Goal: Task Accomplishment & Management: Manage account settings

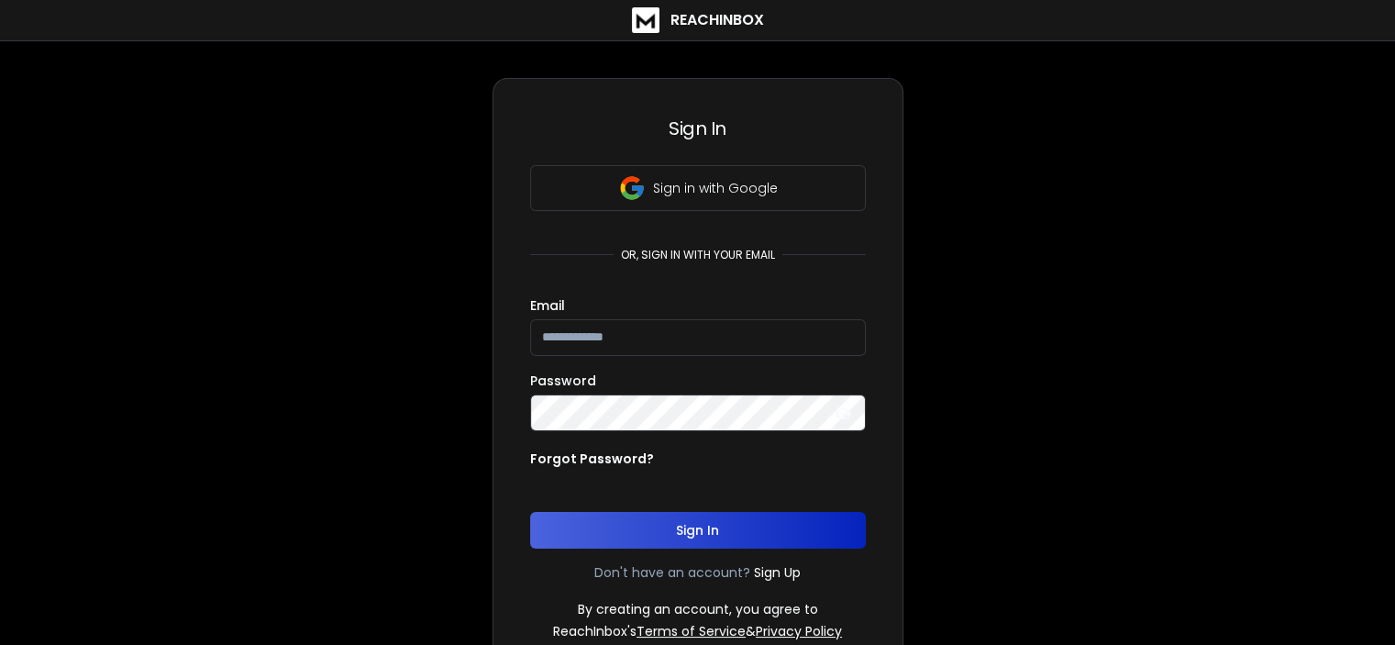
click at [778, 150] on div "Sign In" at bounding box center [698, 138] width 336 height 44
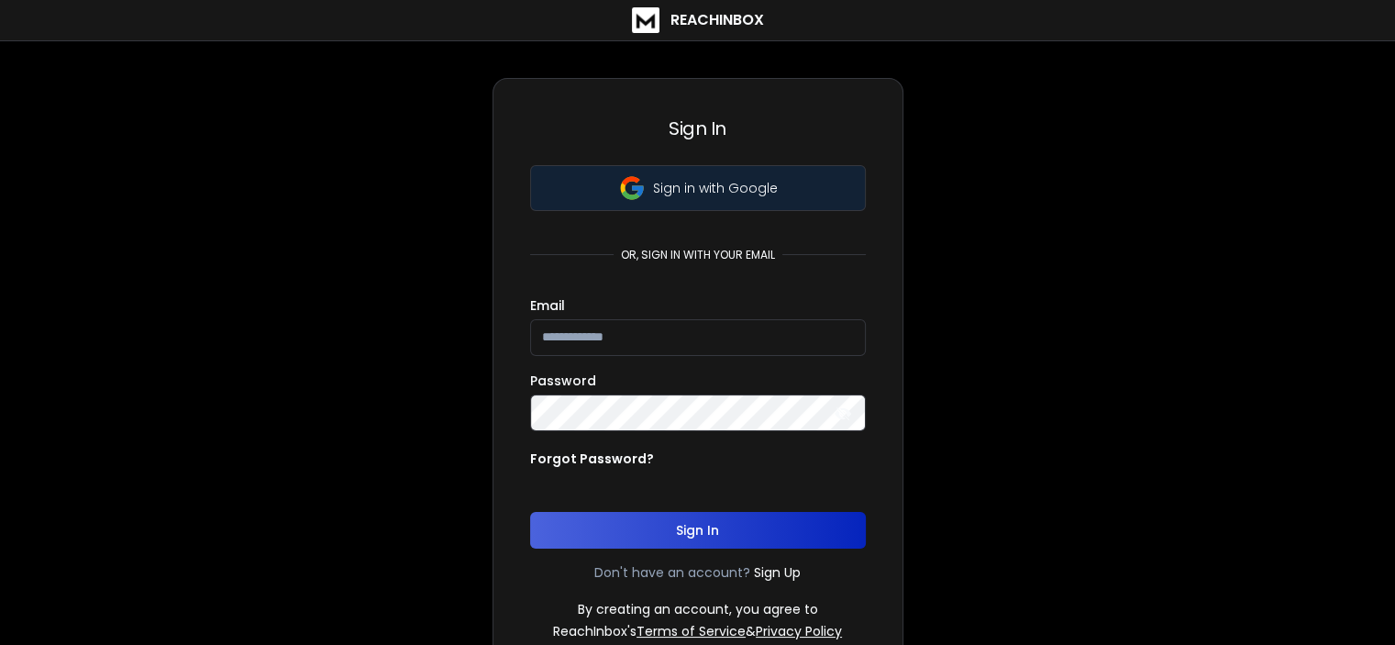
click at [776, 202] on button "Sign in with Google" at bounding box center [698, 188] width 336 height 46
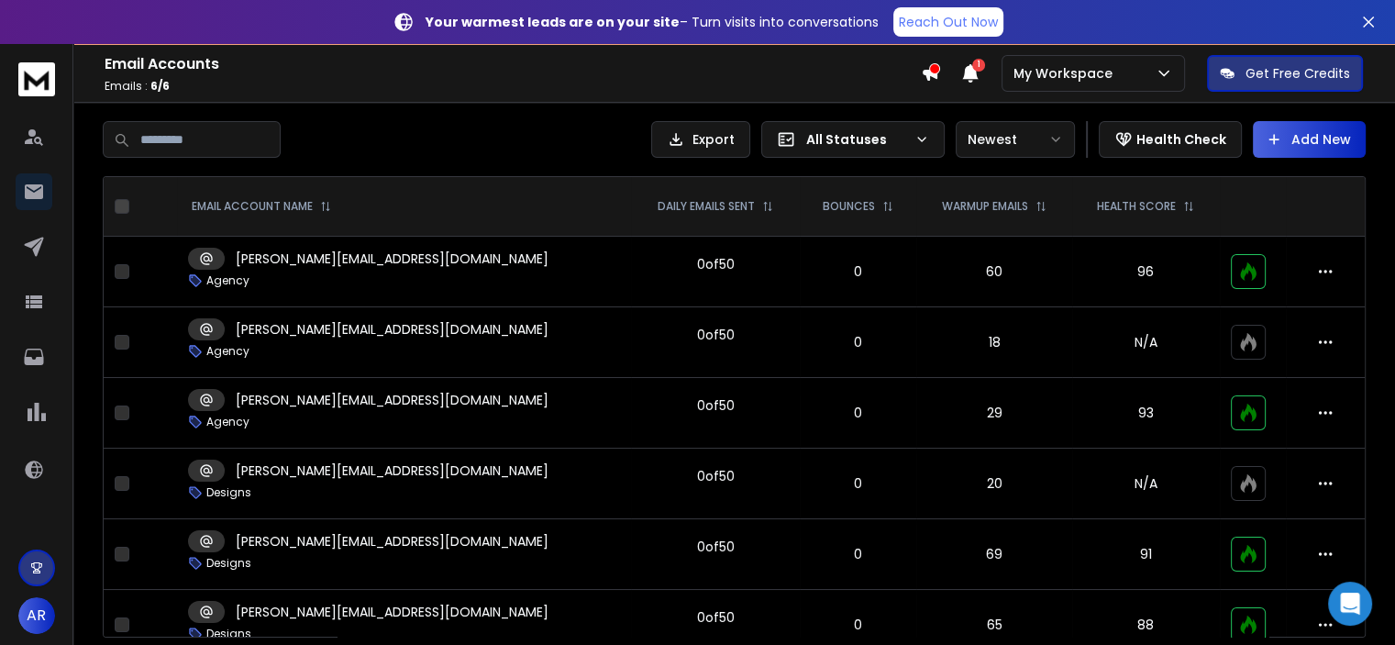
click at [1369, 28] on icon at bounding box center [1368, 22] width 17 height 17
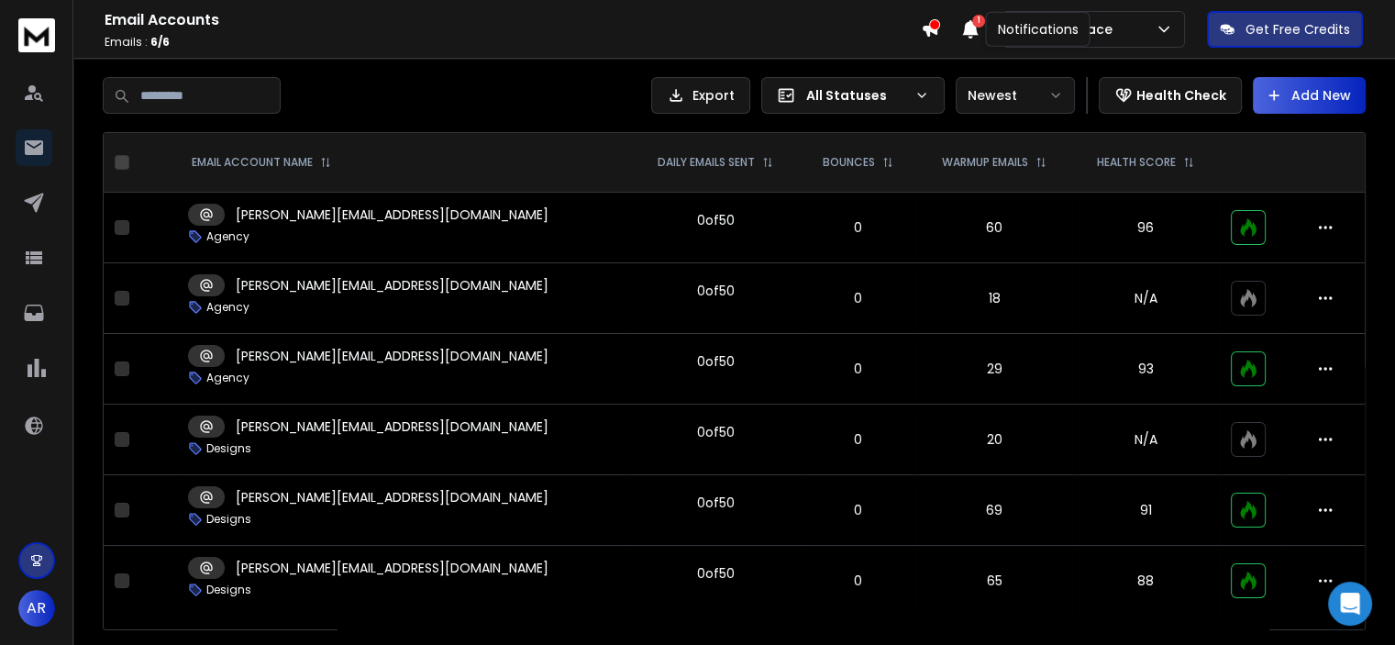
click at [984, 17] on body "Your warmest leads are on your site – Turn visits into conversations Reach Out …" at bounding box center [697, 322] width 1395 height 645
click at [968, 49] on div "Email Accounts Emails : 6 / 6 1 My Workspace Get Free Credits" at bounding box center [697, 29] width 1395 height 59
click at [971, 29] on icon at bounding box center [970, 28] width 17 height 18
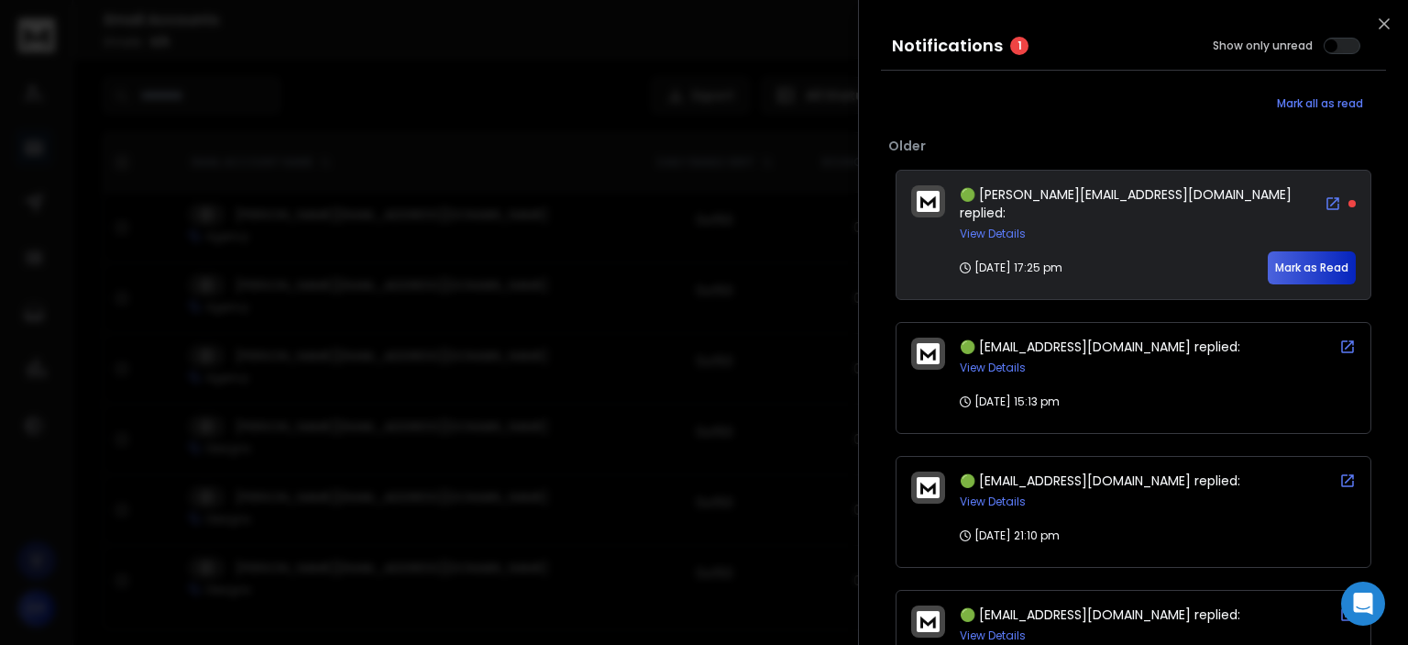
click at [1320, 254] on button "Mark as Read" at bounding box center [1312, 267] width 88 height 33
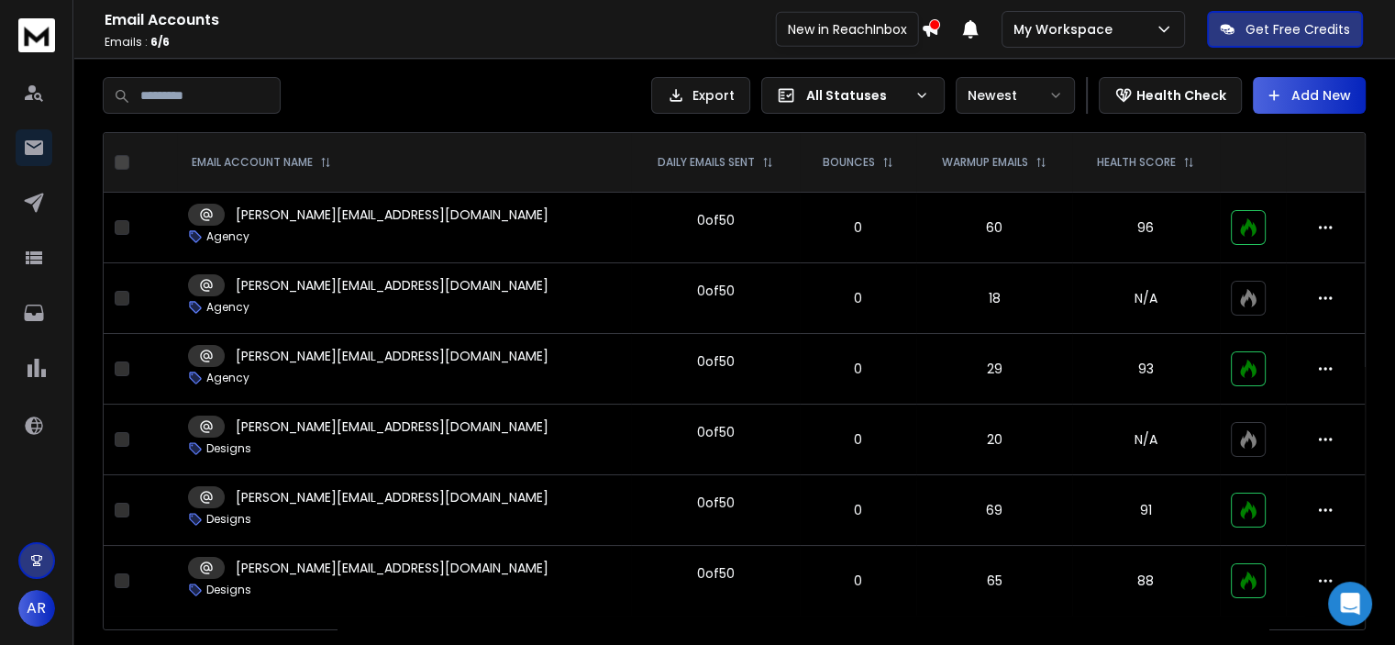
click at [927, 27] on icon at bounding box center [929, 29] width 15 height 15
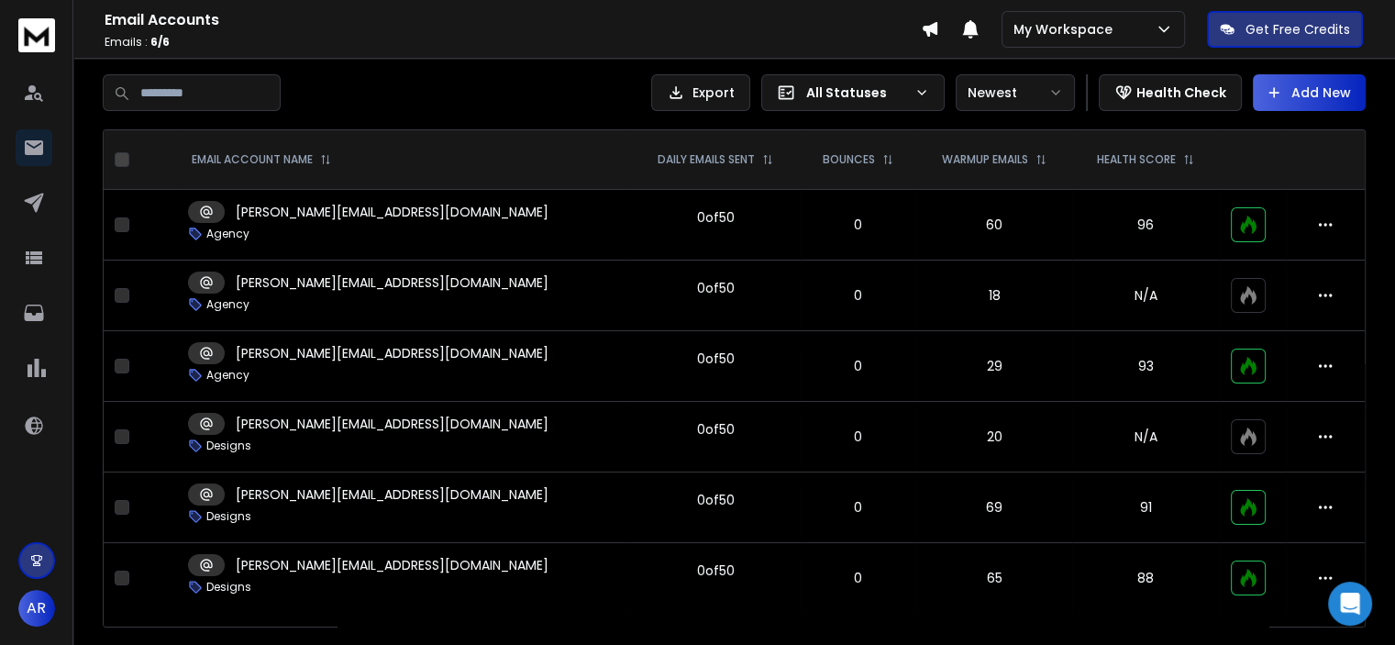
click at [1239, 428] on icon at bounding box center [1248, 436] width 18 height 18
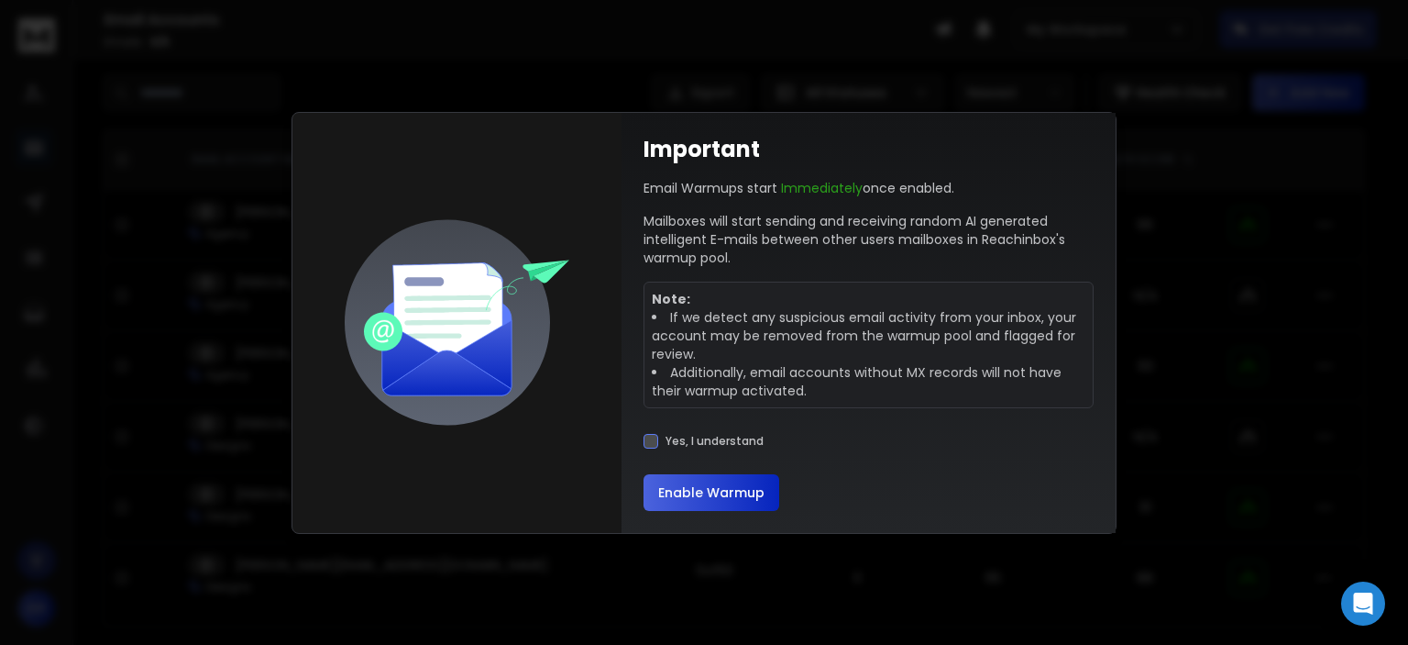
click at [717, 427] on div "Yes, I understand" at bounding box center [704, 441] width 120 height 37
click at [726, 447] on label "Yes, I understand" at bounding box center [715, 441] width 98 height 15
click at [654, 447] on button "Yes, I understand" at bounding box center [651, 441] width 15 height 15
click at [689, 475] on button "Enable Warmup" at bounding box center [712, 492] width 136 height 37
click at [723, 491] on button "Enable Warmup" at bounding box center [712, 492] width 136 height 37
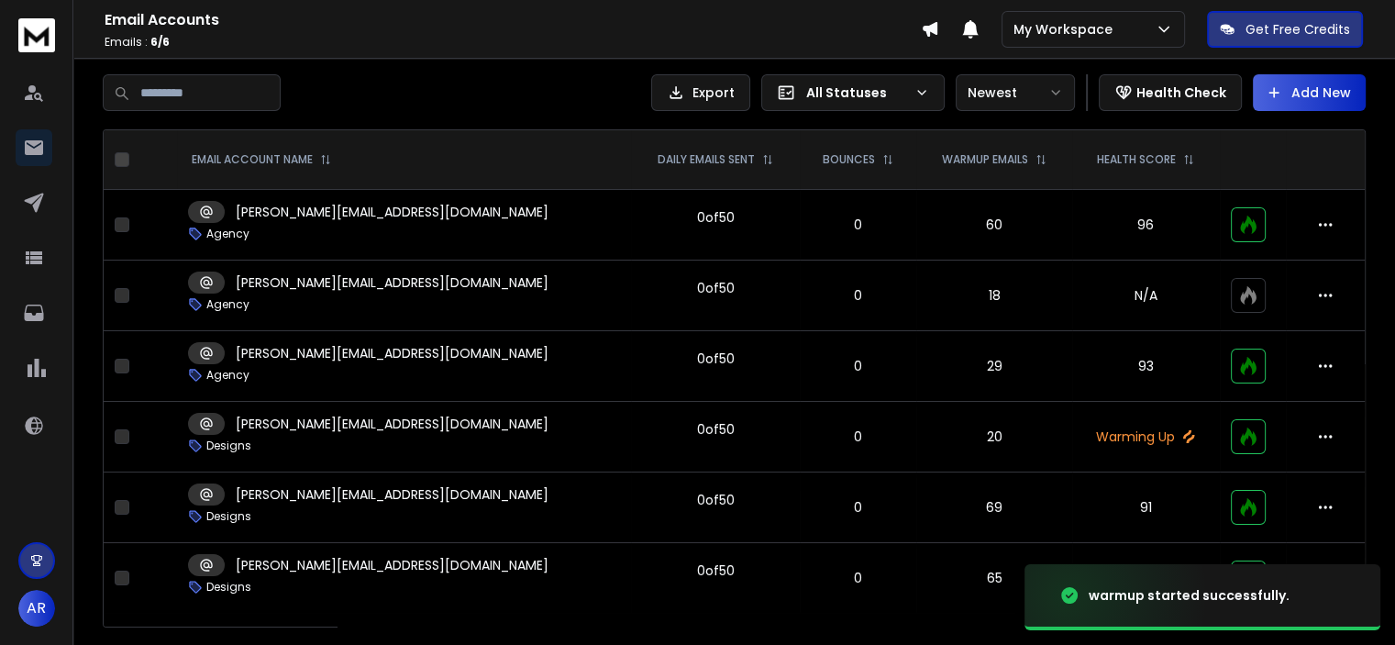
click at [1237, 305] on div at bounding box center [1247, 295] width 35 height 35
click at [1239, 303] on icon at bounding box center [1248, 295] width 18 height 18
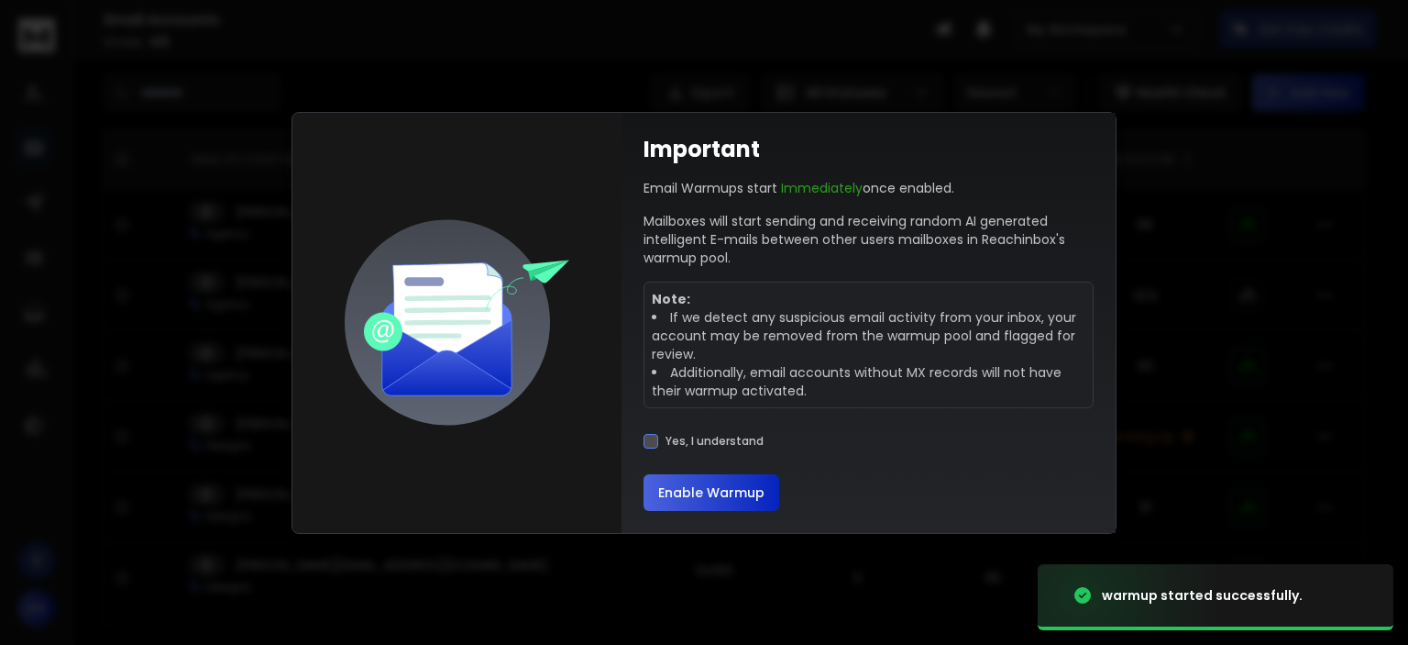
click at [724, 434] on label "Yes, I understand" at bounding box center [715, 441] width 98 height 15
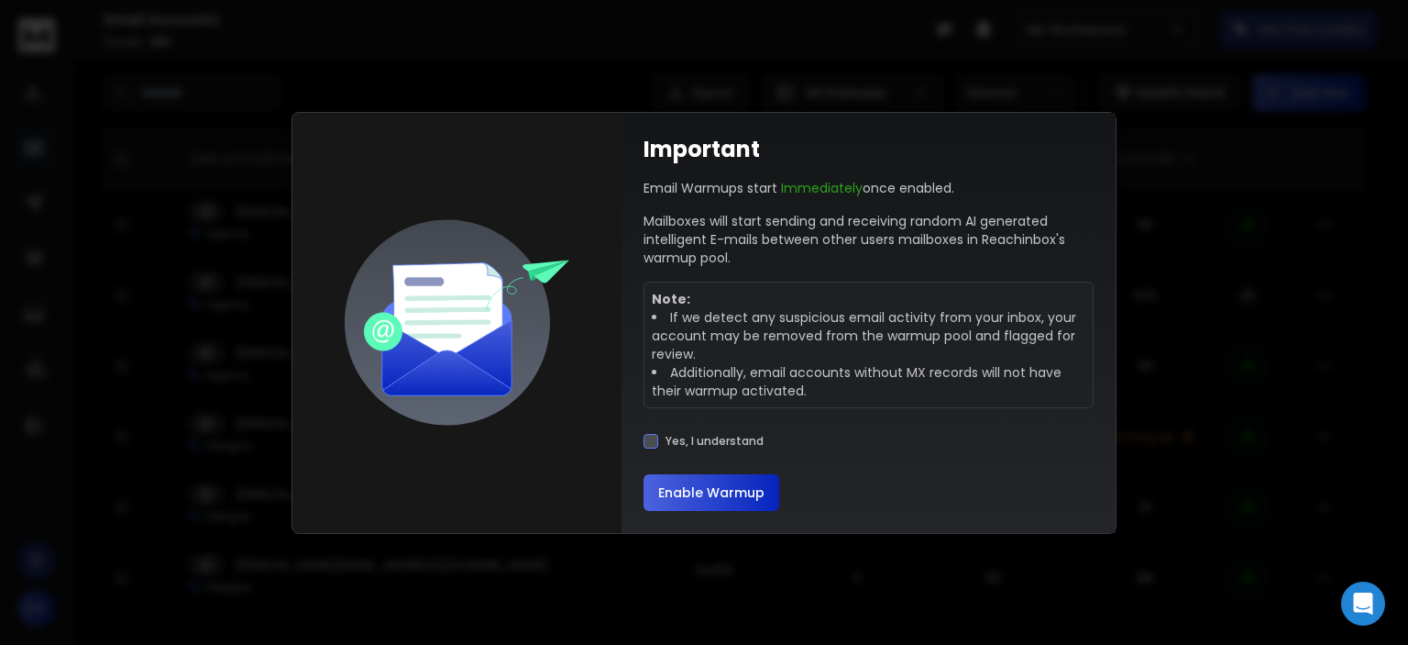
click at [650, 428] on div "Yes, I understand" at bounding box center [704, 441] width 120 height 37
click at [650, 447] on button "Yes, I understand" at bounding box center [651, 441] width 15 height 15
click at [698, 494] on button "Enable Warmup" at bounding box center [712, 492] width 136 height 37
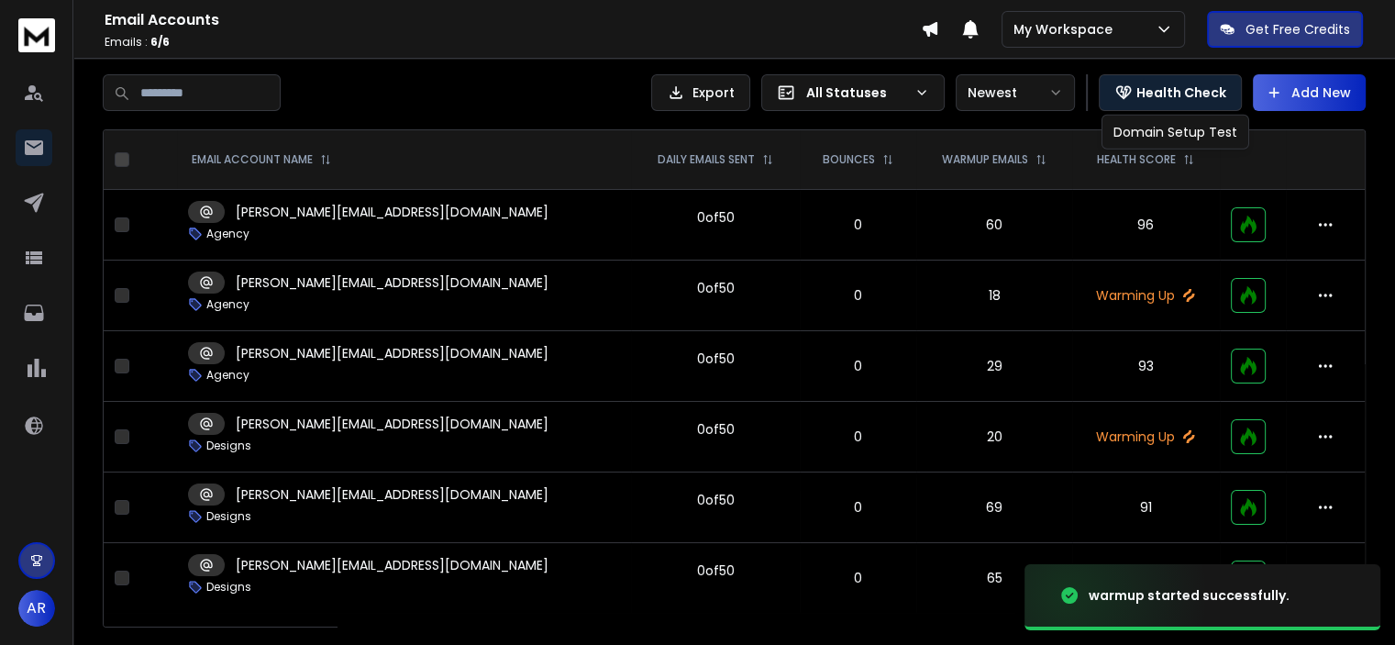
click at [1189, 87] on p "Health Check" at bounding box center [1181, 92] width 90 height 18
click at [30, 257] on icon at bounding box center [34, 257] width 17 height 13
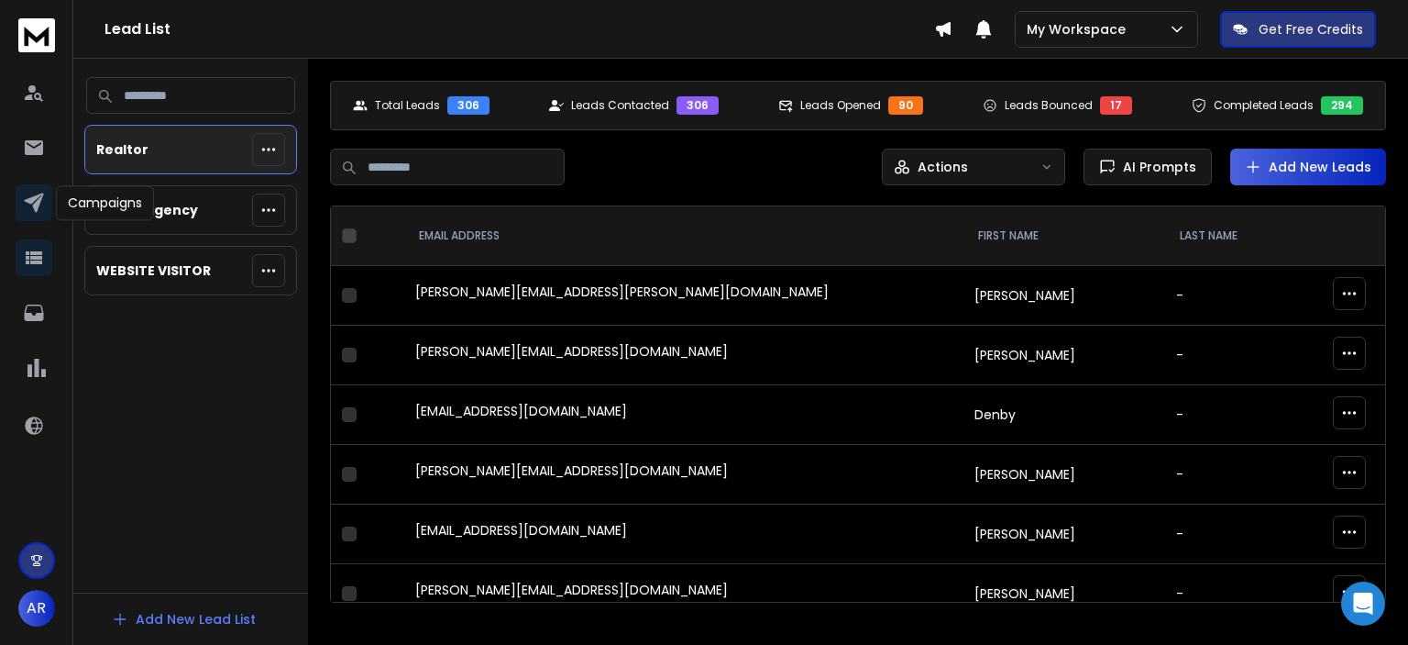
click at [47, 206] on link at bounding box center [34, 202] width 37 height 37
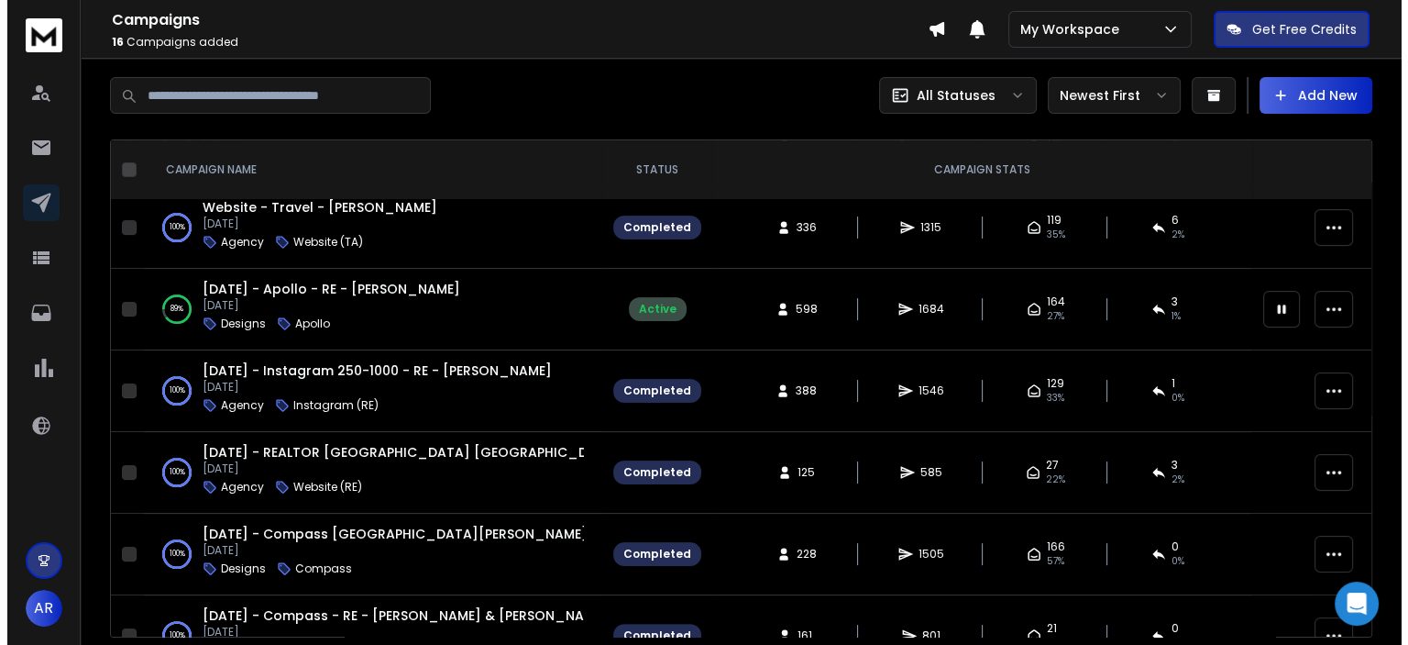
scroll to position [271, 0]
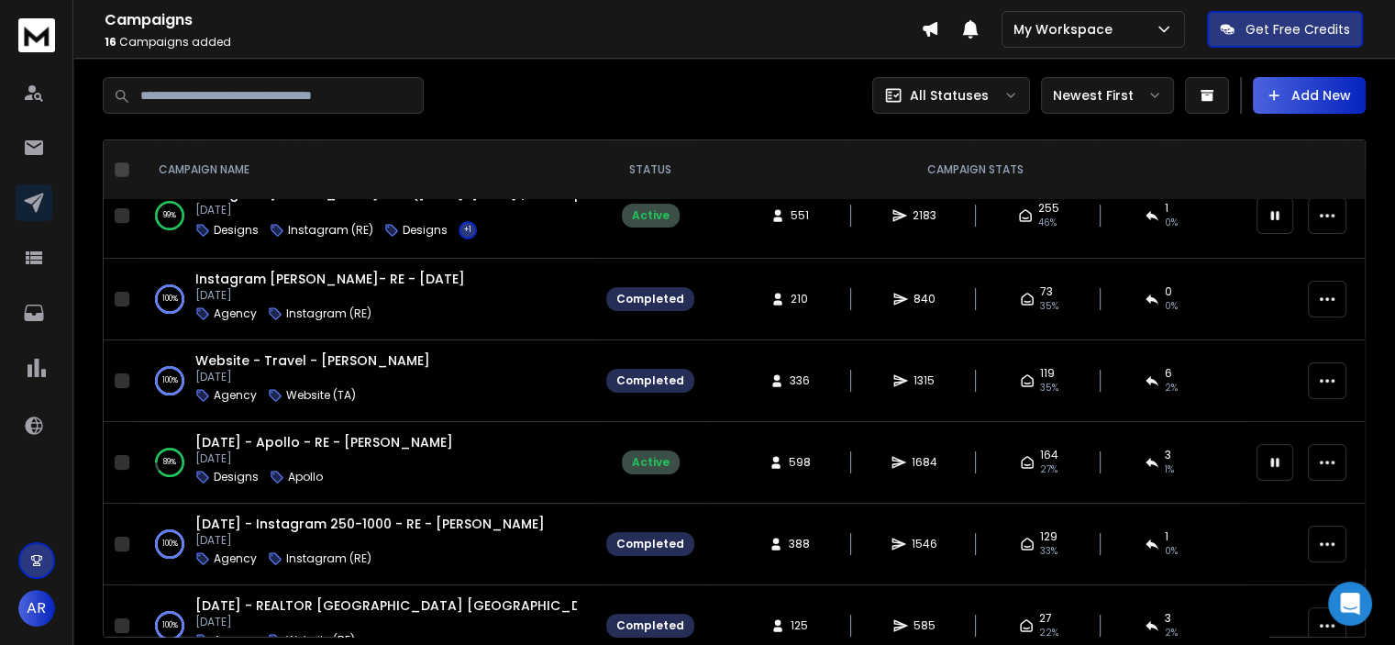
click at [124, 458] on button "button" at bounding box center [122, 462] width 15 height 15
click at [339, 425] on td "89 % 17 Mar - Apollo - RE - Emily 5 months ago Designs Apollo" at bounding box center [366, 463] width 458 height 82
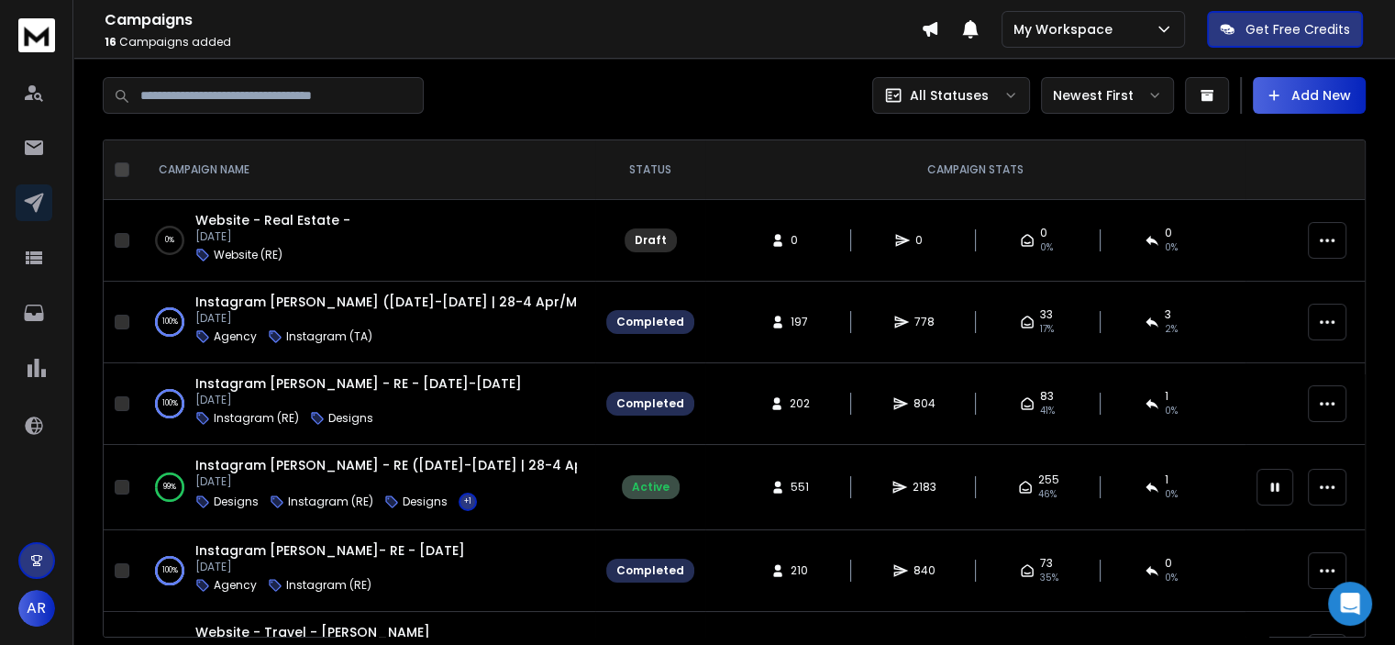
click at [1266, 488] on icon at bounding box center [1274, 487] width 17 height 17
click at [121, 327] on button "button" at bounding box center [122, 321] width 15 height 15
click at [1319, 321] on icon "button" at bounding box center [1326, 322] width 15 height 4
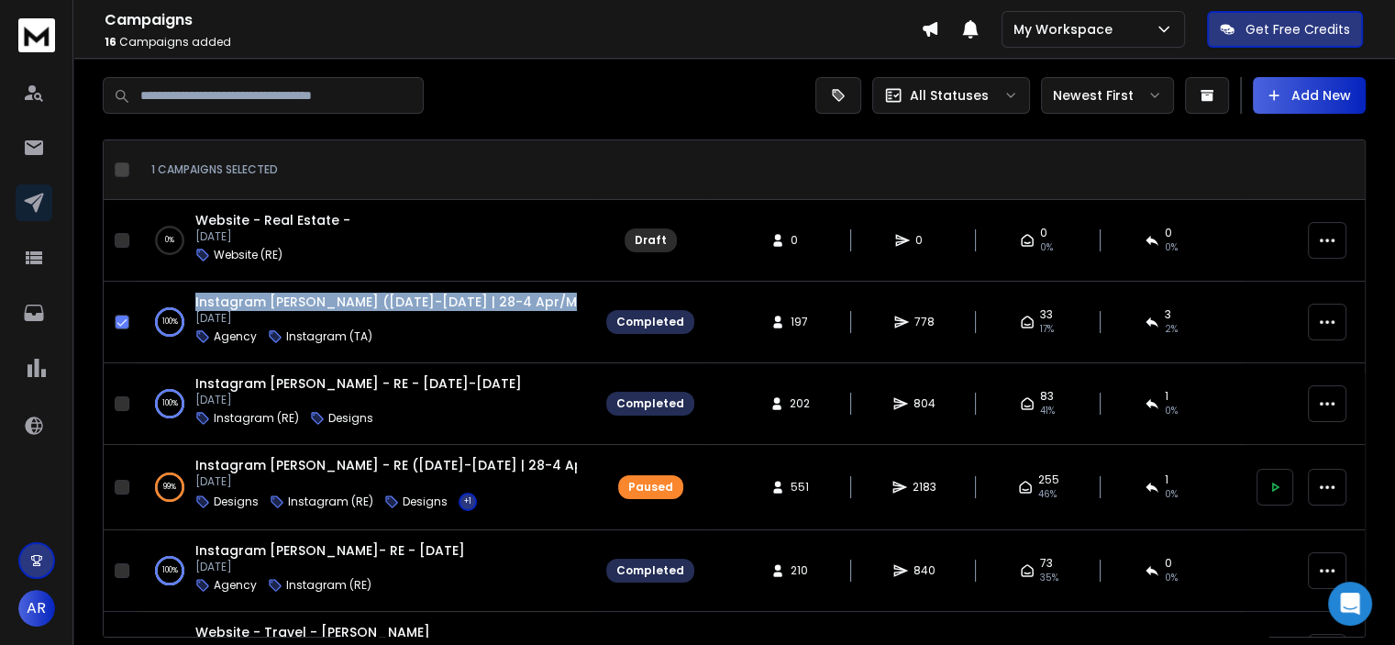
drag, startPoint x: 387, startPoint y: 295, endPoint x: 579, endPoint y: 295, distance: 192.5
click at [579, 295] on td "100 % Instagram Sarah - TA (21-27 Apr | 28-4 Apr/May | 5-11 May) 2 months ago A…" at bounding box center [366, 322] width 458 height 82
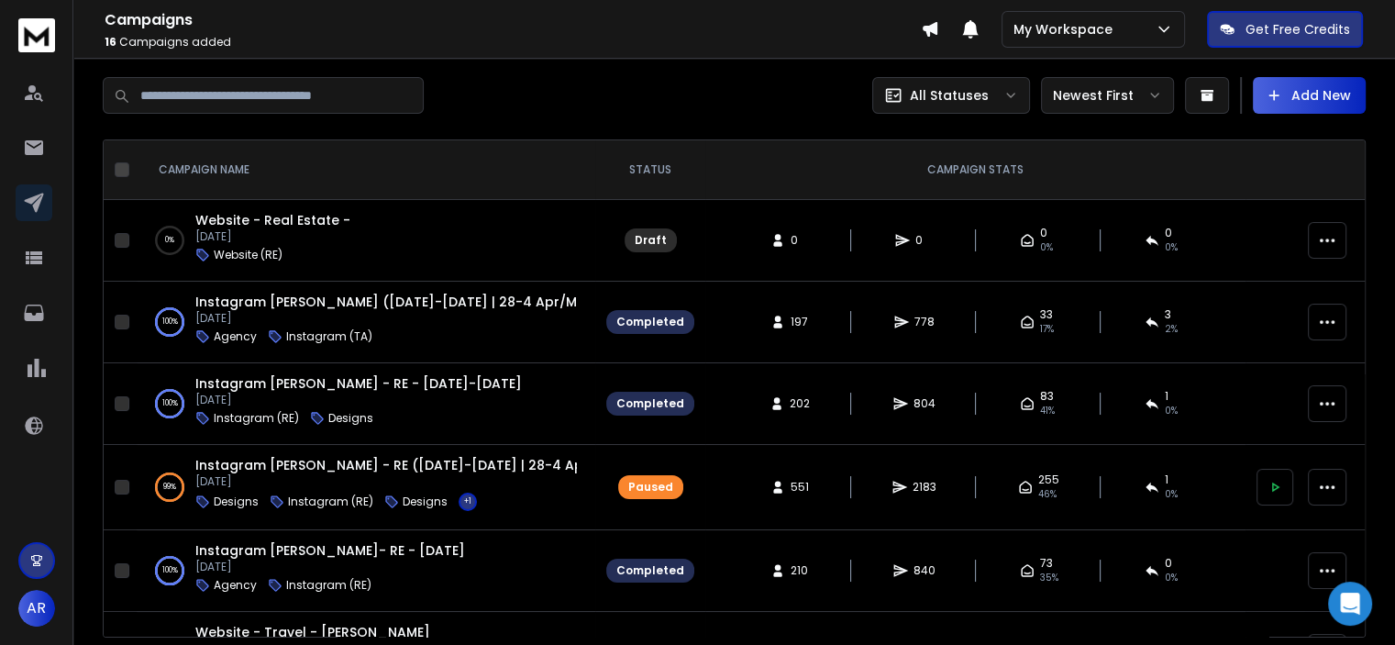
click at [1307, 314] on button "button" at bounding box center [1326, 321] width 39 height 37
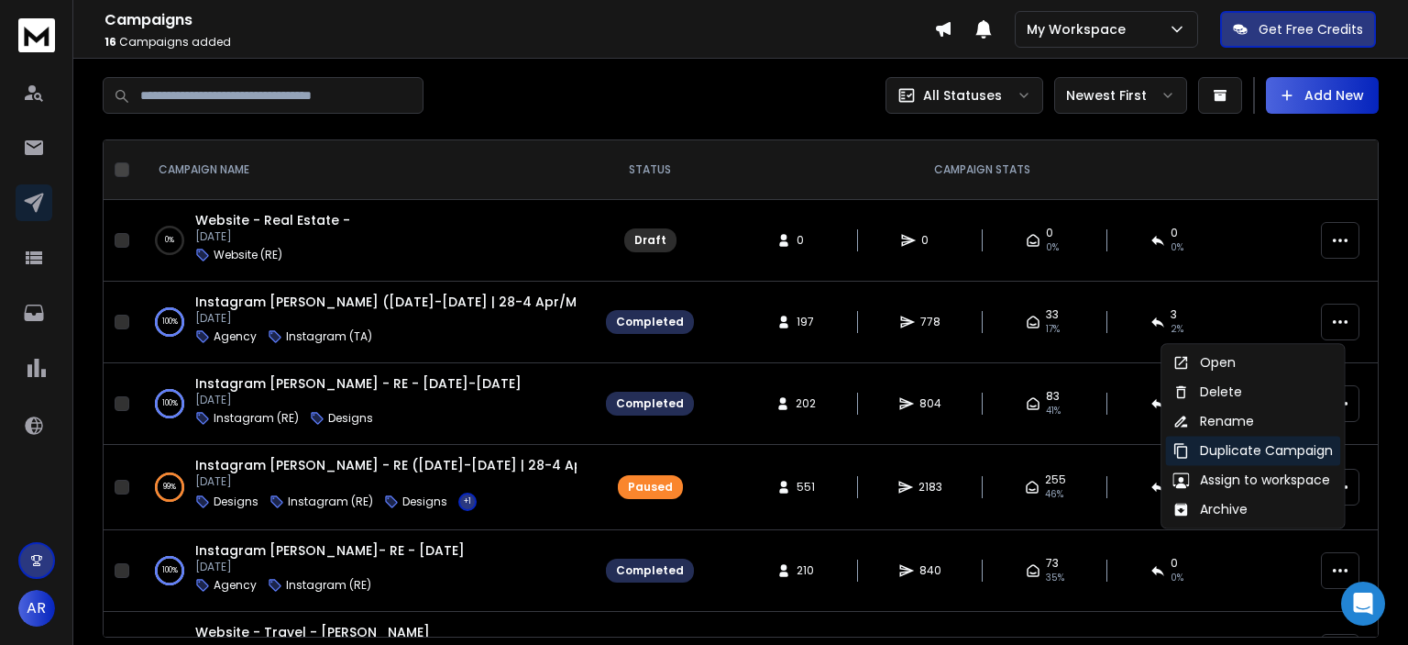
click at [1263, 456] on div "Duplicate Campaign" at bounding box center [1253, 450] width 160 height 18
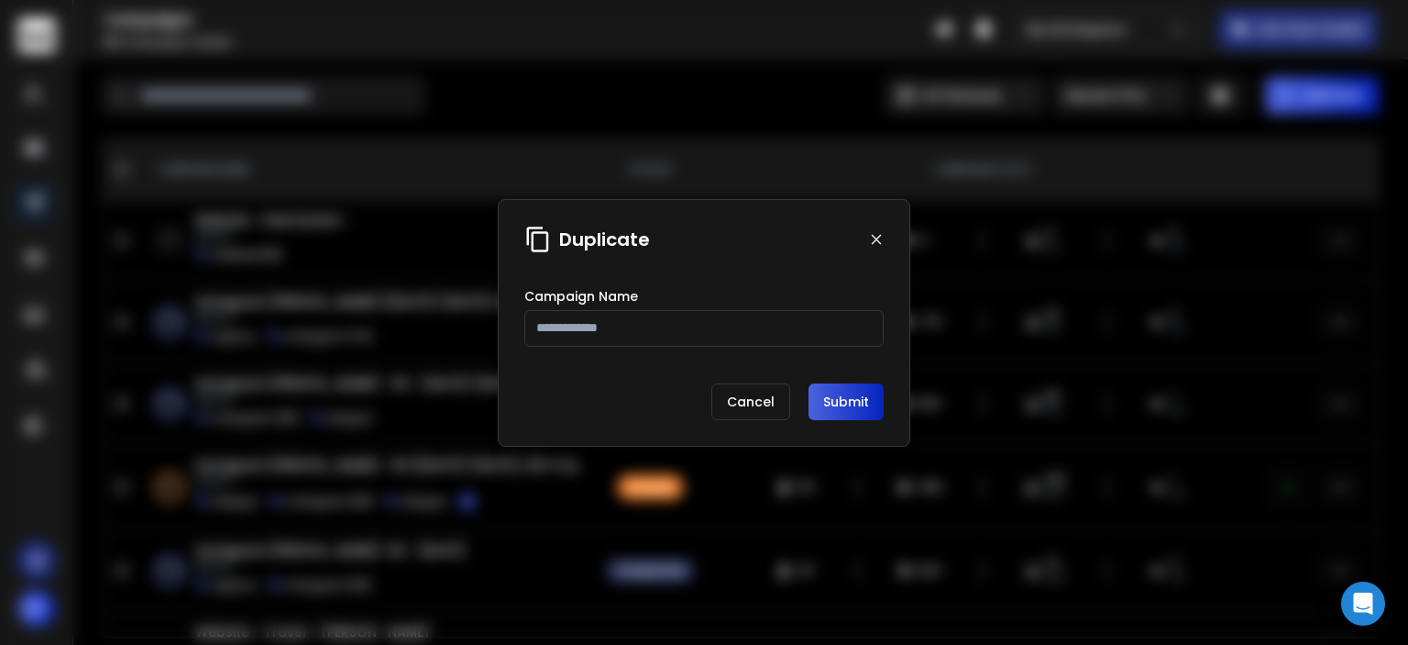
click at [612, 325] on input "text" at bounding box center [703, 328] width 359 height 37
paste input "**********"
drag, startPoint x: 686, startPoint y: 328, endPoint x: 743, endPoint y: 328, distance: 56.8
click at [743, 328] on input "**********" at bounding box center [703, 328] width 359 height 37
paste input "****"
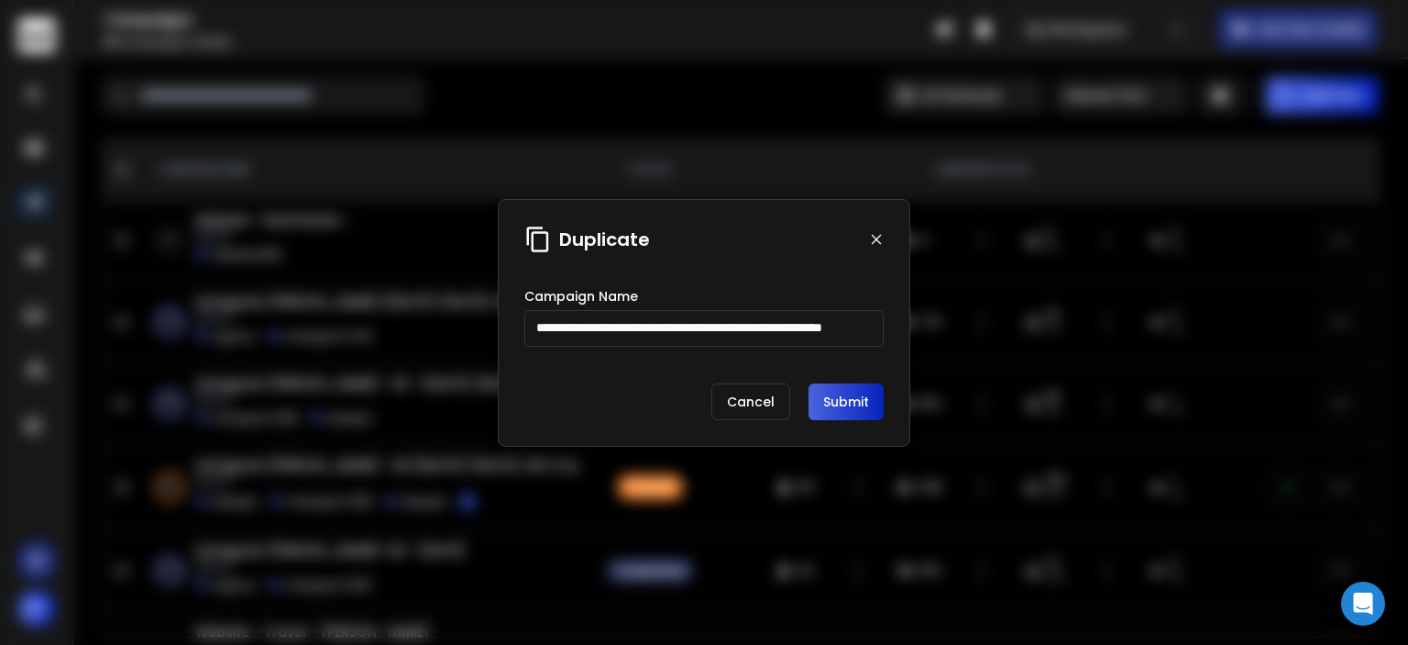
scroll to position [0, 78]
drag, startPoint x: 792, startPoint y: 334, endPoint x: 869, endPoint y: 334, distance: 77.0
click at [869, 334] on input "**********" at bounding box center [703, 328] width 359 height 37
paste input "*"
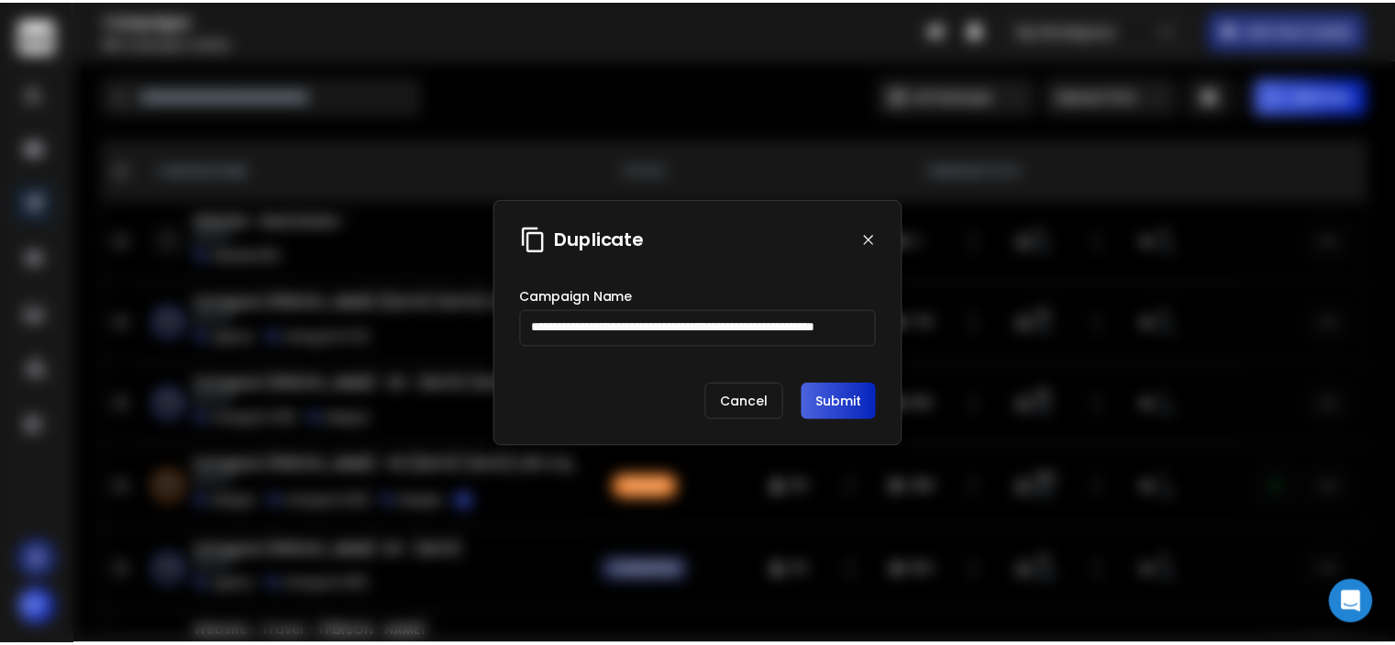
scroll to position [0, 0]
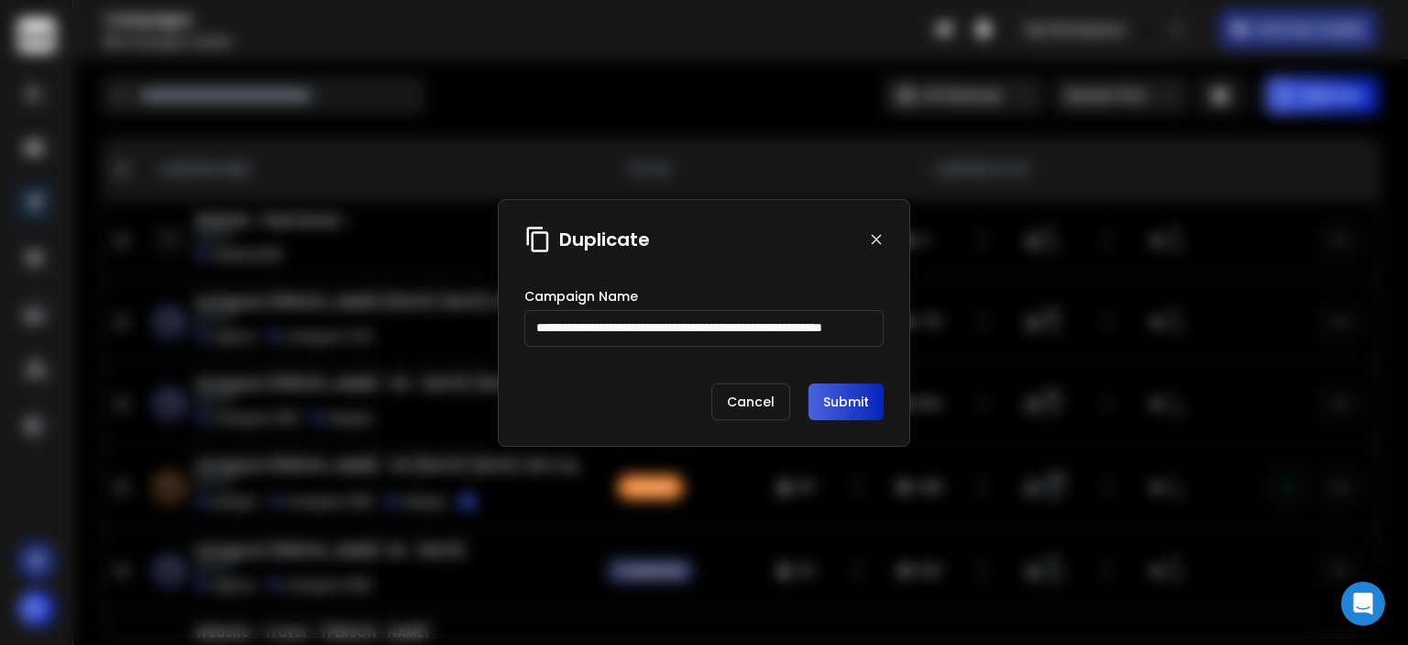
paste input "text"
type input "**********"
click at [845, 395] on button "Submit" at bounding box center [846, 401] width 75 height 37
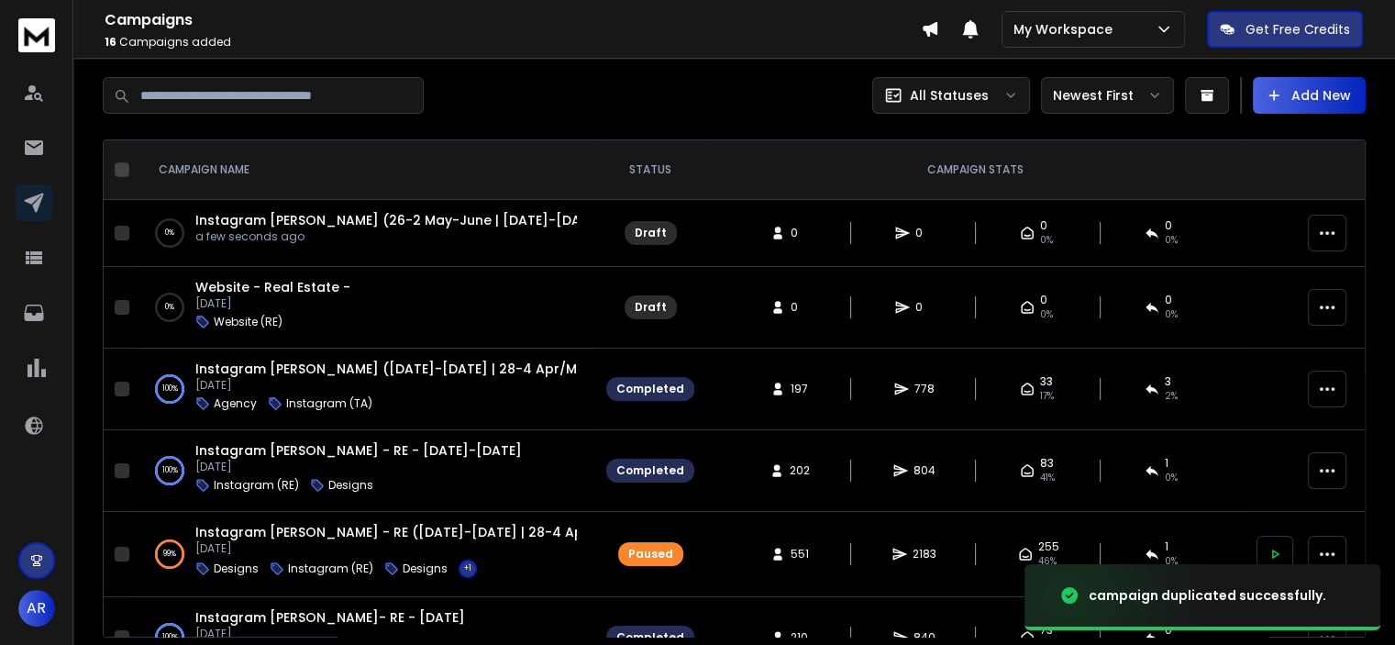
click at [455, 228] on link "Instagram Sarah - TA (26-2 May-June | 2-8 June)" at bounding box center [401, 220] width 413 height 18
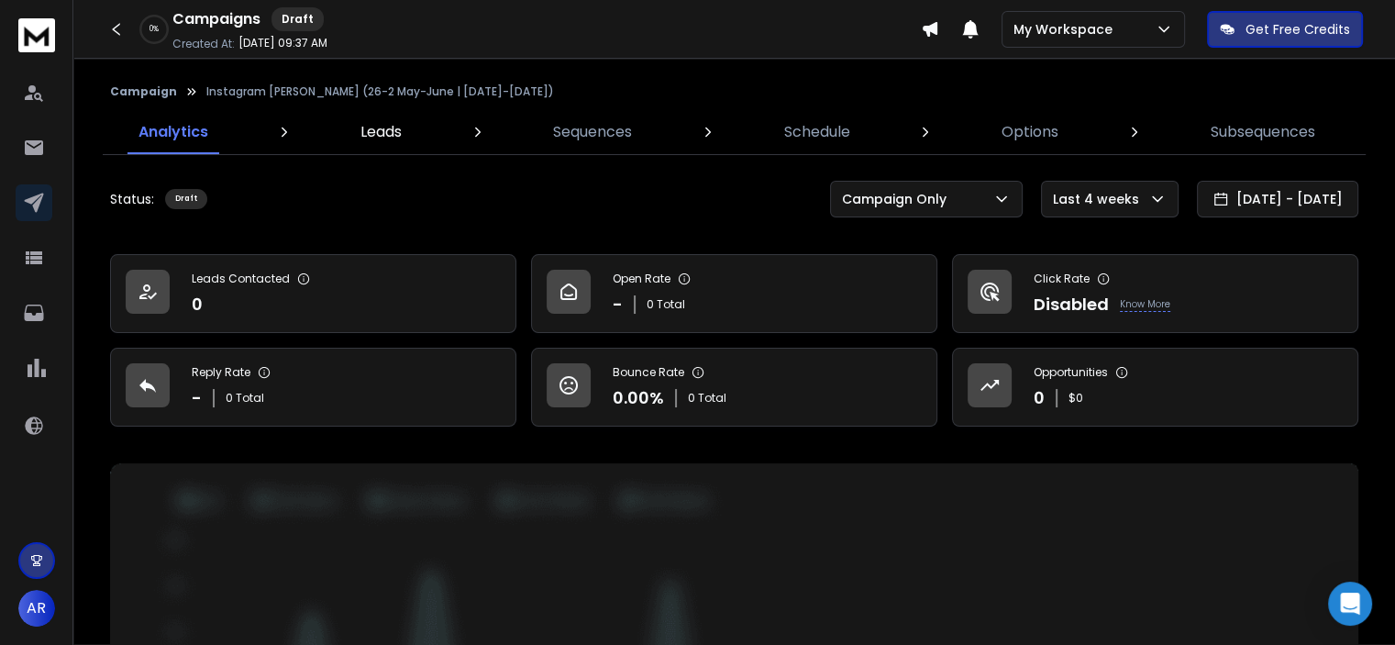
click at [362, 138] on p "Leads" at bounding box center [380, 132] width 41 height 22
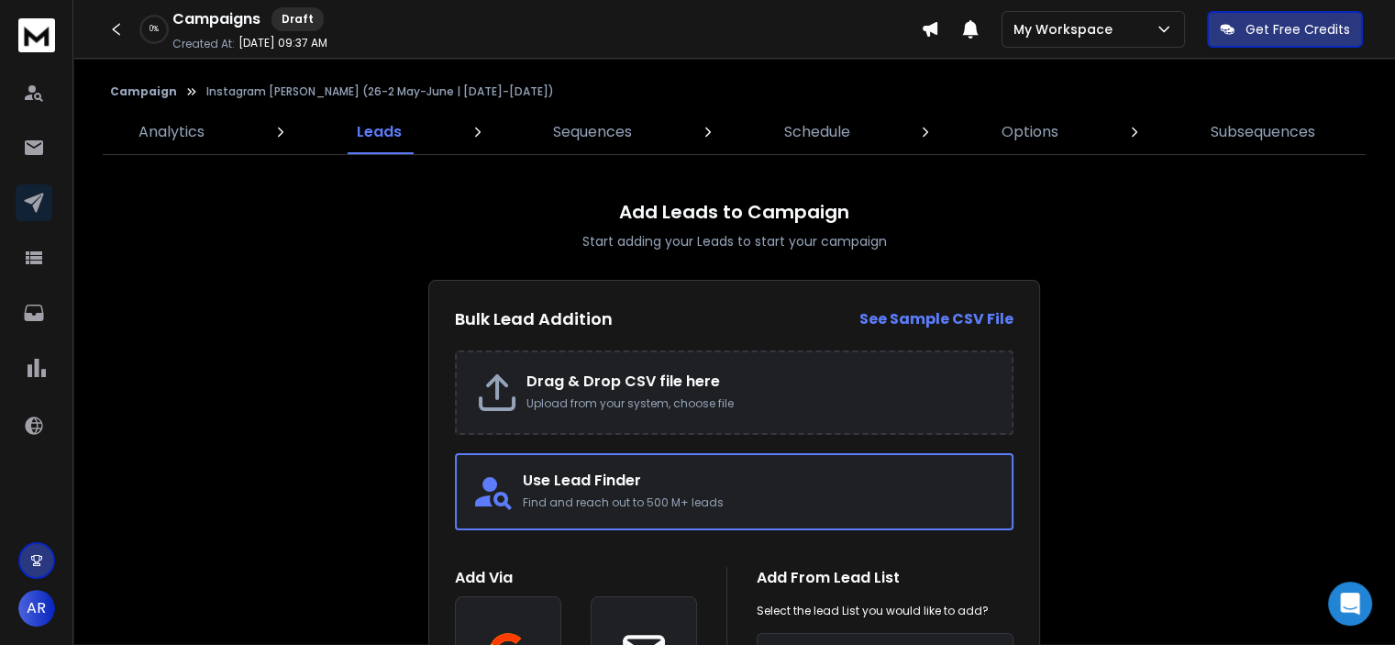
scroll to position [142, 0]
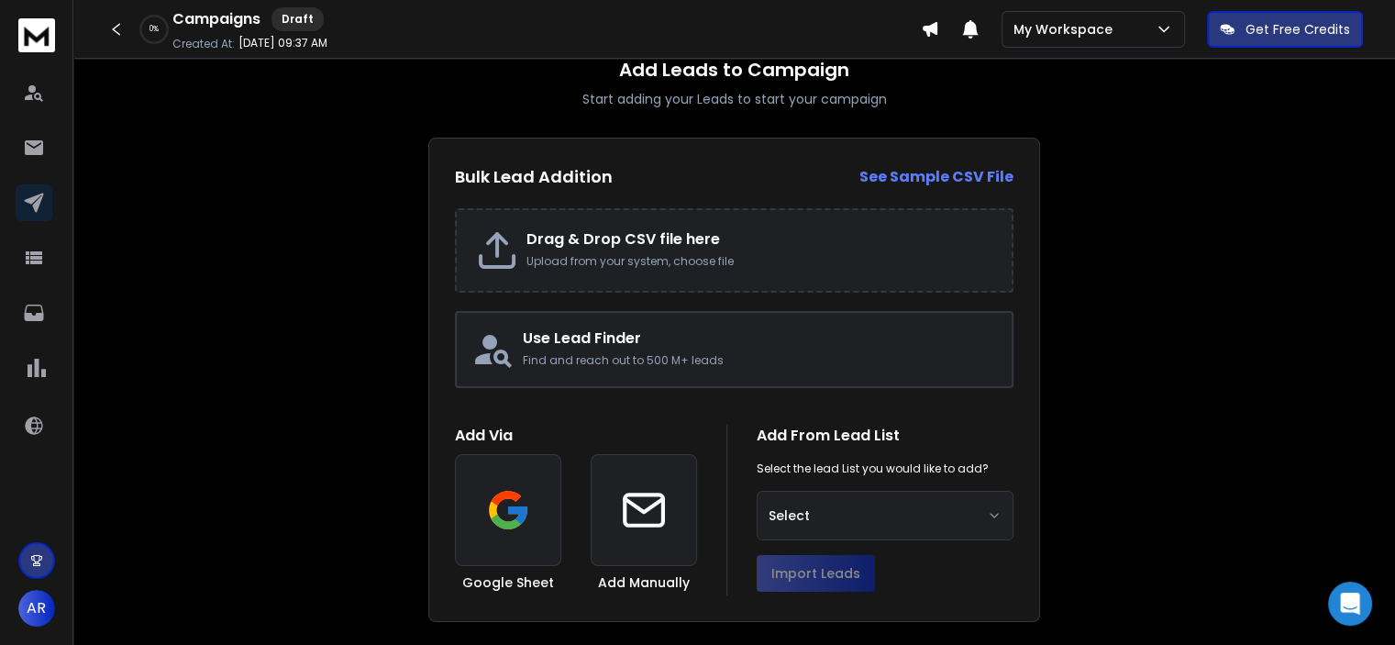
click at [689, 225] on div "Drag & Drop CSV file here Upload from your system, choose file" at bounding box center [734, 250] width 558 height 84
type input "**********"
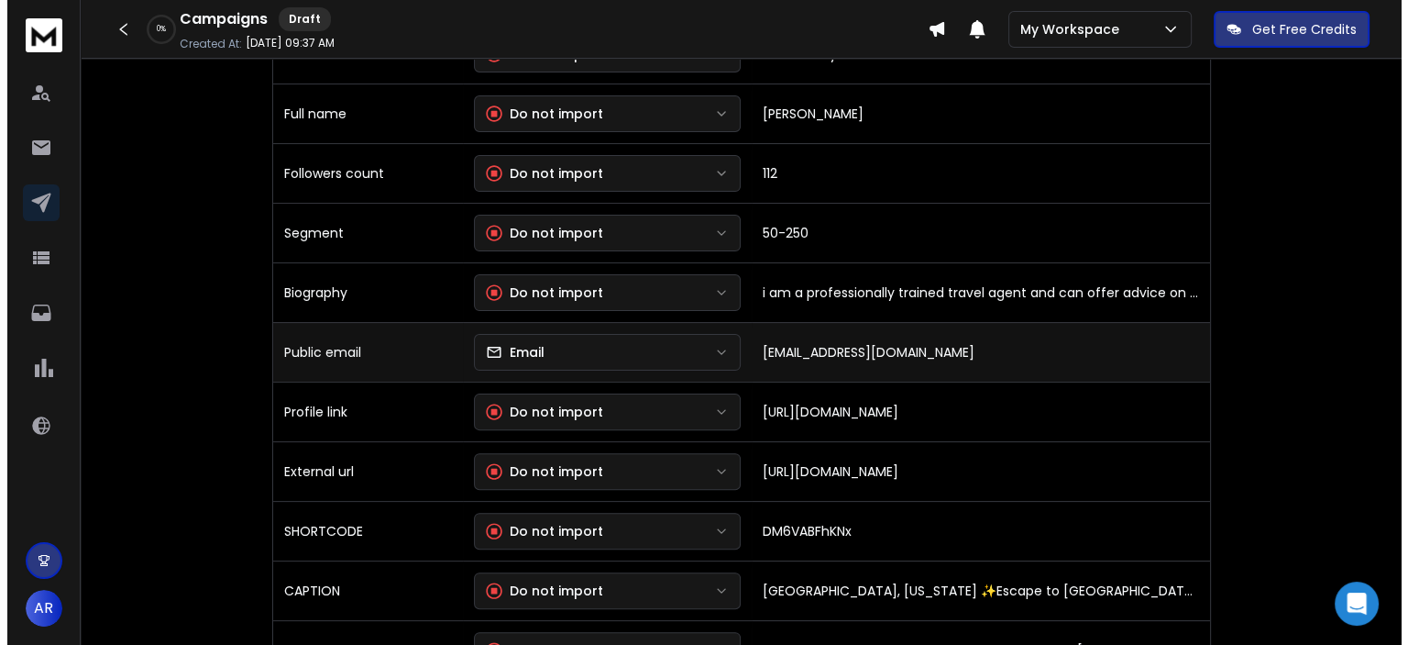
scroll to position [611, 0]
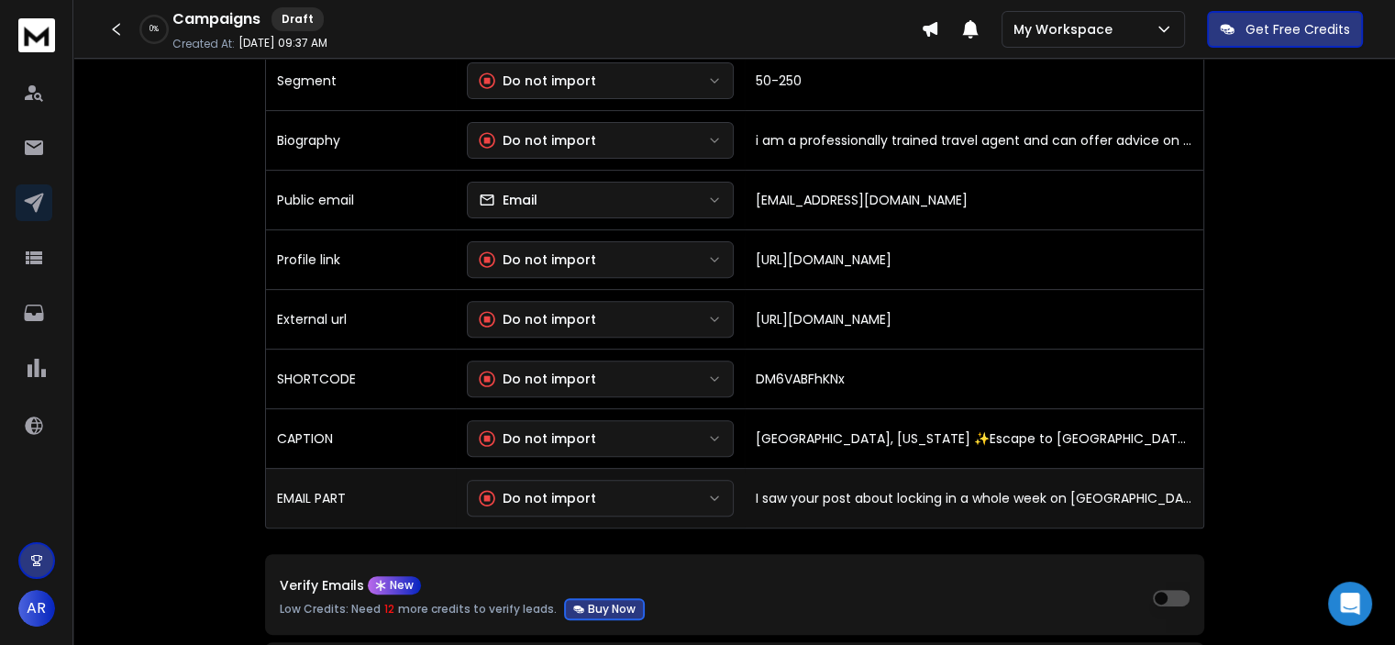
click at [612, 480] on button "Do not import" at bounding box center [600, 498] width 267 height 37
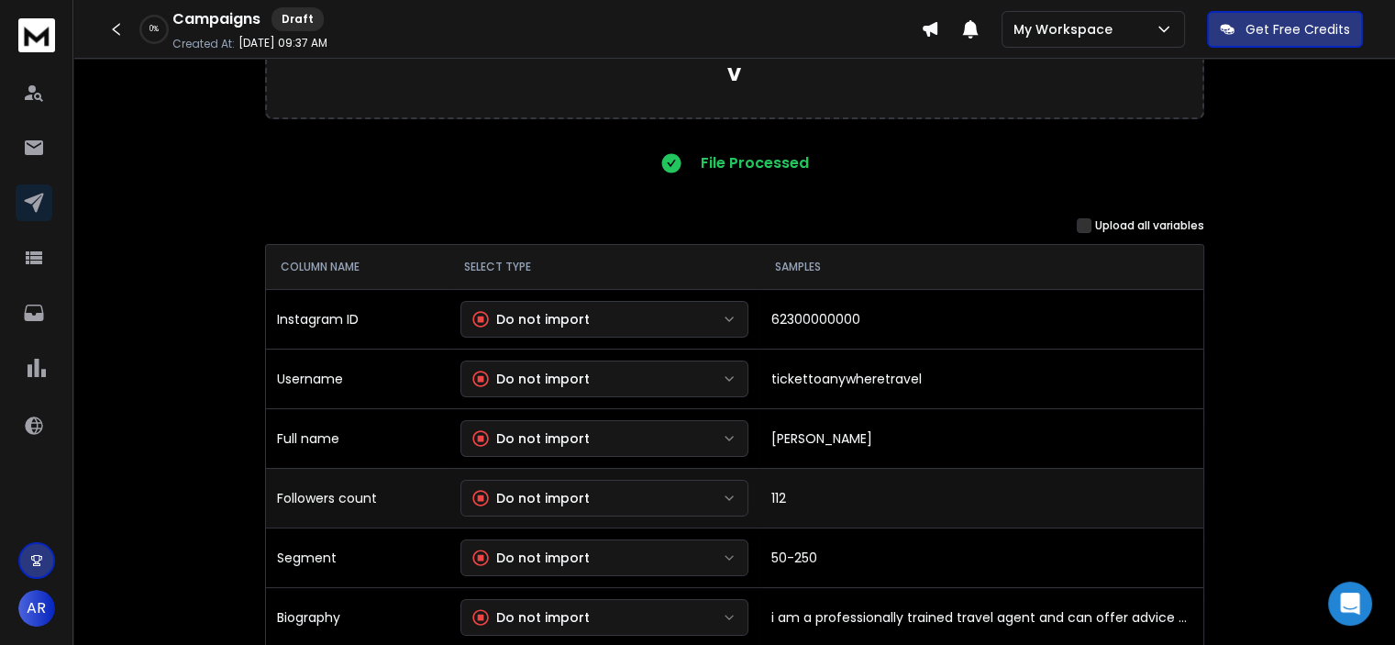
scroll to position [0, 0]
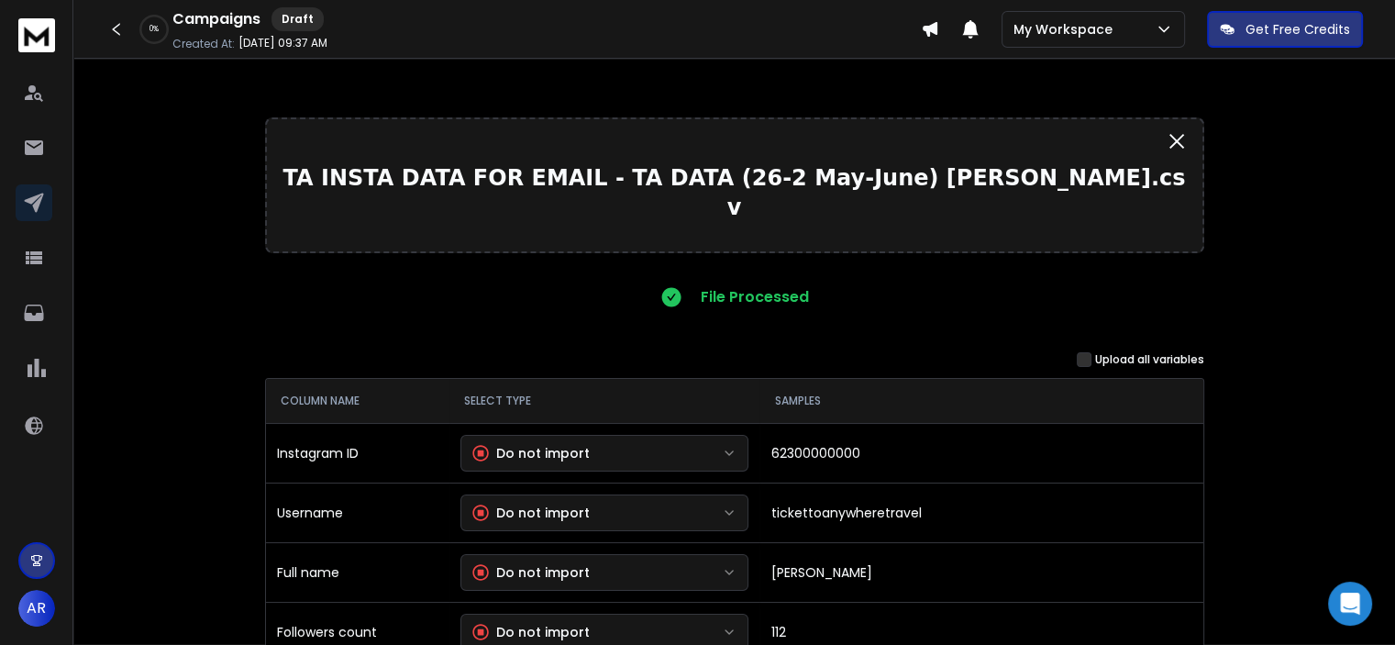
click at [1190, 132] on div "TA INSTA DATA FOR EMAIL - TA DATA (26-2 May-June) sarah.csv" at bounding box center [734, 185] width 939 height 136
click at [1174, 148] on icon at bounding box center [1176, 141] width 22 height 22
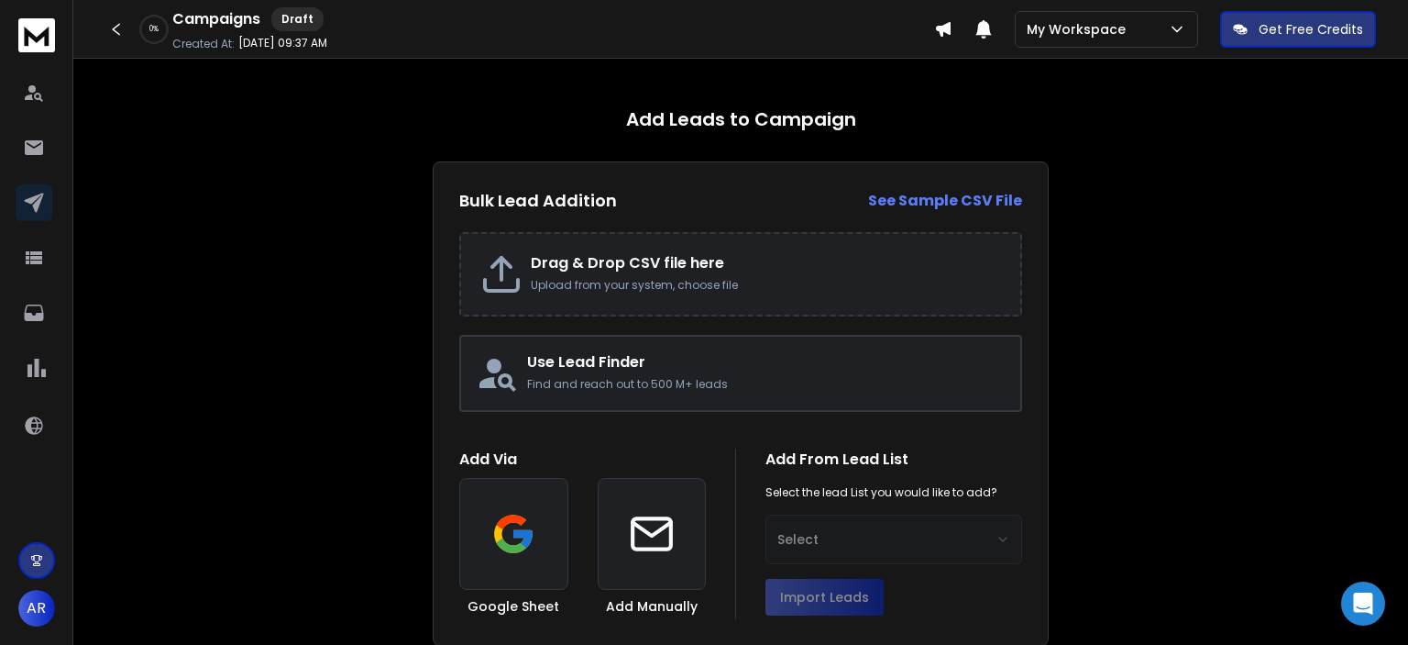
click at [664, 228] on div "Bulk Lead Addition See Sample CSV File Drag & Drop CSV file here Upload from yo…" at bounding box center [740, 300] width 563 height 224
click at [652, 278] on p "Upload from your system, choose file" at bounding box center [766, 285] width 471 height 15
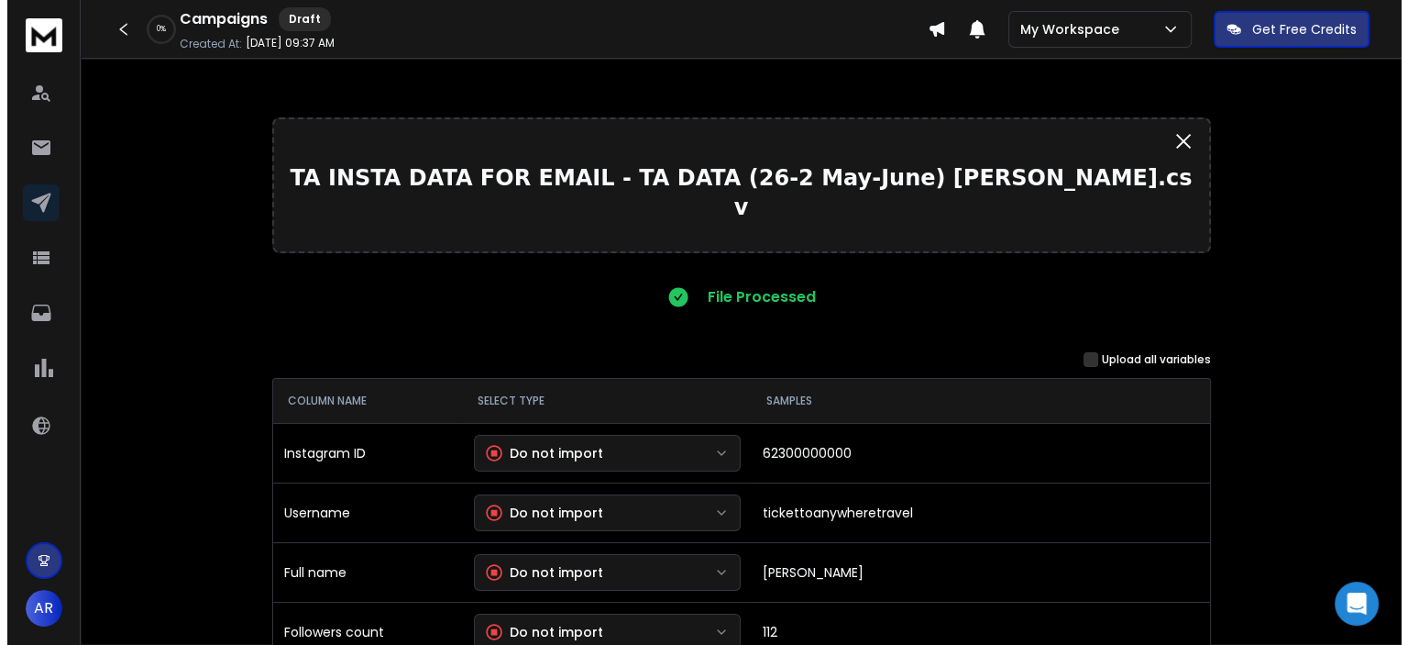
scroll to position [153, 0]
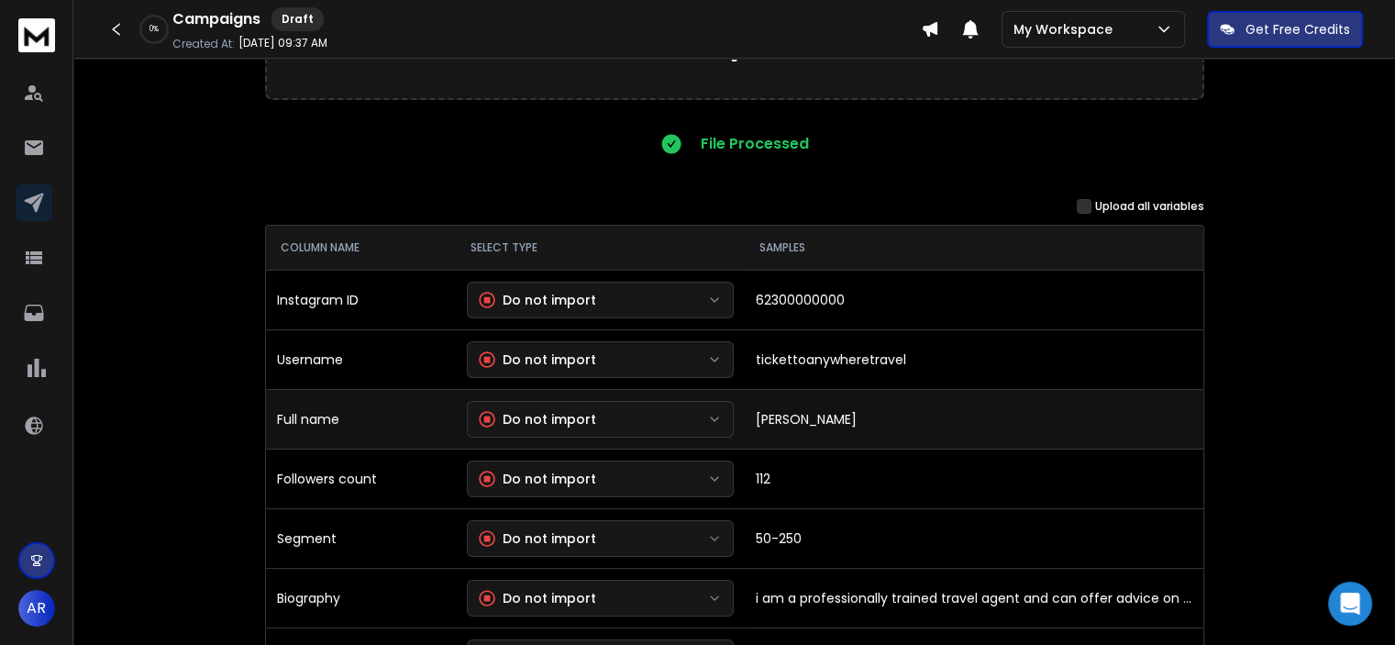
click at [600, 389] on td "Do not import" at bounding box center [600, 419] width 289 height 60
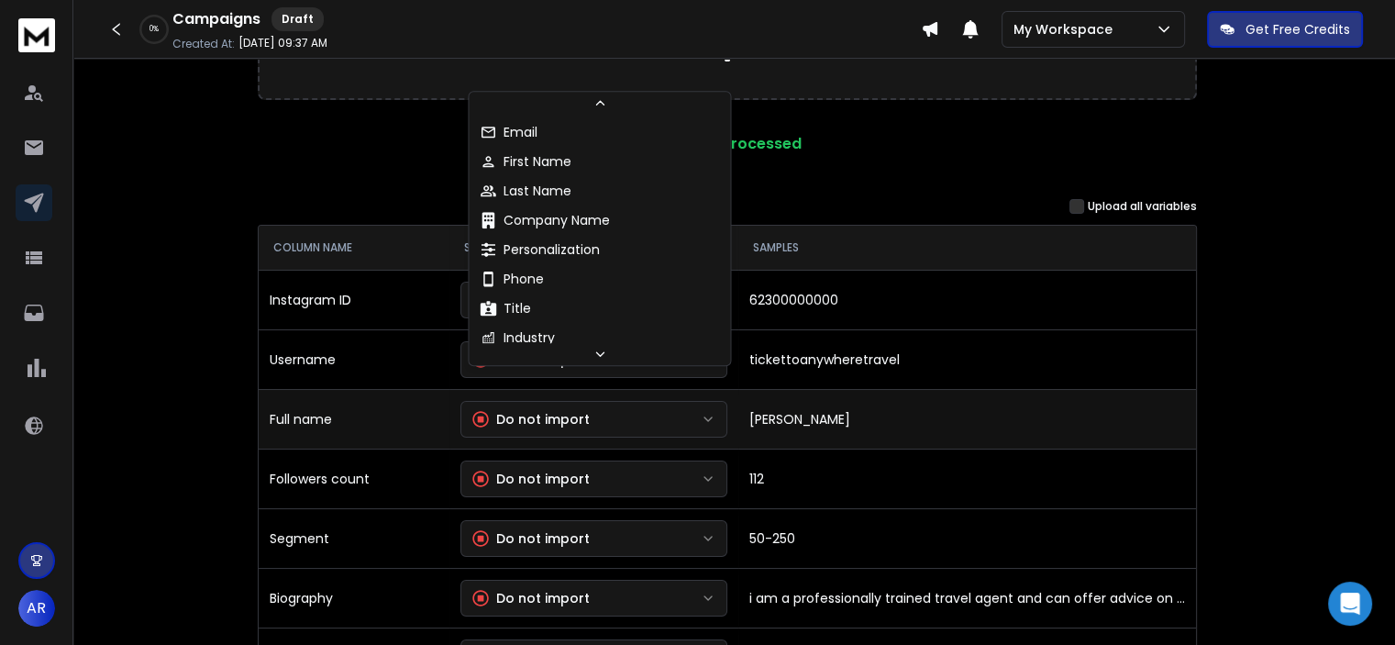
click at [575, 410] on div "Do not import" at bounding box center [530, 419] width 117 height 18
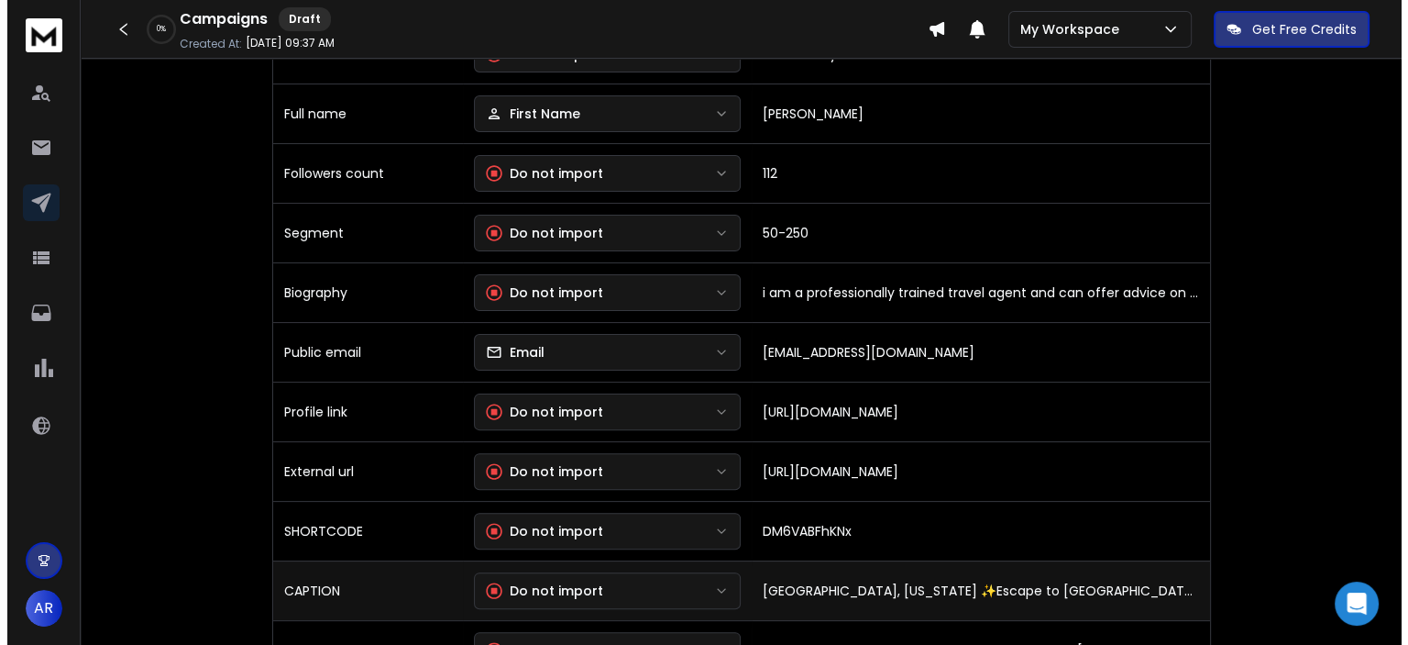
scroll to position [612, 0]
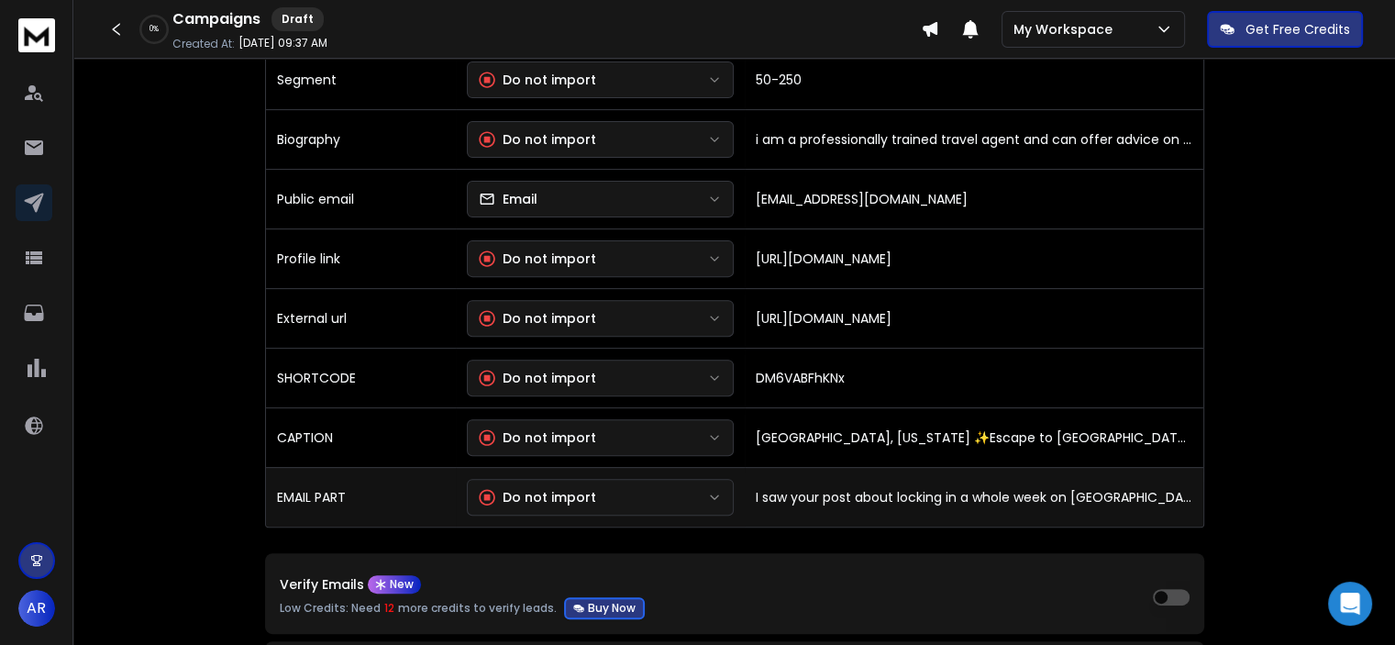
click at [561, 479] on button "Do not import" at bounding box center [600, 497] width 267 height 37
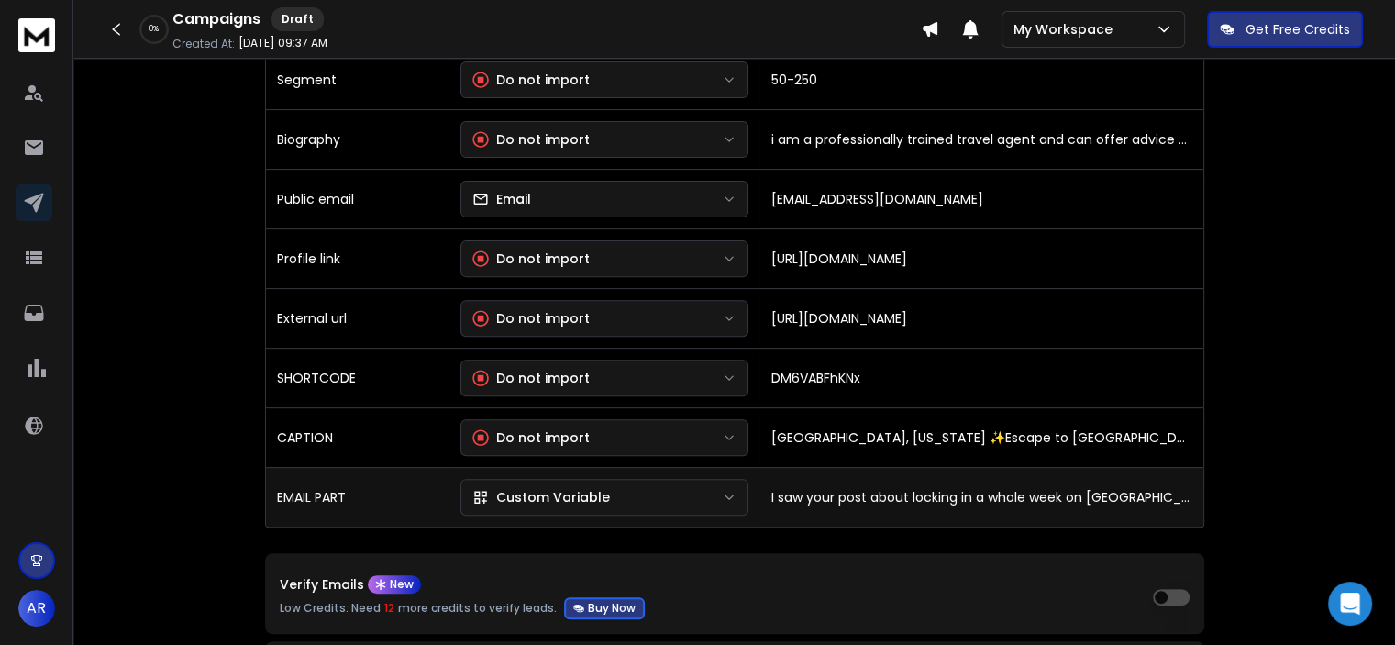
scroll to position [744, 0]
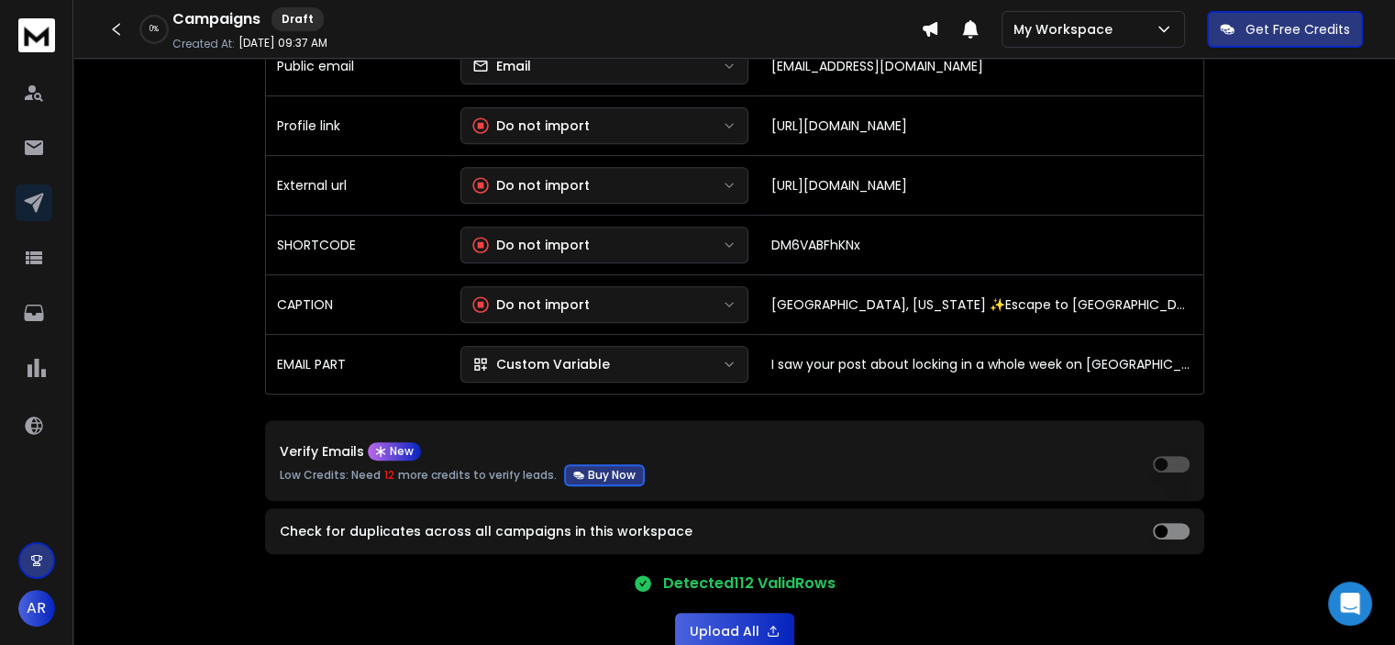
click at [744, 612] on button "Upload All" at bounding box center [734, 630] width 119 height 37
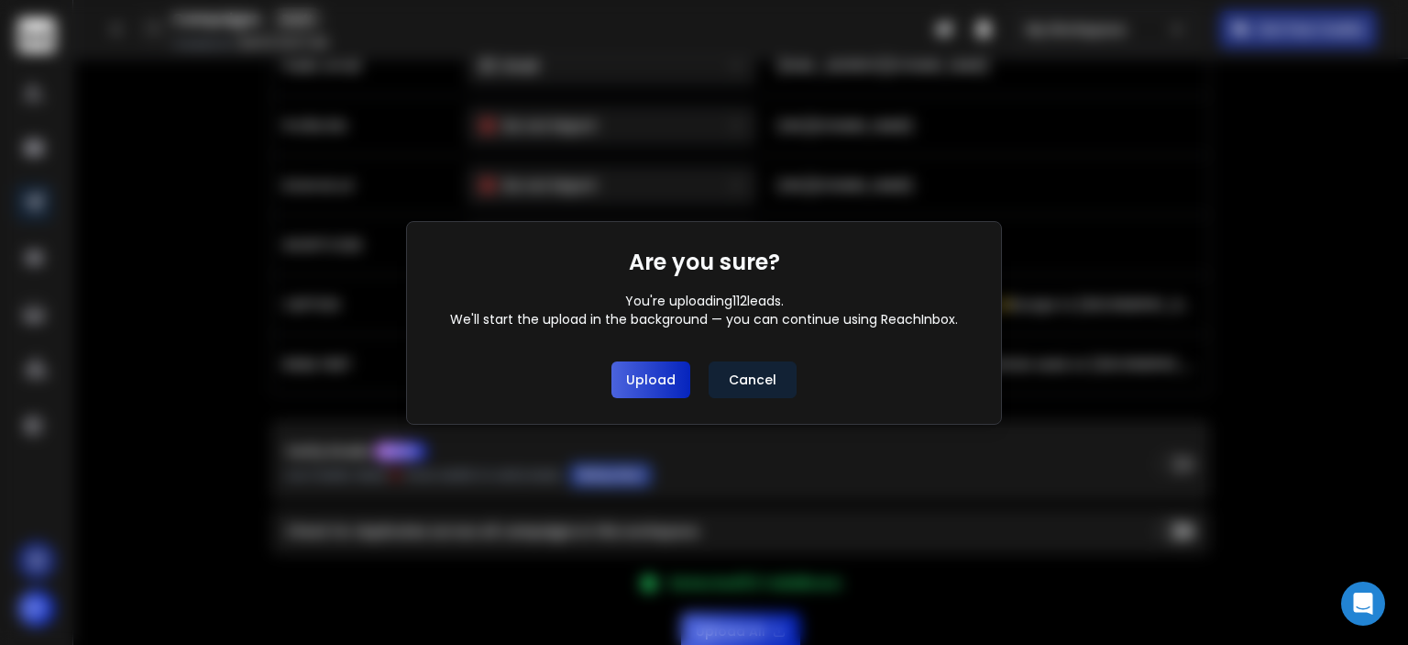
click at [645, 389] on button "Upload" at bounding box center [651, 379] width 79 height 37
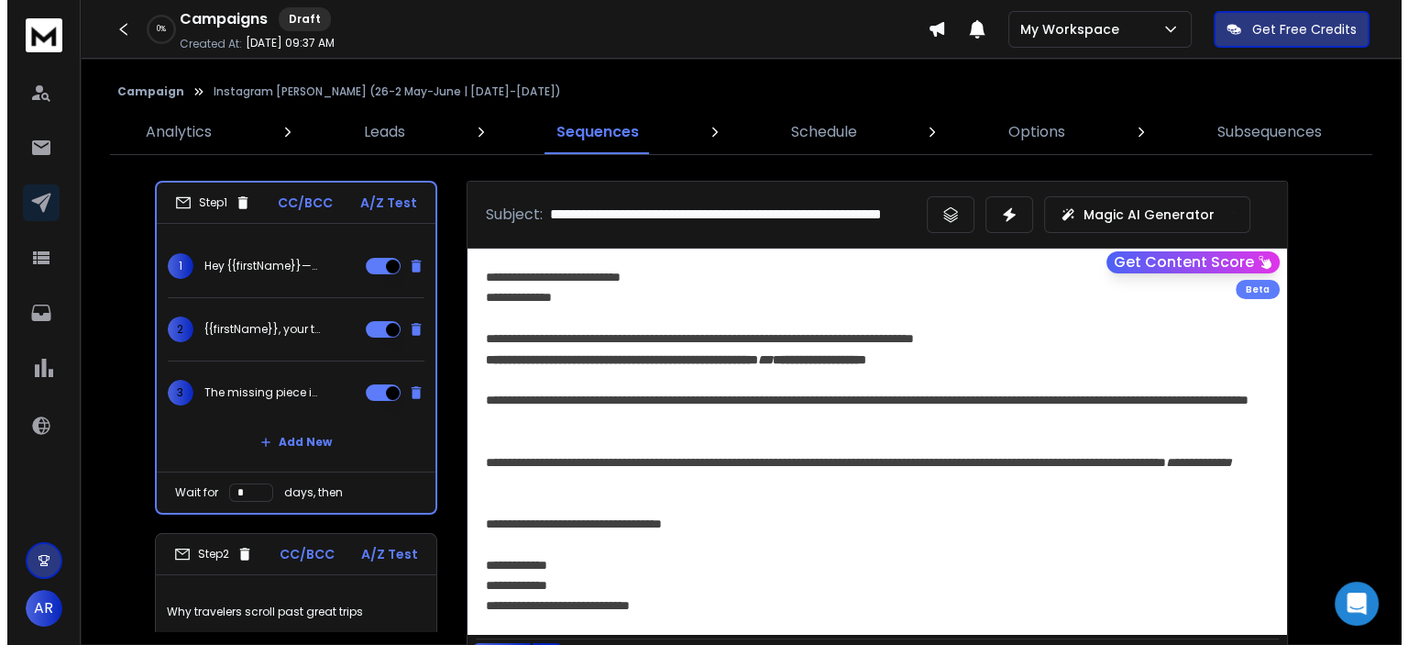
scroll to position [67, 0]
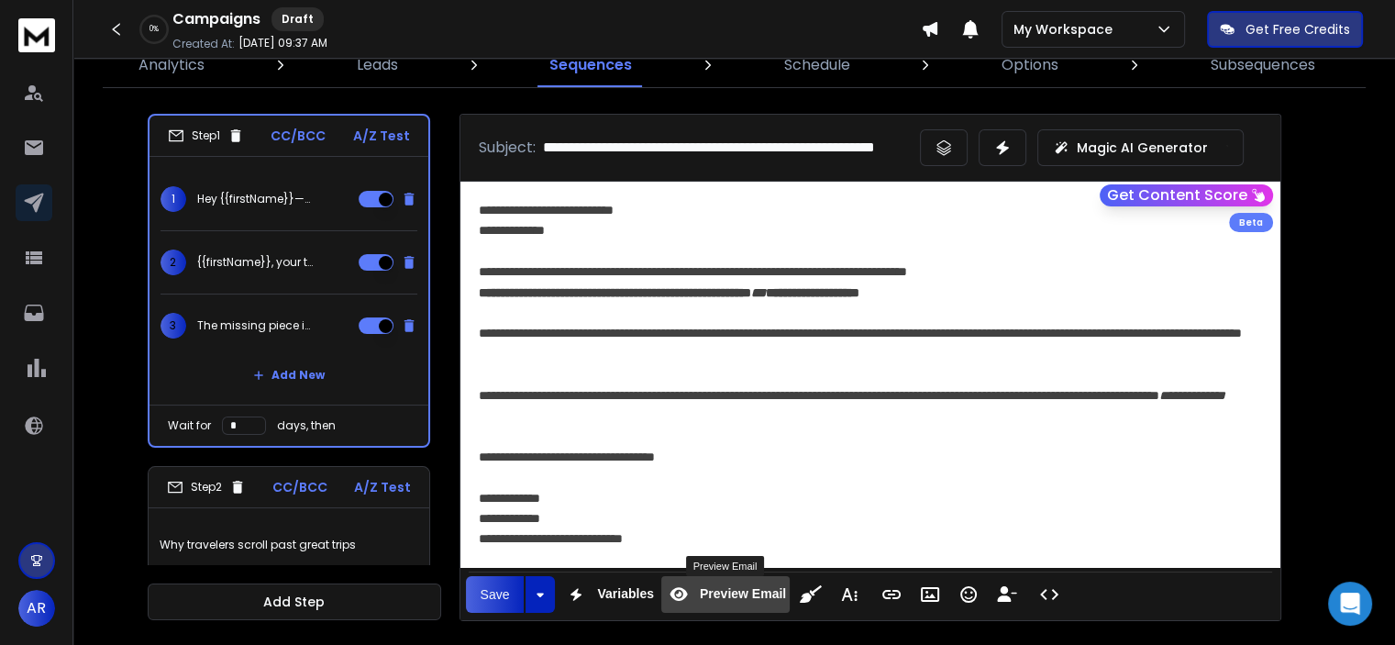
click at [715, 594] on span "Preview Email" at bounding box center [743, 594] width 94 height 16
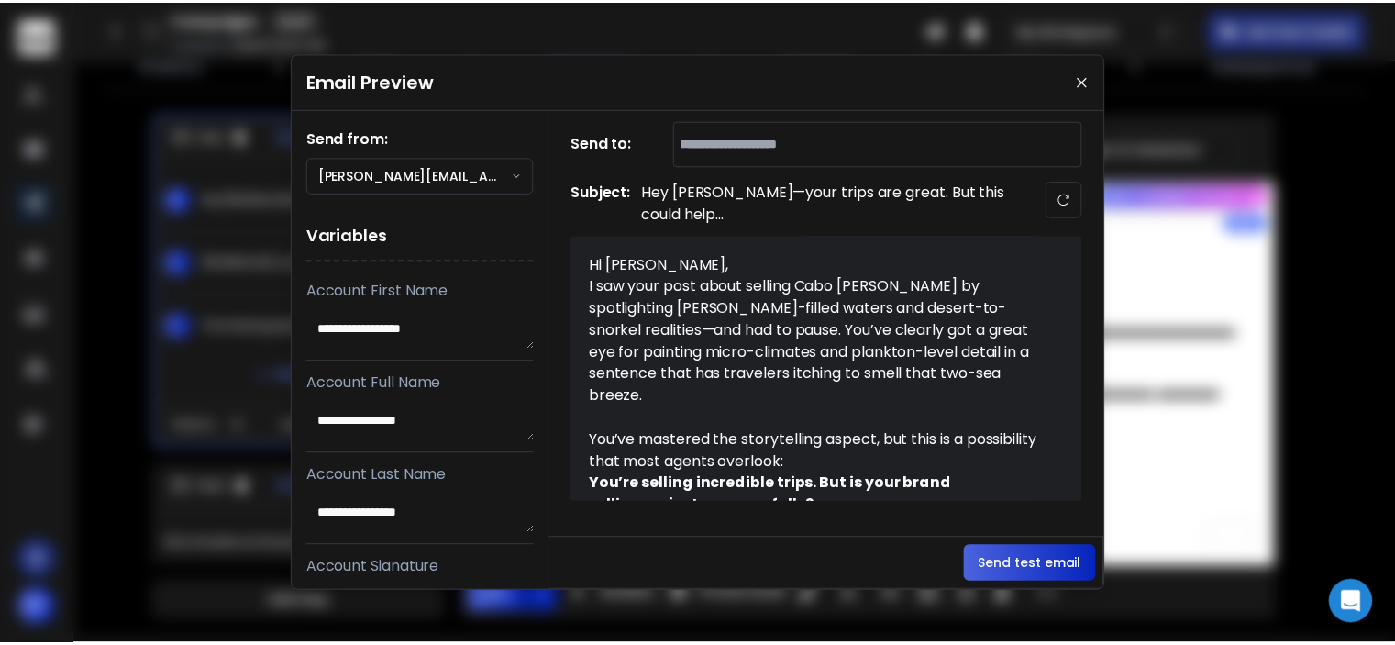
scroll to position [301, 0]
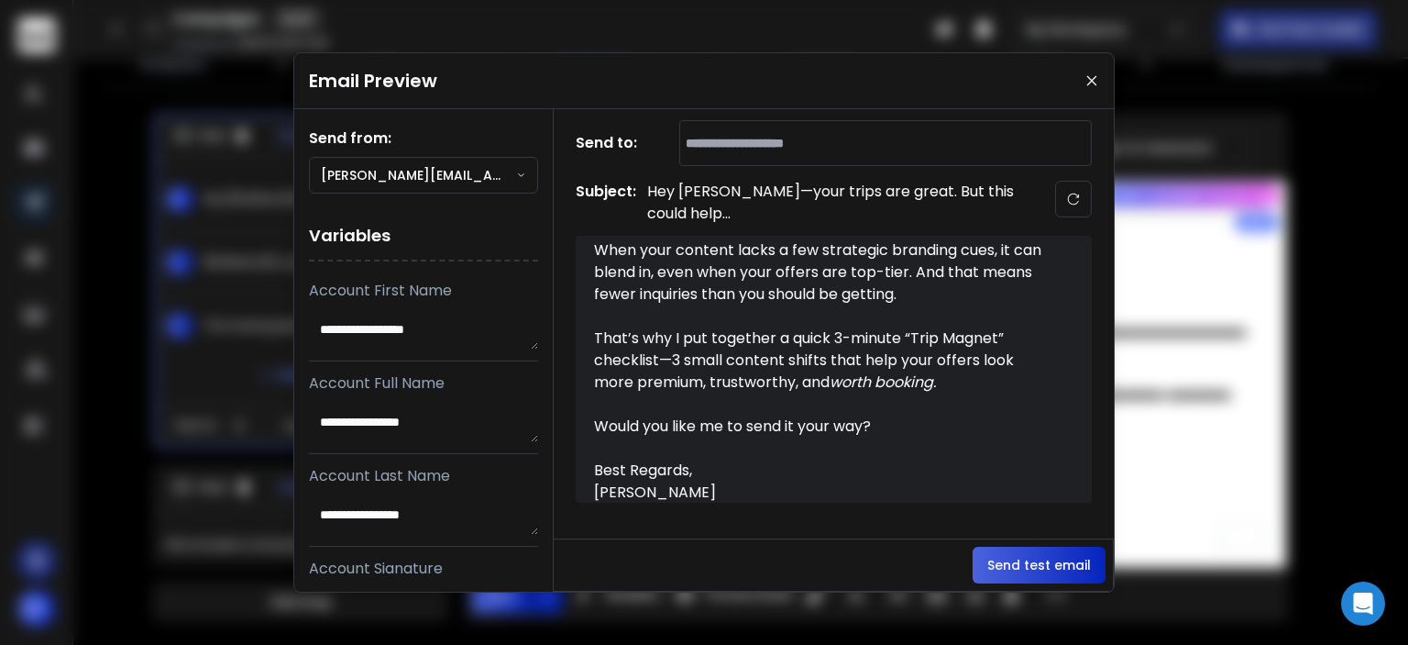
click at [1097, 67] on div "Email Preview" at bounding box center [704, 80] width 820 height 55
click at [1094, 90] on div "Email Preview" at bounding box center [704, 80] width 820 height 55
click at [1094, 68] on div "Email Preview" at bounding box center [704, 80] width 820 height 55
click at [1088, 80] on icon at bounding box center [1092, 80] width 15 height 15
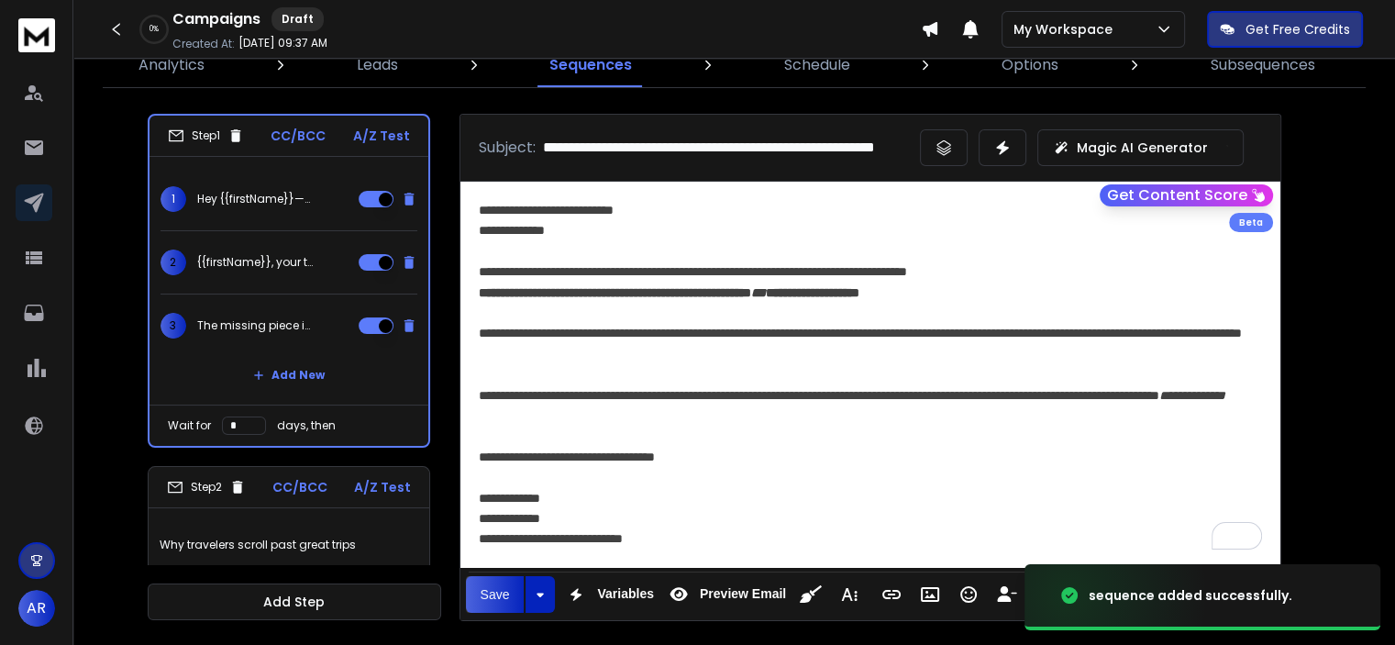
scroll to position [0, 0]
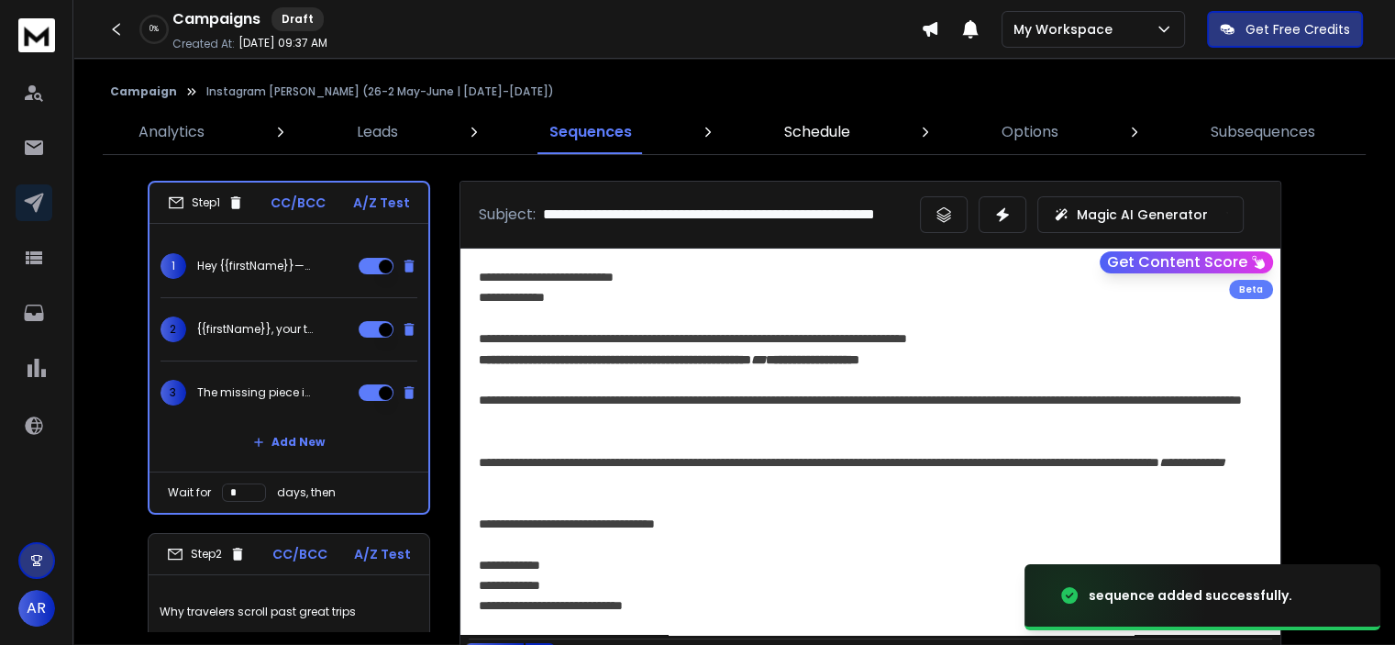
click at [780, 113] on link "Schedule" at bounding box center [817, 132] width 88 height 44
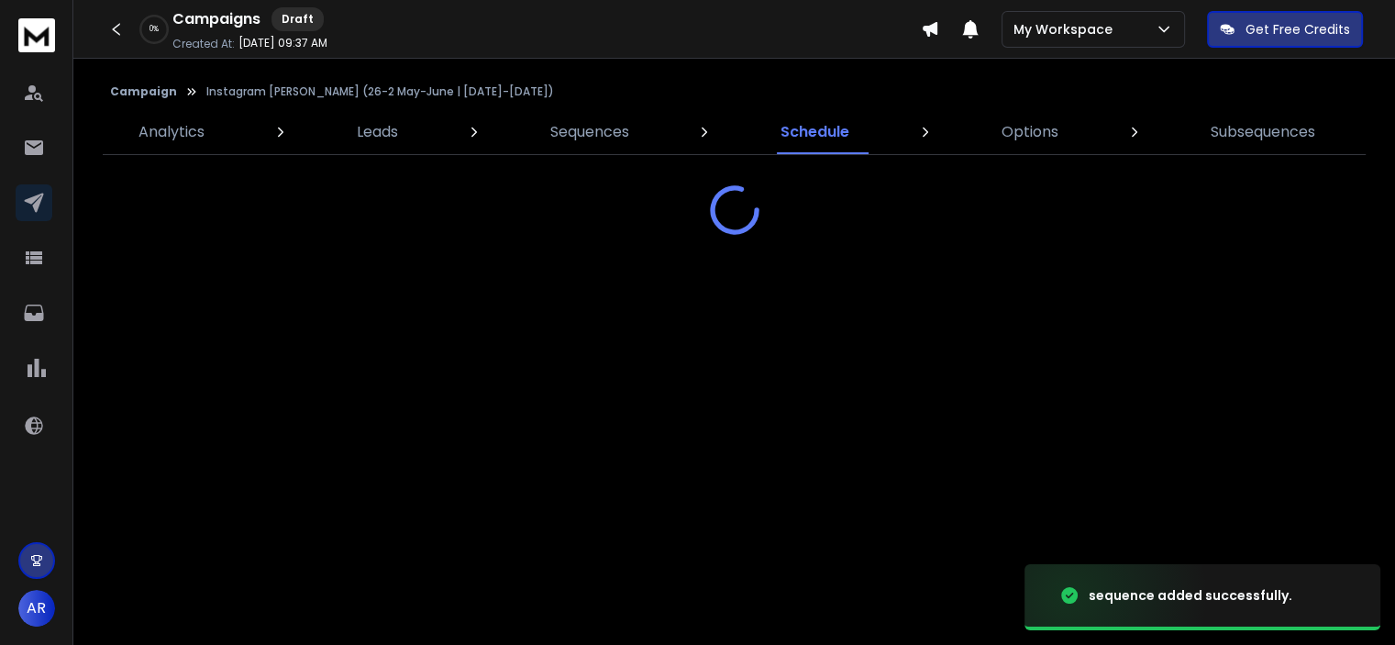
click at [799, 131] on p "Schedule" at bounding box center [814, 132] width 69 height 22
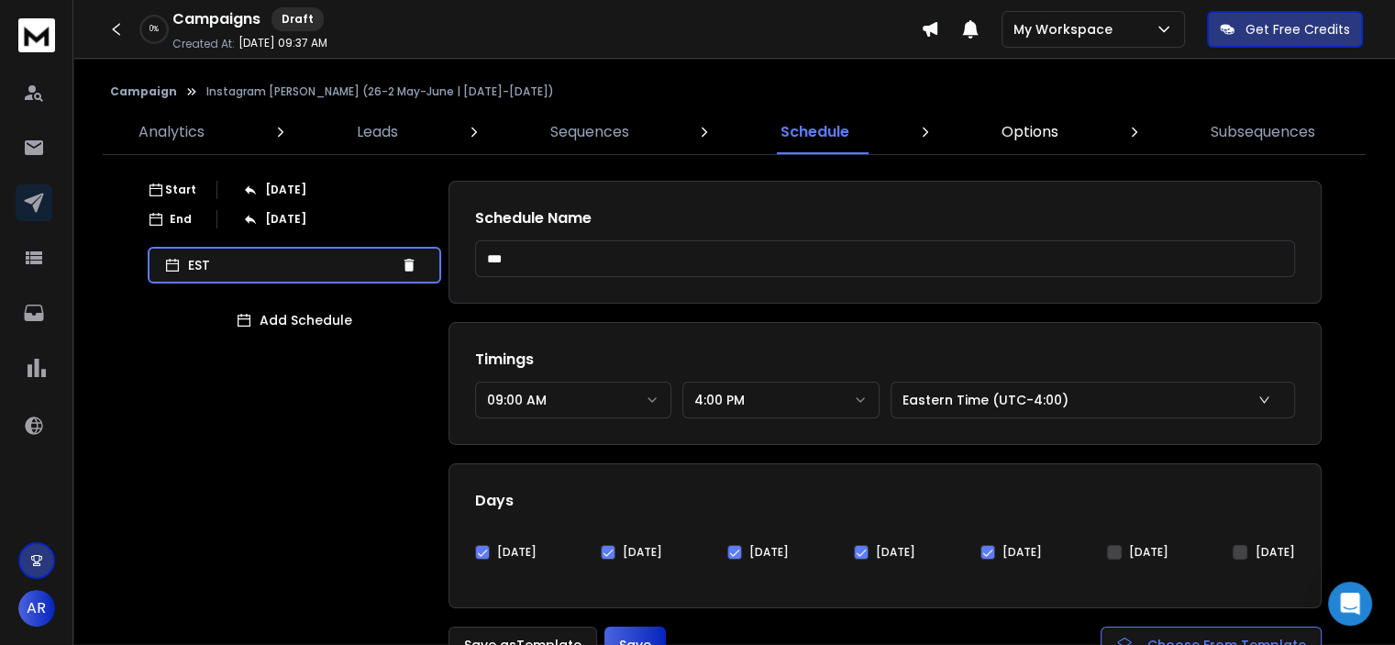
click at [1030, 148] on link "Options" at bounding box center [1029, 132] width 79 height 44
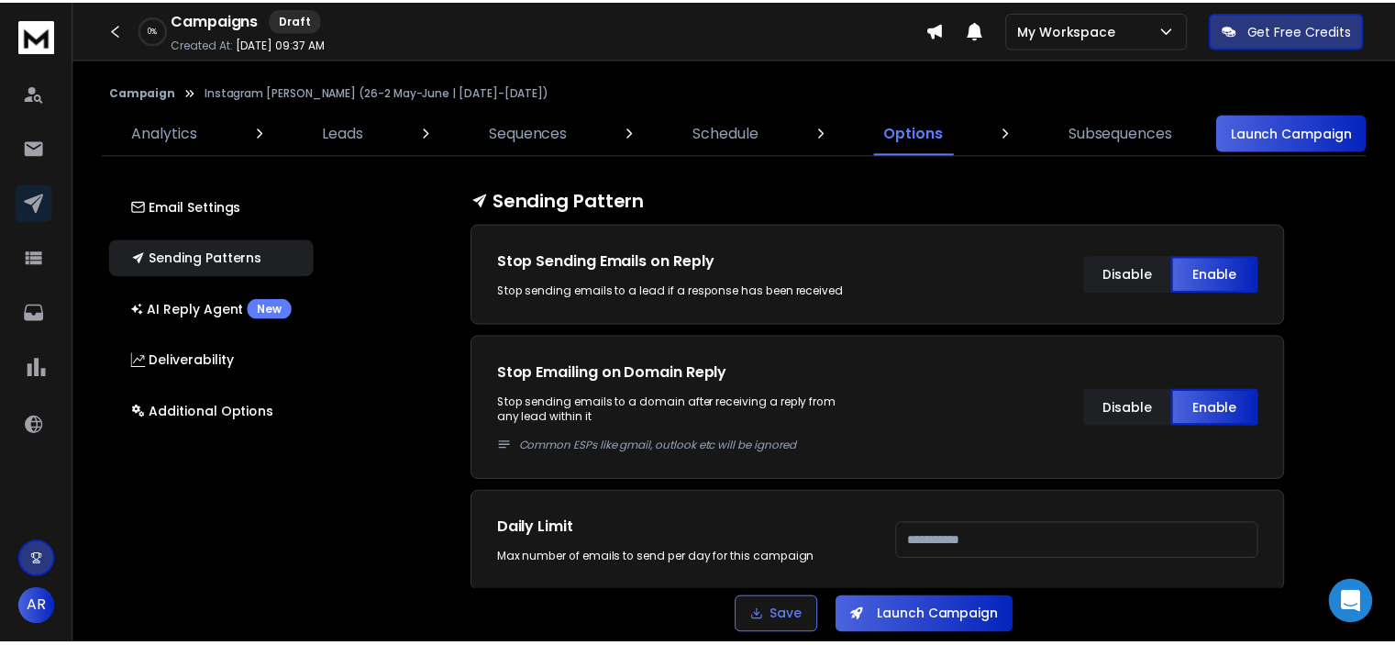
scroll to position [611, 0]
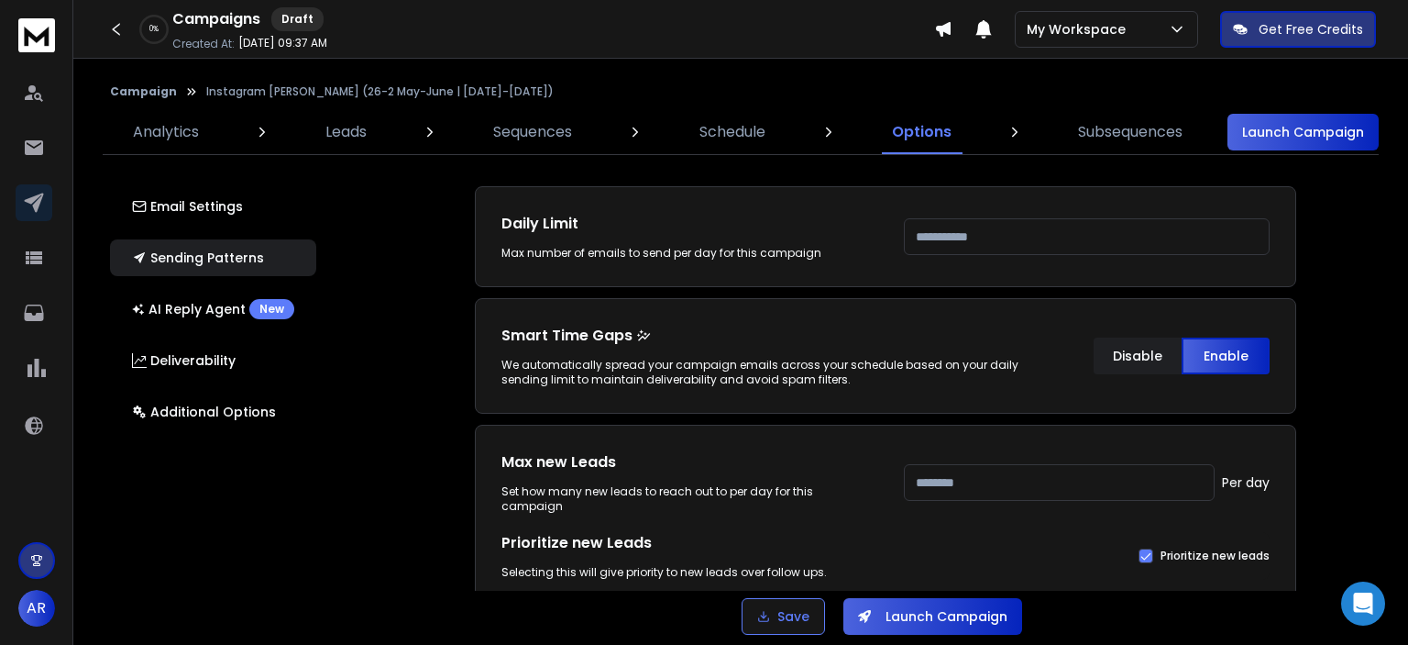
click at [317, 94] on p "Instagram Sarah - TA (26-2 May-June | 2-8 June)" at bounding box center [379, 91] width 347 height 15
drag, startPoint x: 329, startPoint y: 94, endPoint x: 471, endPoint y: 94, distance: 142.1
click at [471, 94] on p "Instagram Sarah - TA (26-2 May-June | 2-8 June)" at bounding box center [379, 91] width 347 height 15
copy p "26-2 May-June | 2-8 June"
click at [37, 204] on icon at bounding box center [33, 202] width 19 height 19
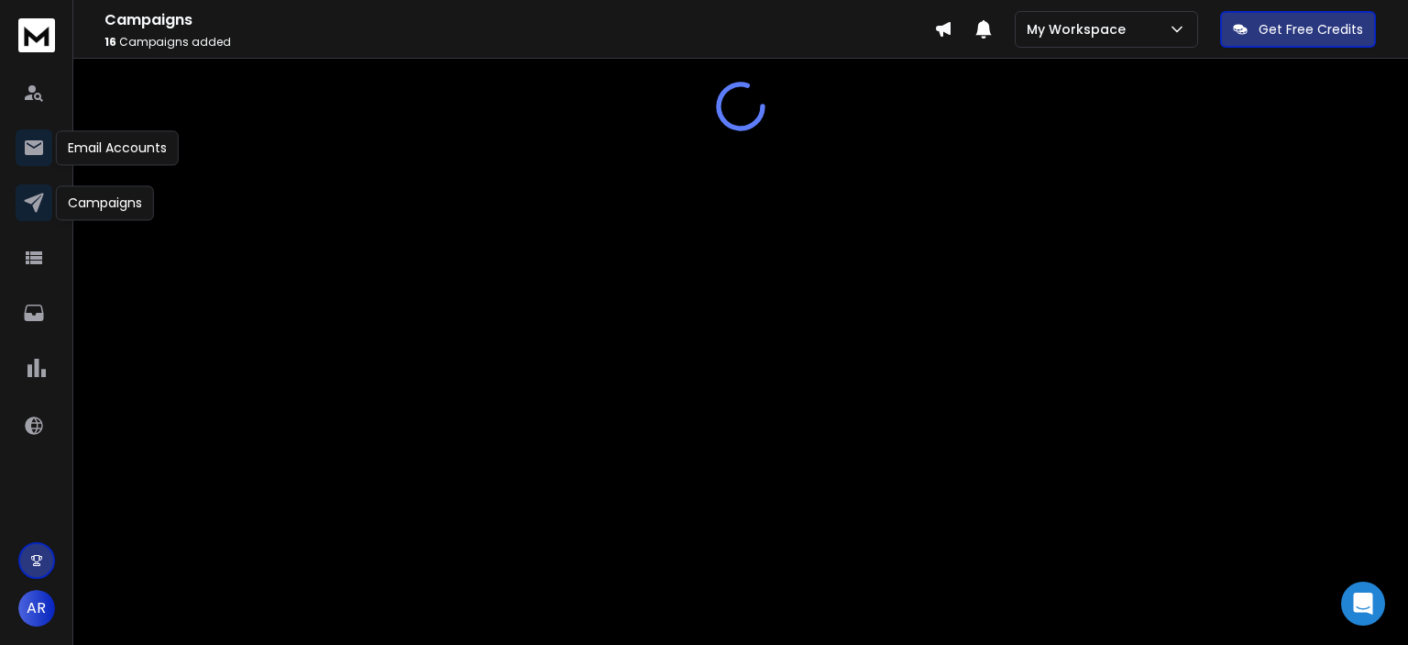
click at [28, 132] on link at bounding box center [34, 147] width 37 height 37
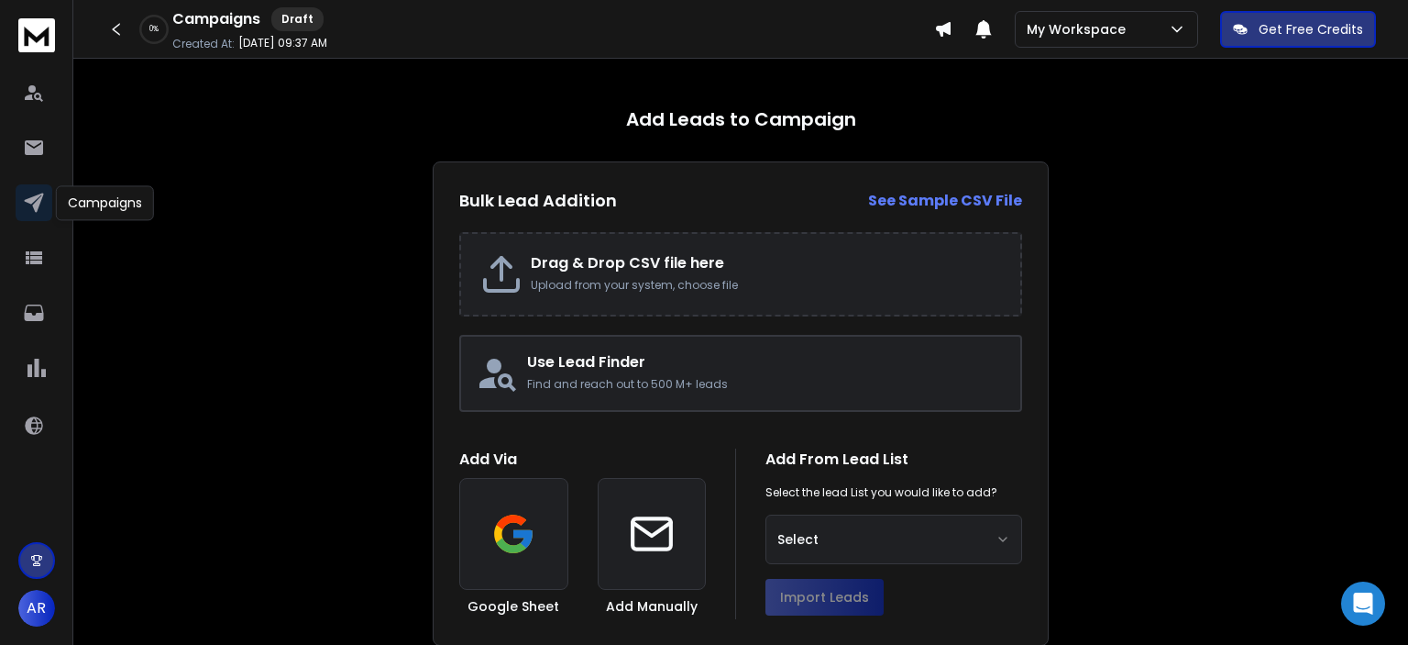
click at [32, 193] on icon at bounding box center [34, 203] width 22 height 22
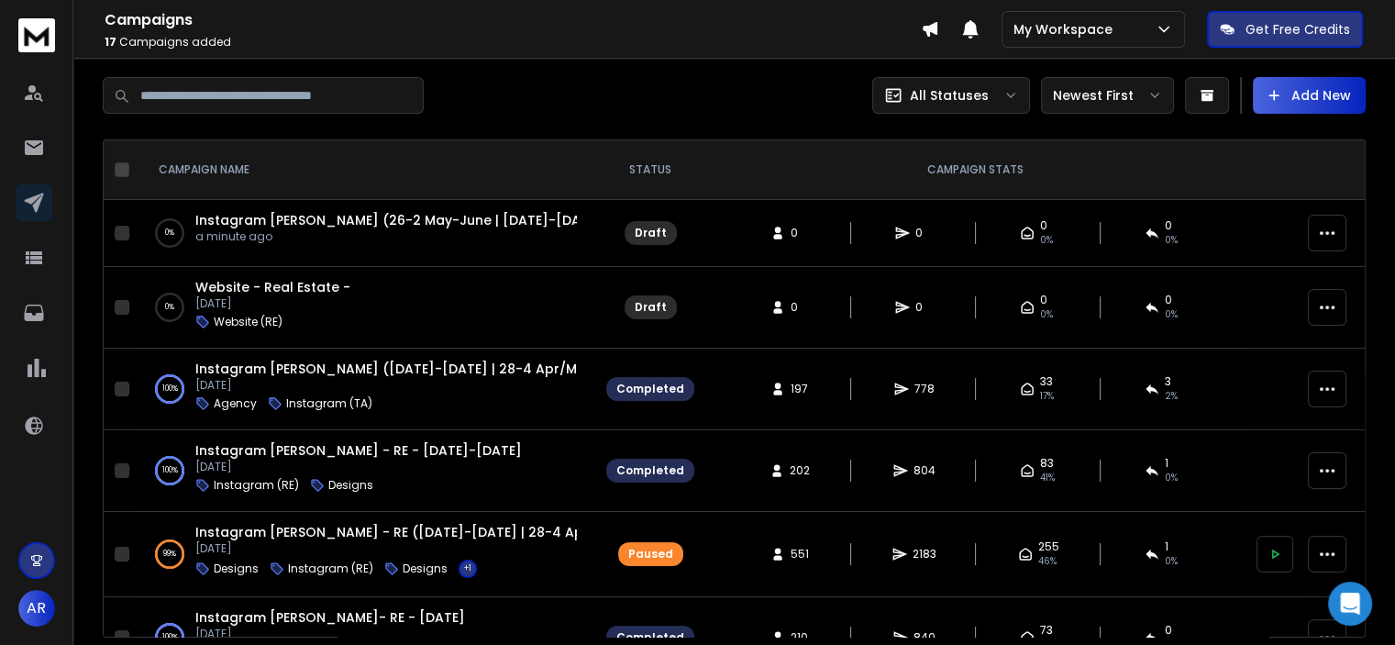
click at [323, 359] on span "Instagram [PERSON_NAME] ([DATE]-[DATE] | 28-4 Apr/May | [DATE]-[DATE])" at bounding box center [452, 368] width 514 height 18
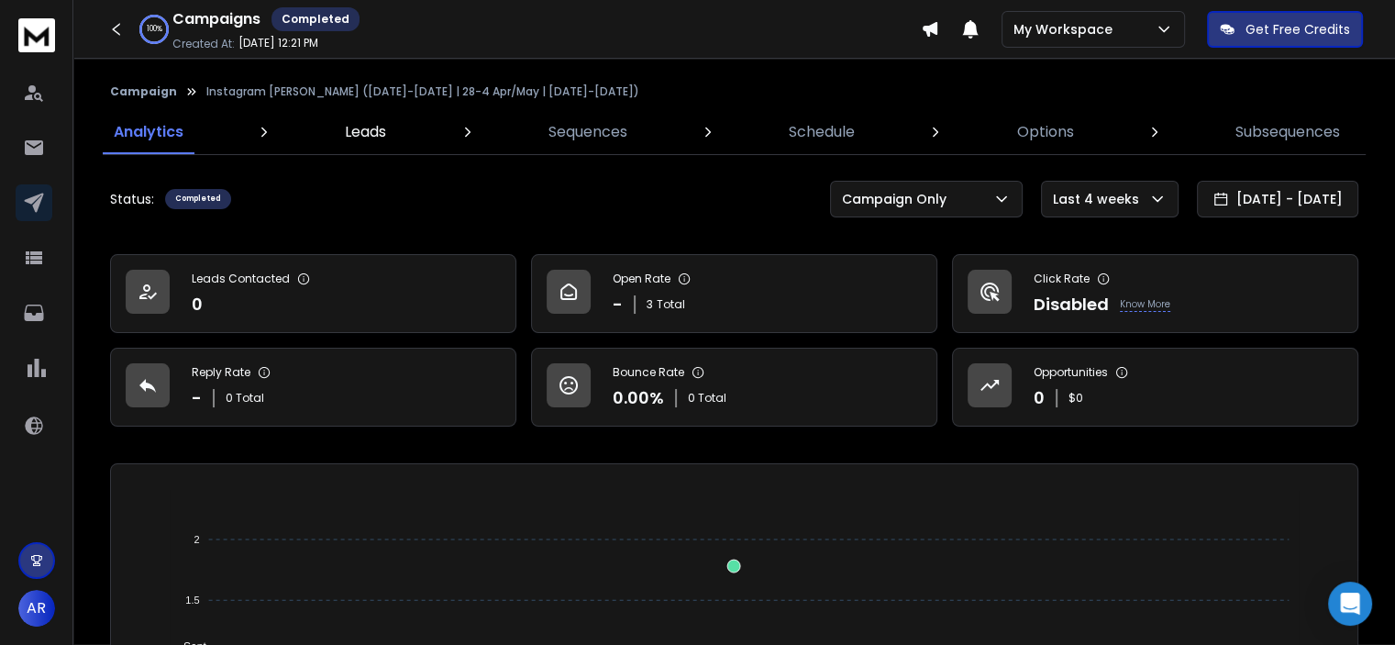
click at [336, 141] on link "Leads" at bounding box center [365, 132] width 63 height 44
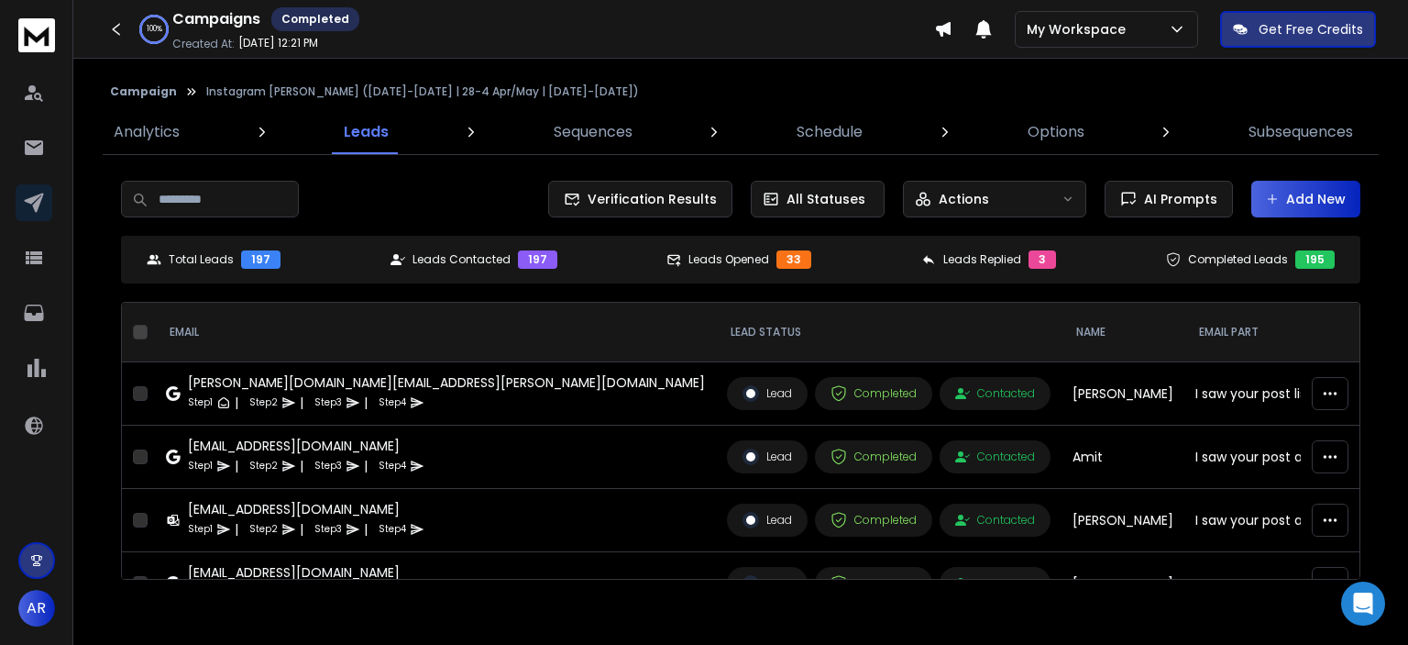
click at [1301, 392] on td at bounding box center [1330, 393] width 59 height 63
click at [1322, 392] on icon "button" at bounding box center [1330, 393] width 17 height 17
click at [209, 335] on th "EMAIL" at bounding box center [435, 333] width 561 height 60
click at [474, 382] on div "[PERSON_NAME][DOMAIN_NAME][EMAIL_ADDRESS][PERSON_NAME][DOMAIN_NAME]" at bounding box center [446, 382] width 517 height 18
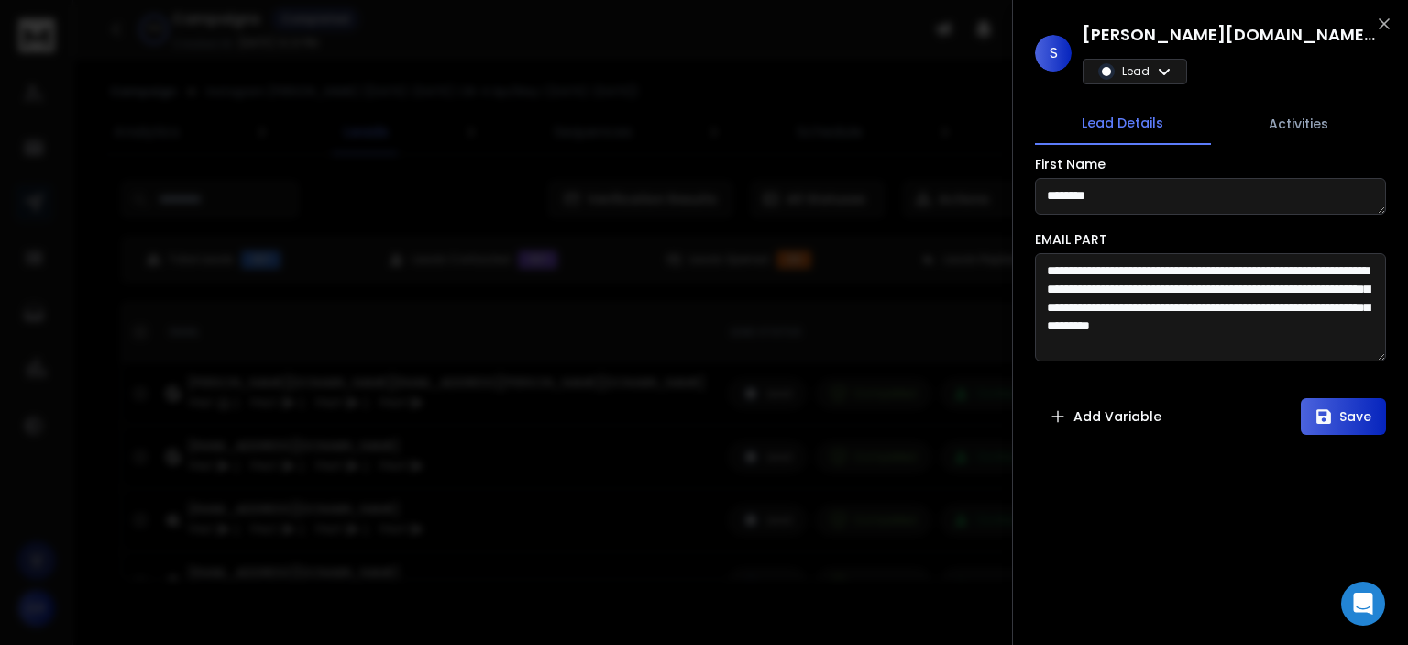
click at [840, 174] on div at bounding box center [704, 322] width 1408 height 645
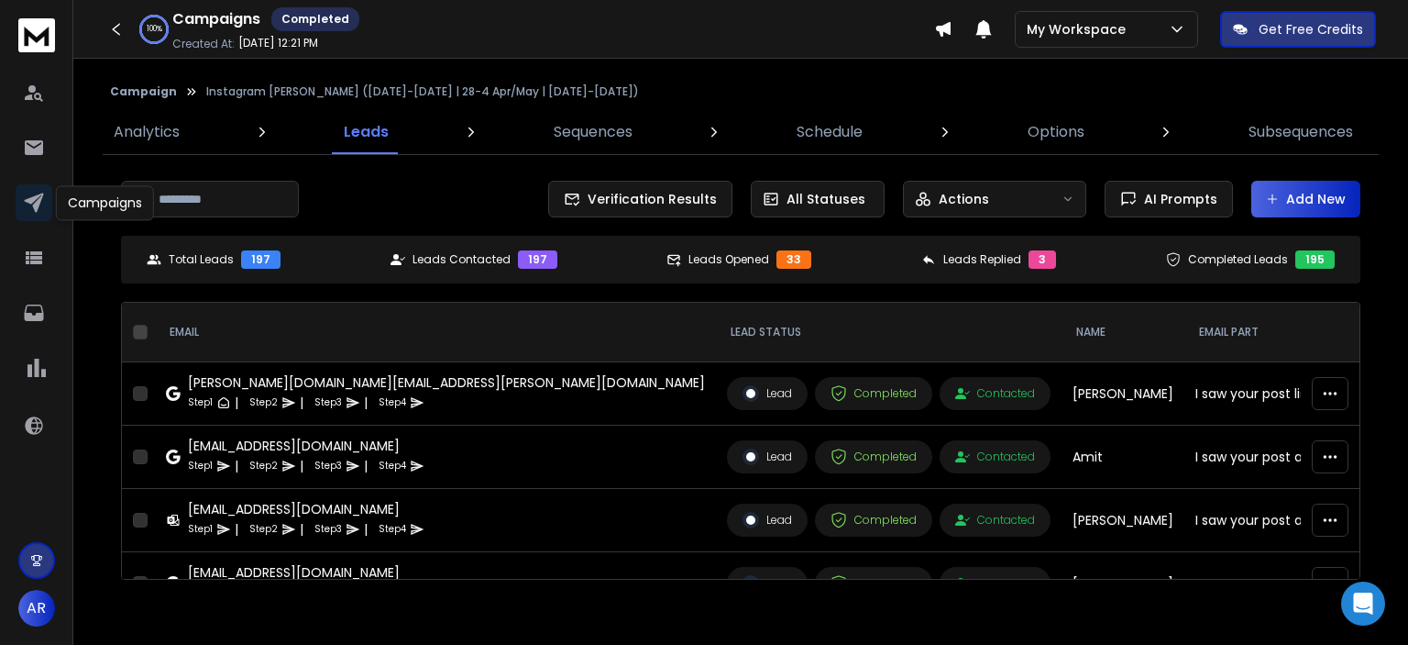
click at [47, 197] on link at bounding box center [34, 202] width 37 height 37
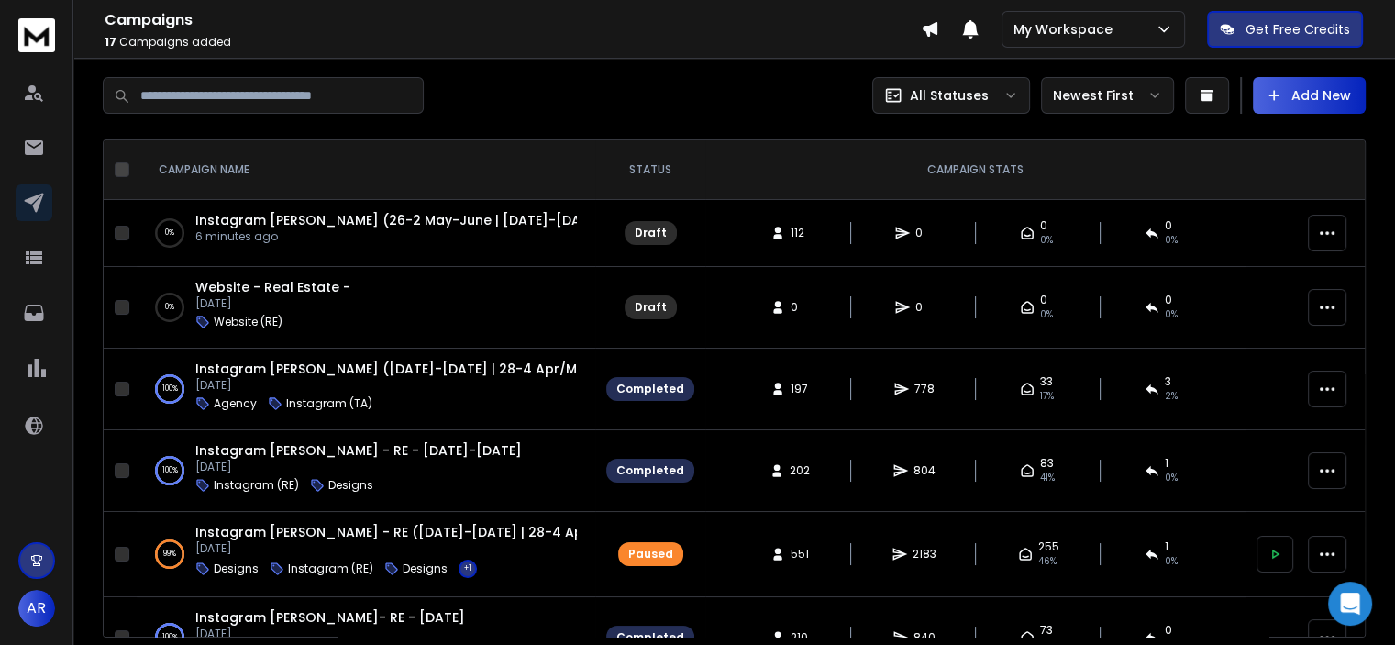
scroll to position [152, 0]
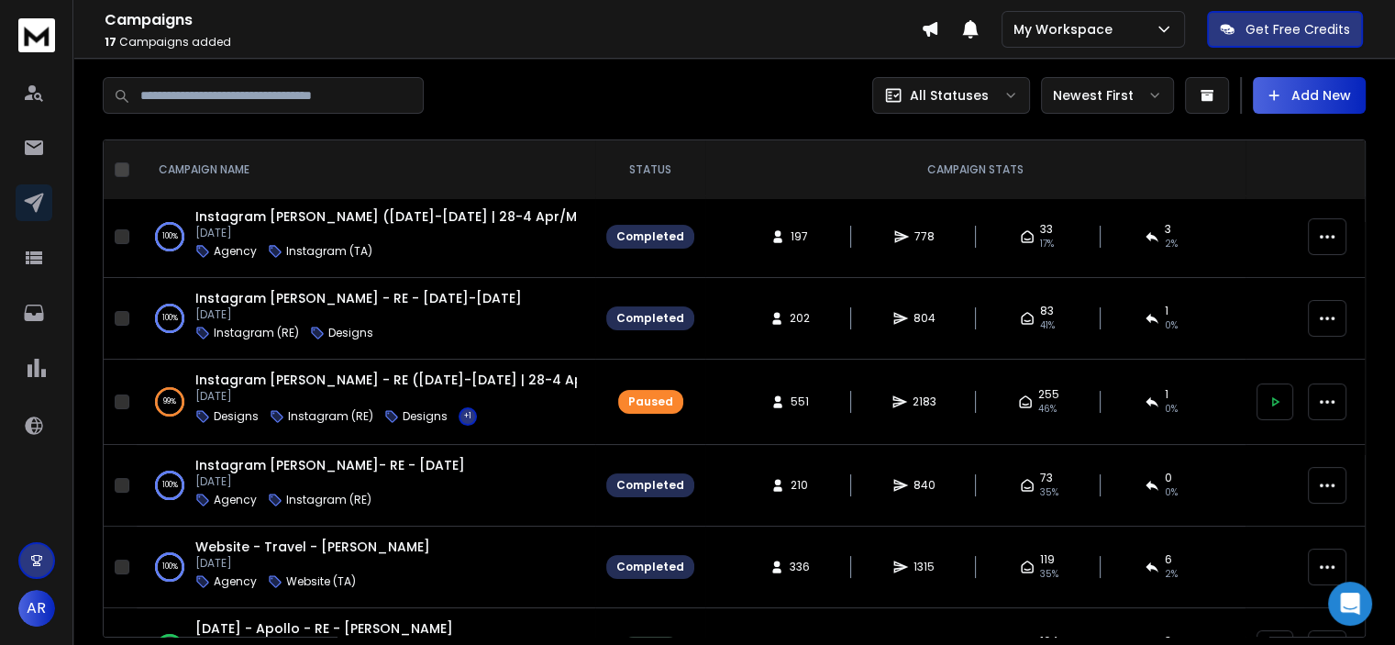
click at [1269, 406] on button at bounding box center [1274, 401] width 37 height 37
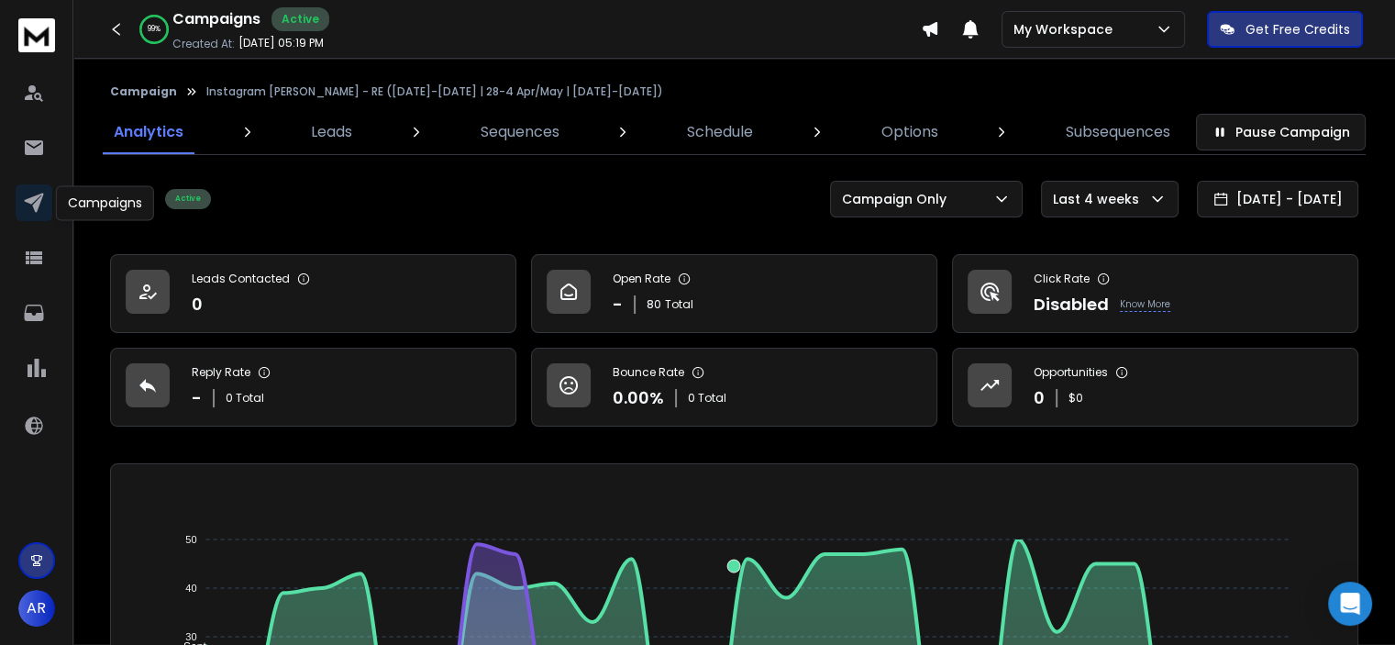
click at [34, 219] on link at bounding box center [34, 202] width 37 height 37
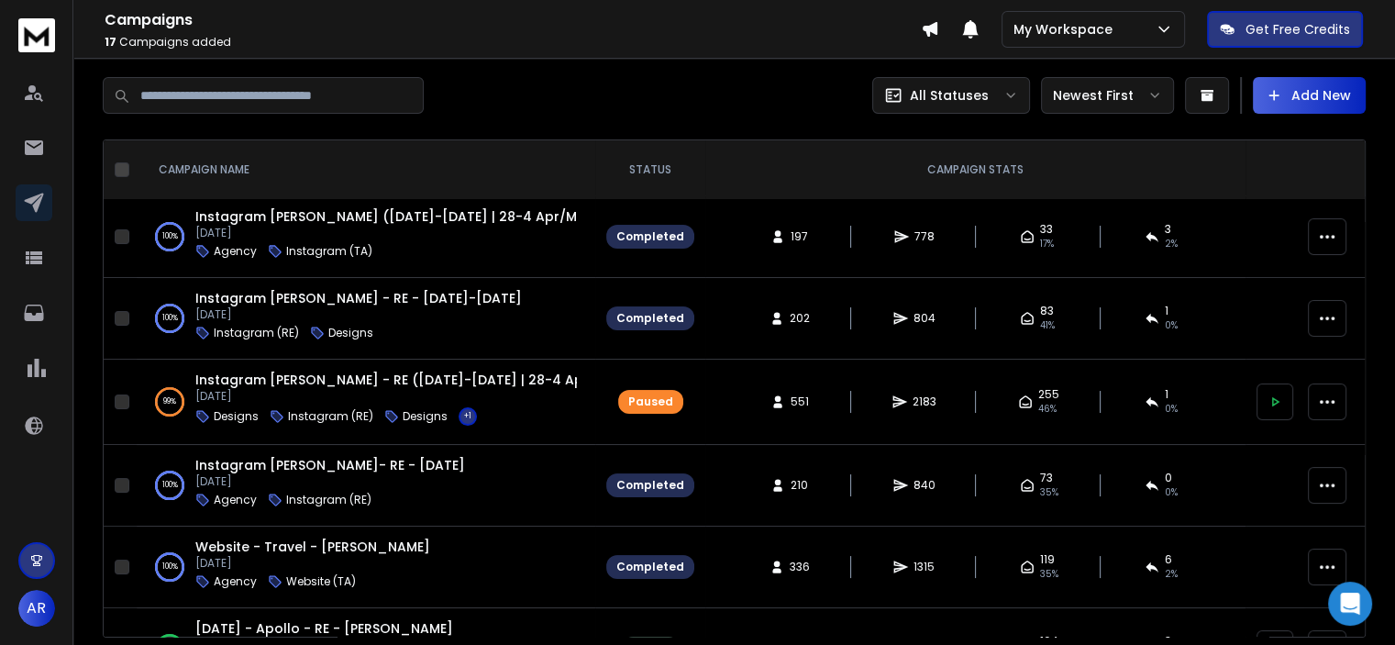
scroll to position [305, 0]
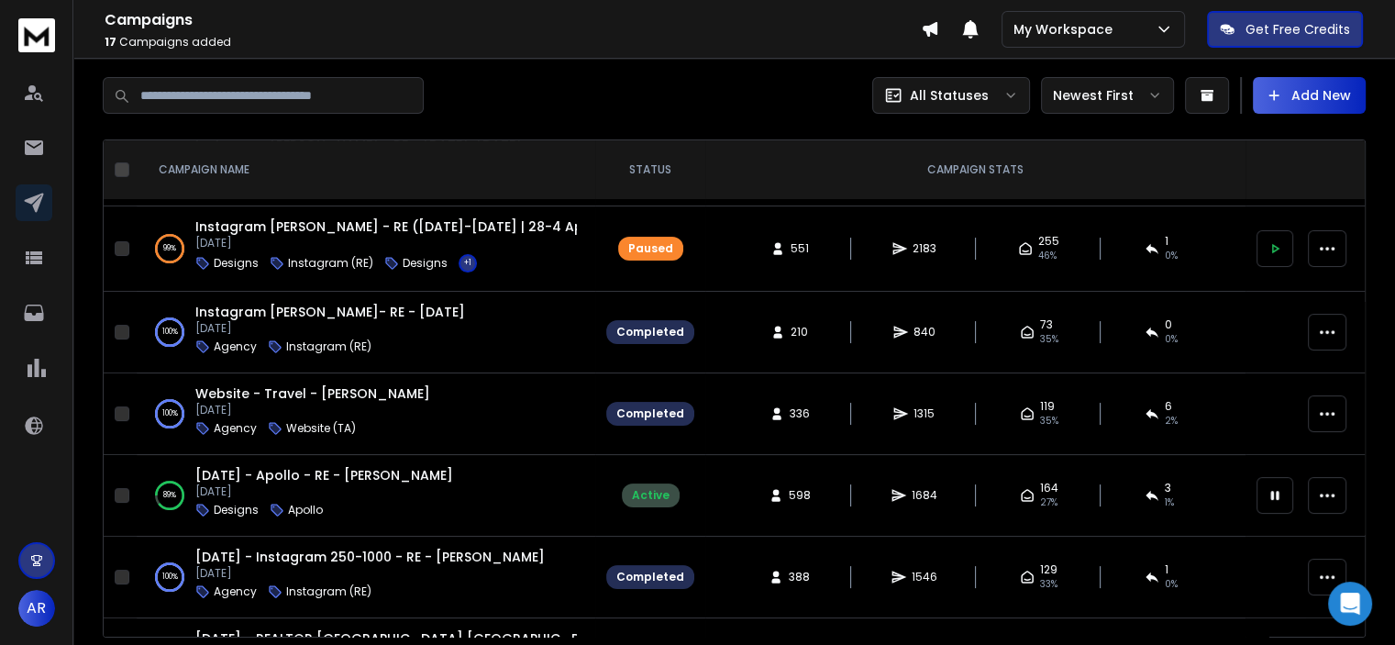
click at [1263, 255] on button at bounding box center [1274, 248] width 37 height 37
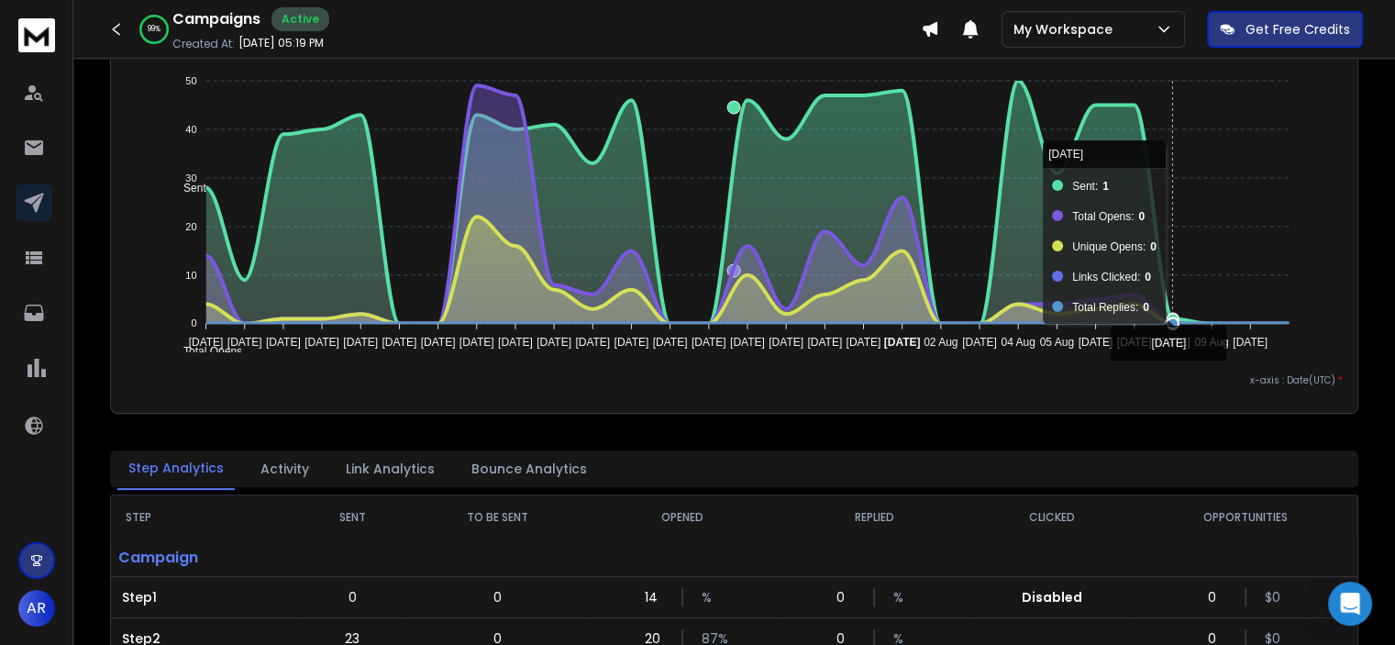
scroll to position [696, 0]
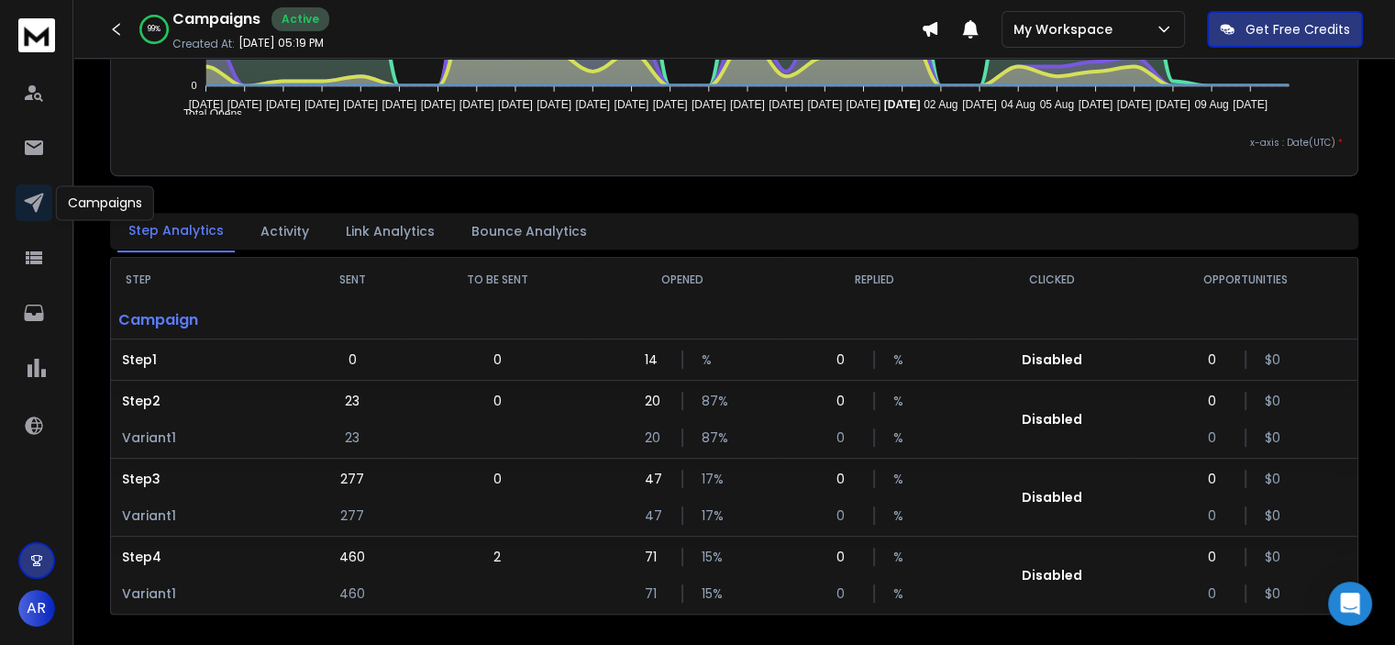
click at [48, 187] on link at bounding box center [34, 202] width 37 height 37
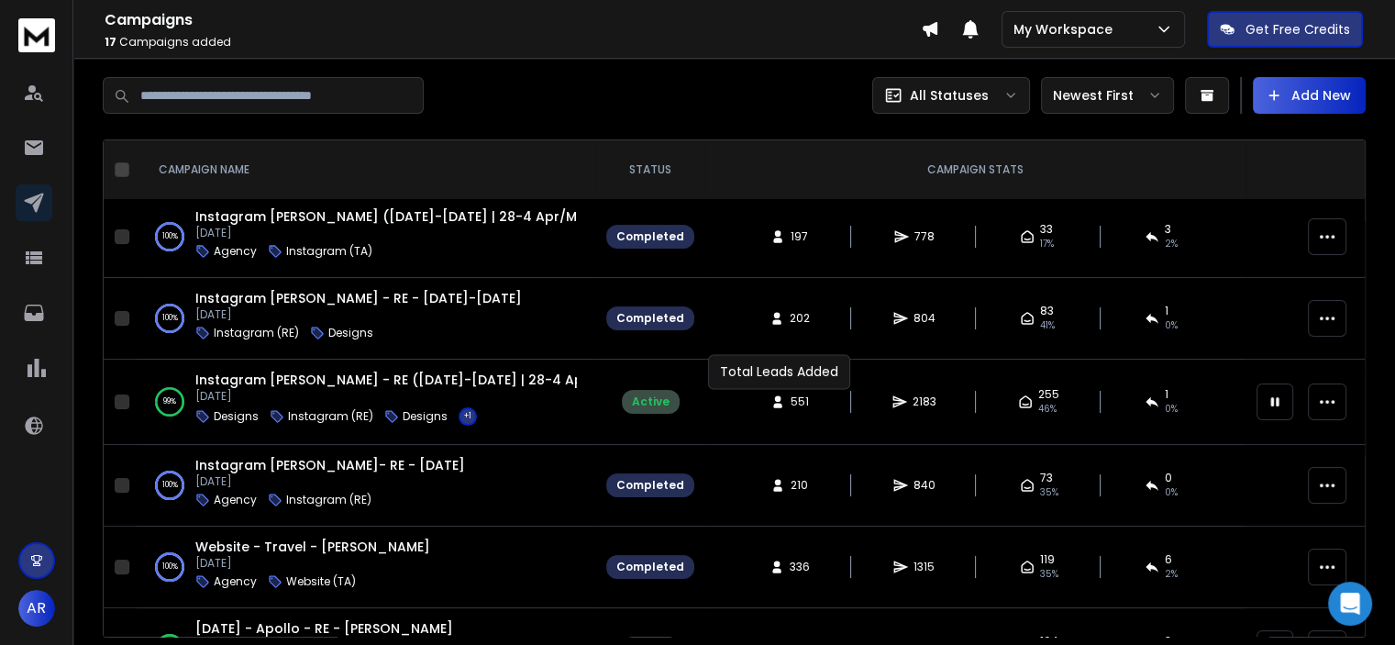
scroll to position [305, 0]
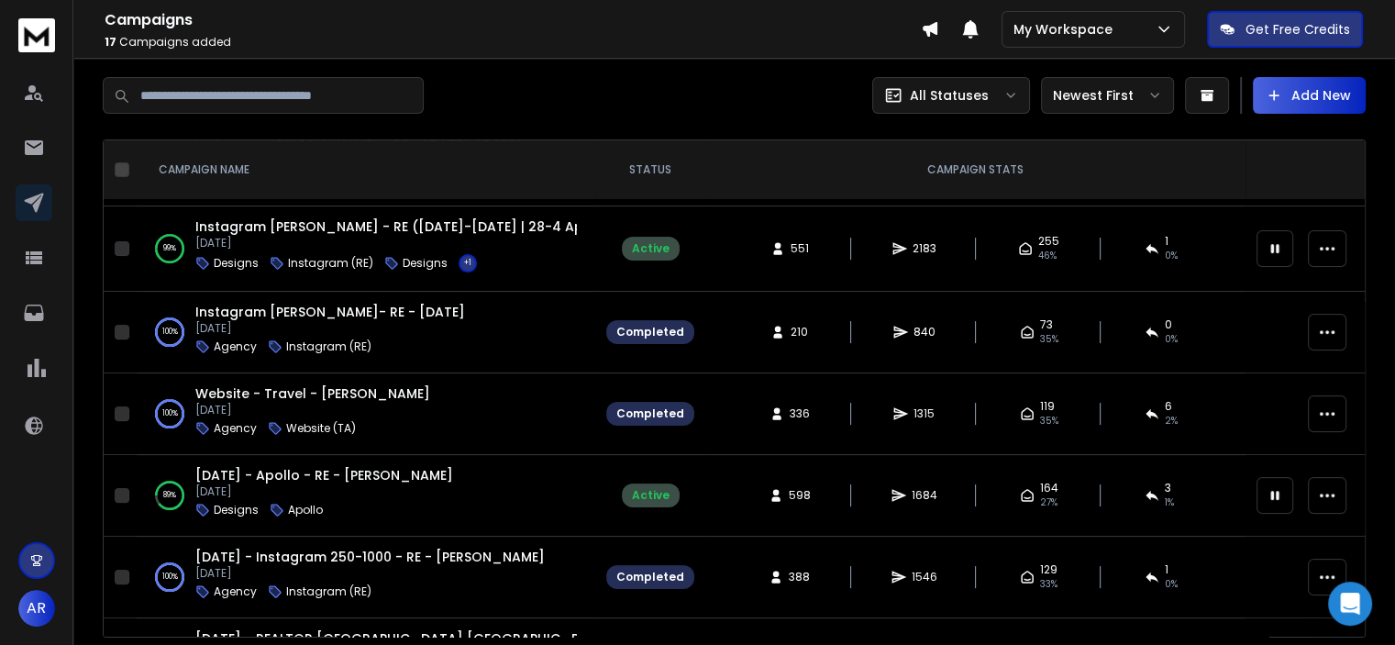
click at [1269, 495] on button at bounding box center [1274, 495] width 37 height 37
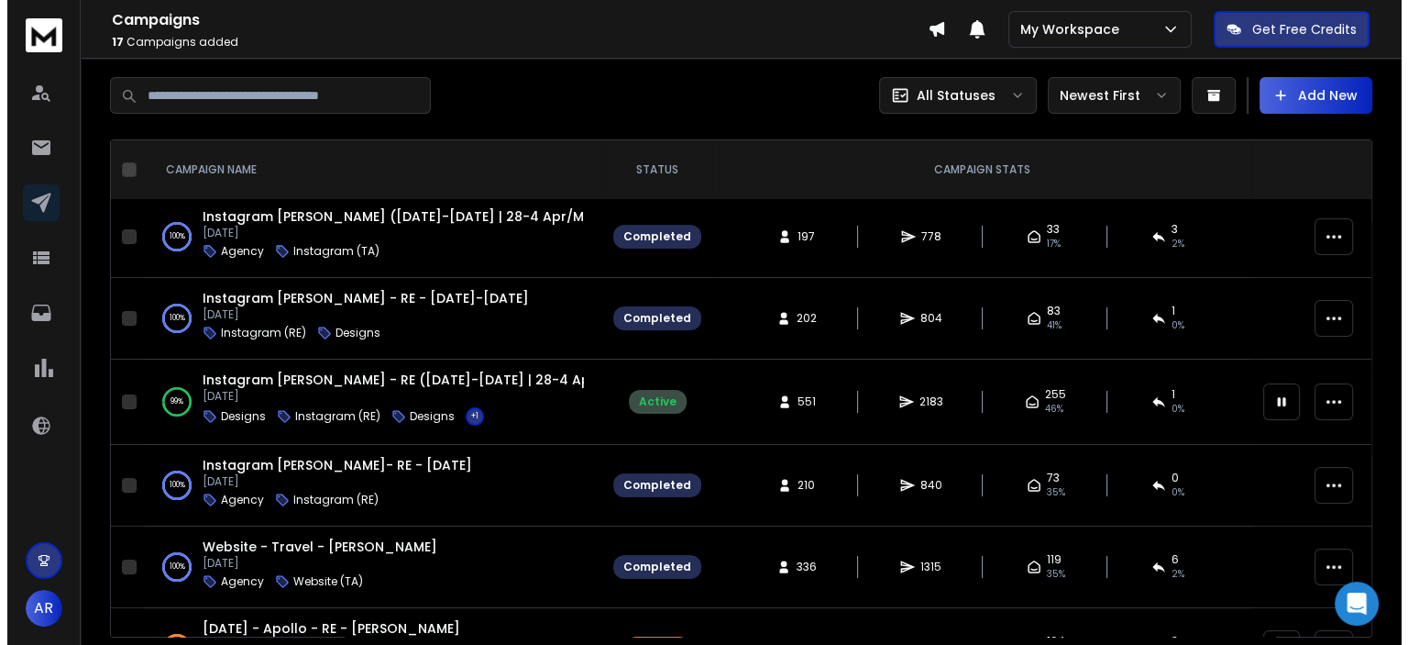
scroll to position [0, 0]
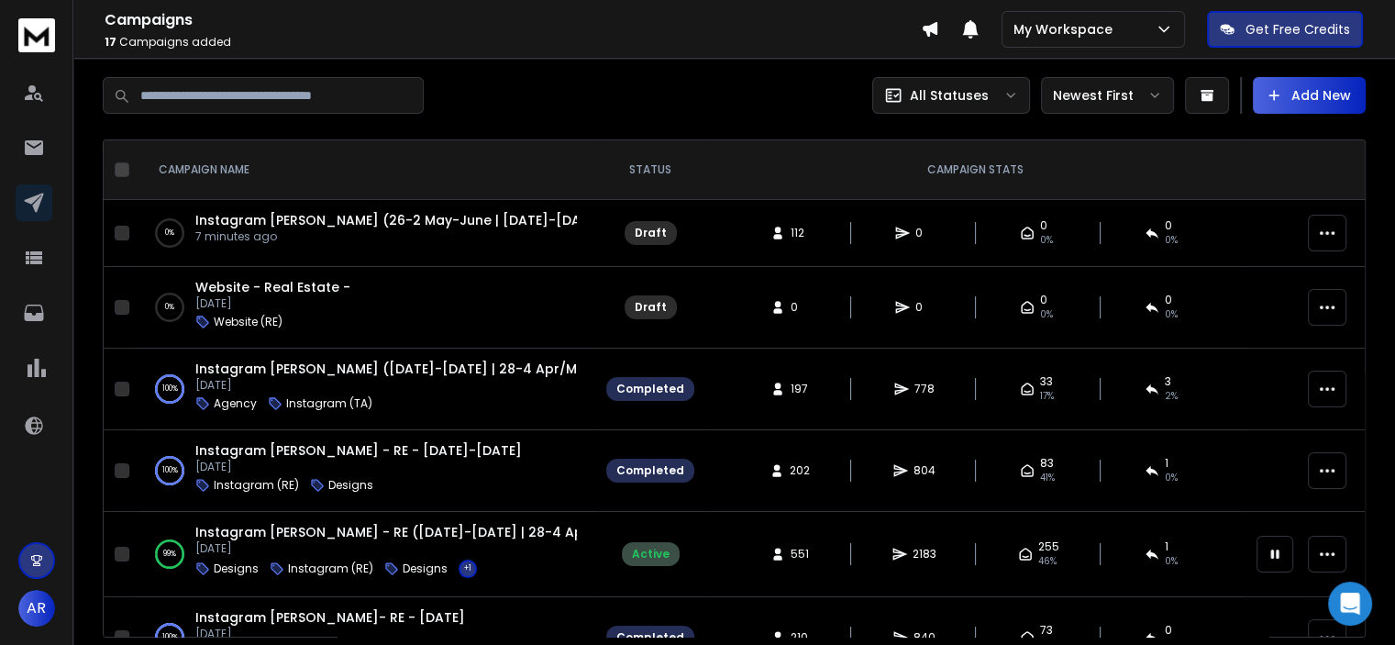
click at [262, 447] on span "Instagram [PERSON_NAME] - RE - [DATE]-[DATE]" at bounding box center [358, 450] width 326 height 18
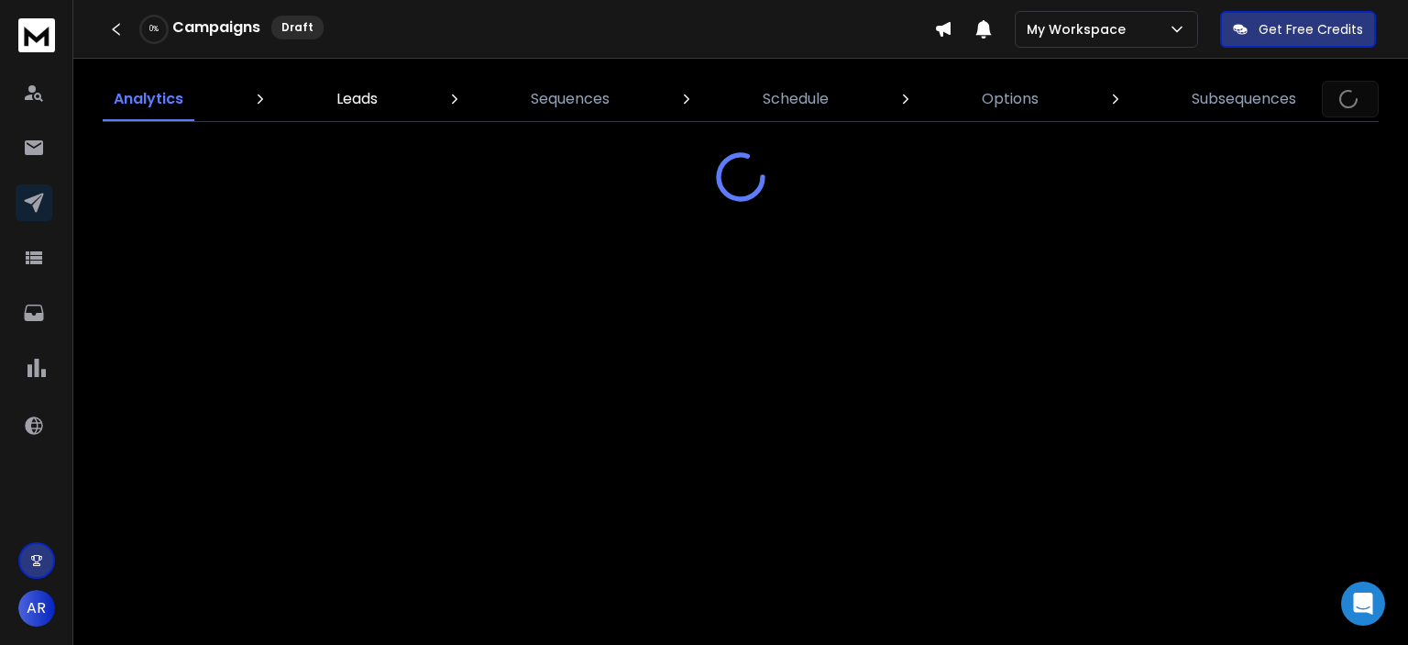
click at [333, 91] on link "Leads" at bounding box center [356, 99] width 63 height 44
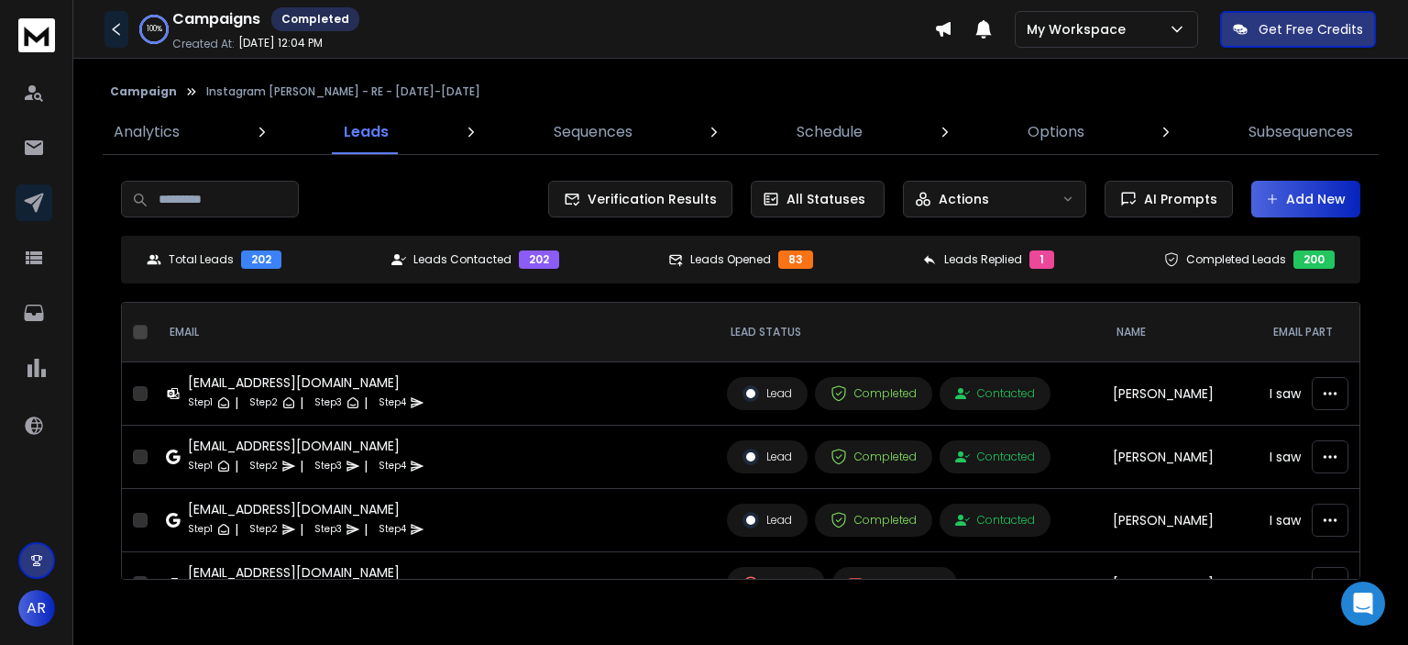
click at [111, 14] on button at bounding box center [117, 29] width 24 height 37
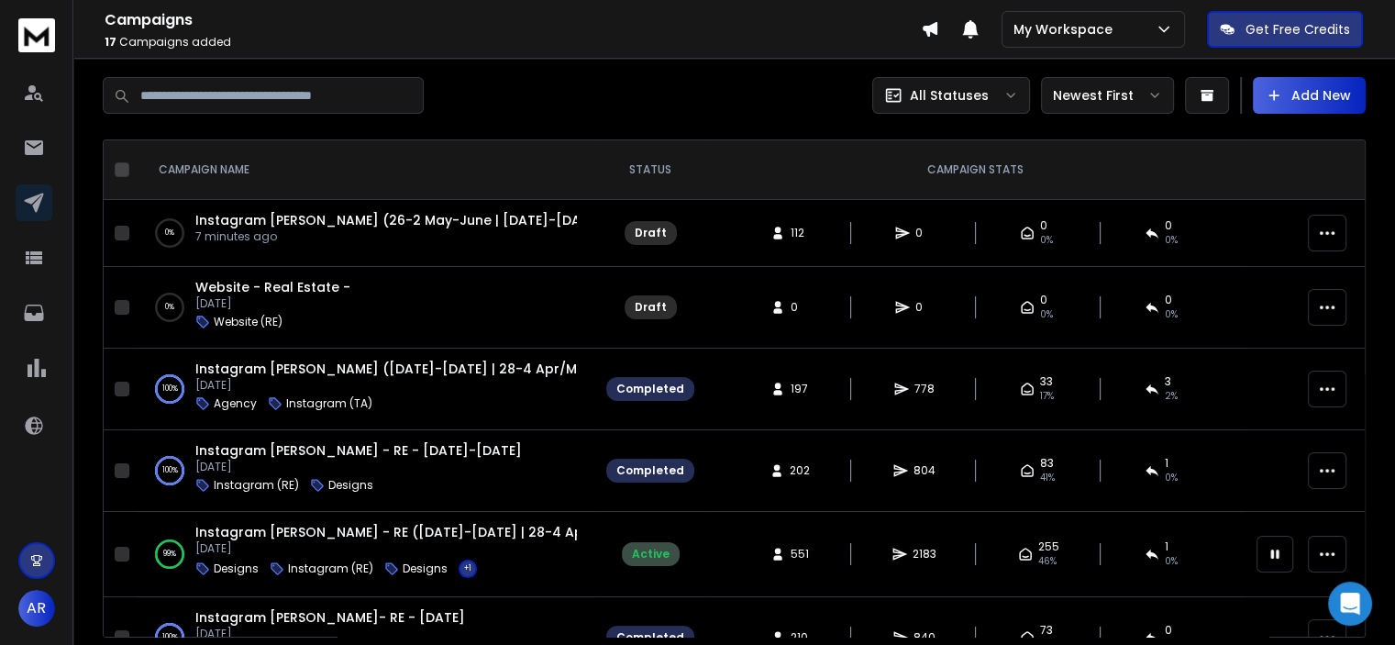
click at [365, 369] on span "Instagram Sarah - TA (21-27 Apr | 28-4 Apr/May | 5-11 May)" at bounding box center [452, 368] width 514 height 18
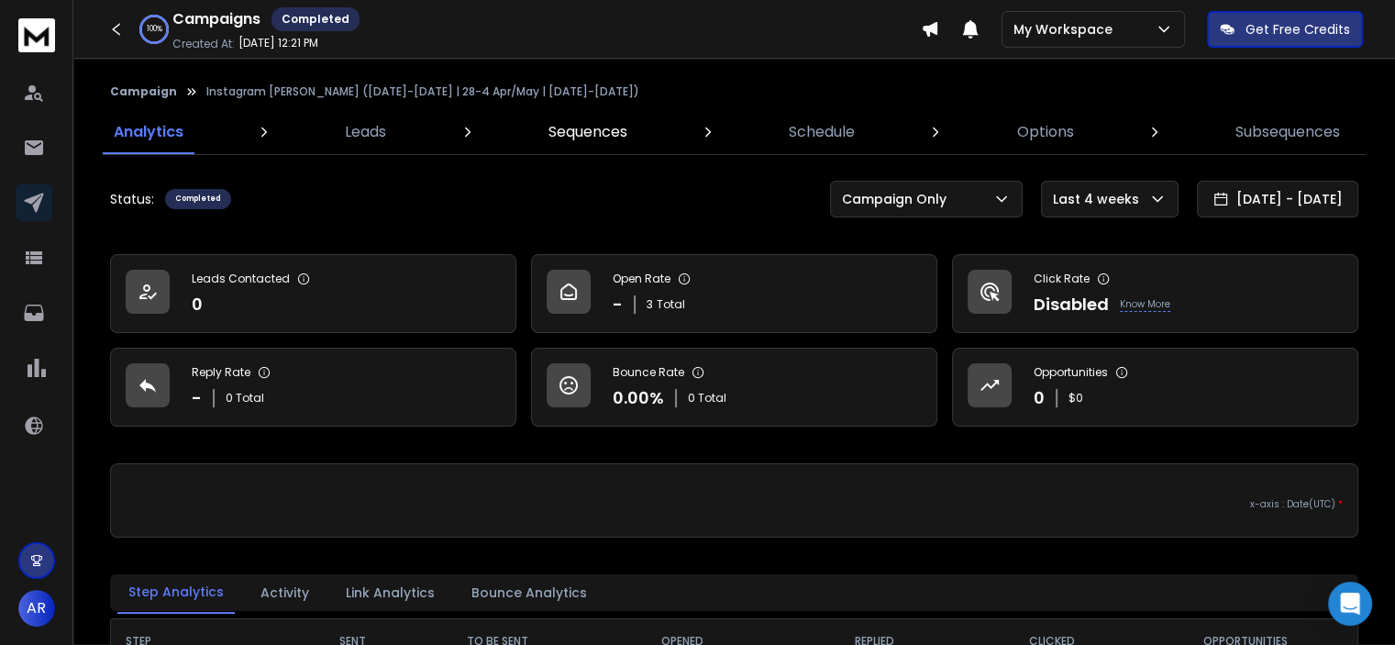
click at [576, 152] on link "Sequences" at bounding box center [587, 132] width 101 height 44
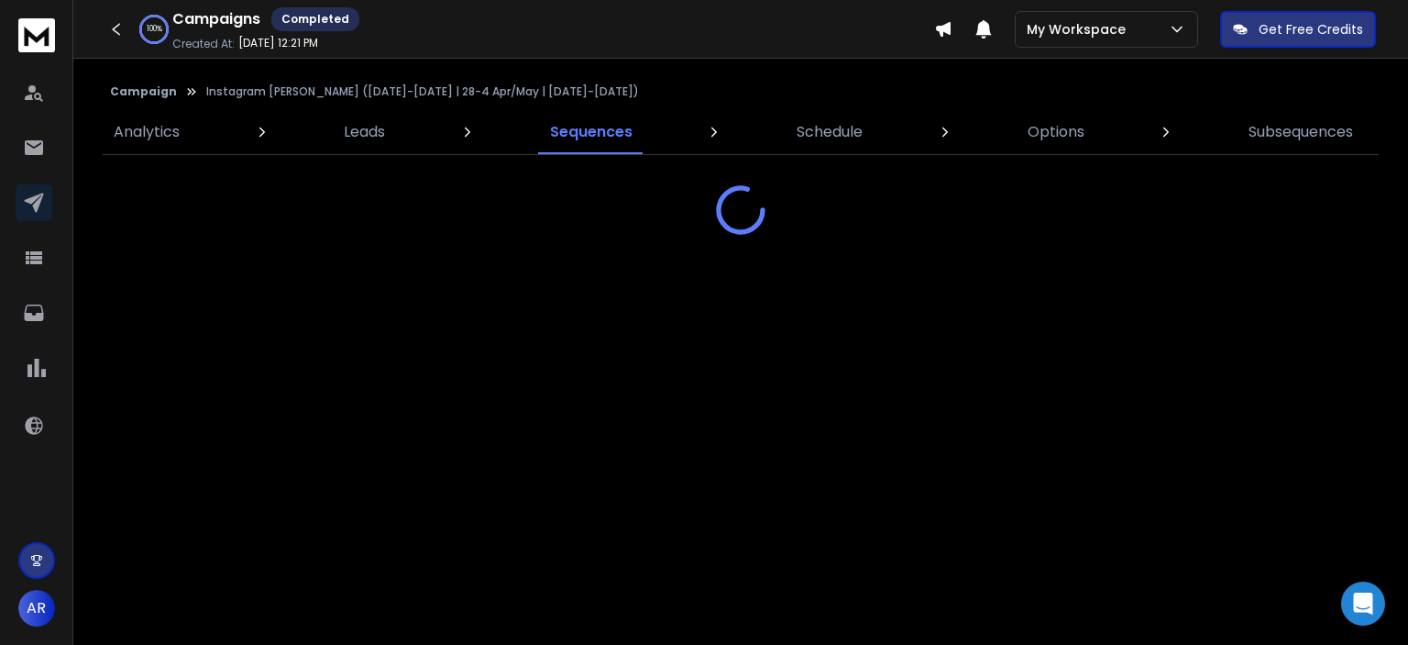
click at [576, 146] on link "Sequences" at bounding box center [591, 132] width 105 height 44
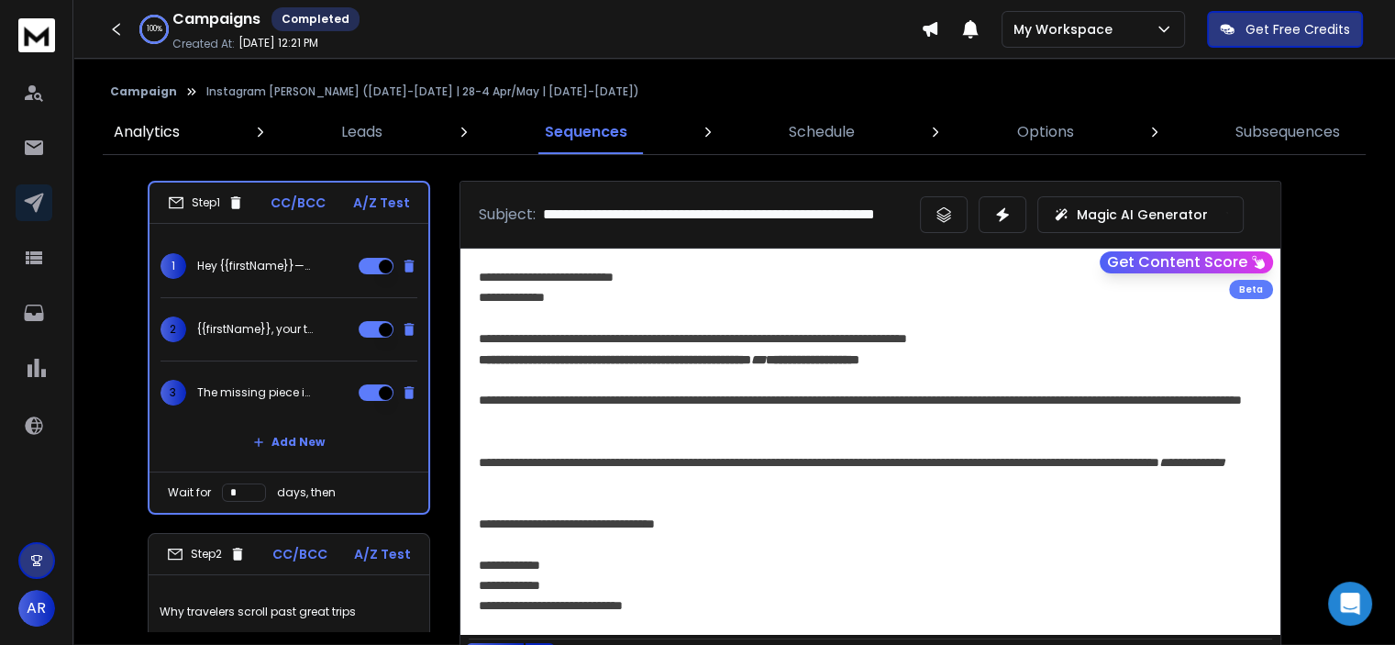
click at [147, 124] on p "Analytics" at bounding box center [147, 132] width 66 height 22
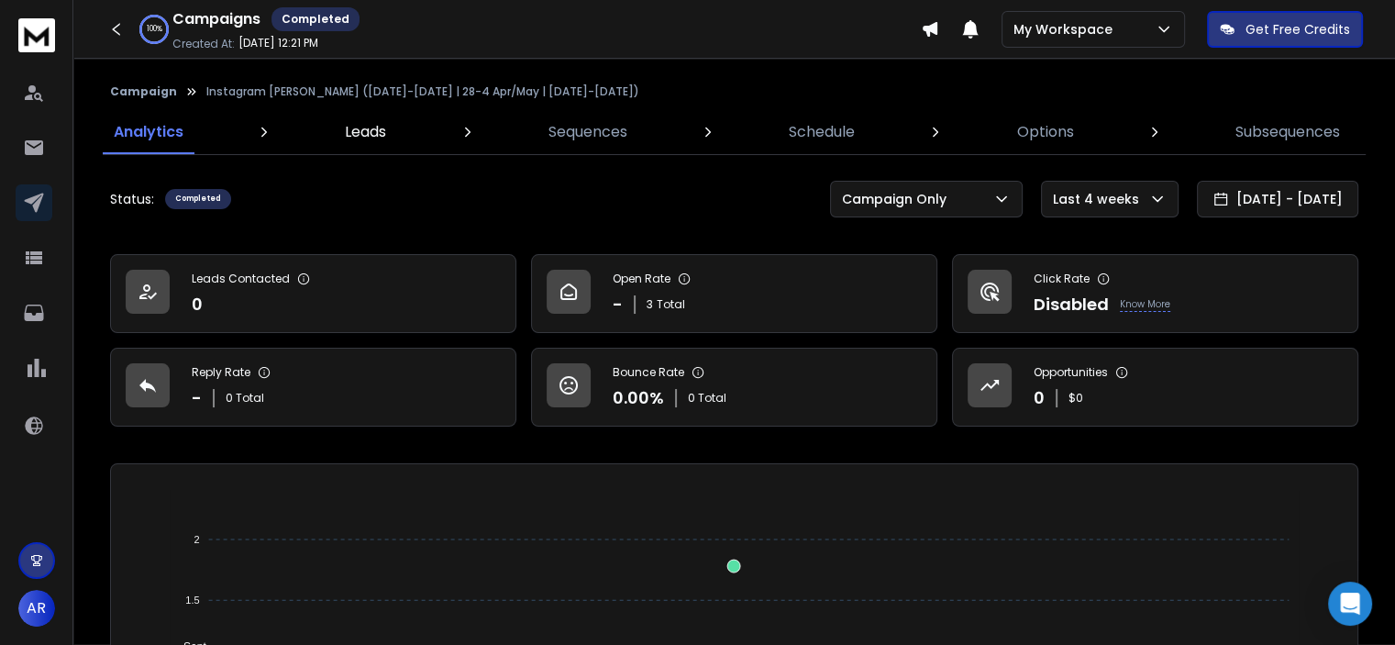
click at [391, 129] on link "Leads" at bounding box center [365, 132] width 63 height 44
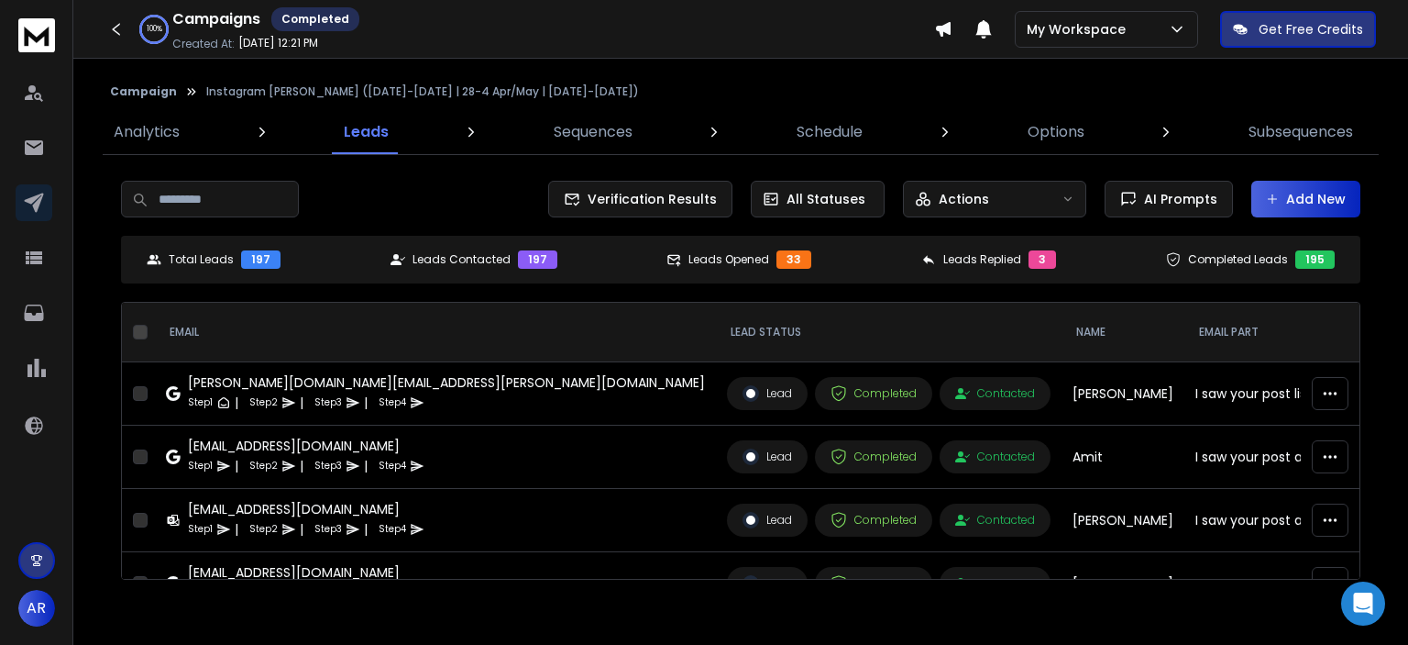
click at [1276, 171] on div "Campaign Instagram Sarah - TA (21-27 Apr | 28-4 Apr/May | 5-11 May) Analytics L…" at bounding box center [741, 322] width 1276 height 491
click at [1289, 171] on div "Campaign Instagram Sarah - TA (21-27 Apr | 28-4 Apr/May | 5-11 May) Analytics L…" at bounding box center [741, 322] width 1276 height 491
click at [1286, 204] on button "Add New" at bounding box center [1305, 199] width 109 height 37
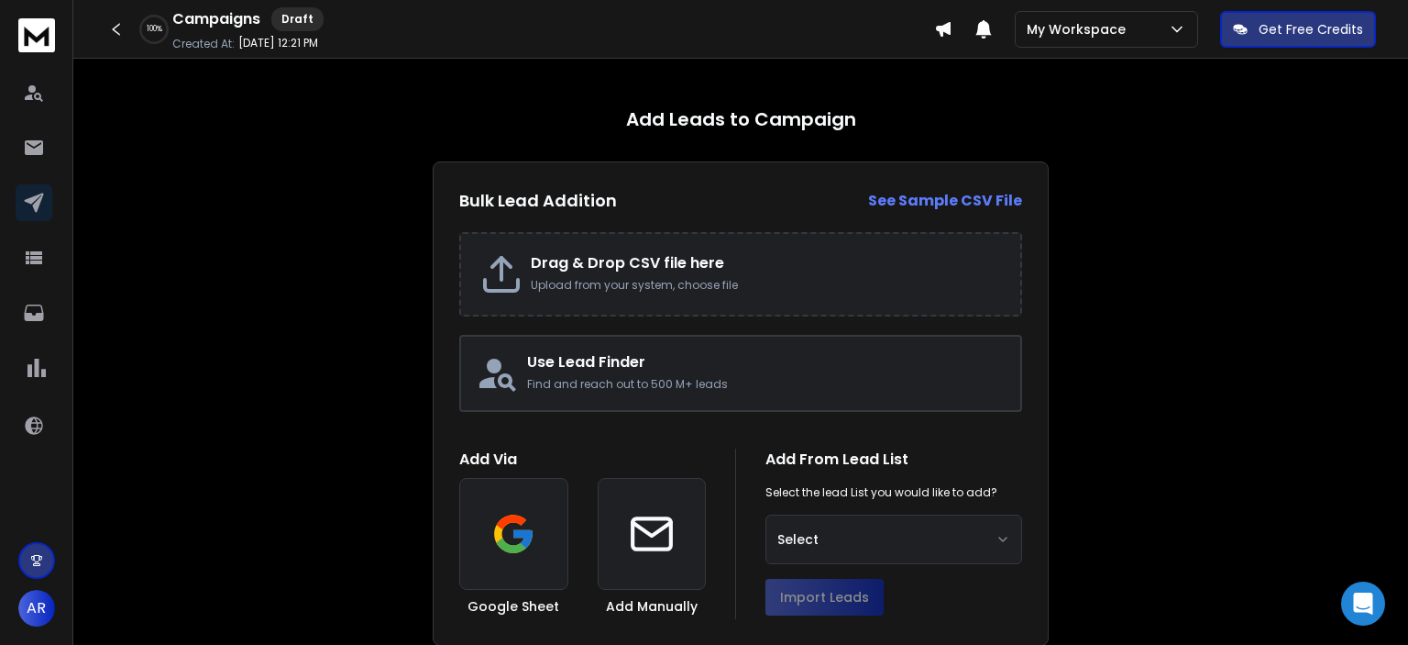
click at [799, 299] on div "Drag & Drop CSV file here Upload from your system, choose file" at bounding box center [740, 274] width 563 height 84
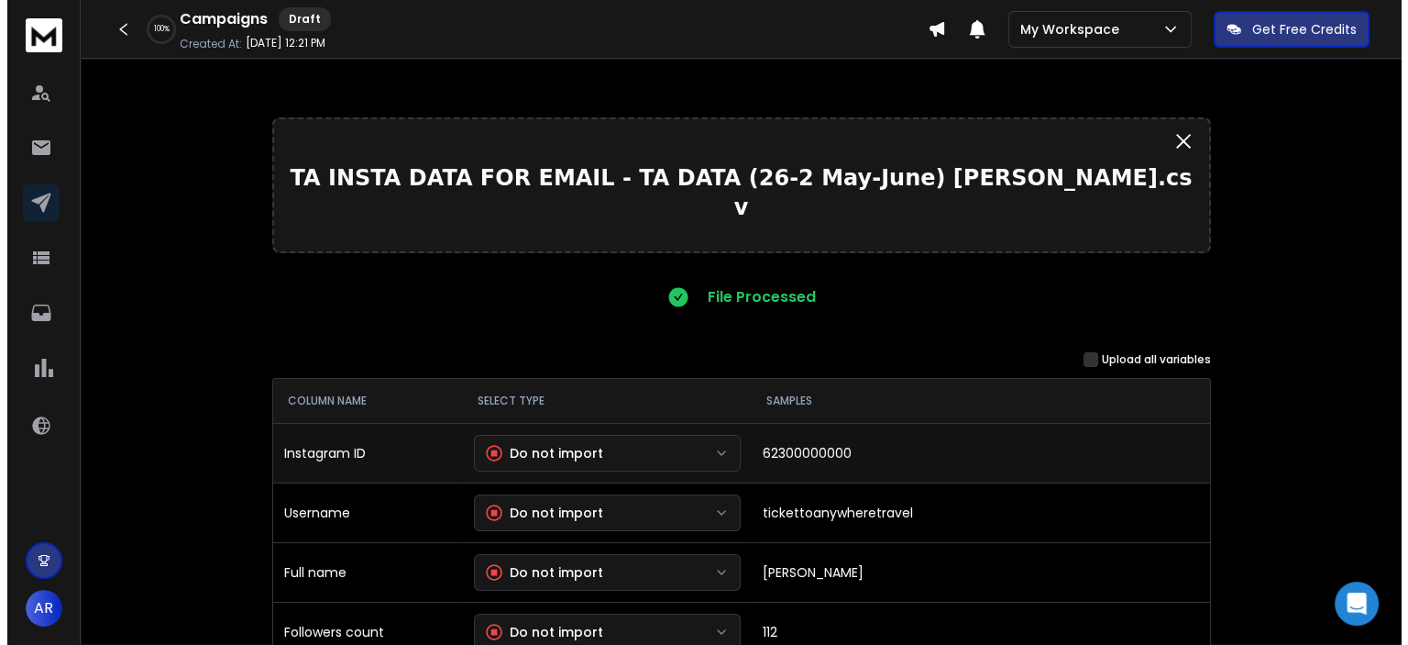
scroll to position [152, 0]
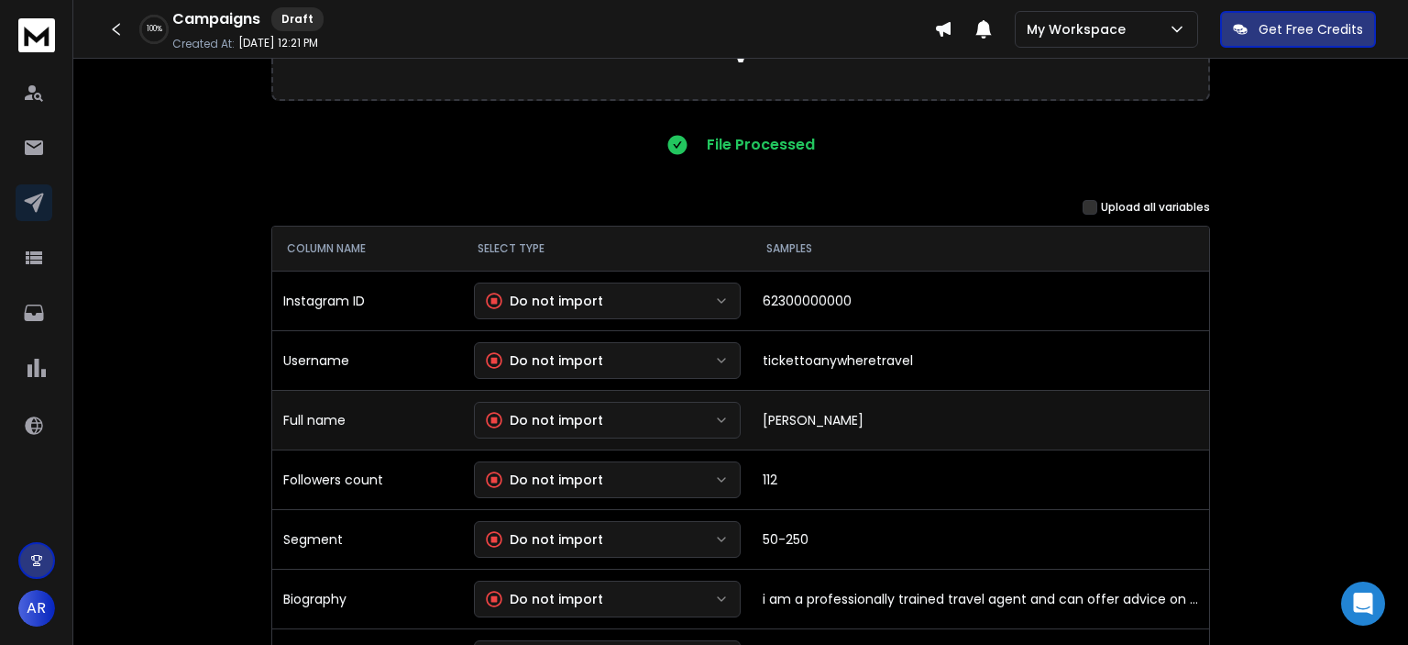
click at [506, 411] on div "Do not import" at bounding box center [544, 420] width 117 height 18
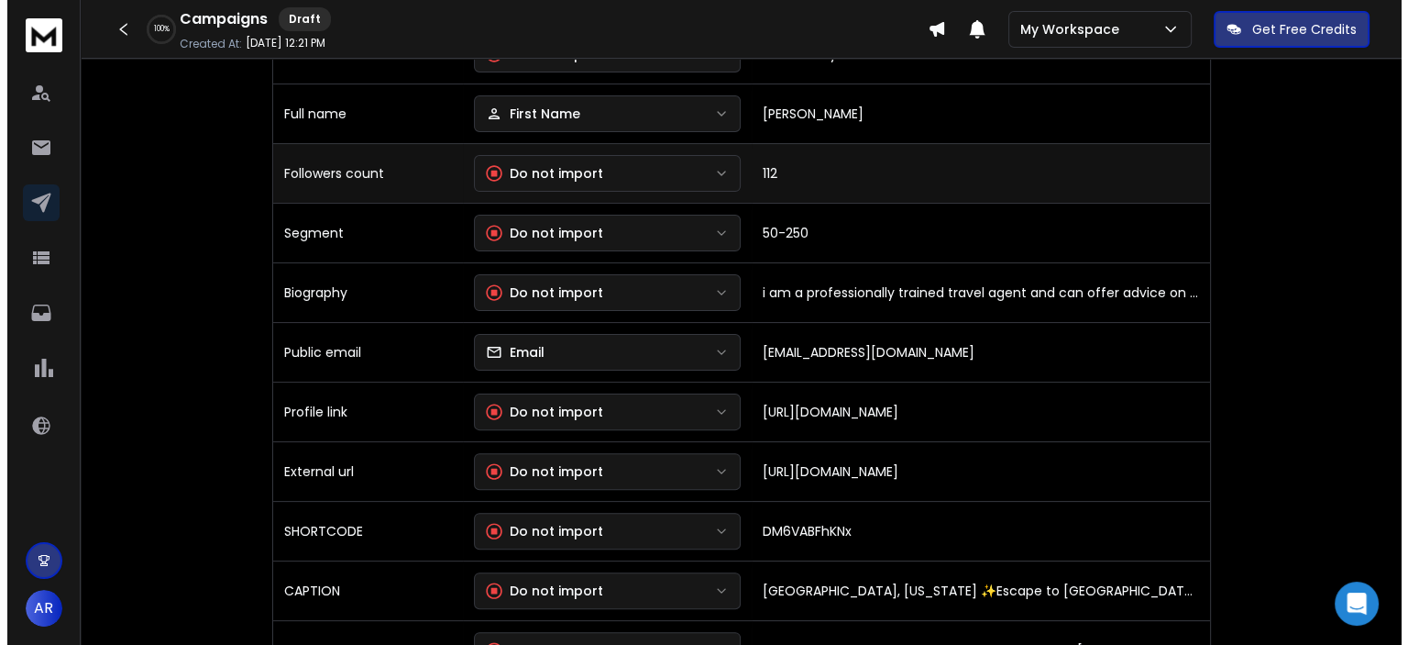
scroll to position [611, 0]
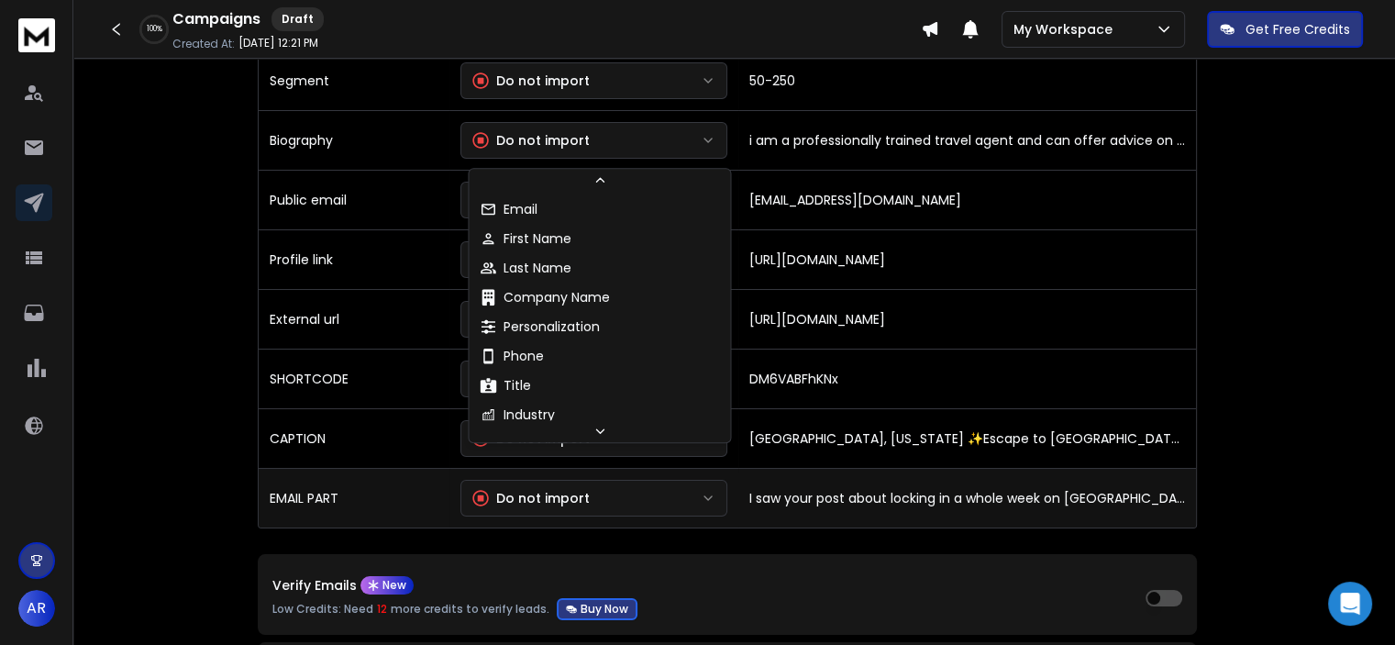
click at [554, 489] on div "Do not import" at bounding box center [530, 498] width 117 height 18
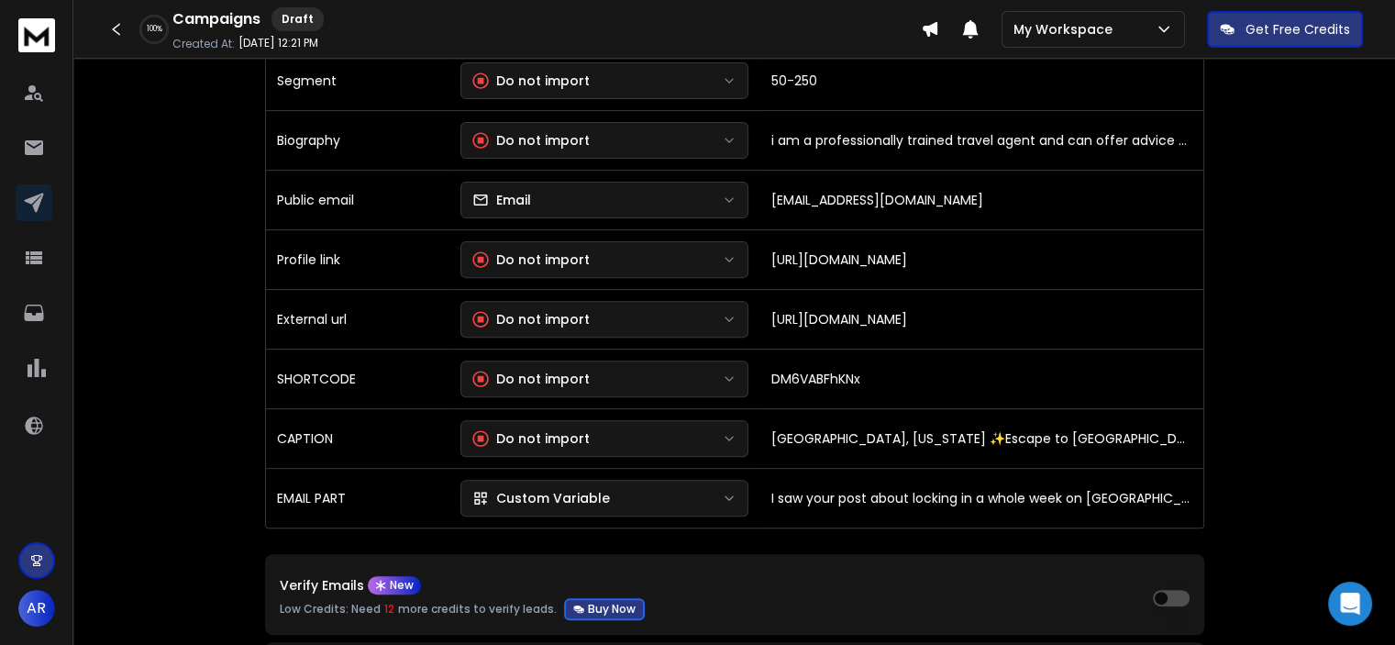
scroll to position [744, 0]
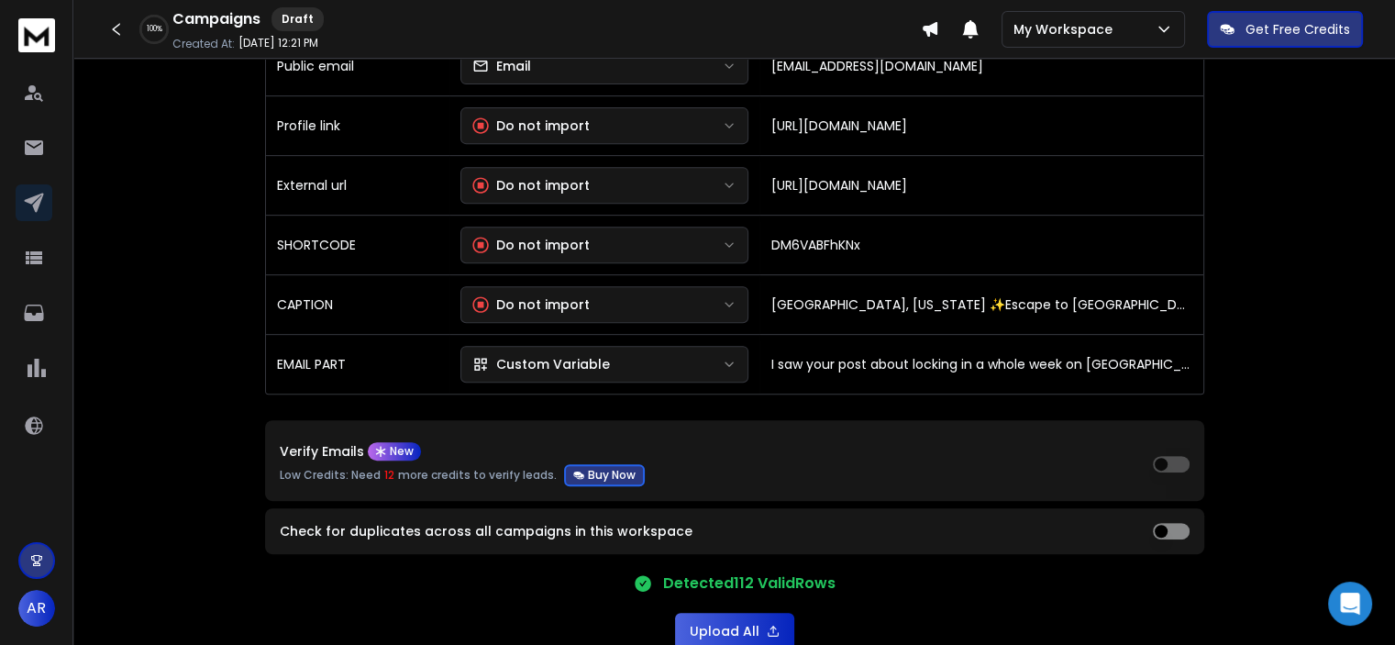
click at [744, 612] on button "Upload All" at bounding box center [734, 630] width 119 height 37
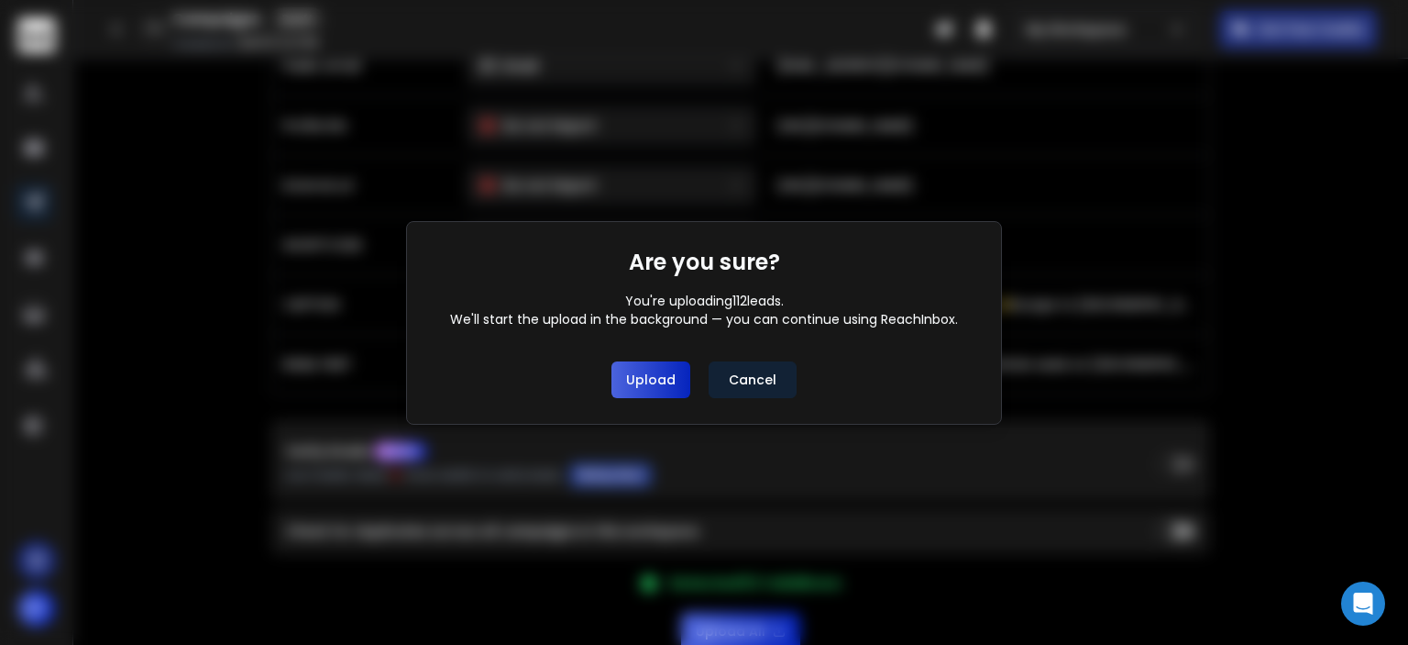
click at [664, 383] on button "Upload" at bounding box center [651, 379] width 79 height 37
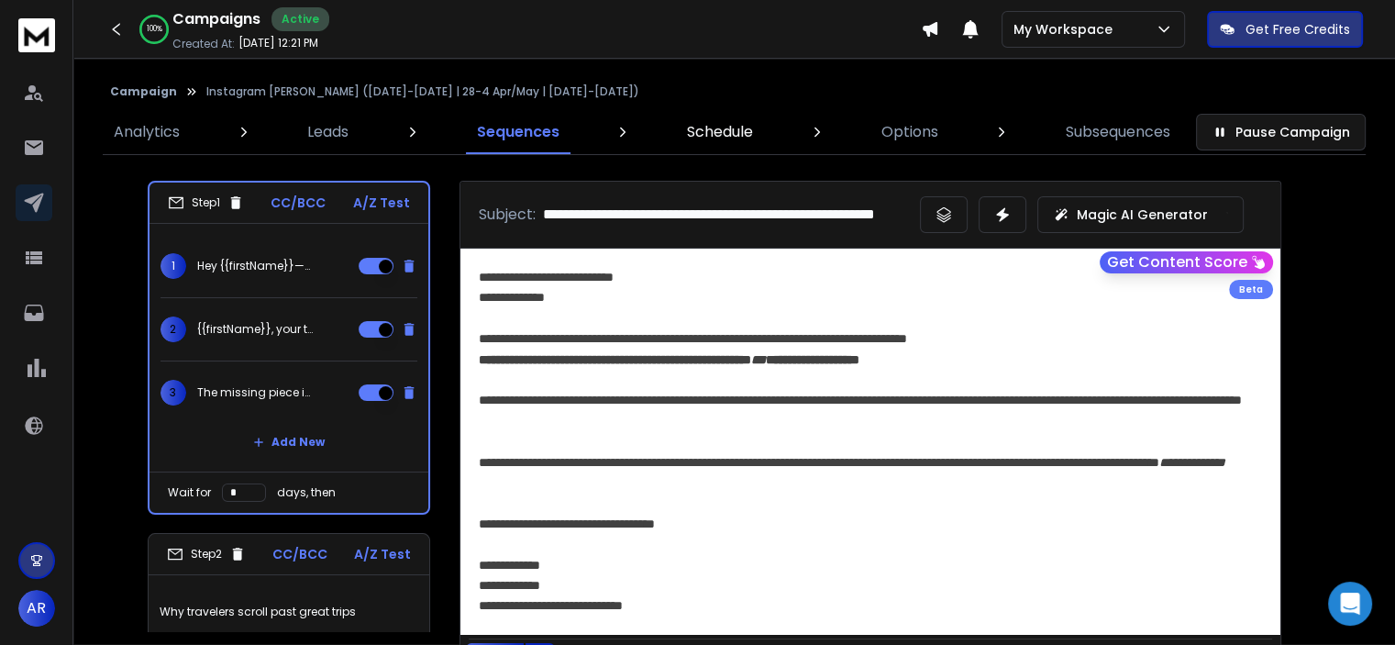
click at [719, 124] on p "Schedule" at bounding box center [720, 132] width 66 height 22
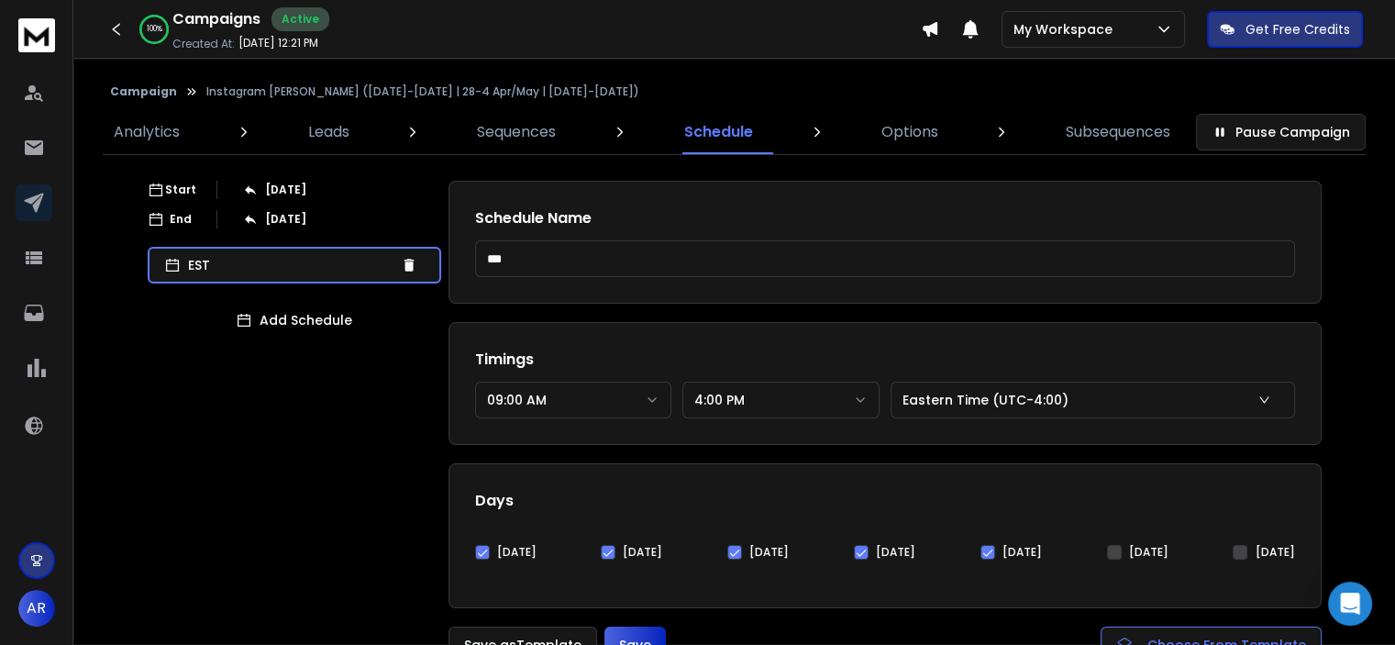
scroll to position [42, 0]
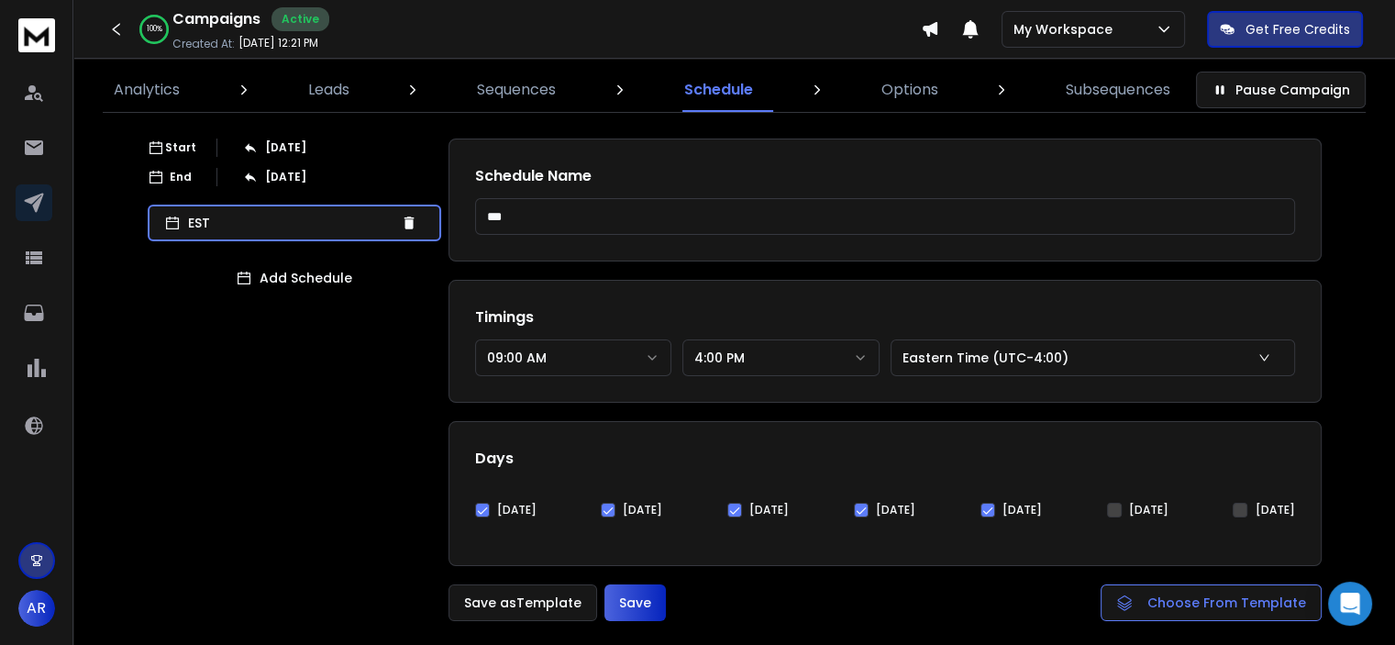
click at [637, 591] on button "Save" at bounding box center [634, 602] width 61 height 37
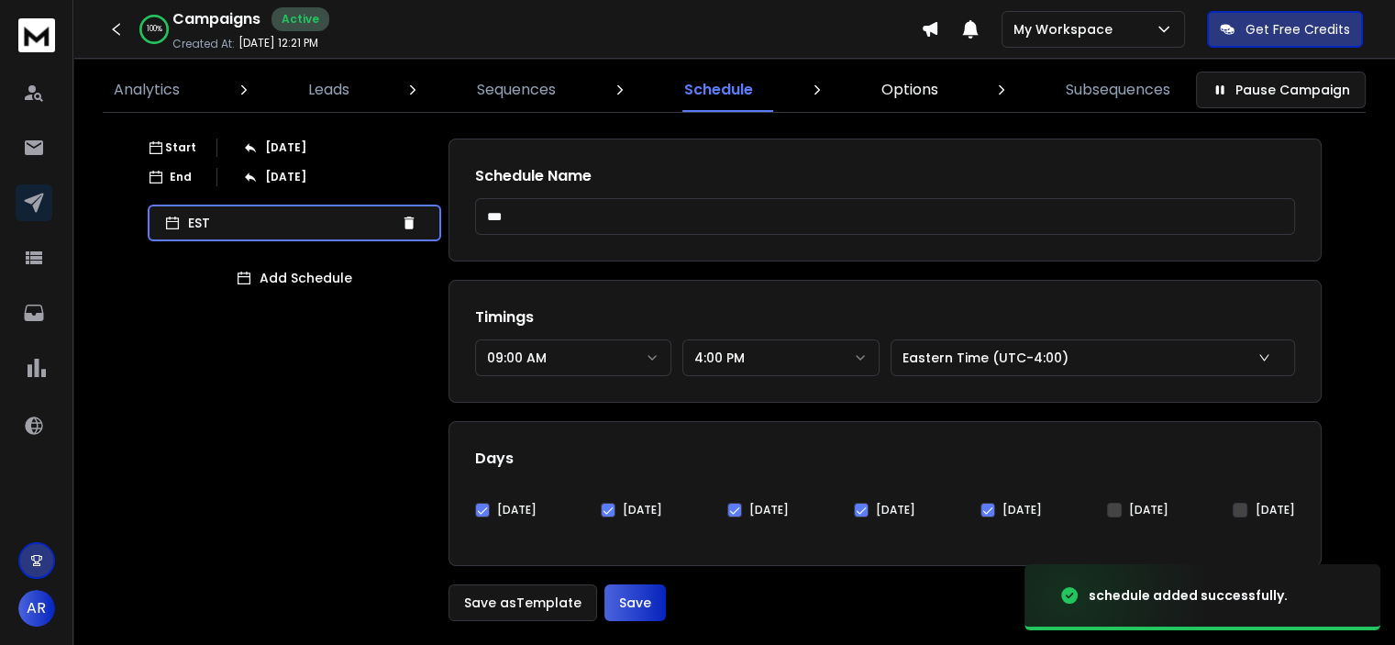
click at [924, 84] on p "Options" at bounding box center [908, 90] width 57 height 22
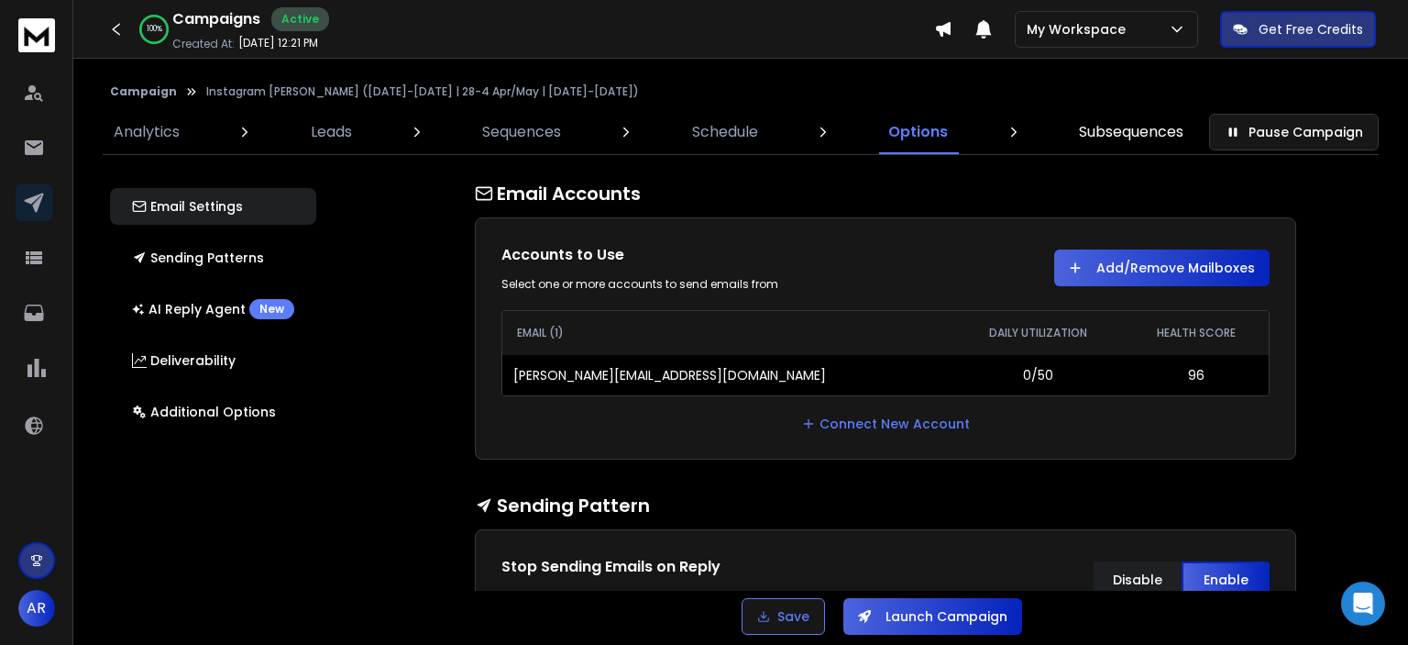
click at [1129, 133] on p "Subsequences" at bounding box center [1131, 132] width 105 height 22
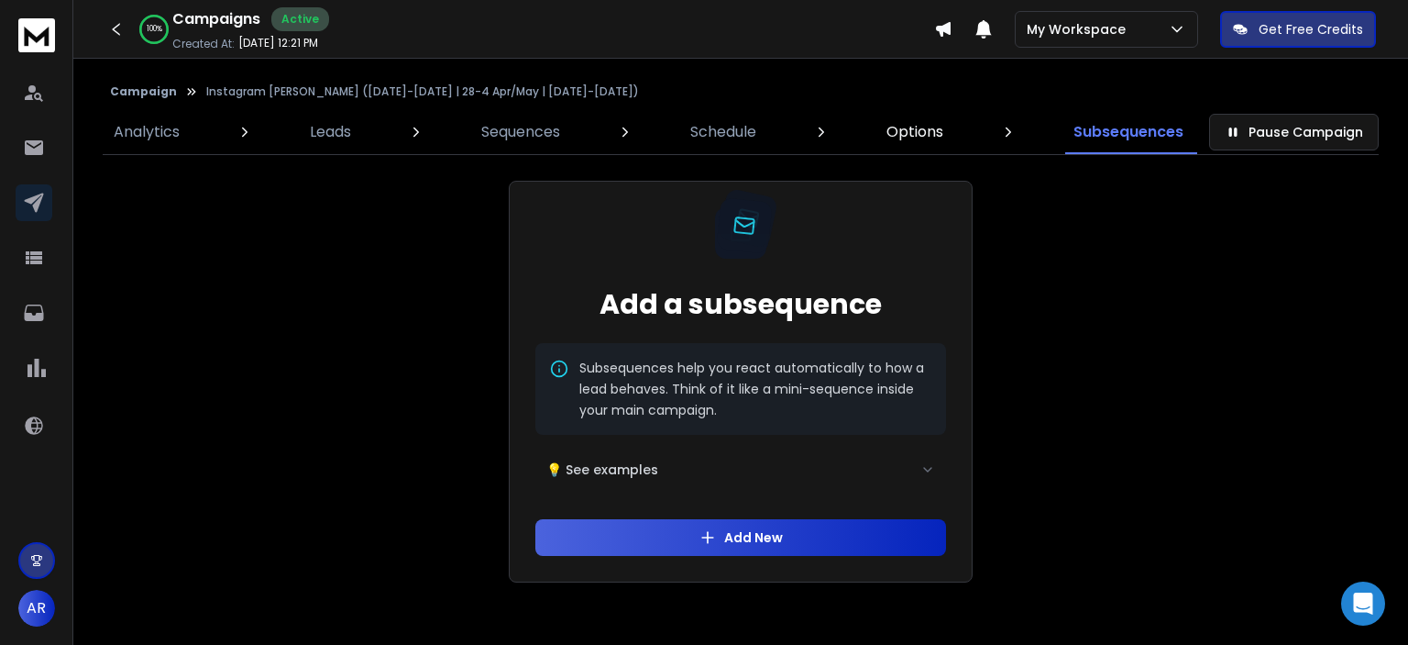
click at [930, 146] on link "Options" at bounding box center [915, 132] width 79 height 44
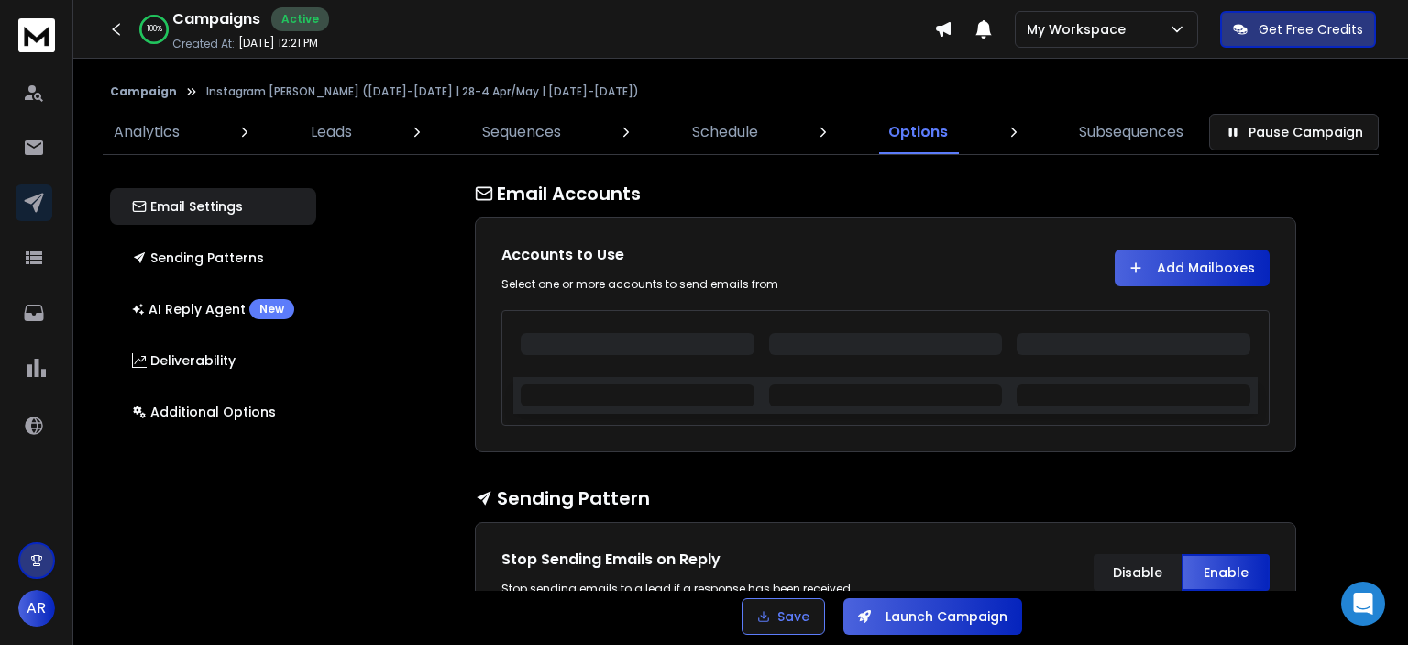
click at [885, 601] on button "Launch Campaign" at bounding box center [933, 616] width 179 height 37
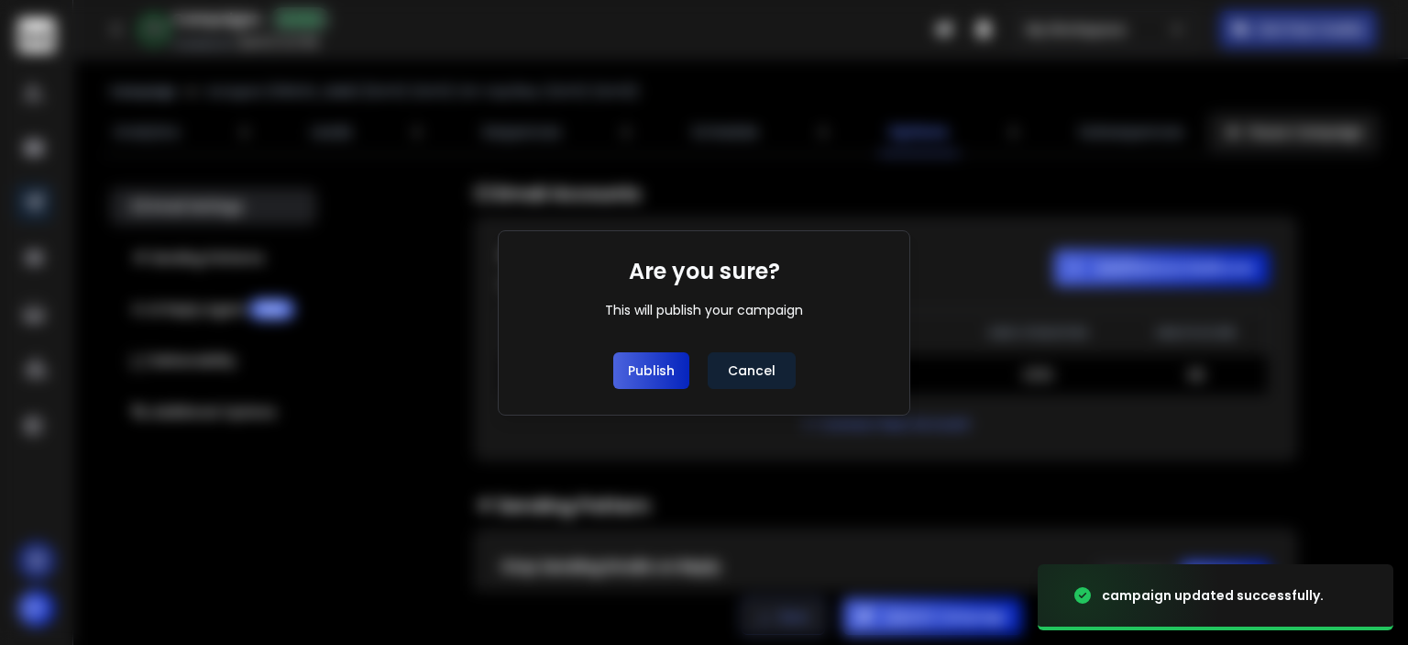
click at [669, 377] on button "Publish" at bounding box center [651, 370] width 76 height 37
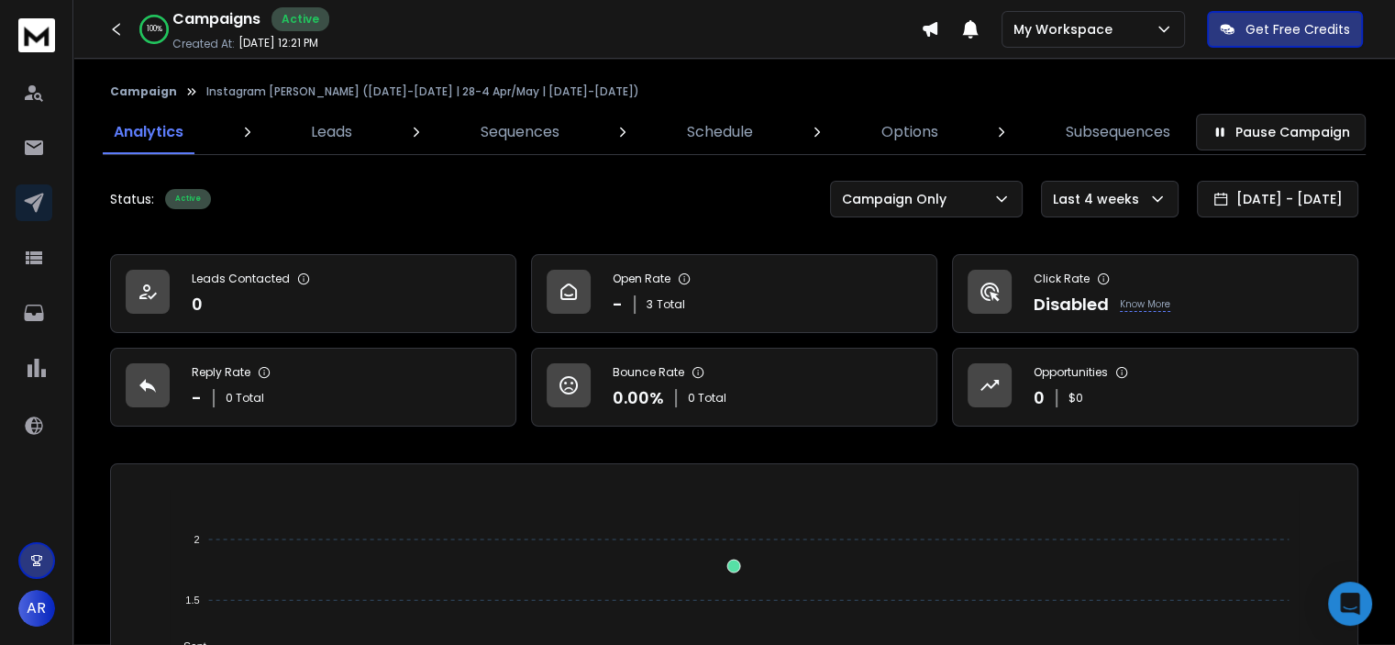
click at [422, 98] on p "Instagram [PERSON_NAME] ([DATE]-[DATE] | 28-4 Apr/May | [DATE]-[DATE])" at bounding box center [422, 91] width 433 height 15
click at [124, 28] on icon at bounding box center [116, 29] width 17 height 17
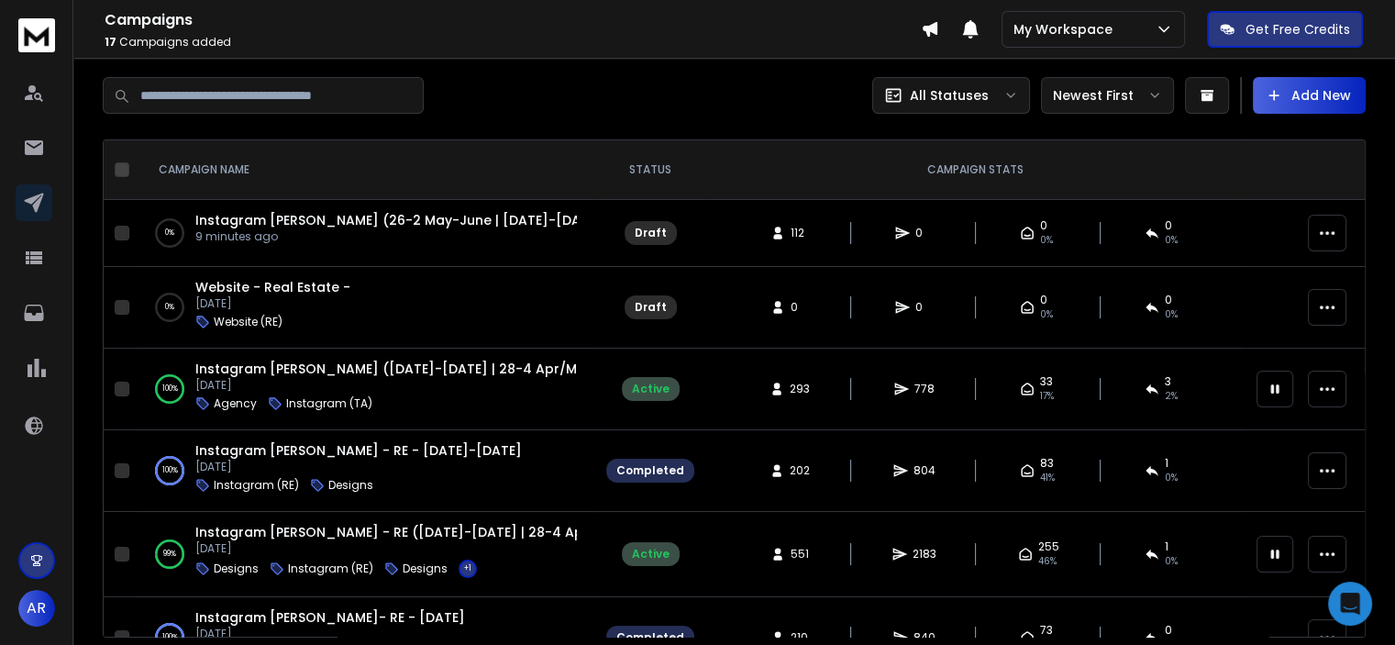
click at [1307, 387] on button "button" at bounding box center [1326, 388] width 39 height 37
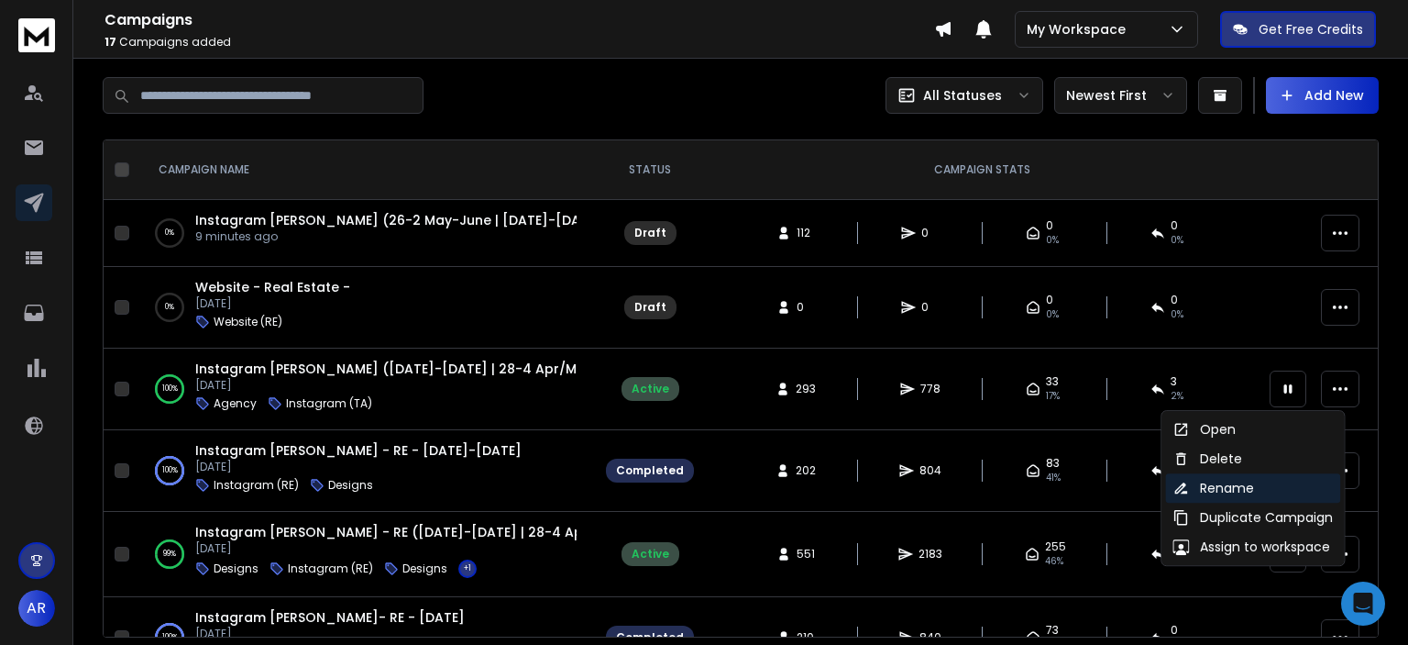
click at [1269, 485] on div "Rename" at bounding box center [1252, 487] width 175 height 29
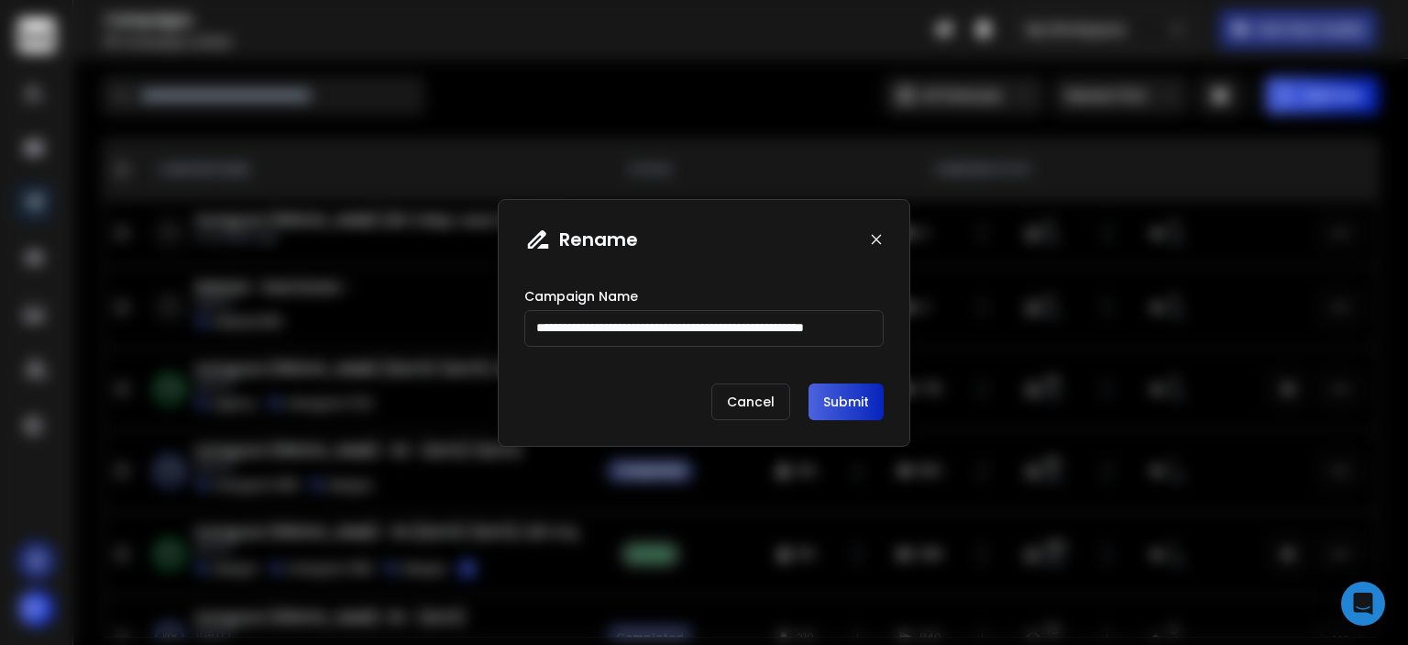
click at [821, 322] on input "**********" at bounding box center [703, 328] width 359 height 37
paste input "**********"
type input "**********"
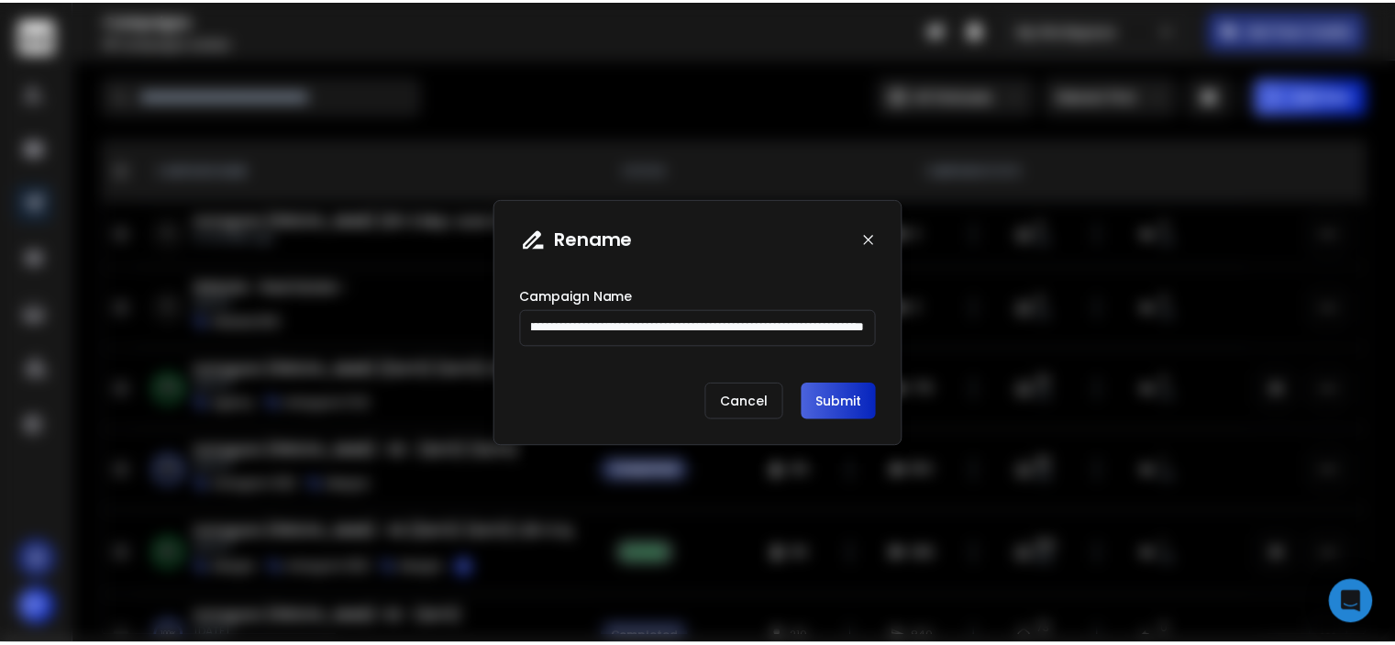
scroll to position [0, 0]
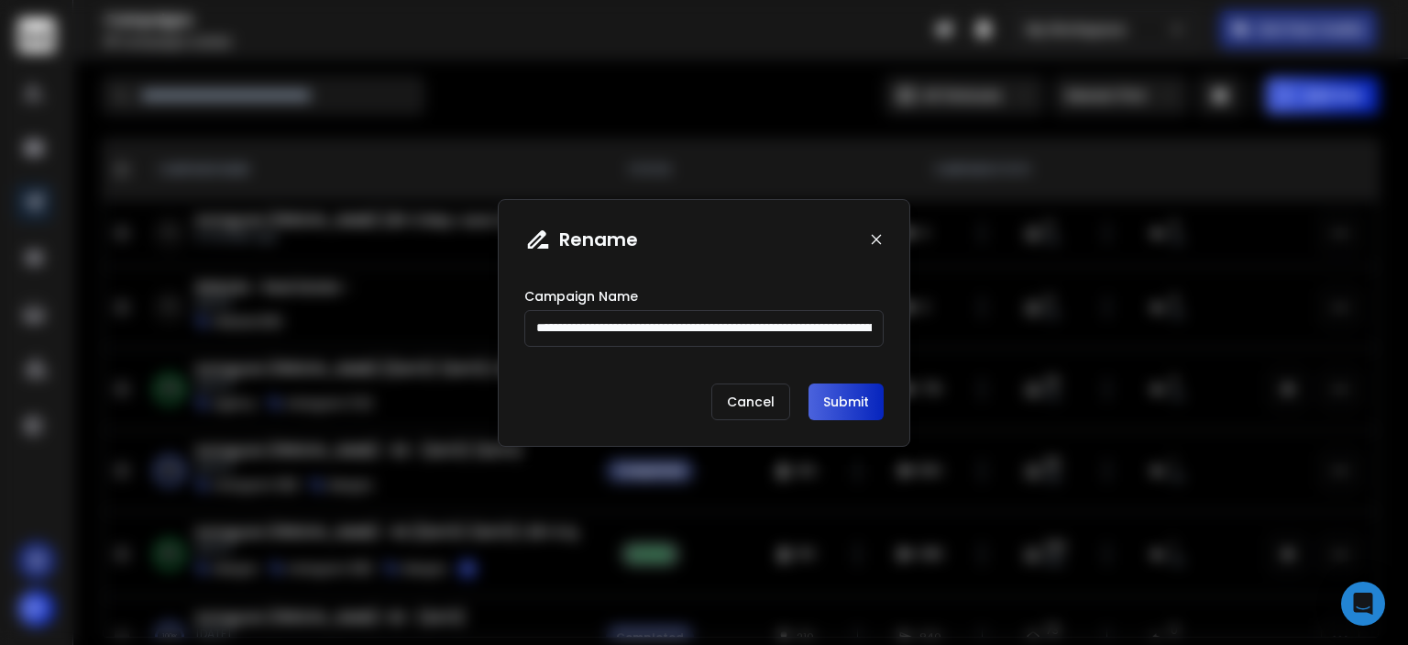
click at [846, 408] on button "Submit" at bounding box center [846, 401] width 75 height 37
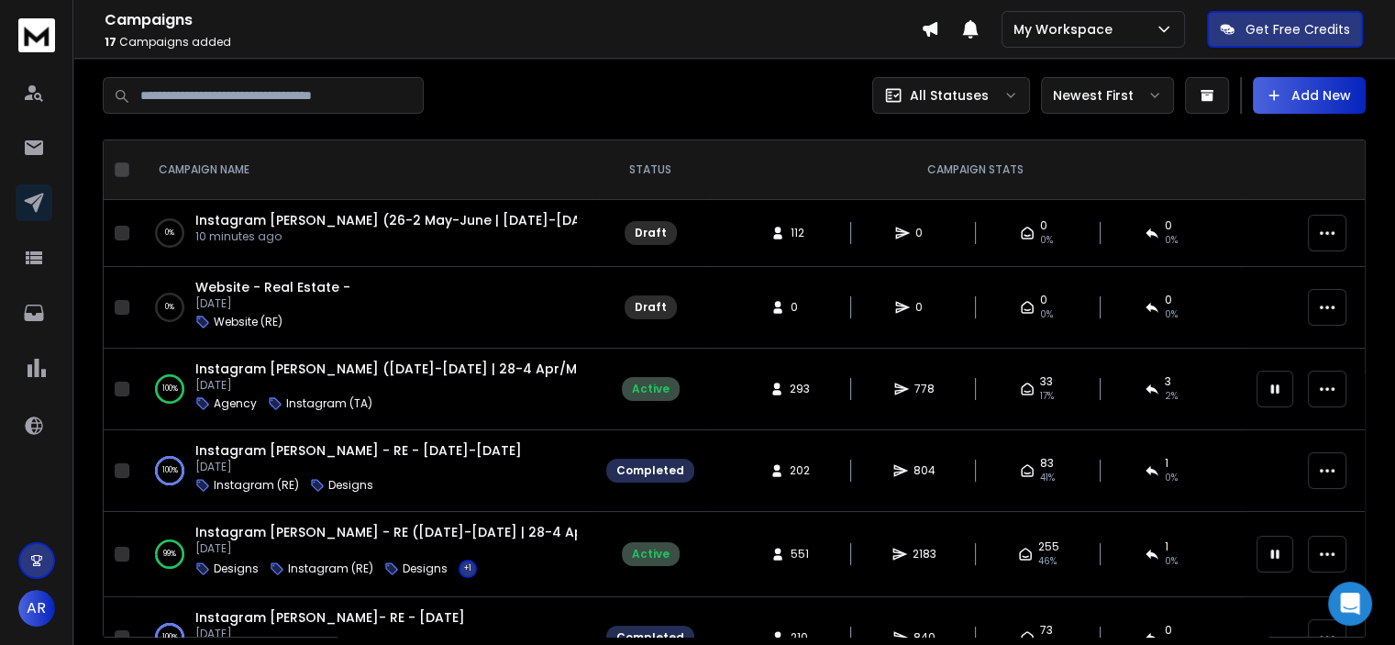
click at [474, 357] on td "100 % Instagram [PERSON_NAME] ([DATE]-[DATE] | 28-4 Apr/May | [DATE]-[DATE] | 2…" at bounding box center [366, 389] width 458 height 82
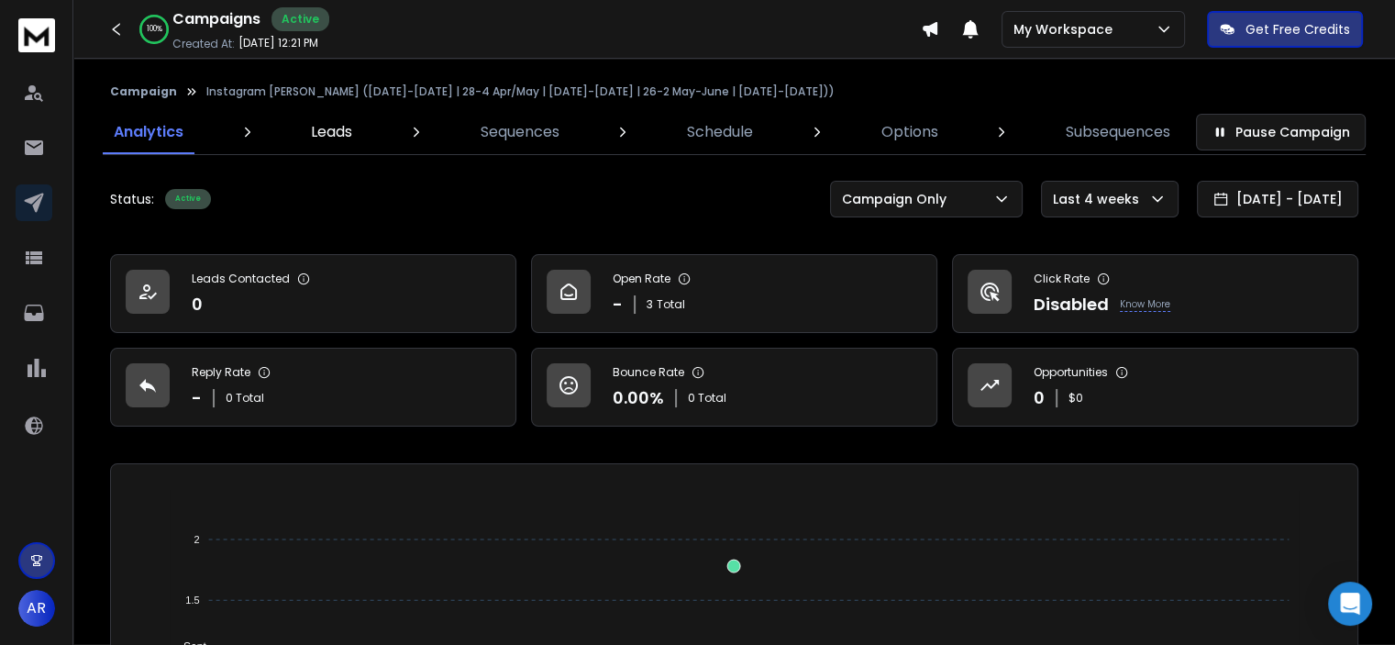
click at [362, 138] on link "Leads" at bounding box center [331, 132] width 63 height 44
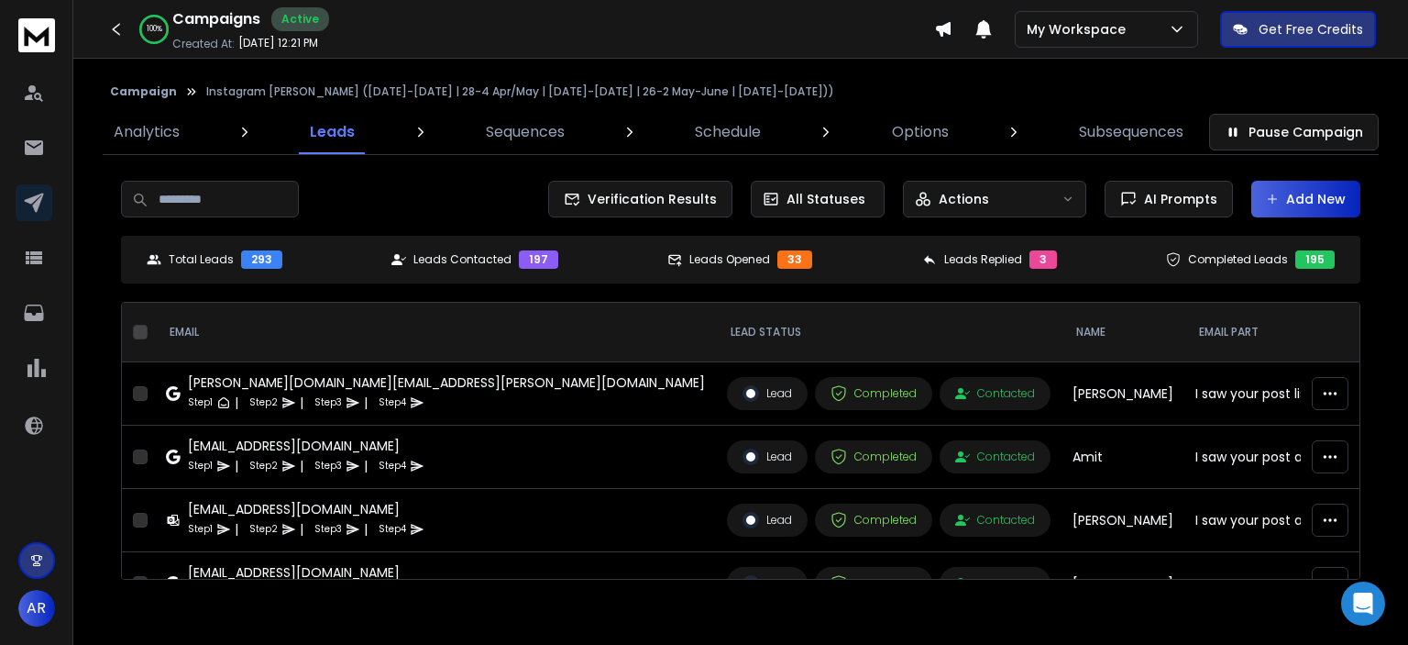
click at [438, 260] on p "Leads Contacted" at bounding box center [462, 259] width 98 height 15
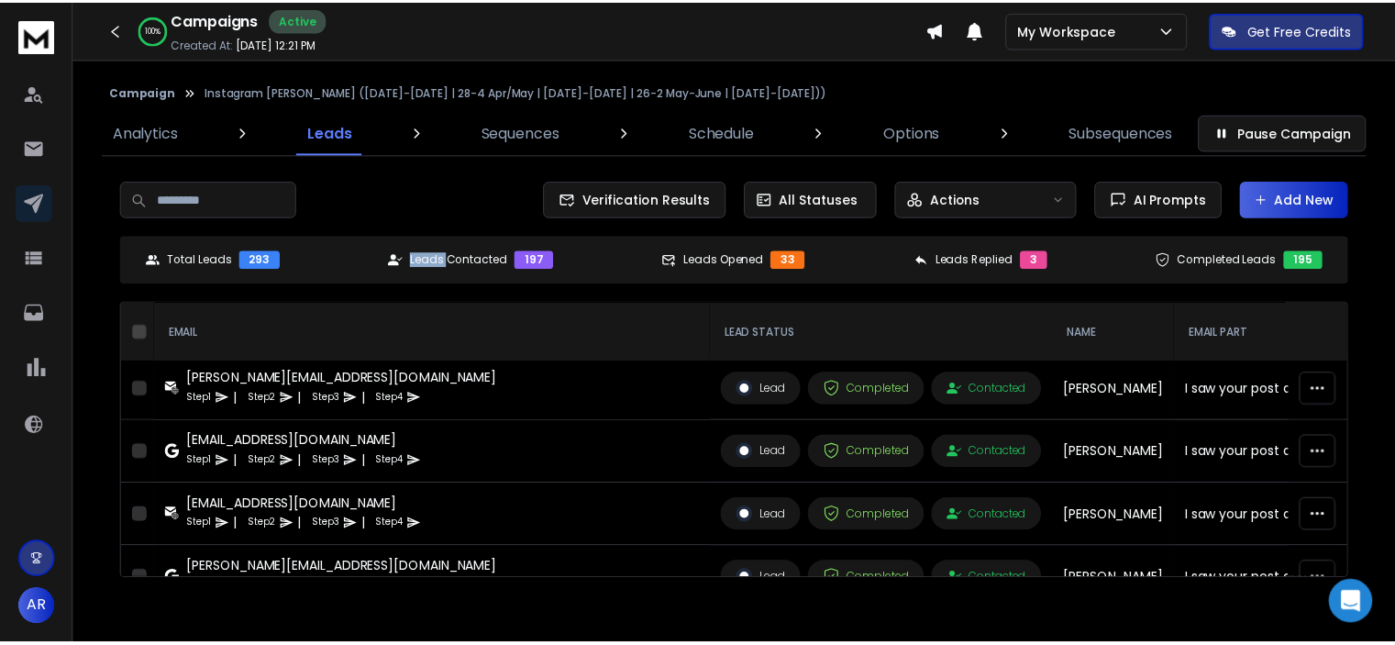
scroll to position [152, 0]
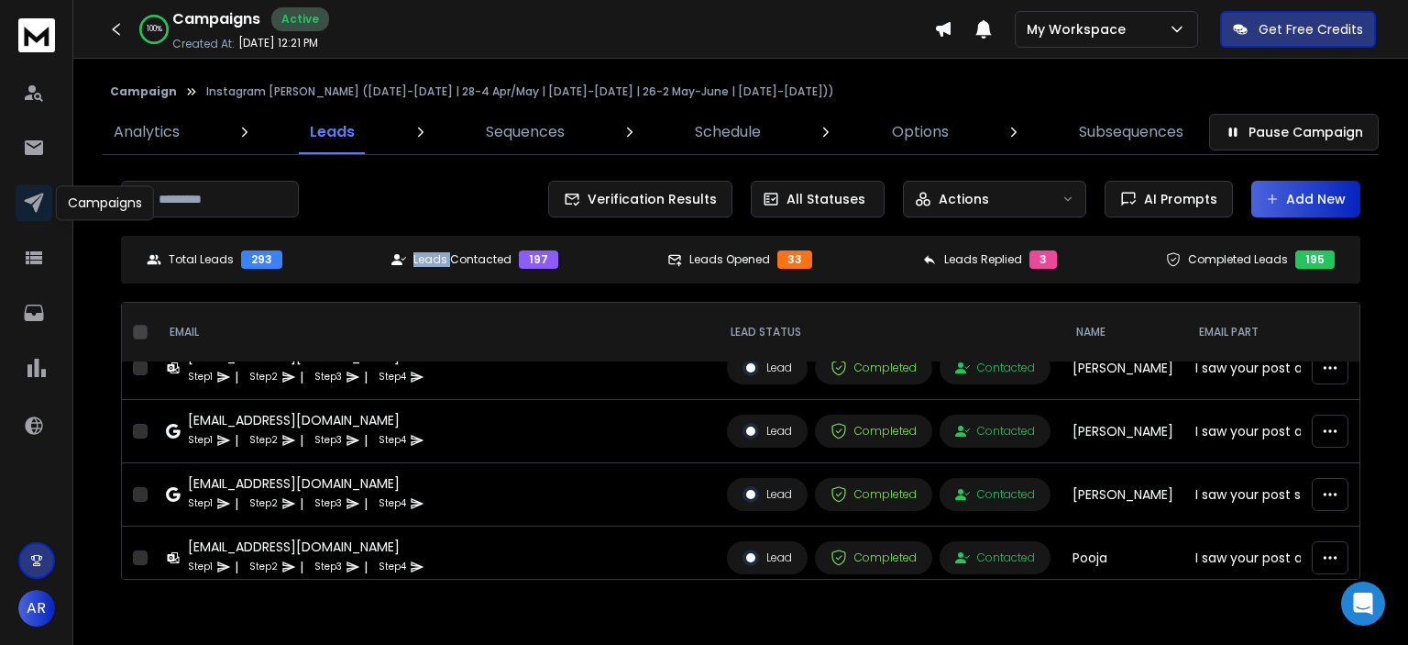
click at [34, 206] on icon at bounding box center [33, 202] width 19 height 19
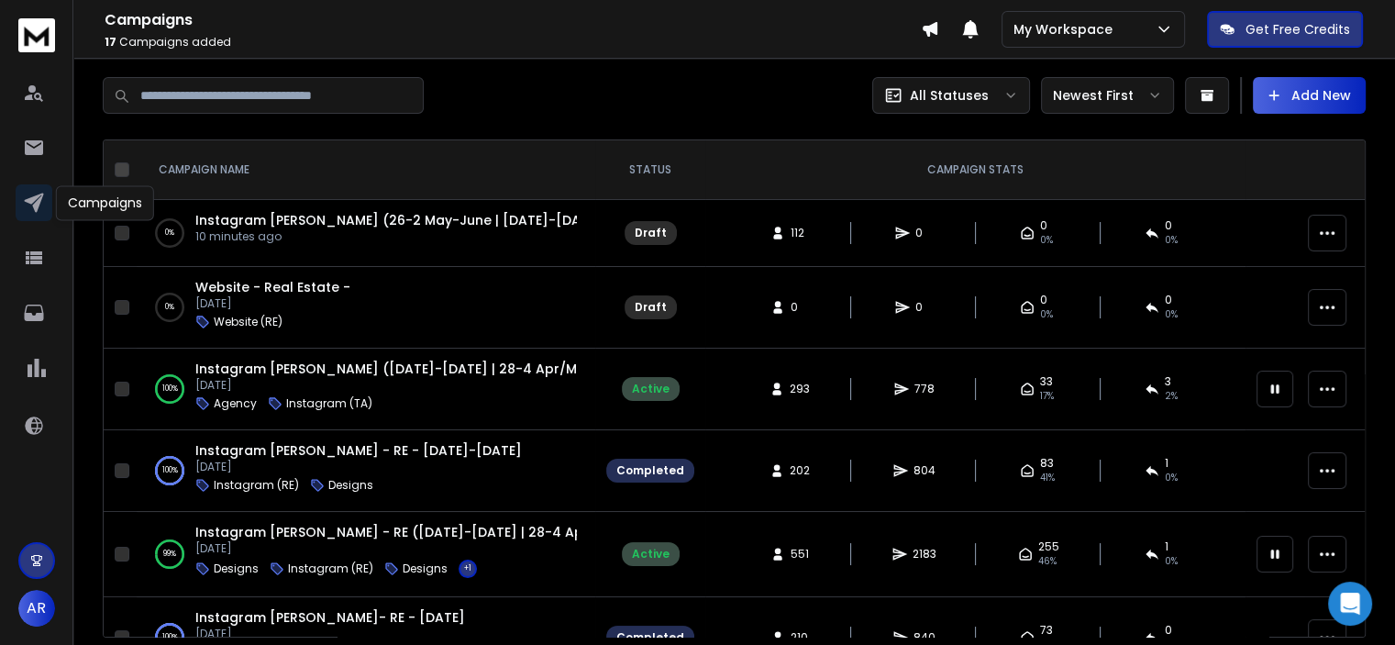
click at [125, 228] on button "button" at bounding box center [122, 233] width 15 height 15
click at [121, 389] on button "button" at bounding box center [122, 388] width 15 height 15
click at [1308, 398] on button "button" at bounding box center [1326, 388] width 39 height 37
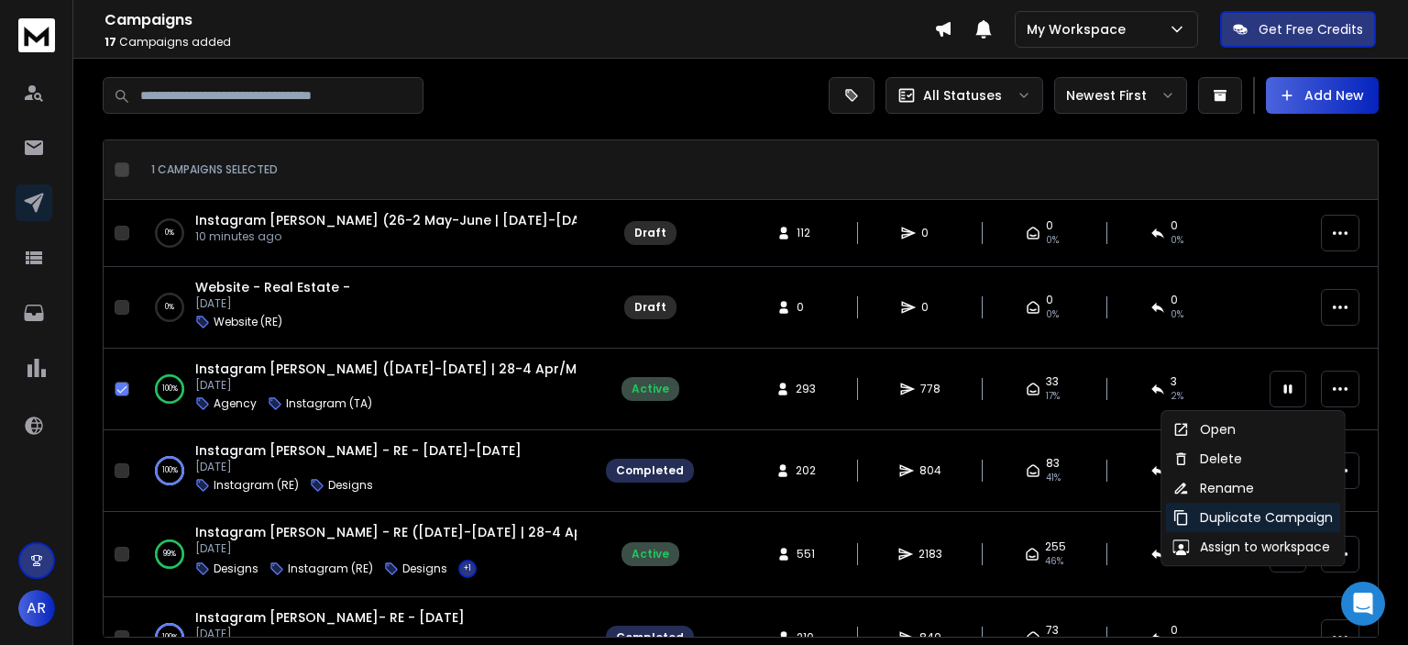
click at [1276, 513] on div "Duplicate Campaign" at bounding box center [1253, 517] width 160 height 18
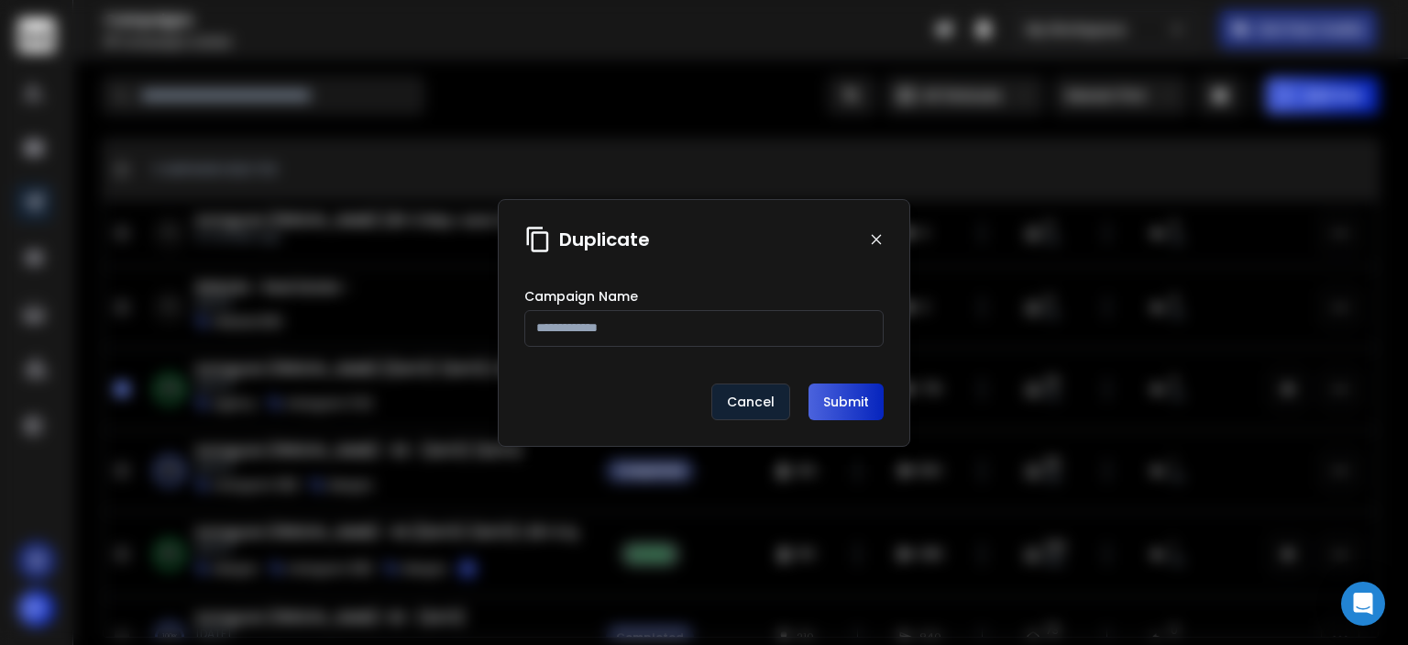
click at [753, 407] on p "Cancel" at bounding box center [750, 401] width 79 height 37
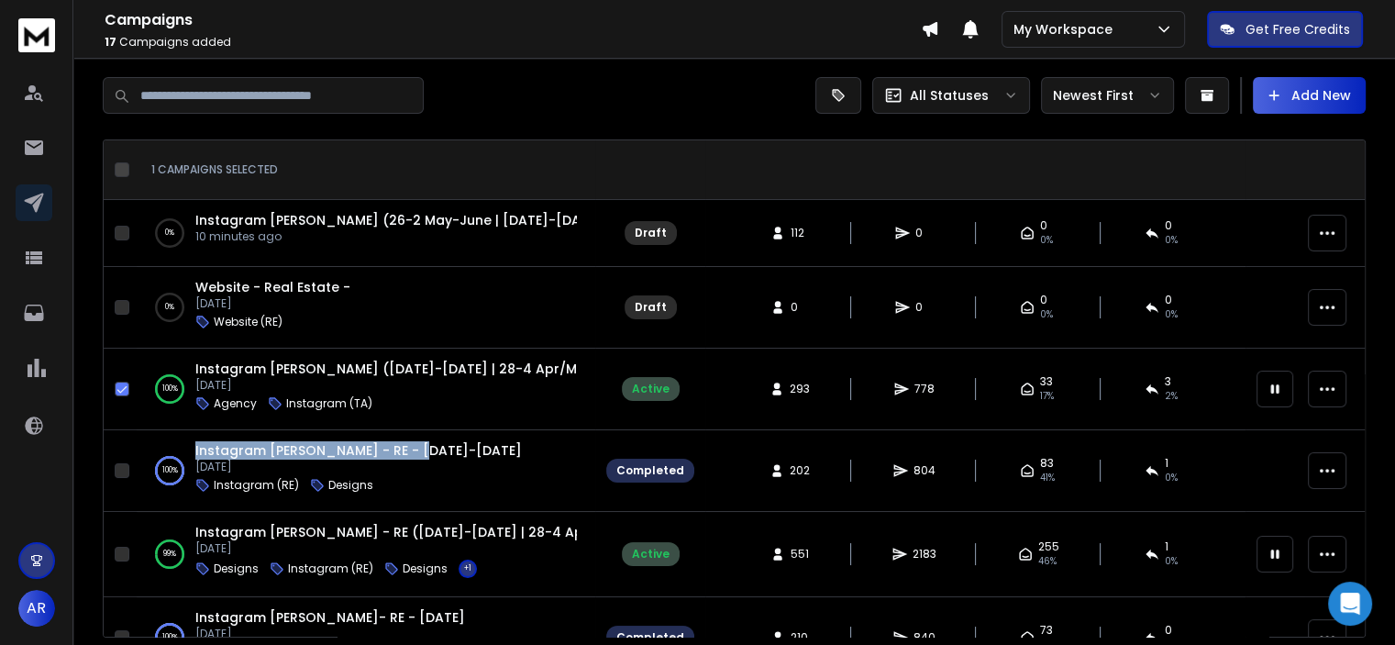
drag, startPoint x: 442, startPoint y: 454, endPoint x: 194, endPoint y: 447, distance: 247.7
click at [194, 447] on div "100 % Instagram Smith - RE - 21-27 Apr 2 months ago Instagram (RE) Designs" at bounding box center [366, 470] width 422 height 59
copy span "Instagram [PERSON_NAME] - RE - [DATE]-[DATE]"
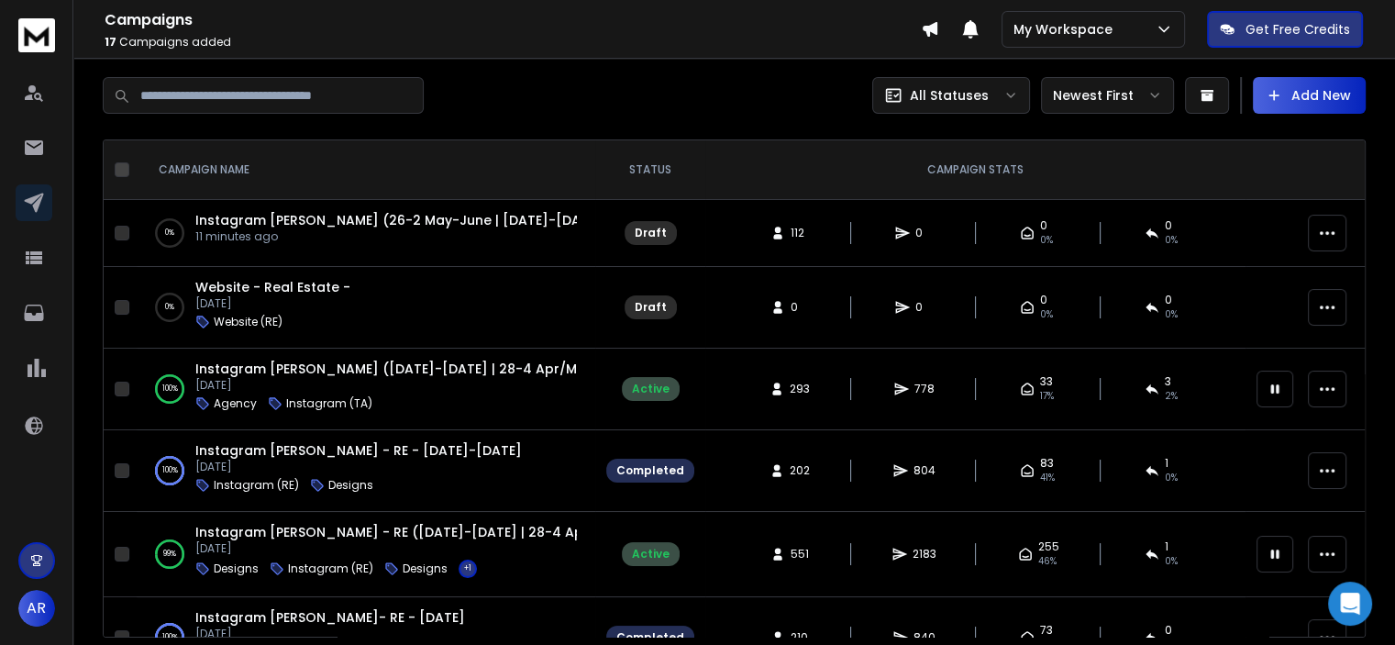
click at [118, 382] on button "button" at bounding box center [122, 388] width 15 height 15
click at [1307, 382] on button "button" at bounding box center [1326, 388] width 39 height 37
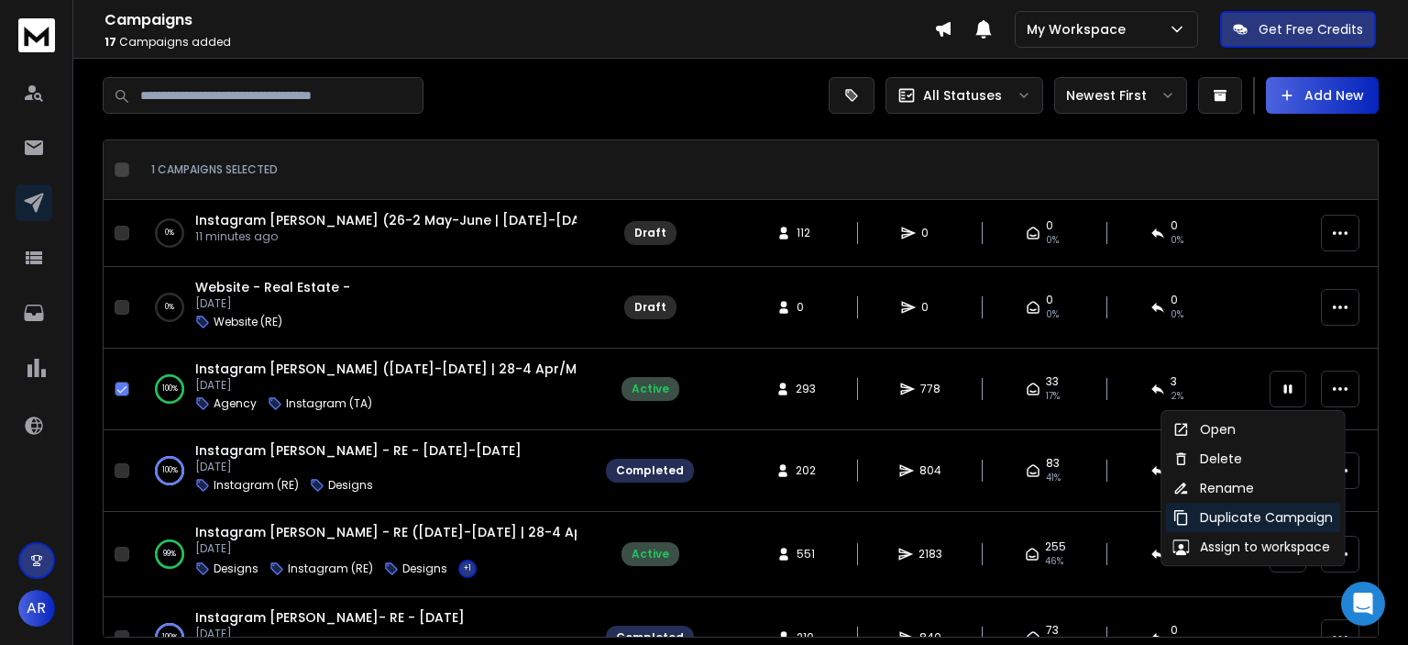
click at [1273, 513] on div "Duplicate Campaign" at bounding box center [1253, 517] width 160 height 18
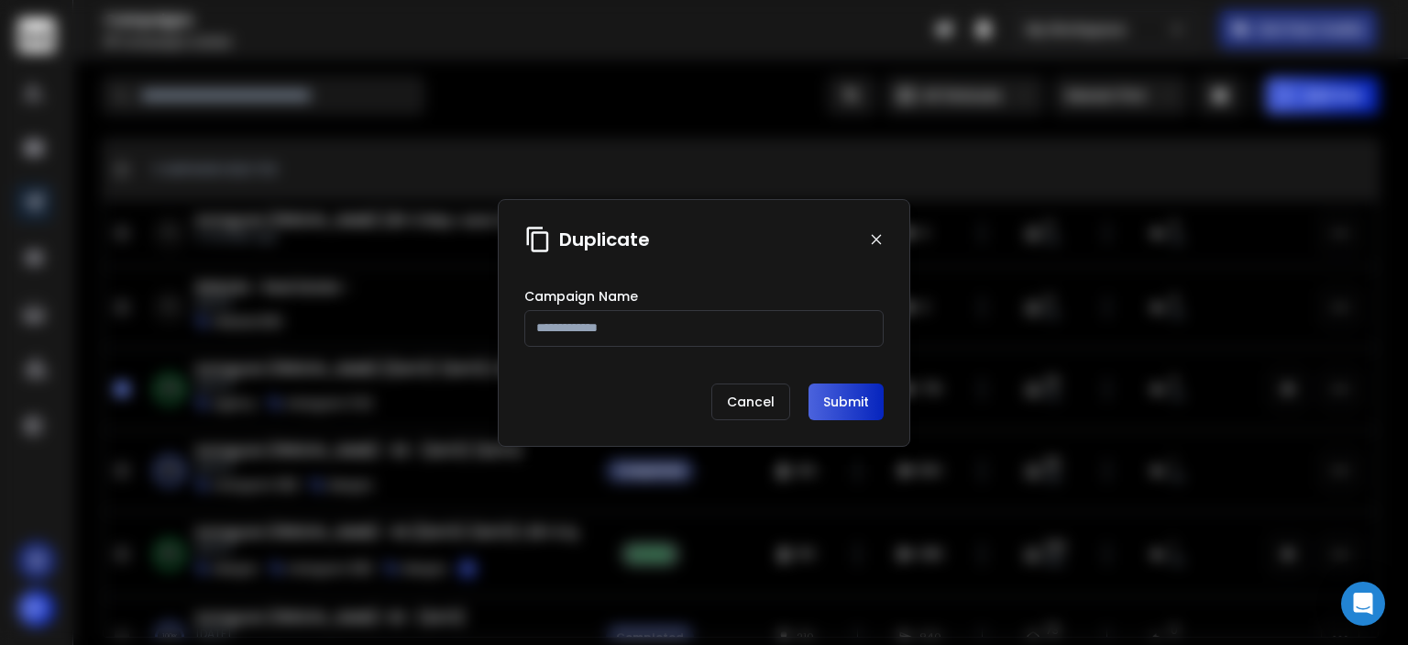
click at [609, 303] on label "Campaign Name" at bounding box center [581, 296] width 114 height 13
click at [619, 347] on form "Campaign Name Cancel Submit" at bounding box center [703, 355] width 359 height 130
click at [650, 337] on input "text" at bounding box center [703, 328] width 359 height 37
paste input "**********"
click at [673, 318] on input "**********" at bounding box center [703, 328] width 359 height 37
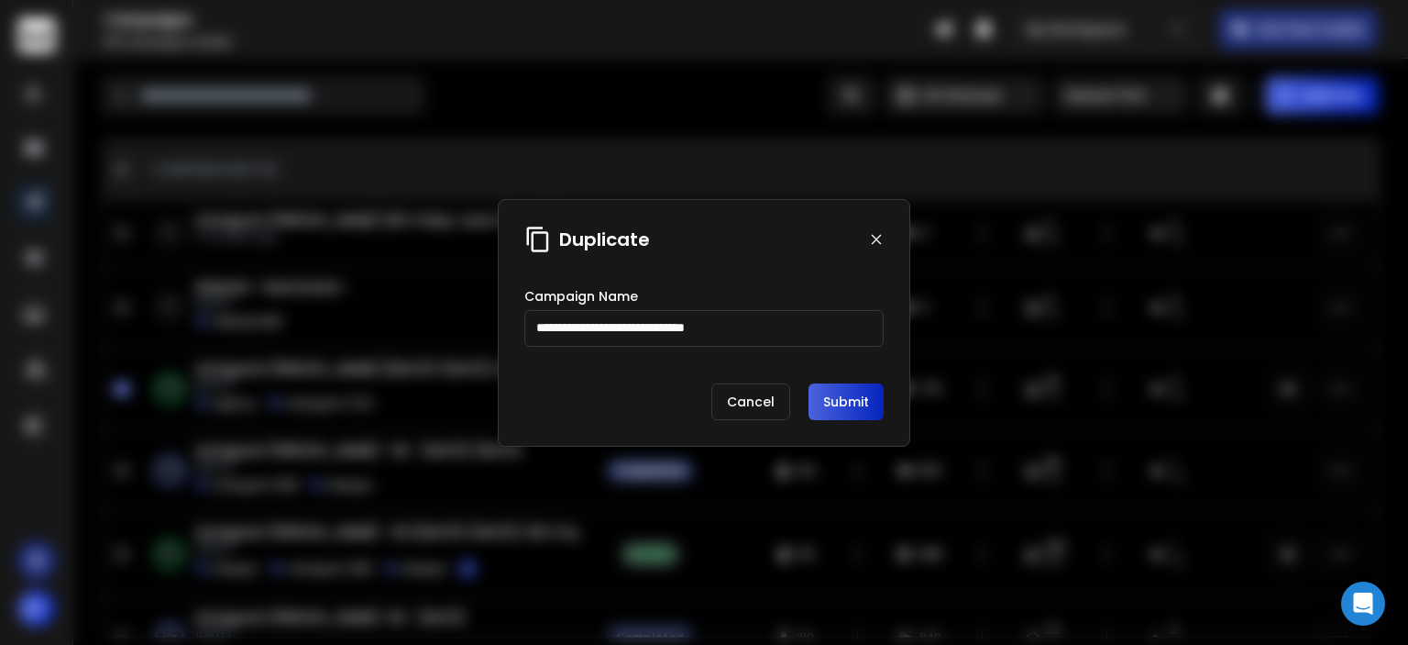
drag, startPoint x: 683, startPoint y: 328, endPoint x: 888, endPoint y: 336, distance: 204.6
click at [888, 336] on div "**********" at bounding box center [704, 323] width 413 height 248
paste input "text"
type input "**********"
click at [863, 407] on button "Submit" at bounding box center [846, 401] width 75 height 37
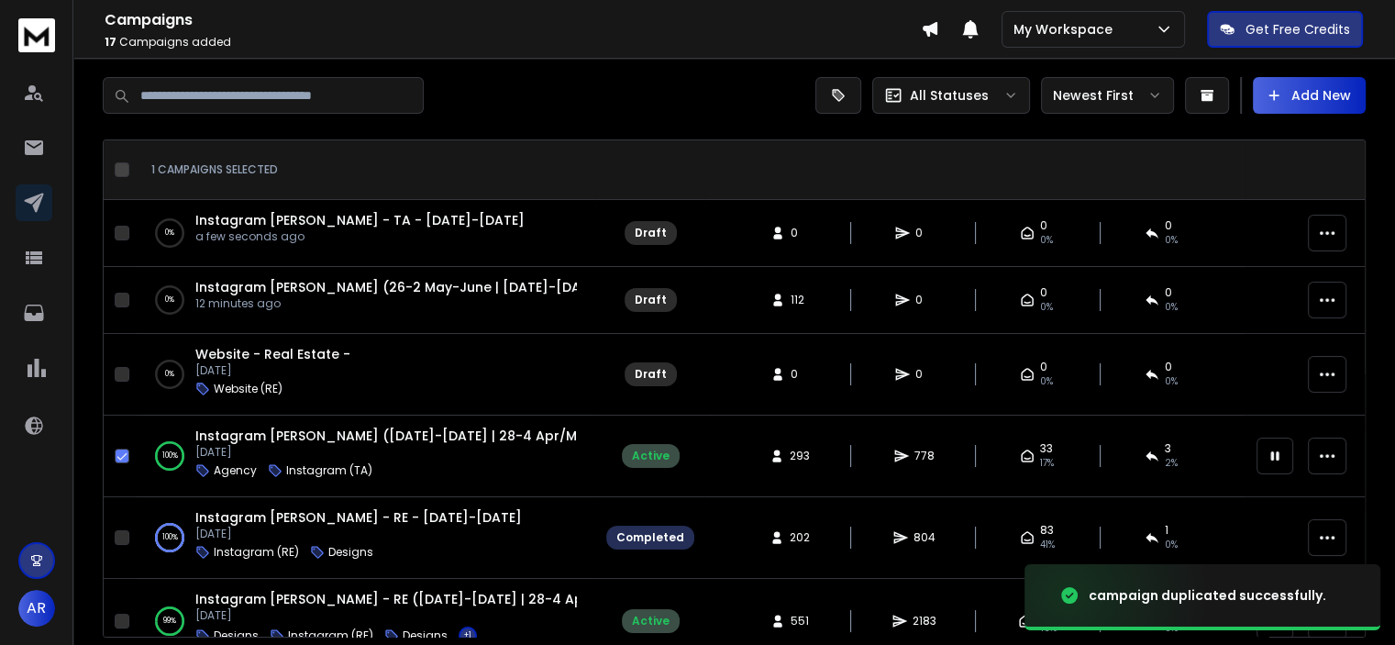
click at [370, 209] on td "0 % Instagram Smith - TA - 12-18 May a few seconds ago" at bounding box center [366, 233] width 458 height 67
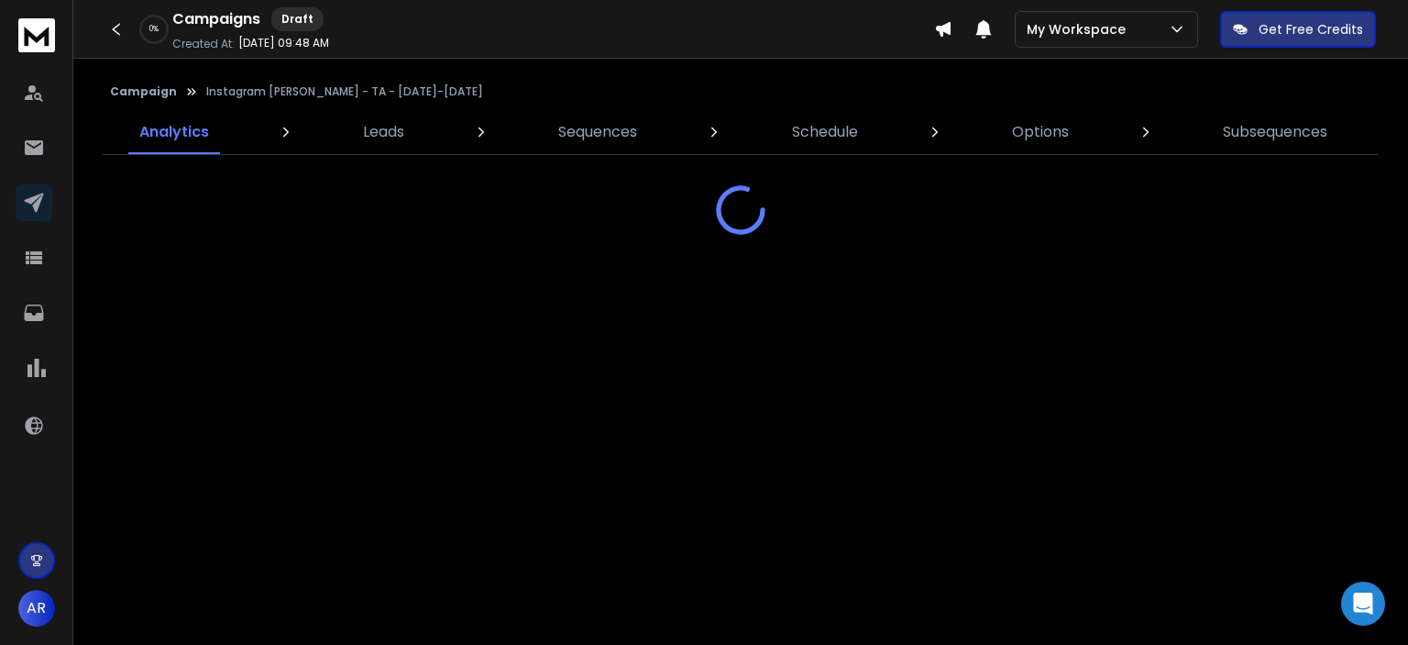
click at [400, 138] on p "Leads" at bounding box center [383, 132] width 41 height 22
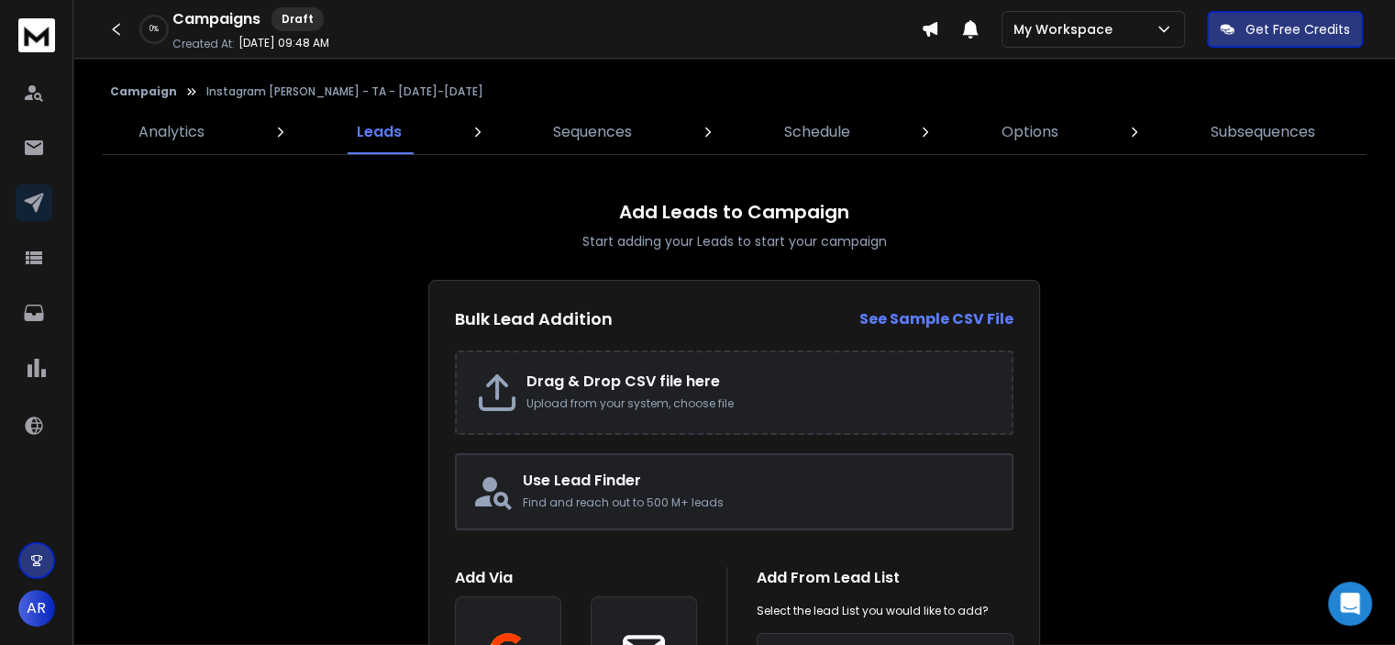
click at [695, 402] on p "Upload from your system, choose file" at bounding box center [759, 403] width 467 height 15
type input "**********"
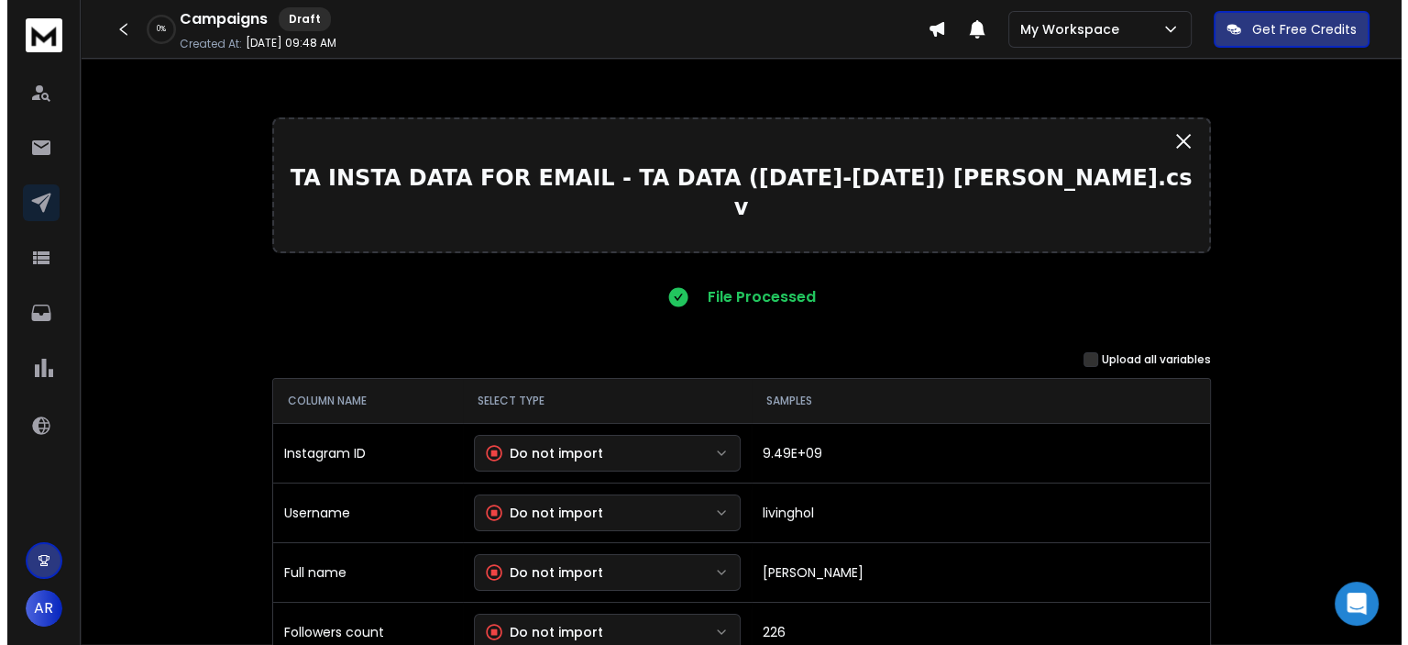
scroll to position [152, 0]
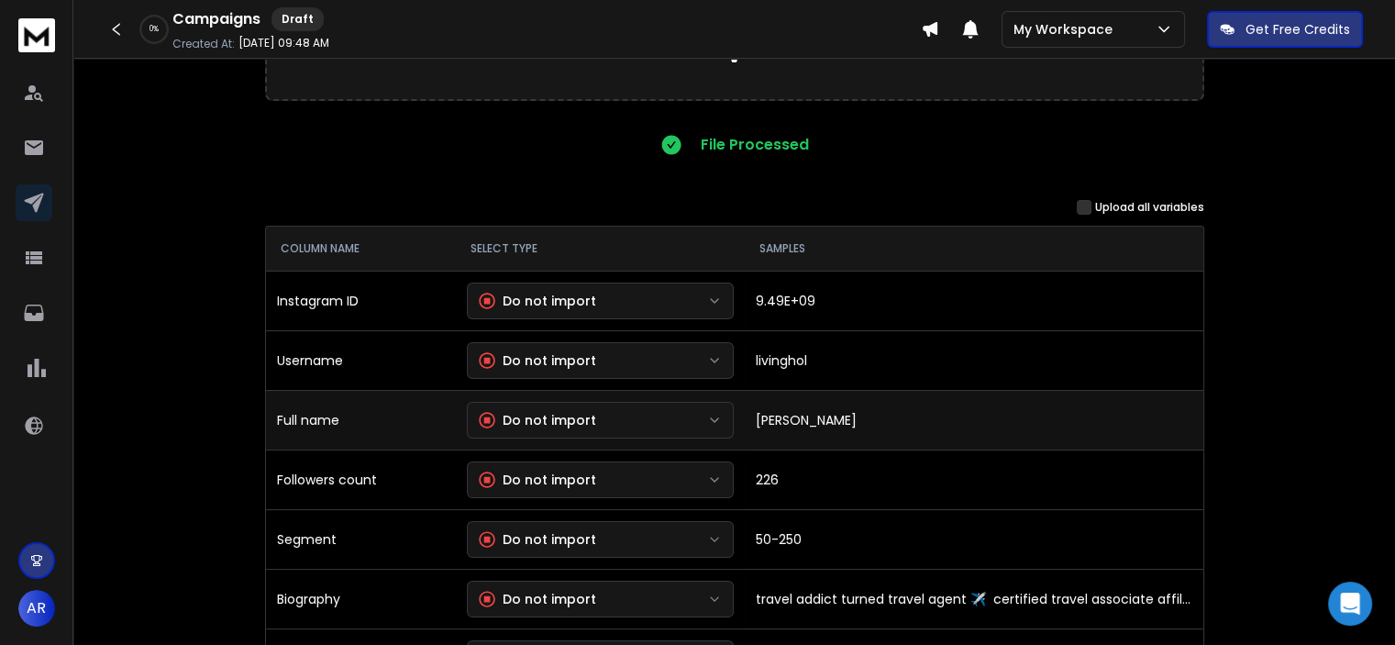
click at [528, 402] on button "Do not import" at bounding box center [600, 420] width 267 height 37
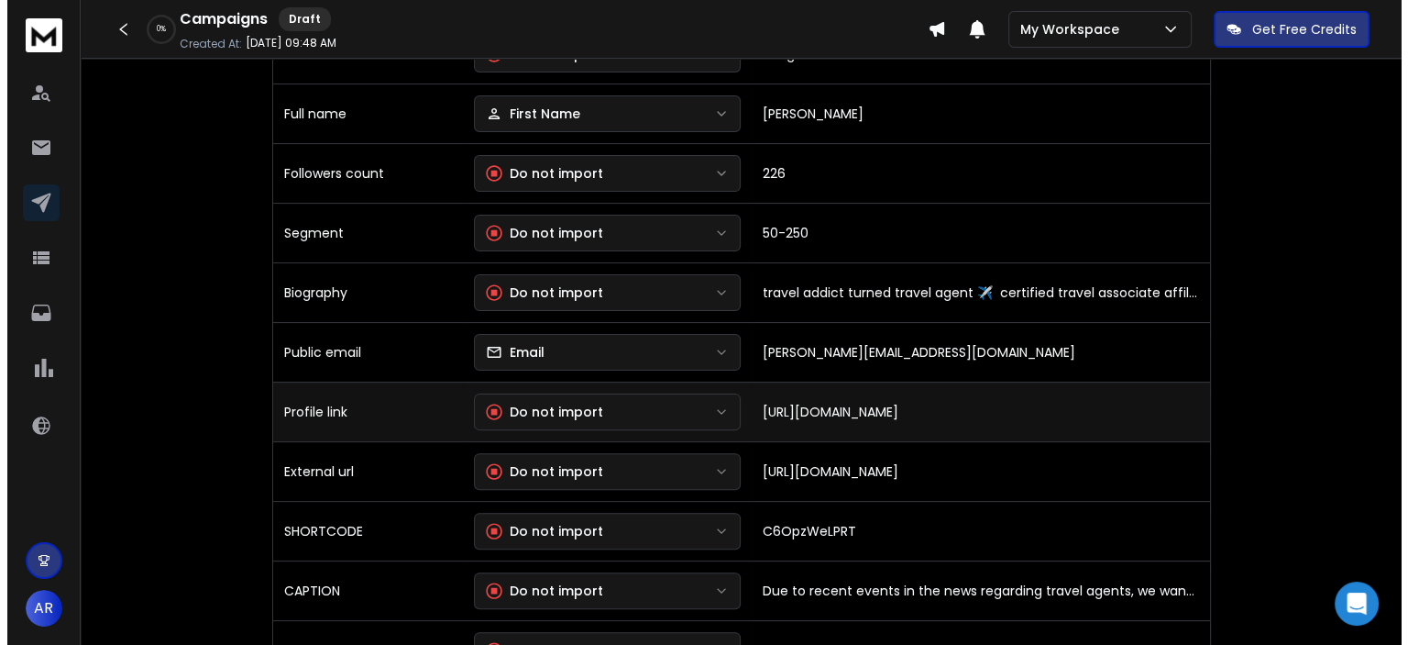
scroll to position [737, 0]
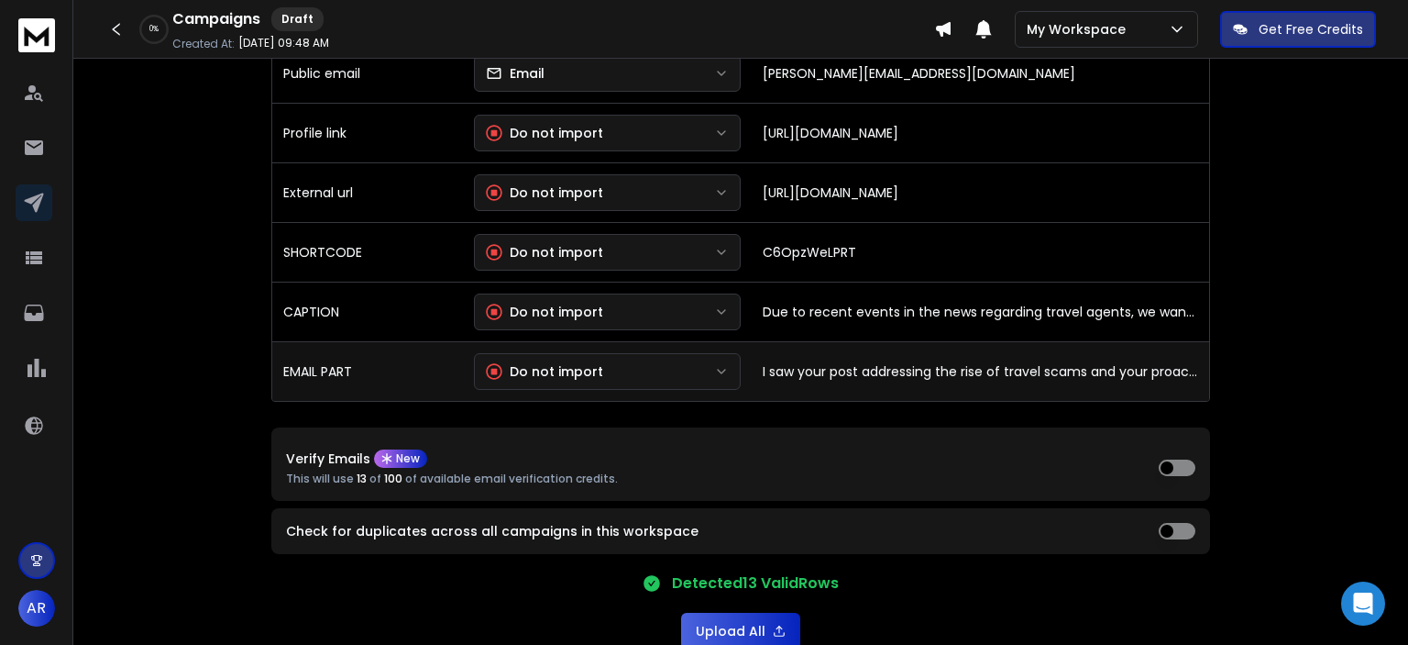
click at [550, 354] on button "Do not import" at bounding box center [607, 371] width 267 height 37
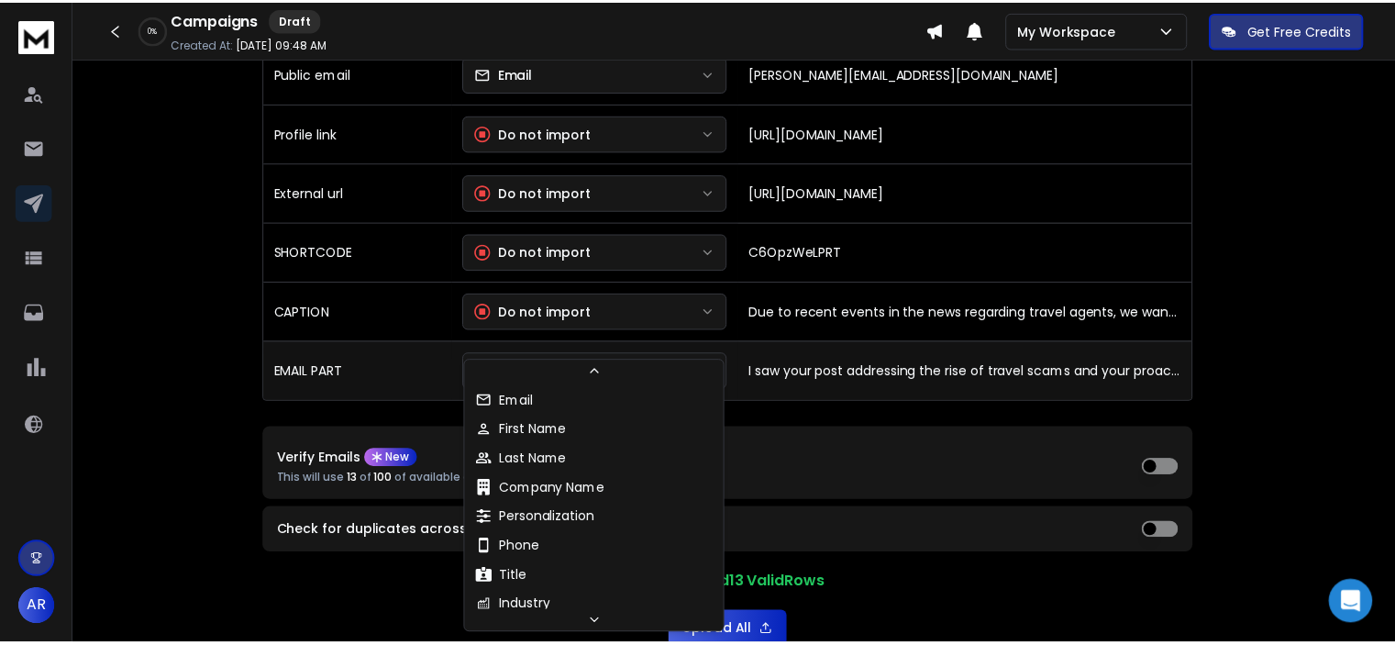
scroll to position [184, 0]
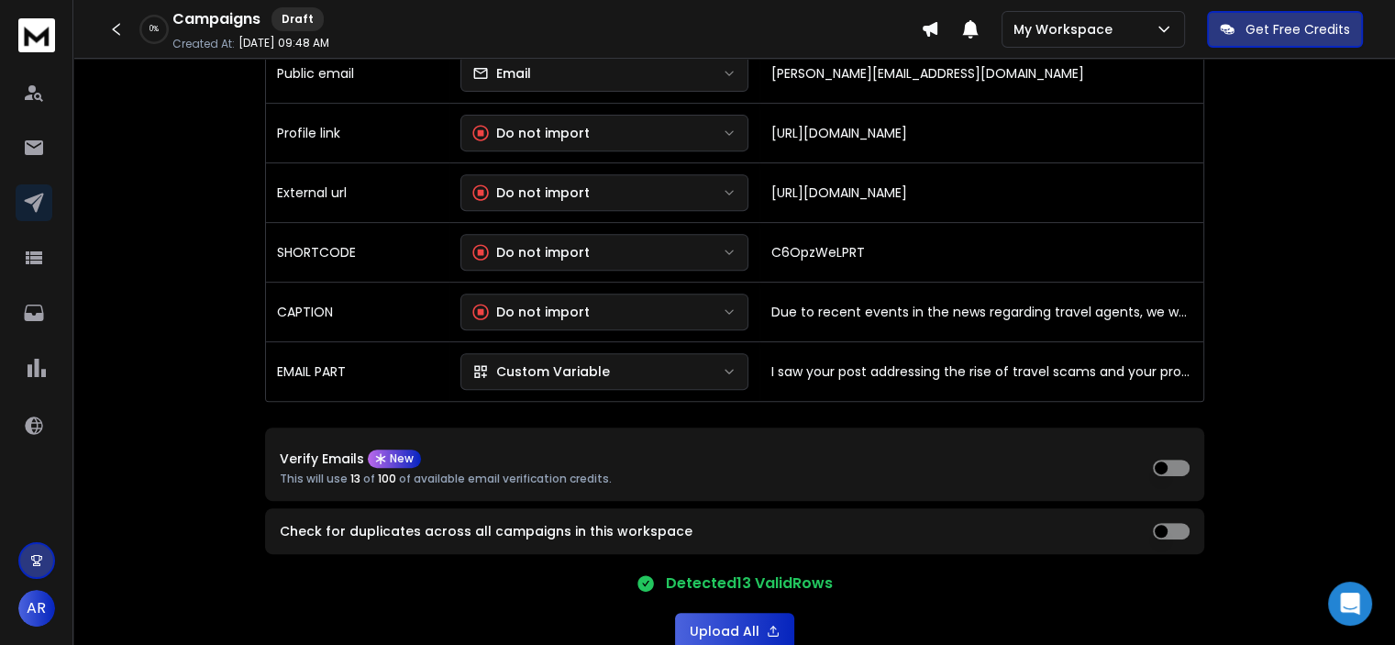
click at [749, 619] on div "TA INSTA DATA FOR EMAIL - TA DATA (12-18 May) Smith.csv File Processed Upload a…" at bounding box center [734, 29] width 939 height 1298
click at [749, 612] on button "Upload All" at bounding box center [734, 630] width 119 height 37
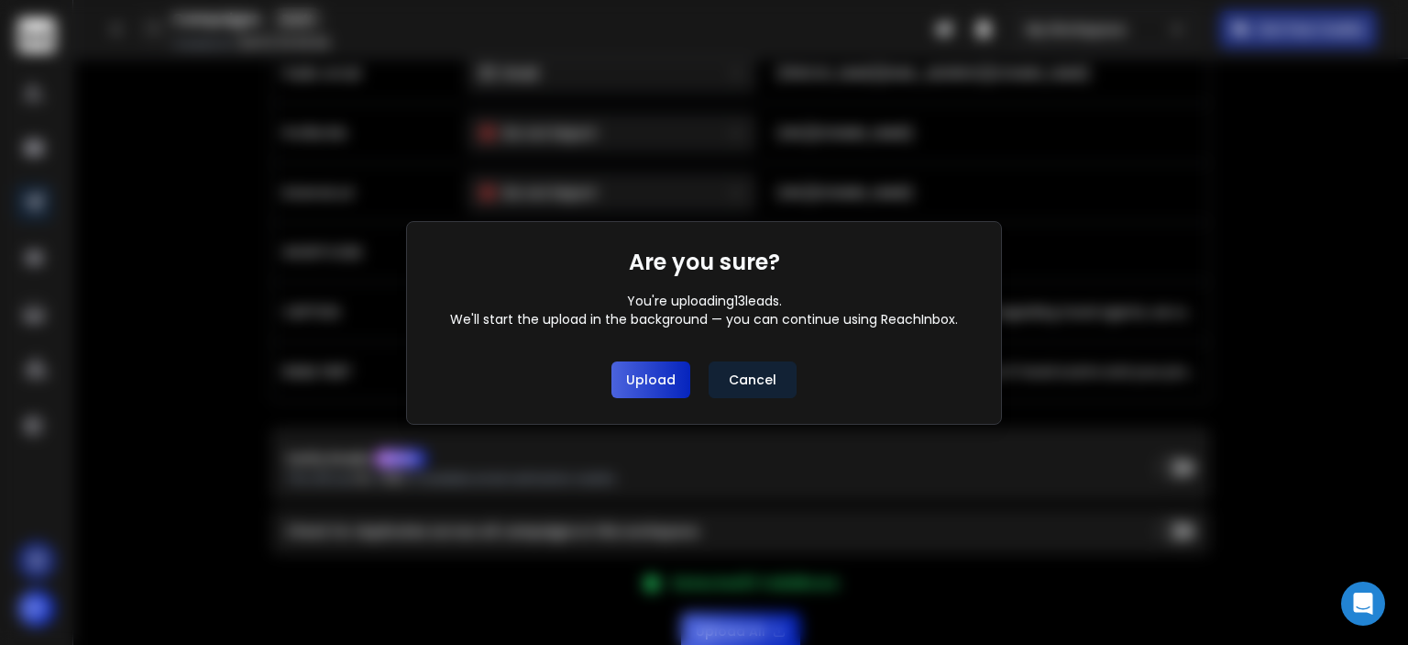
click at [653, 380] on button "Upload" at bounding box center [651, 379] width 79 height 37
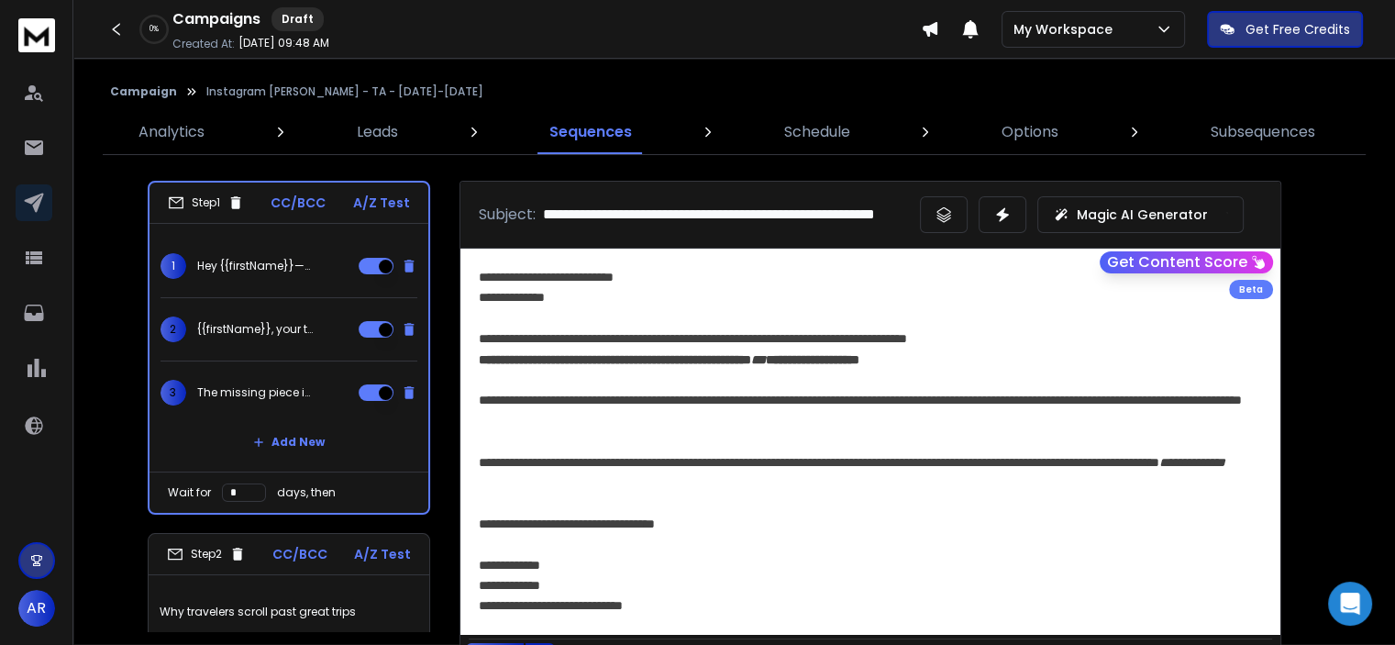
scroll to position [67, 0]
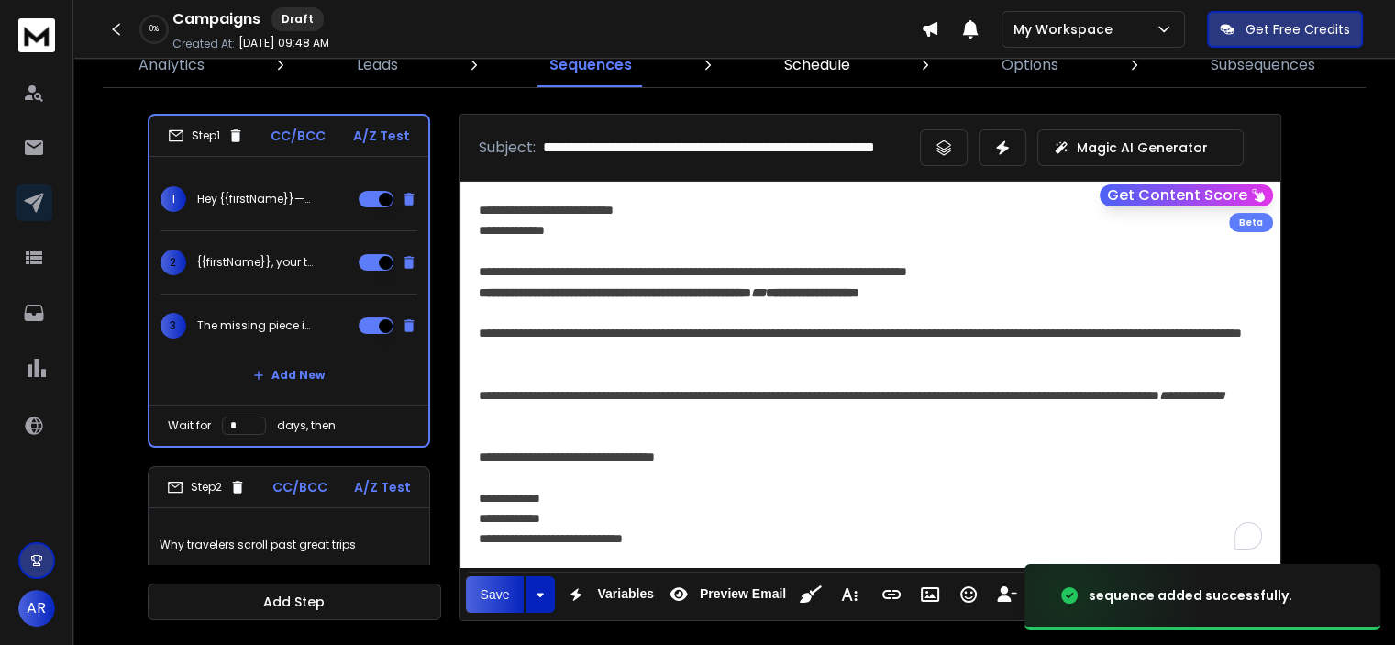
click at [794, 78] on link "Schedule" at bounding box center [817, 65] width 88 height 44
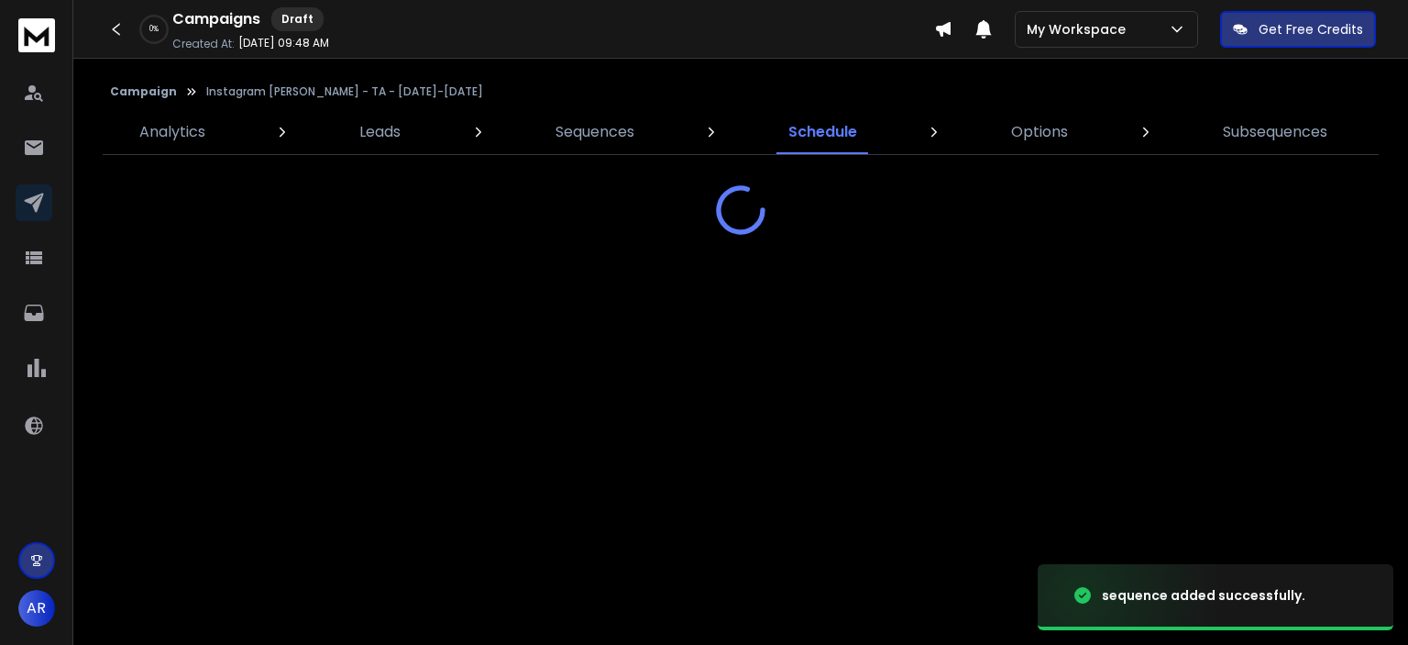
click at [846, 74] on div "Campaign Instagram Smith - TA - 12-18 May Analytics Leads Sequences Schedule Op…" at bounding box center [740, 162] width 1335 height 206
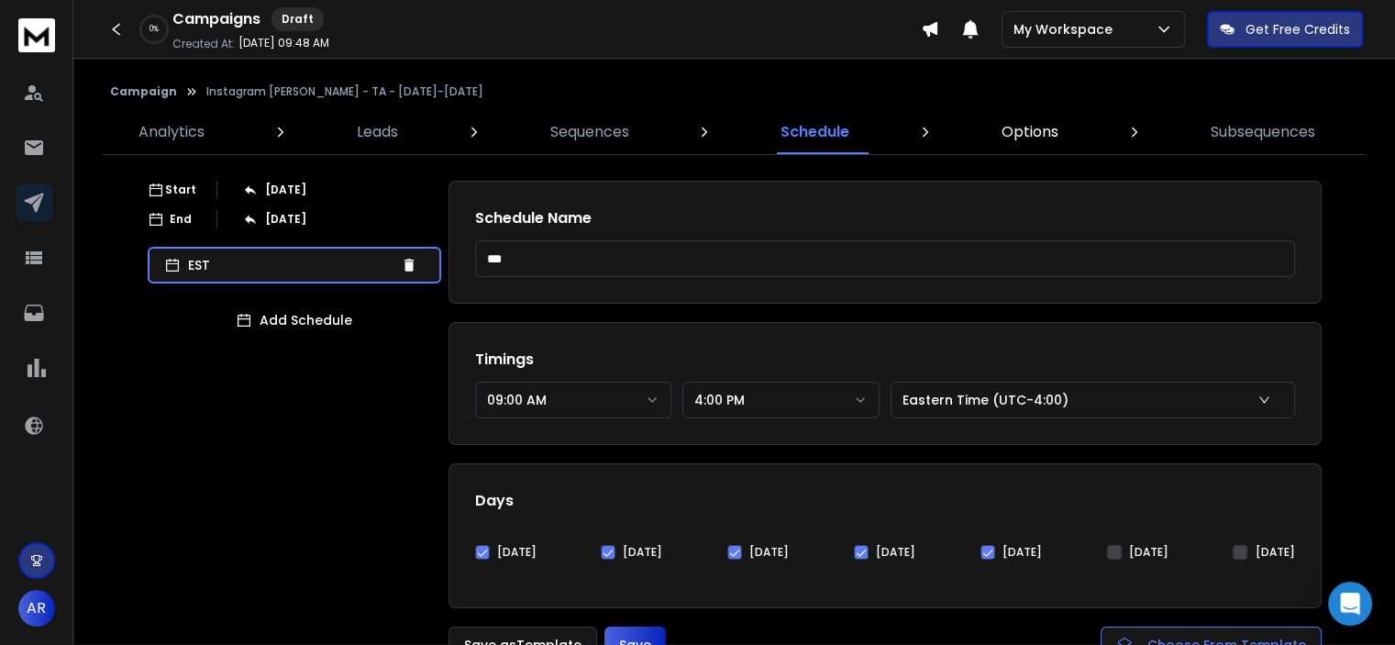
click at [1053, 132] on p "Options" at bounding box center [1029, 132] width 57 height 22
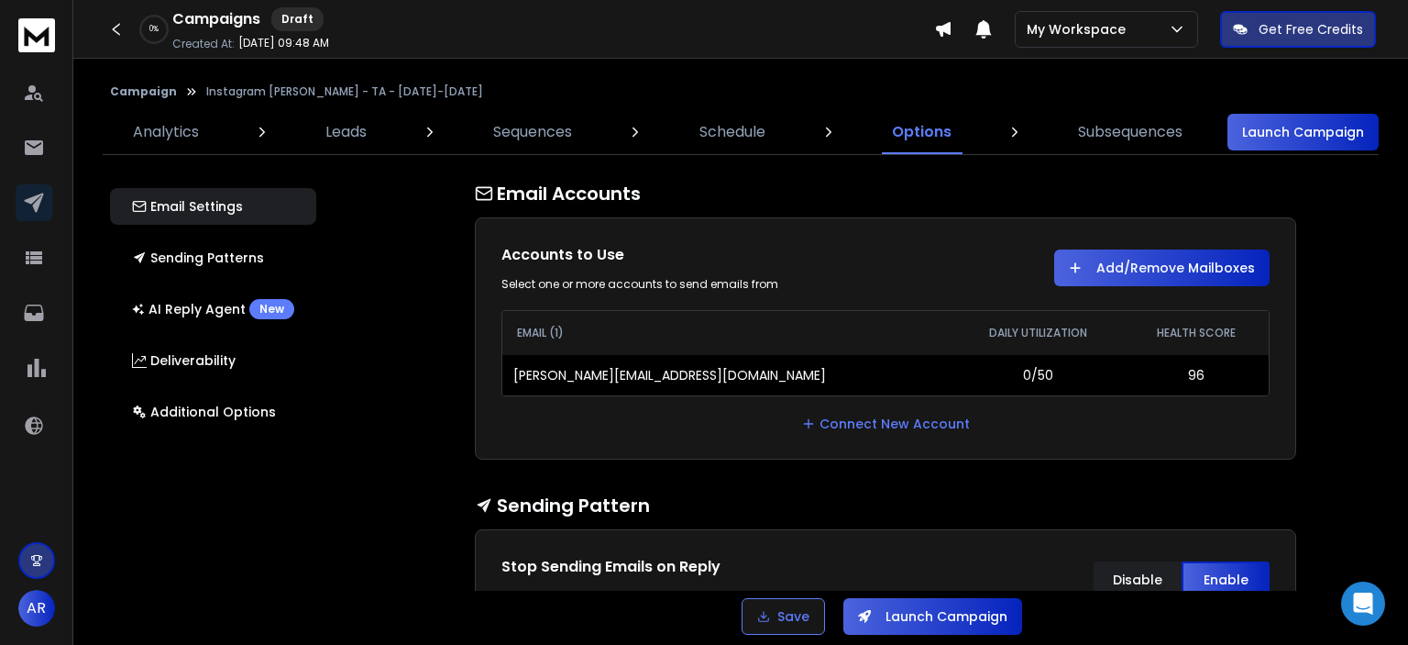
click at [1207, 270] on button "Add/Remove Mailboxes" at bounding box center [1161, 267] width 215 height 37
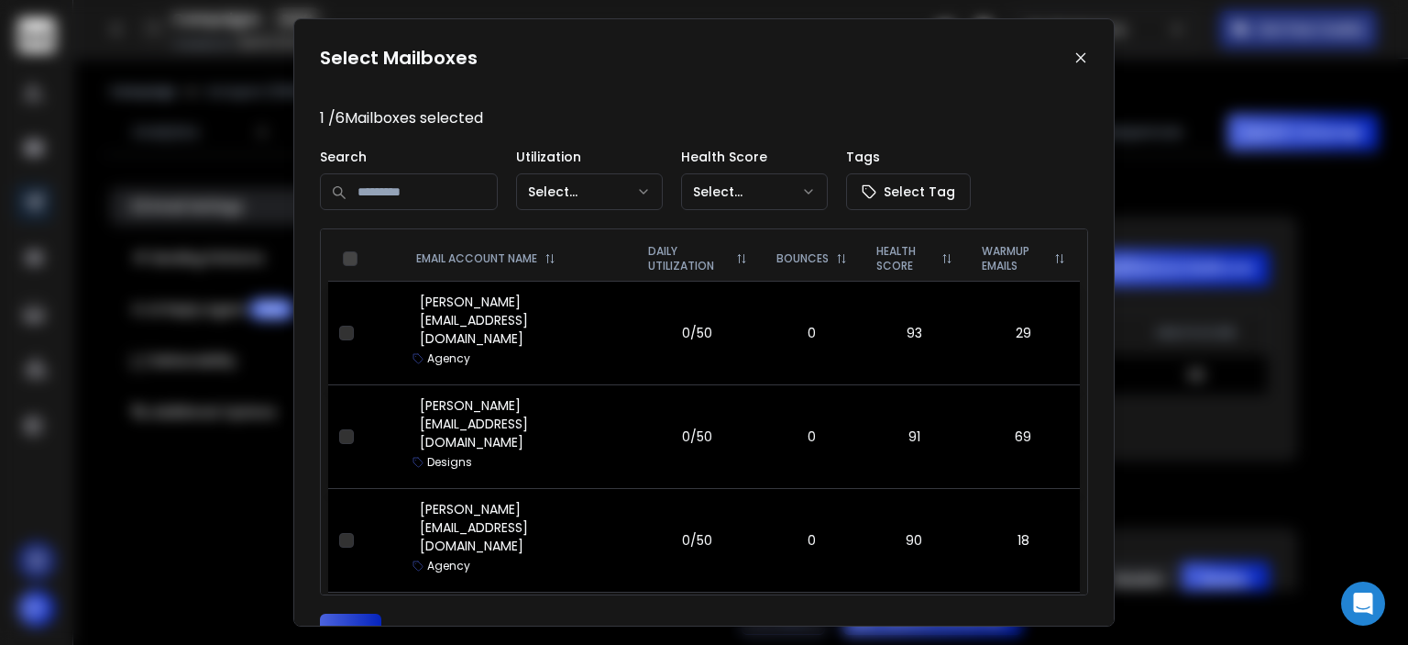
scroll to position [94, 0]
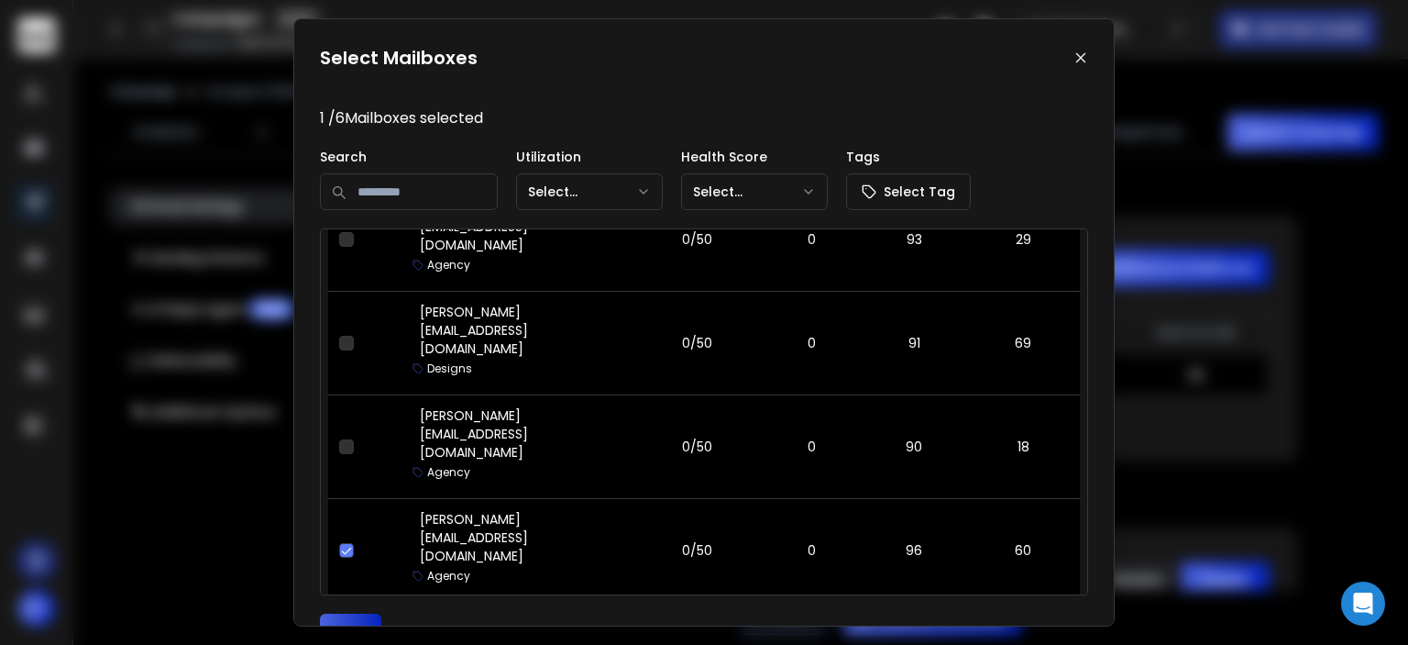
click at [345, 644] on button "button" at bounding box center [346, 653] width 15 height 15
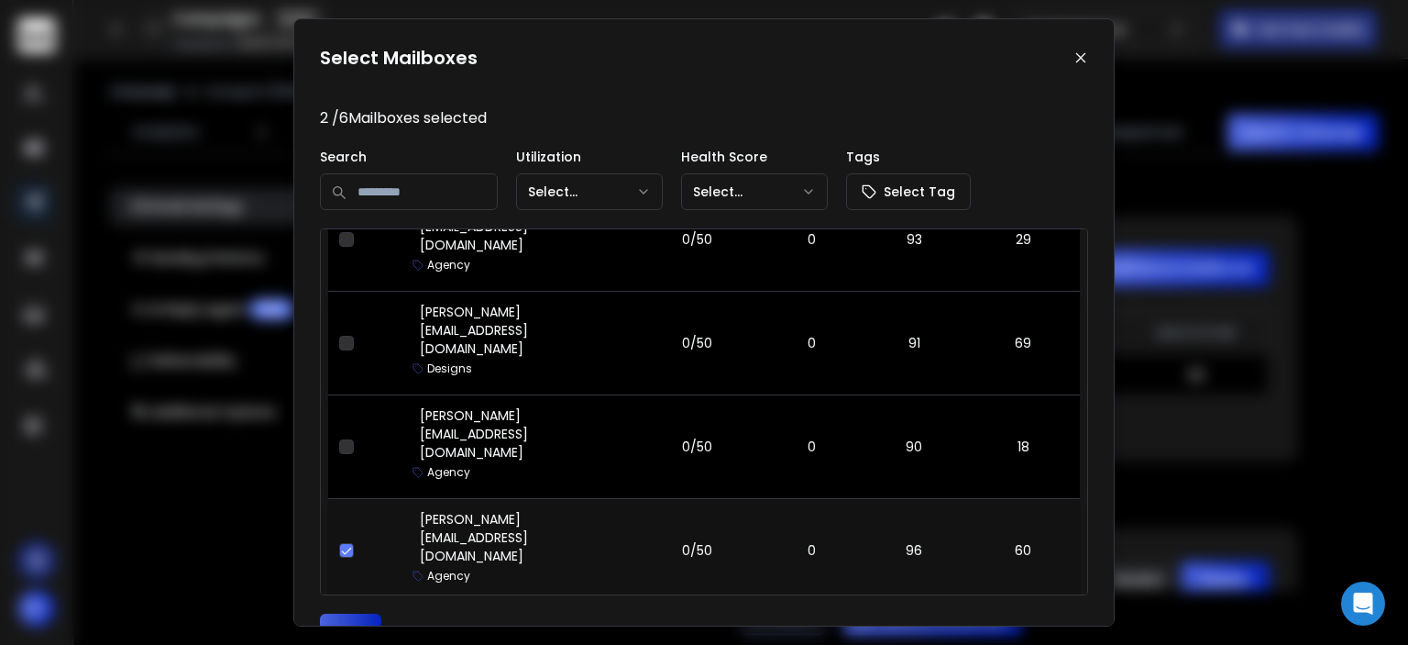
click at [348, 498] on td at bounding box center [364, 550] width 73 height 104
click at [352, 543] on button "button" at bounding box center [346, 550] width 15 height 15
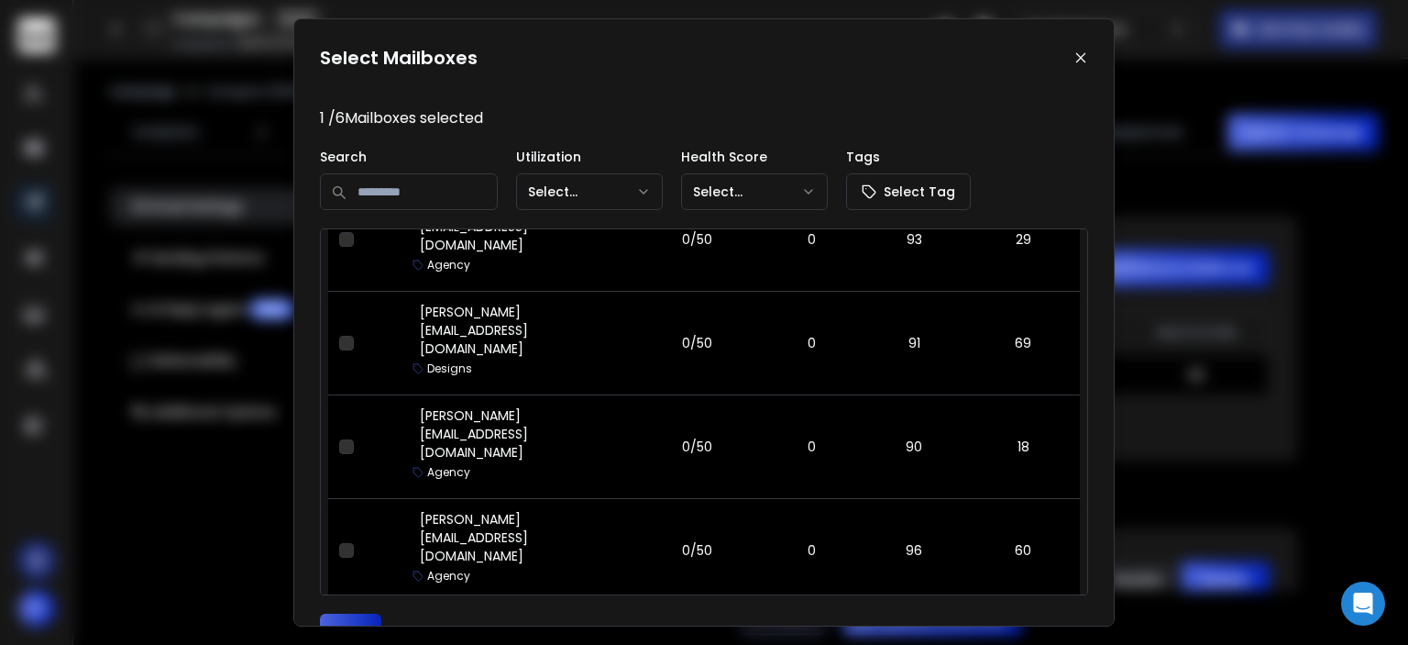
scroll to position [50, 0]
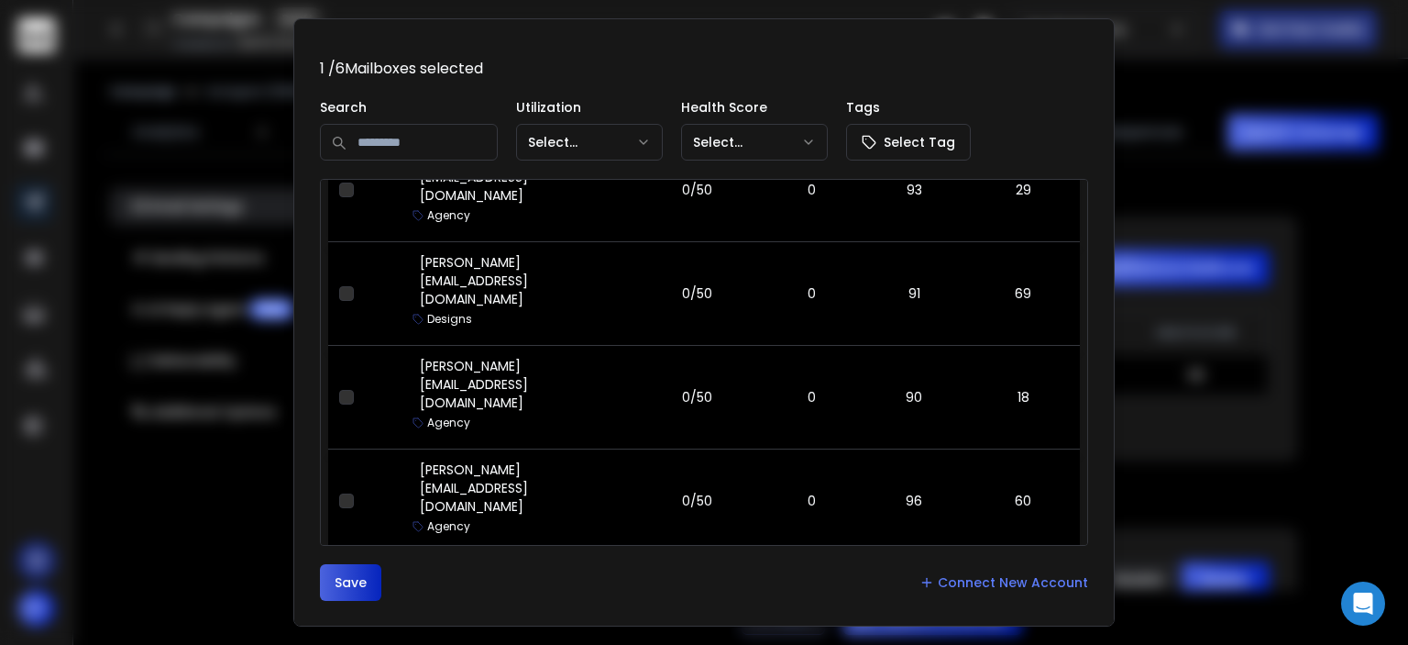
click at [336, 581] on button "Save" at bounding box center [350, 582] width 61 height 37
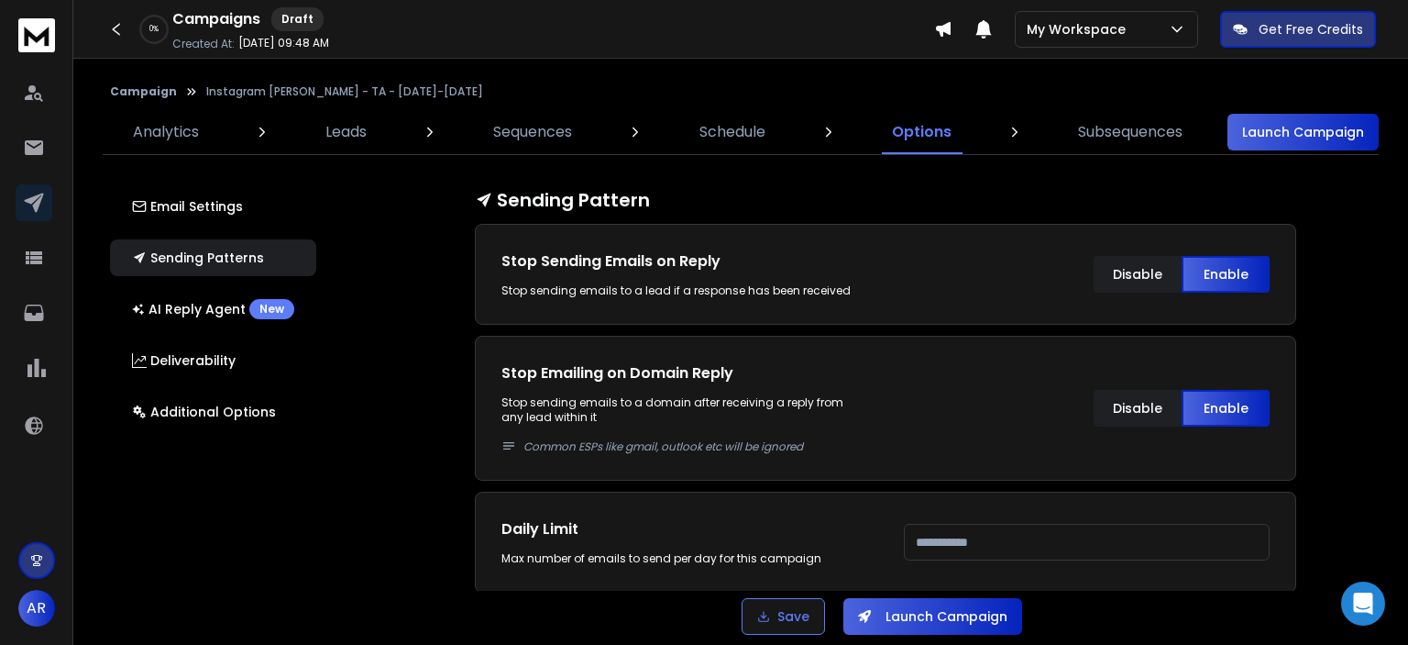
scroll to position [458, 0]
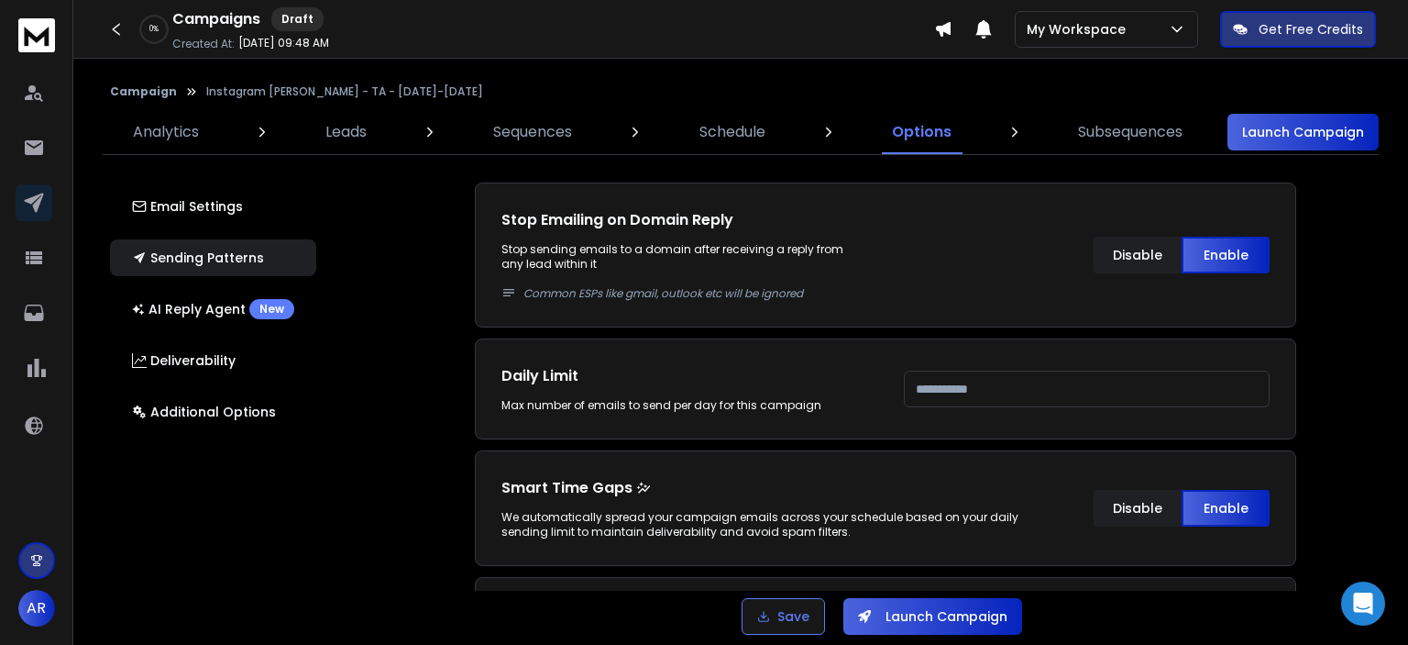
click at [958, 598] on button "Launch Campaign" at bounding box center [933, 616] width 179 height 37
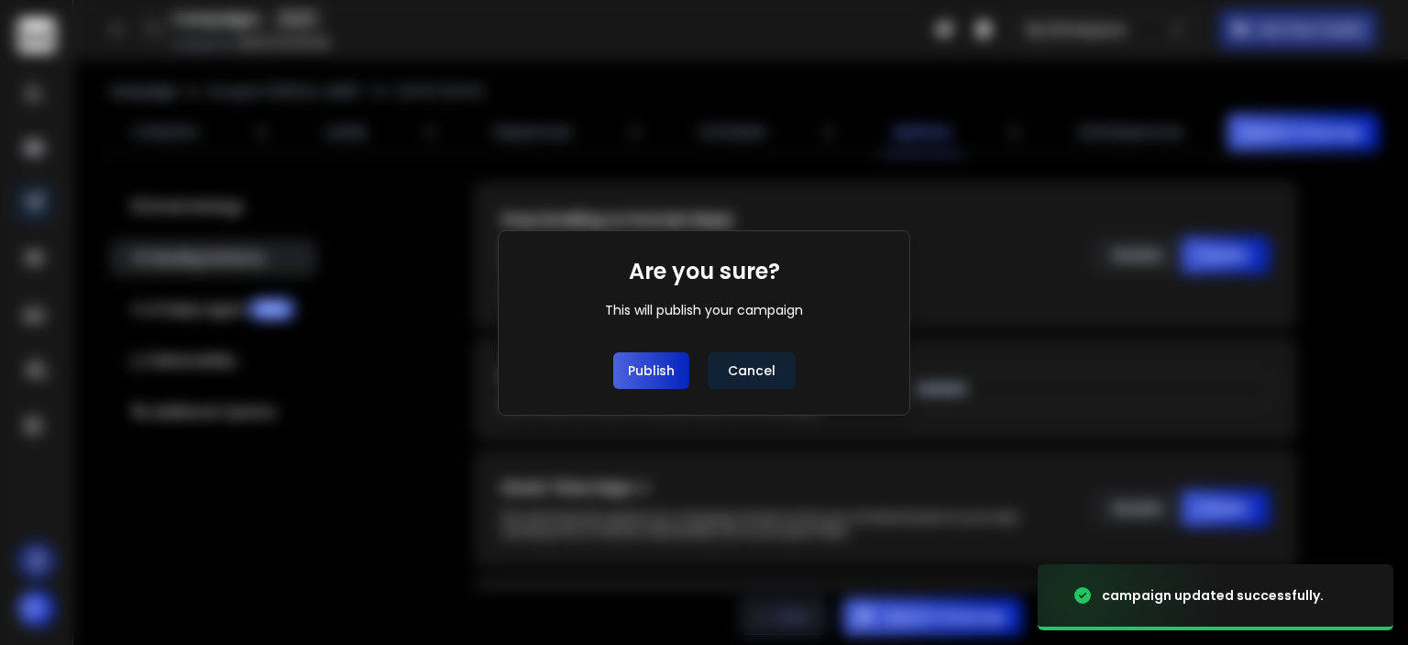
click at [660, 373] on button "Publish" at bounding box center [651, 370] width 76 height 37
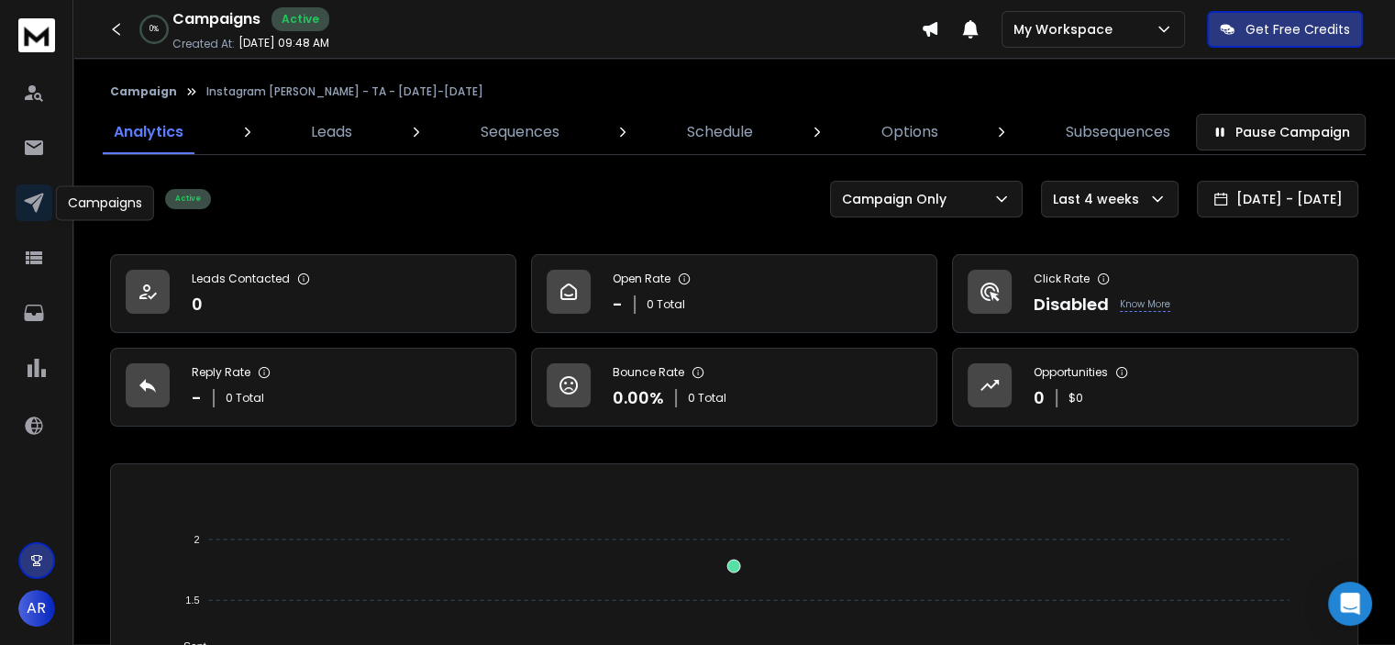
click at [28, 215] on link at bounding box center [34, 202] width 37 height 37
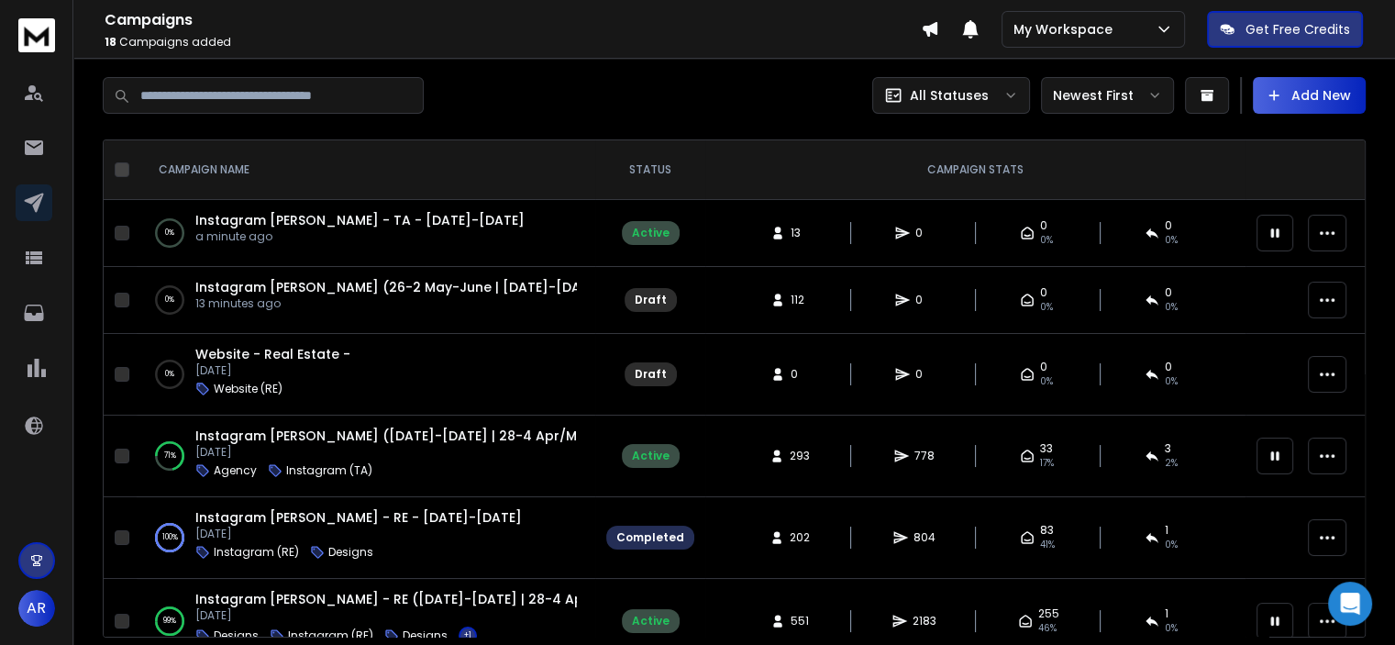
click at [130, 296] on div at bounding box center [126, 299] width 22 height 15
click at [127, 296] on button "button" at bounding box center [122, 299] width 15 height 15
click at [1319, 299] on icon "button" at bounding box center [1326, 300] width 15 height 4
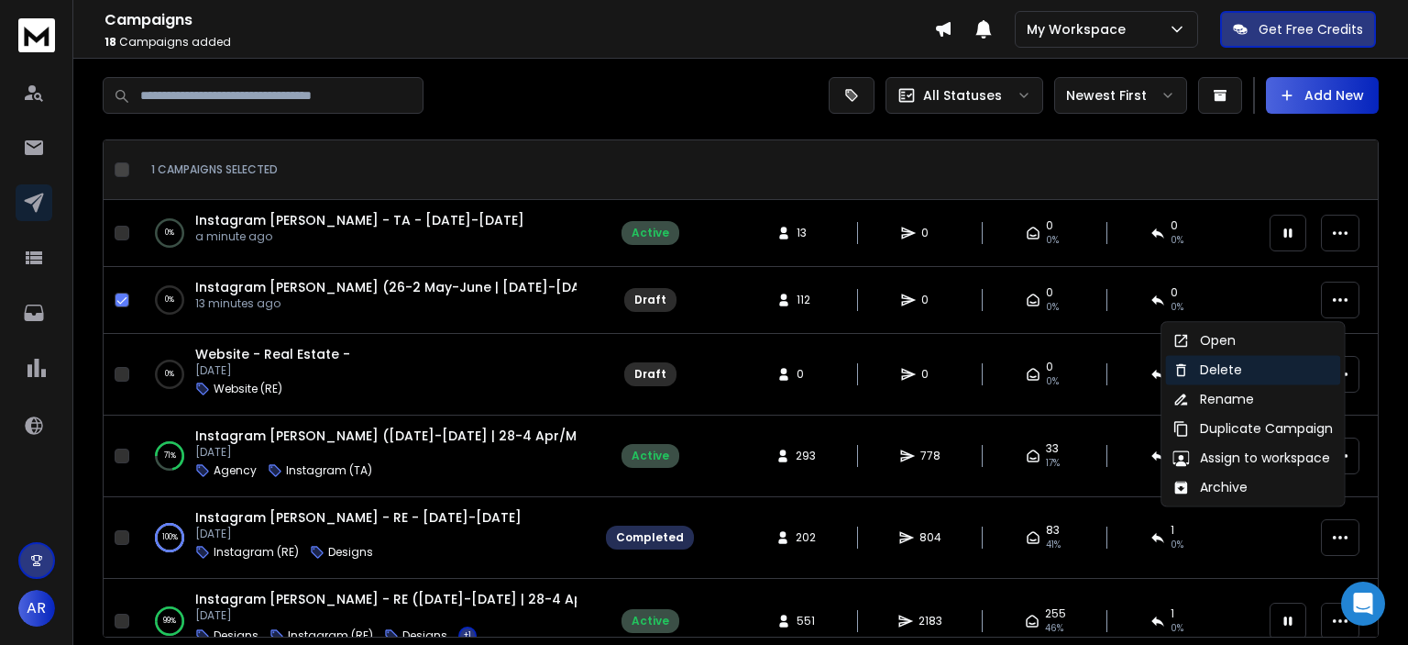
click at [1254, 362] on div "Delete" at bounding box center [1252, 369] width 175 height 29
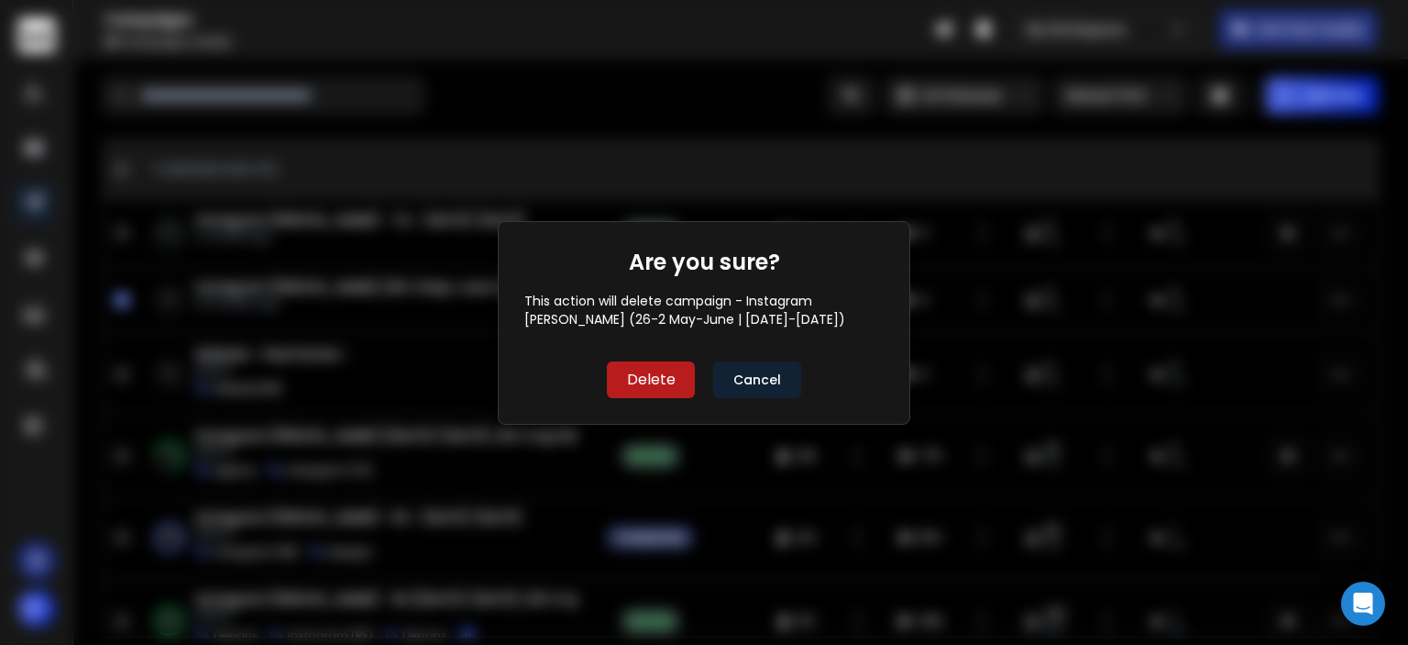
click at [615, 362] on button "Delete" at bounding box center [651, 379] width 88 height 37
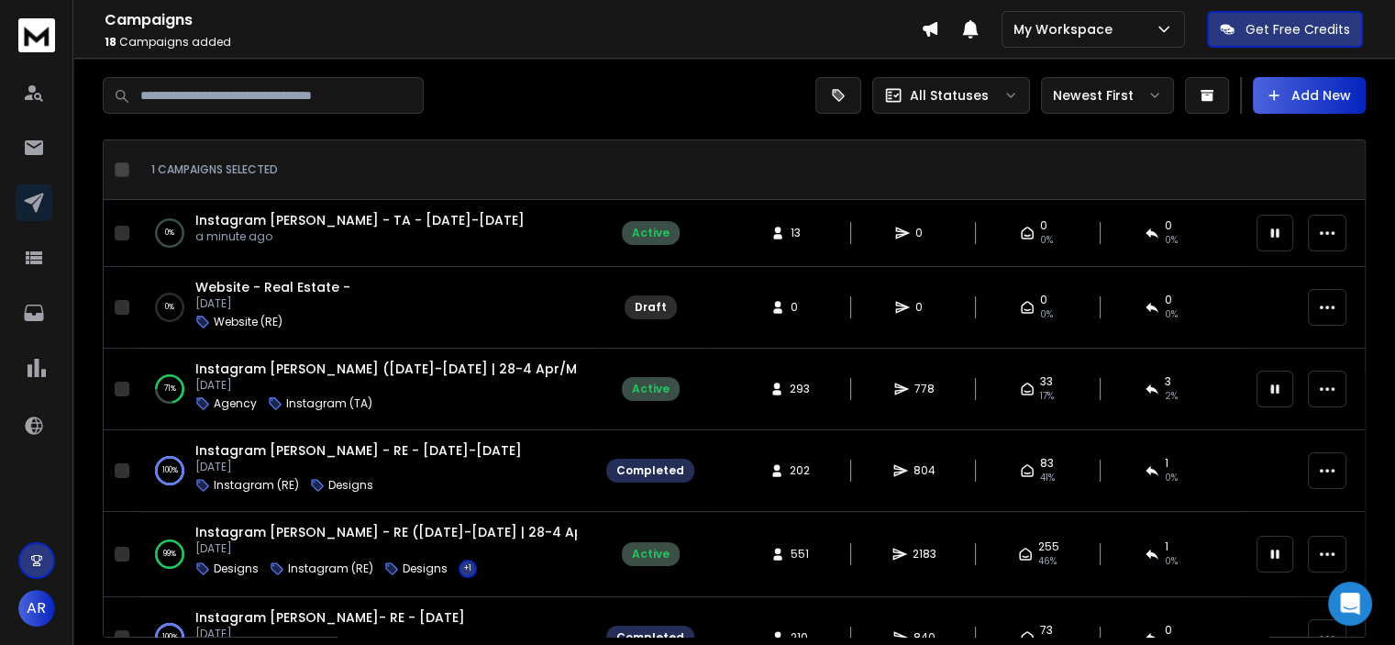
click at [377, 219] on span "Instagram [PERSON_NAME] - TA - [DATE]-[DATE]" at bounding box center [359, 220] width 329 height 18
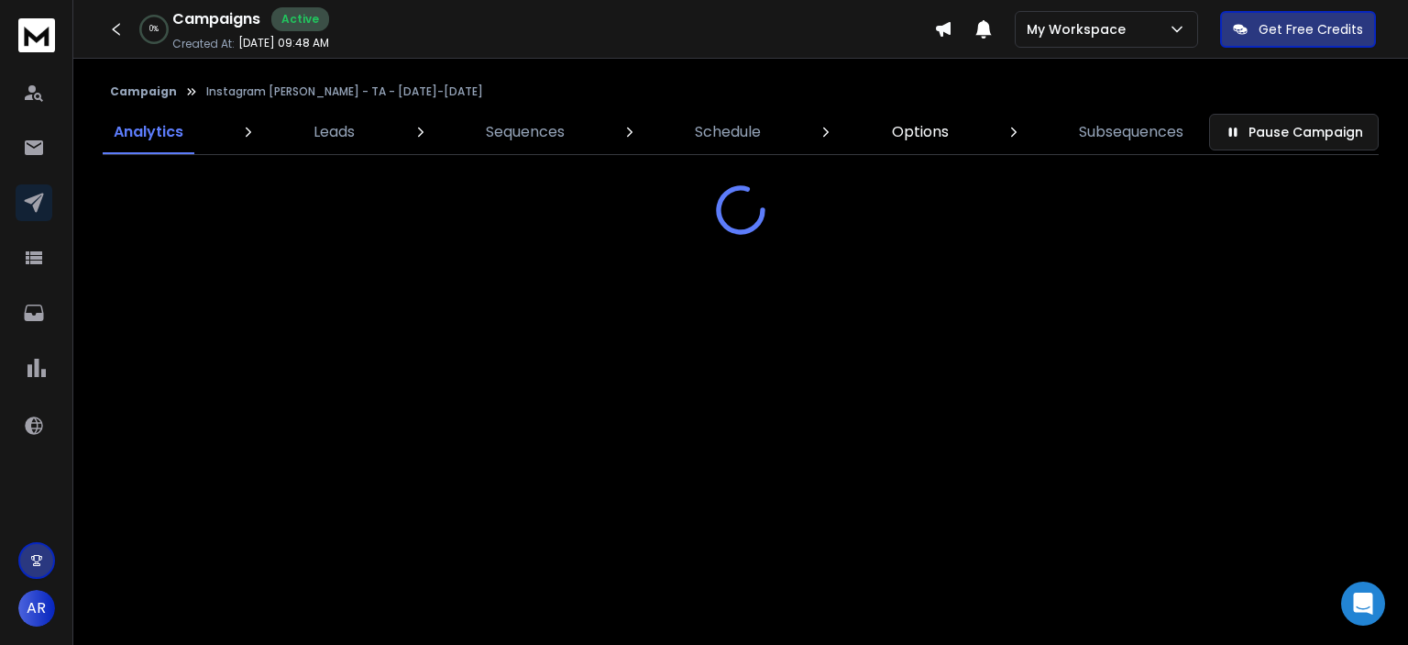
click at [900, 135] on p "Options" at bounding box center [920, 132] width 57 height 22
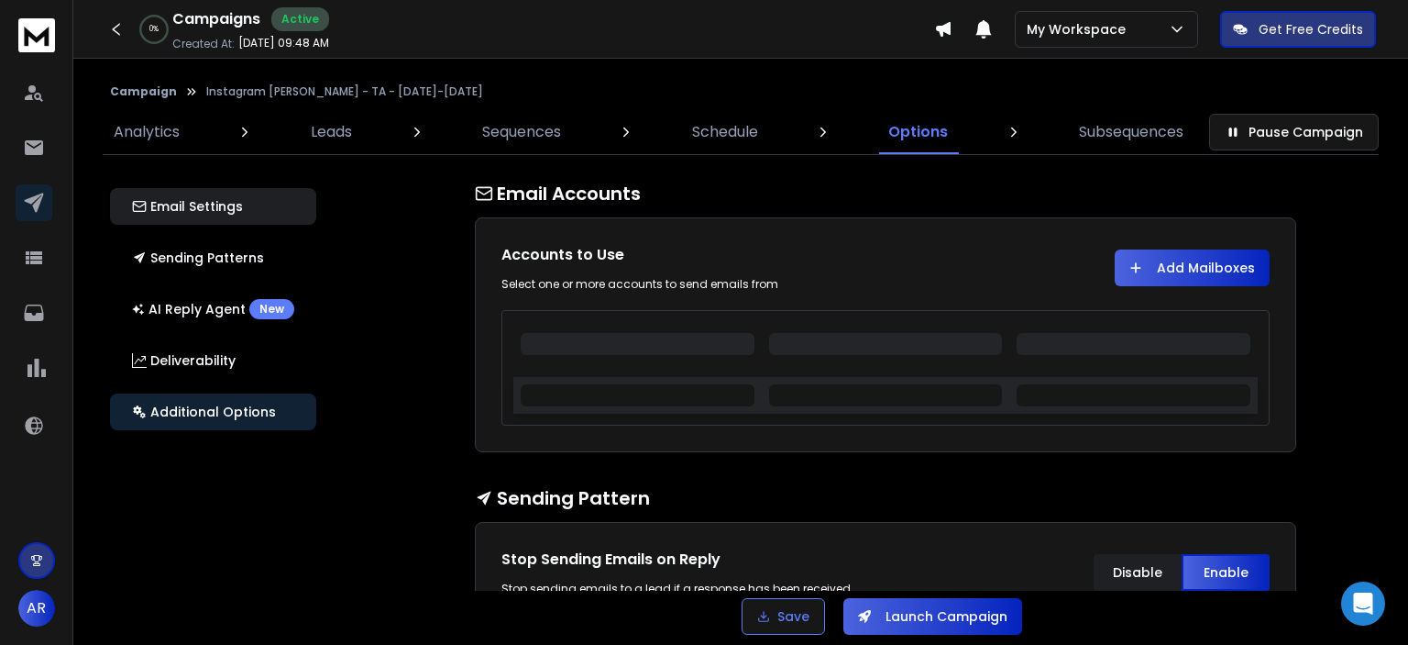
click at [181, 404] on p "Additional Options" at bounding box center [204, 411] width 144 height 18
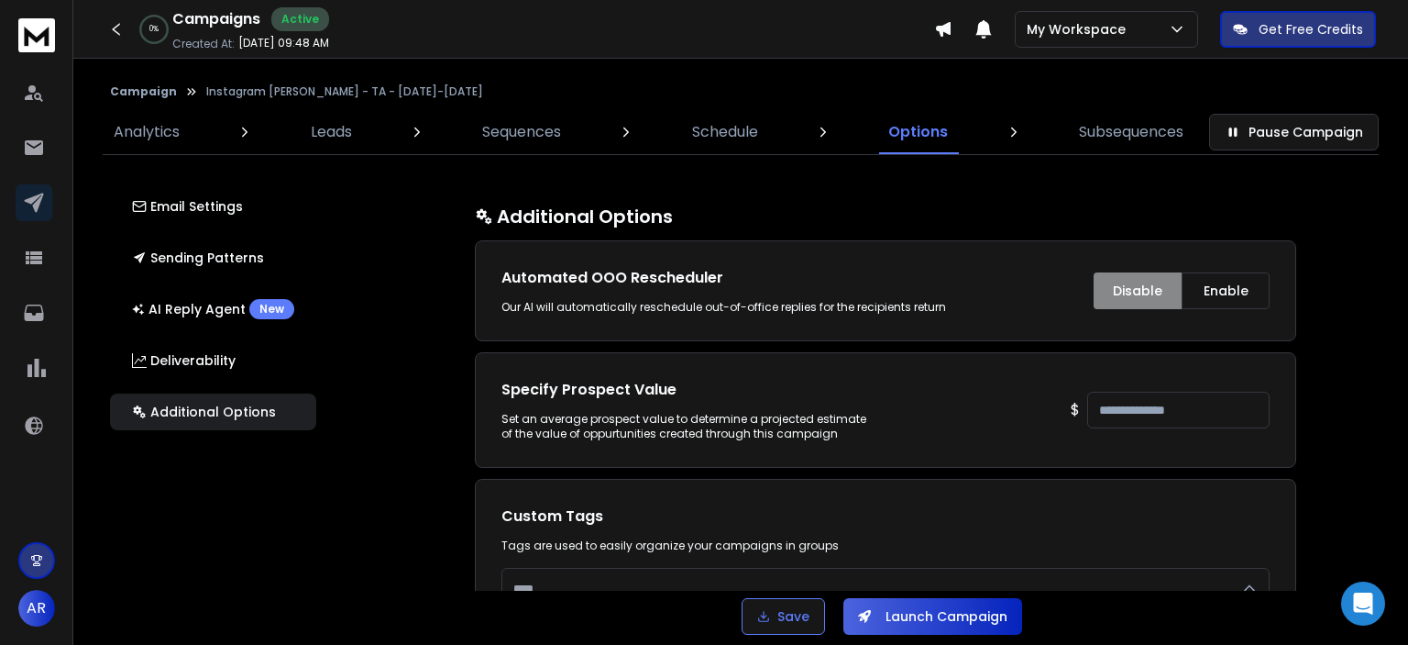
scroll to position [3171, 0]
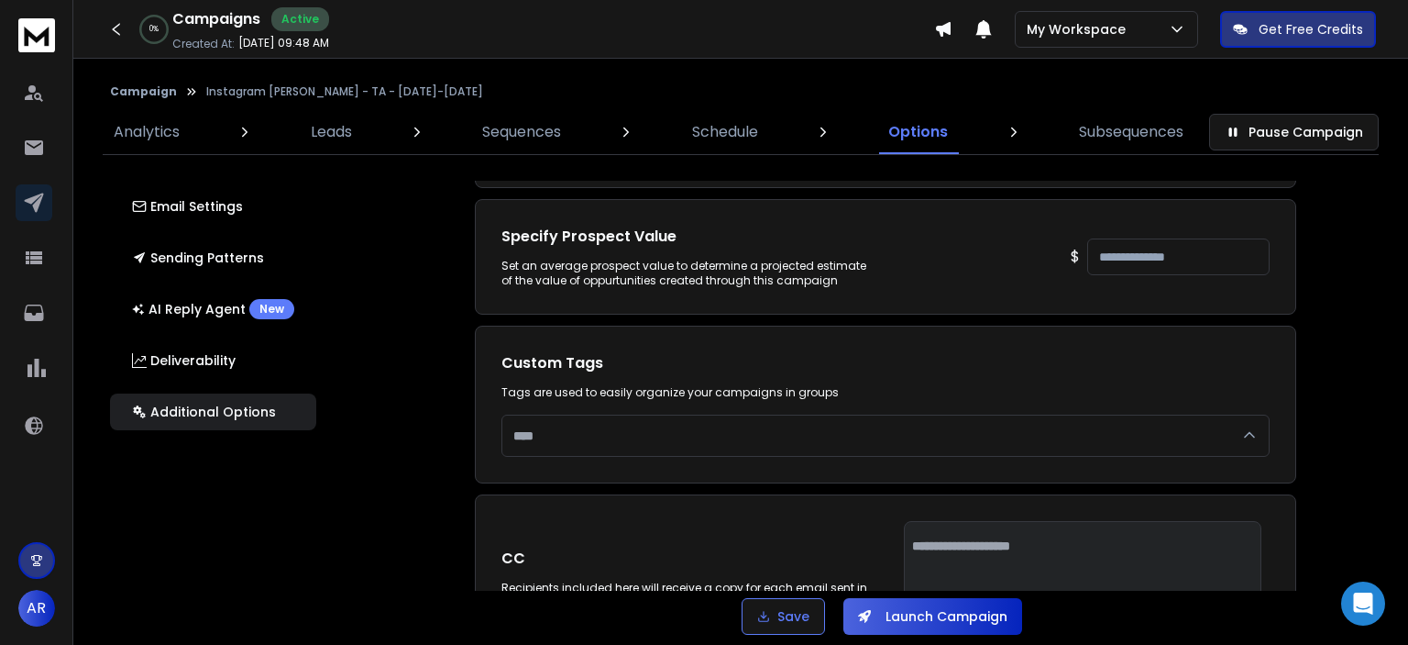
click at [572, 419] on input at bounding box center [577, 435] width 143 height 33
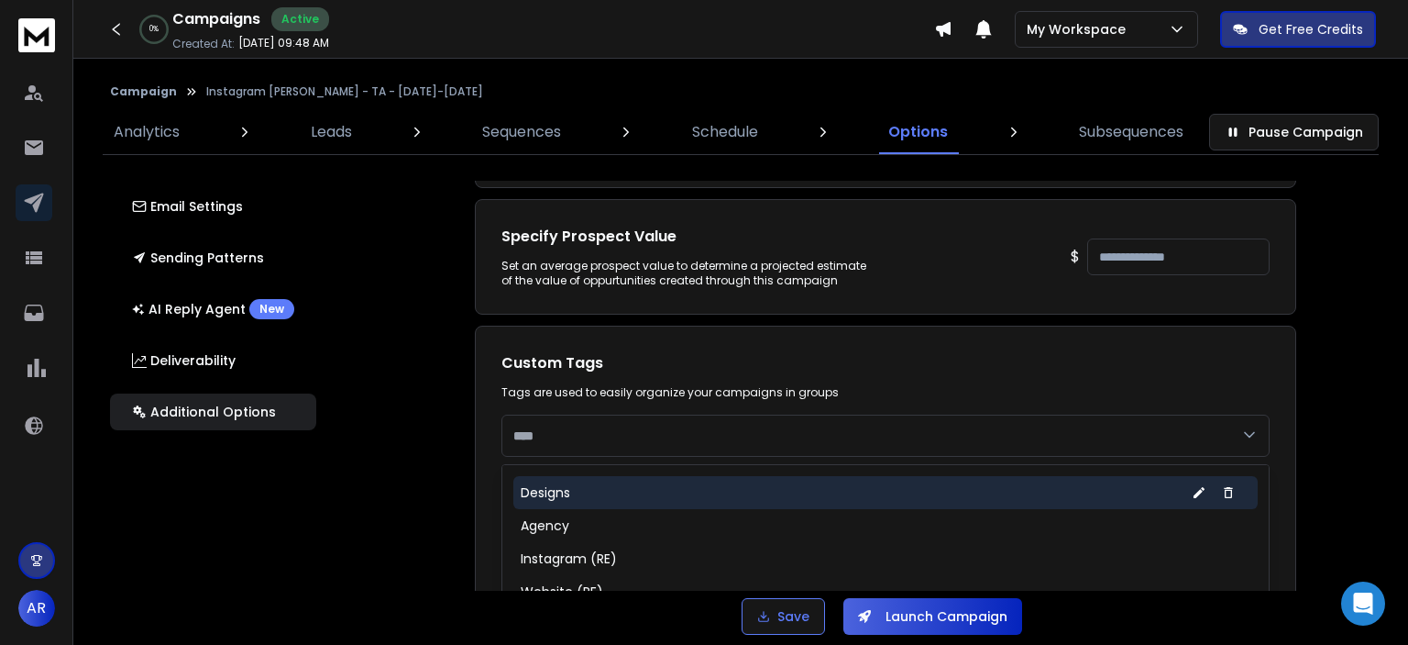
click at [569, 476] on div "Designs" at bounding box center [885, 492] width 744 height 33
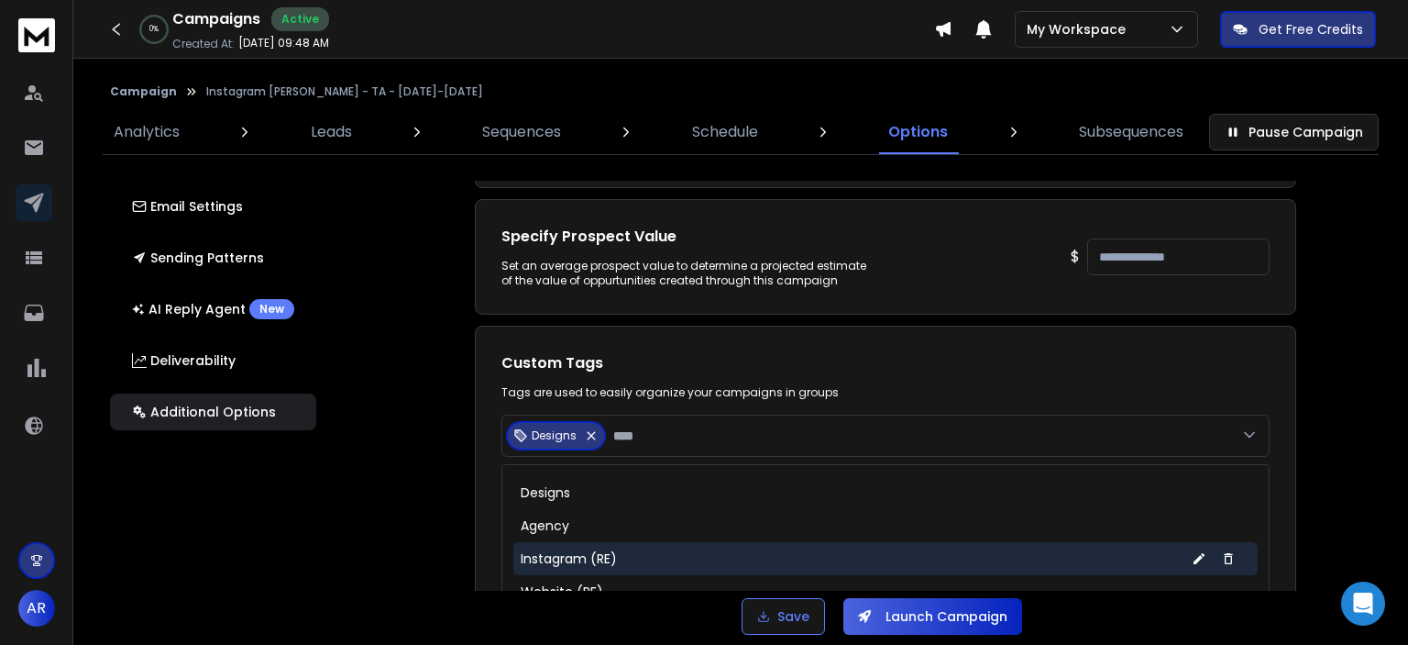
scroll to position [83, 0]
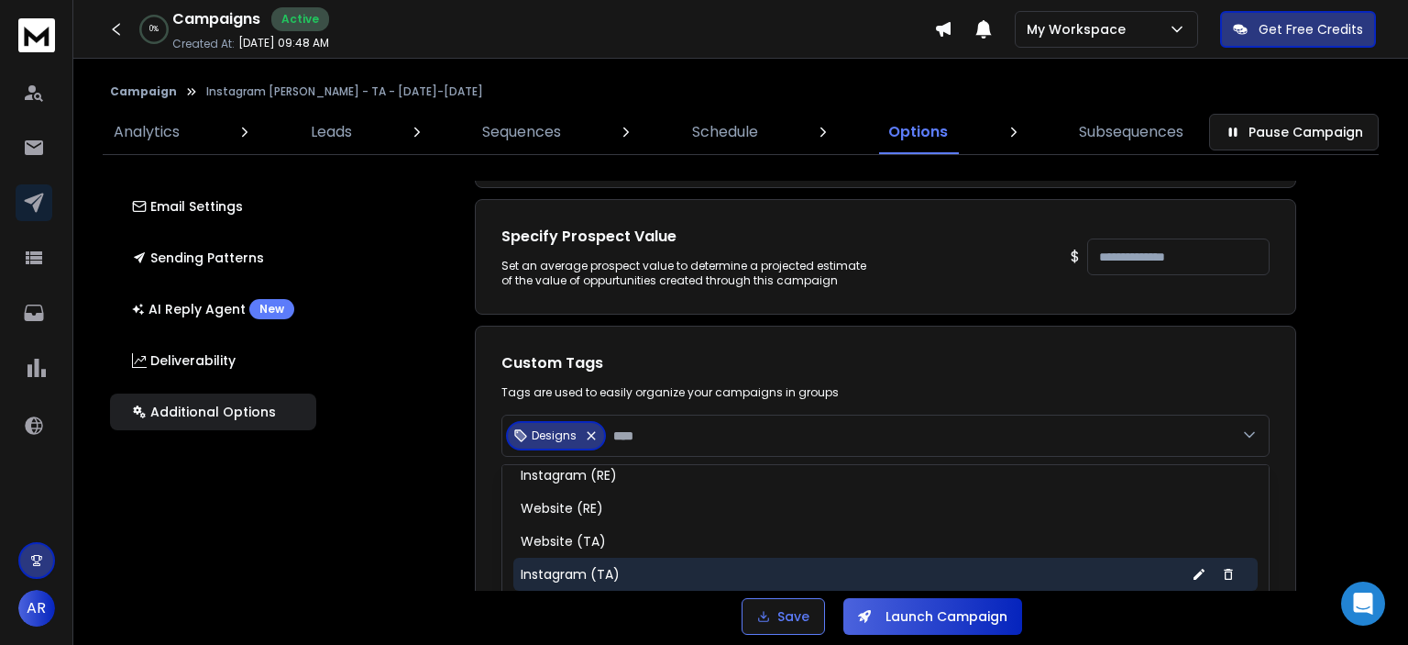
click at [647, 557] on div "Instagram (TA)" at bounding box center [885, 573] width 744 height 33
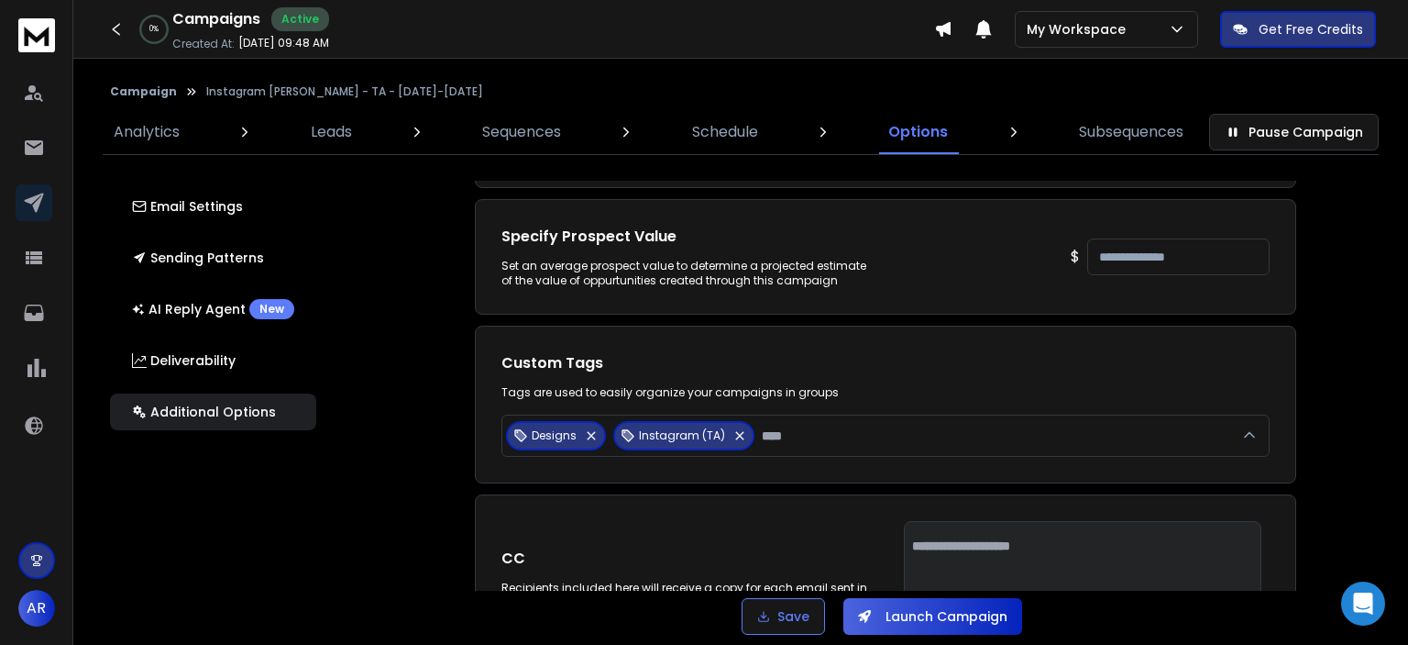
click at [971, 620] on button "Launch Campaign" at bounding box center [933, 616] width 179 height 37
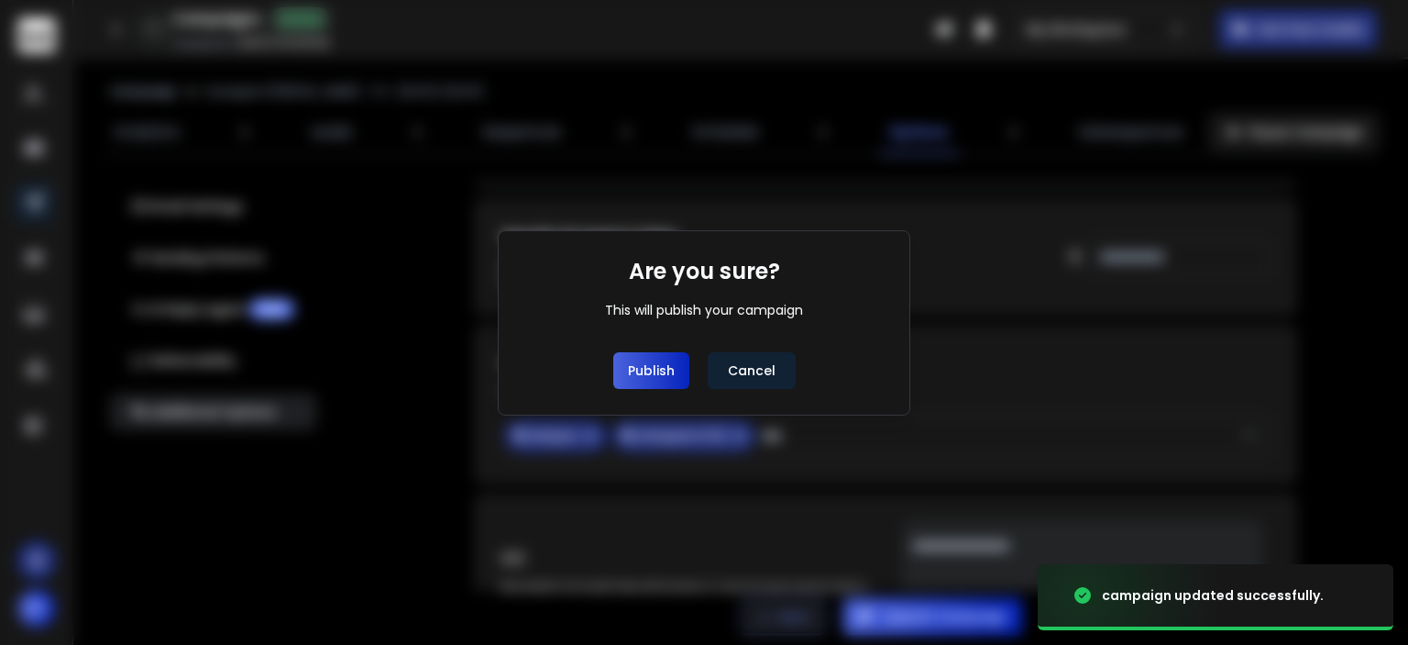
click at [656, 356] on button "Publish" at bounding box center [651, 370] width 76 height 37
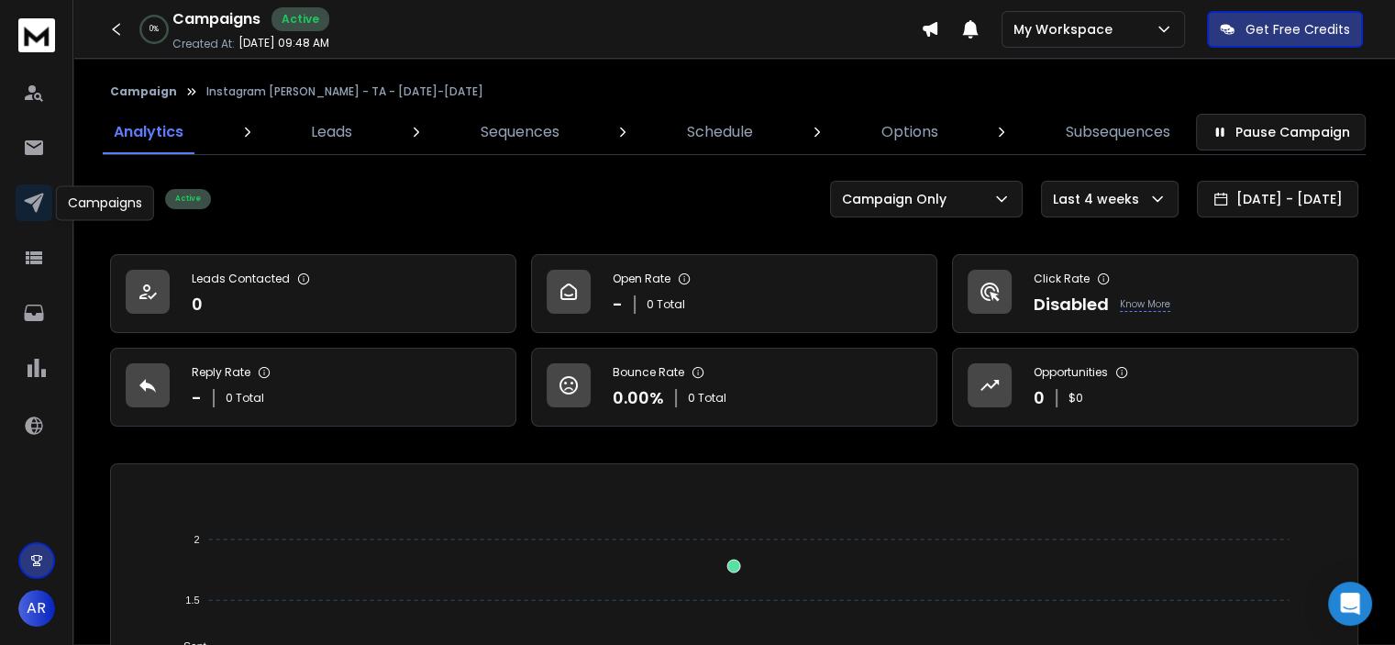
click at [48, 203] on link at bounding box center [34, 202] width 37 height 37
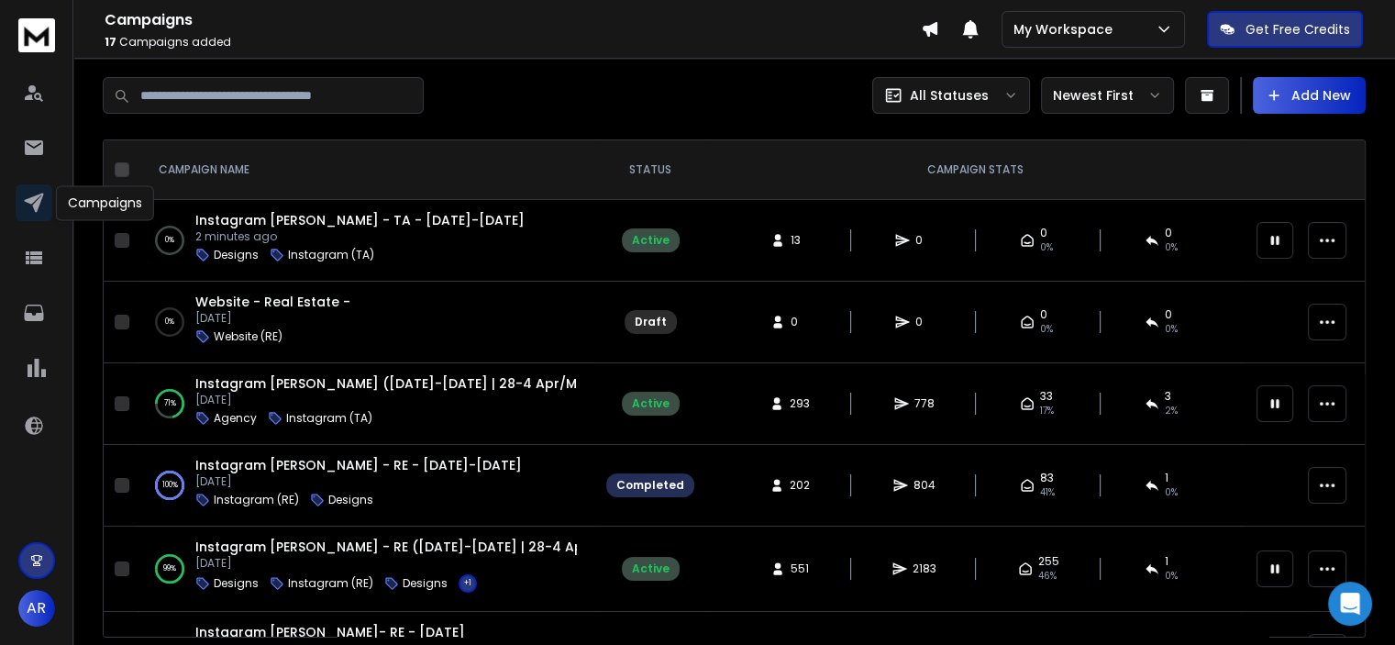
click at [513, 380] on span "Instagram [PERSON_NAME] ([DATE]-[DATE] | 28-4 Apr/May | [DATE]-[DATE] | 26-2 Ma…" at bounding box center [567, 383] width 744 height 18
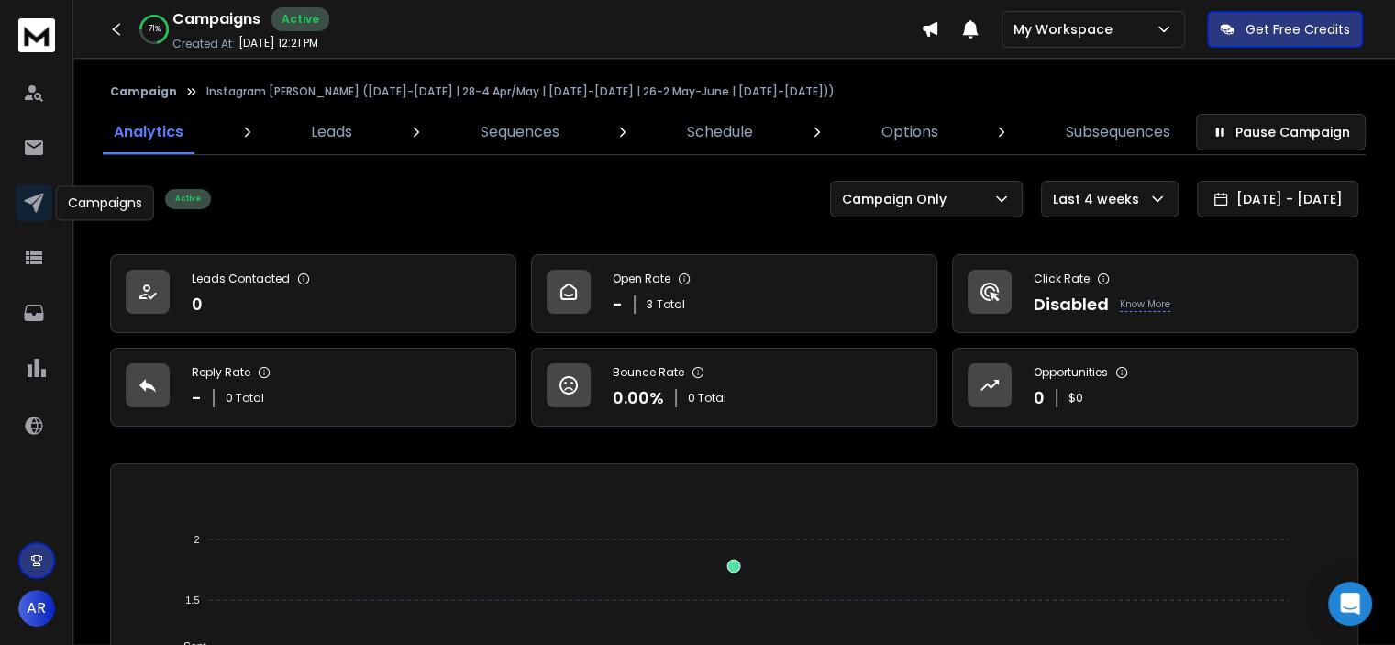
click at [16, 205] on link at bounding box center [34, 202] width 37 height 37
